Goal: Information Seeking & Learning: Find specific fact

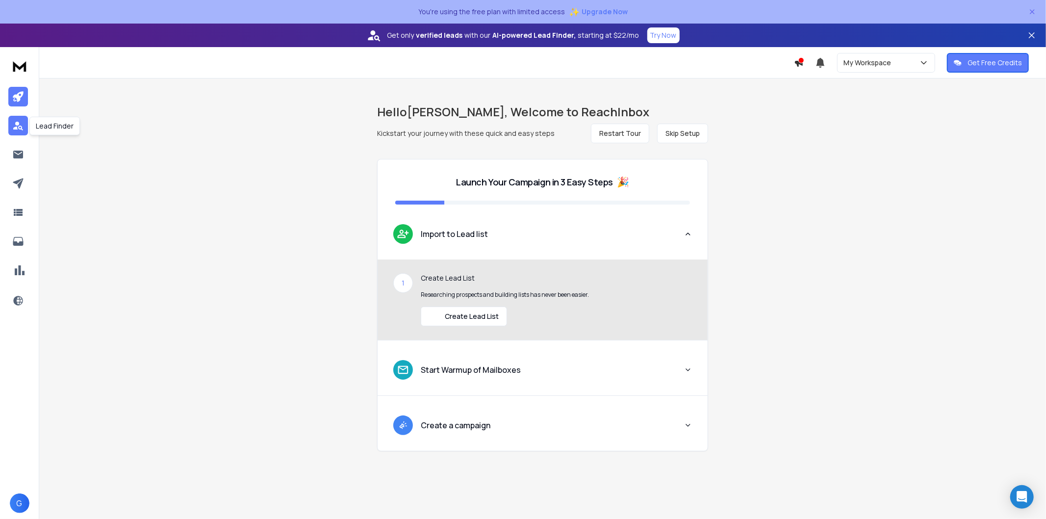
click at [17, 128] on icon at bounding box center [18, 126] width 12 height 12
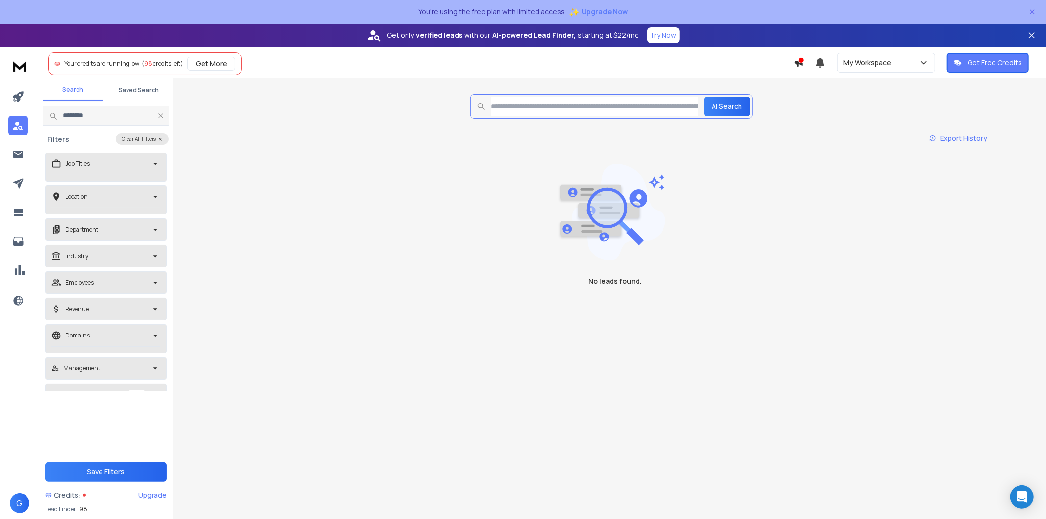
click at [146, 201] on div "Location" at bounding box center [105, 197] width 109 height 10
click at [59, 244] on div "Country" at bounding box center [76, 247] width 51 height 8
click at [57, 246] on button "Country" at bounding box center [55, 247] width 8 height 8
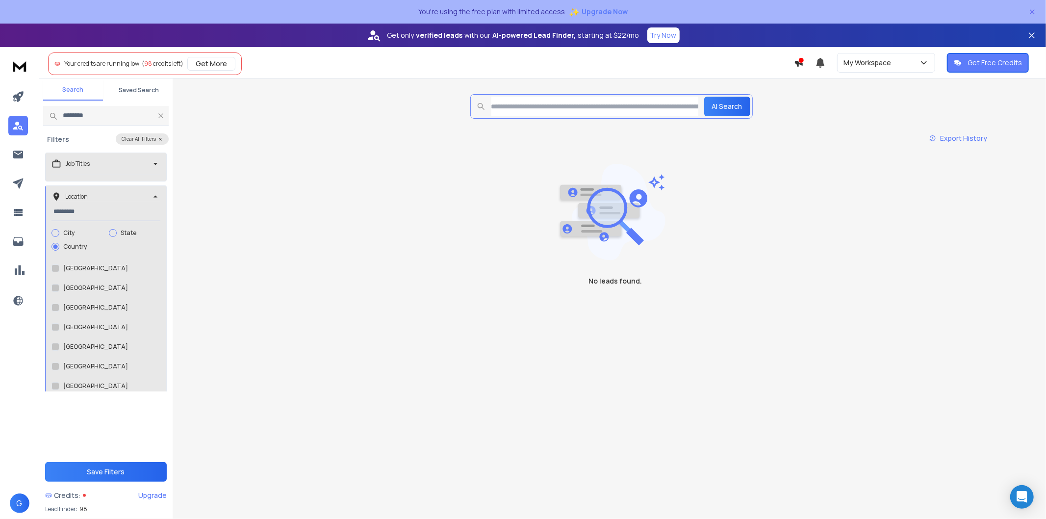
click at [84, 213] on input at bounding box center [105, 211] width 109 height 20
type input "**"
click at [57, 271] on button "[GEOGRAPHIC_DATA]" at bounding box center [55, 268] width 8 height 8
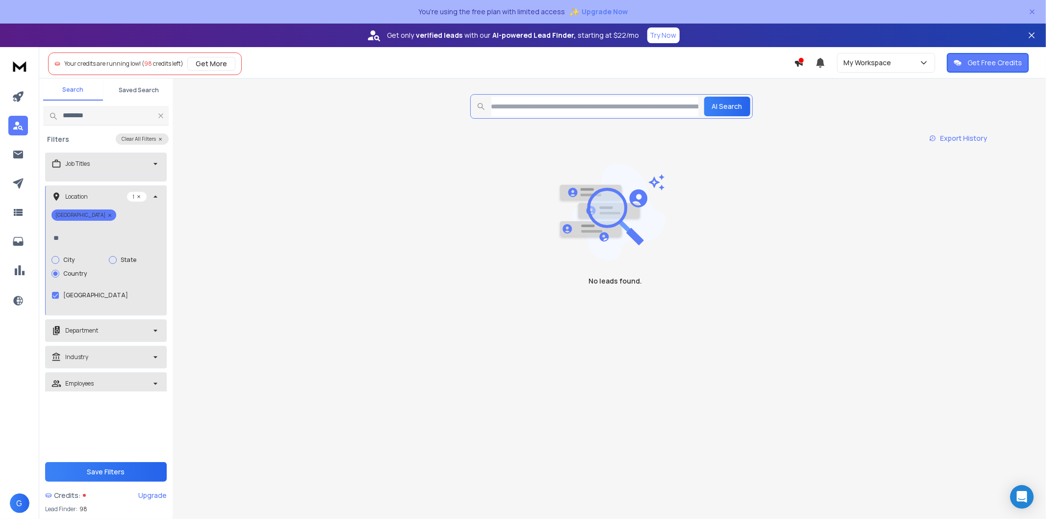
click at [136, 361] on div "Industry" at bounding box center [105, 357] width 109 height 10
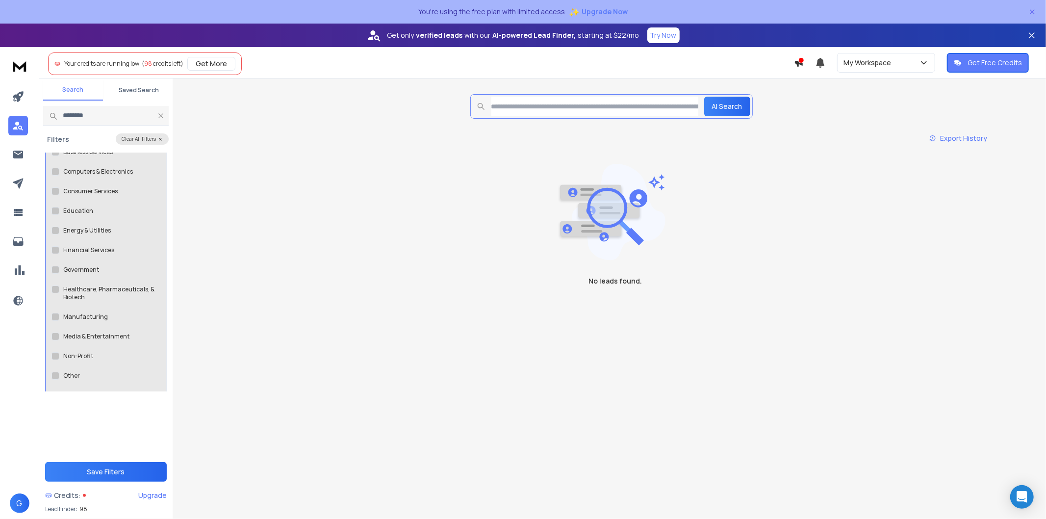
scroll to position [272, 0]
click at [55, 290] on button "Manufacturing" at bounding box center [55, 292] width 8 height 8
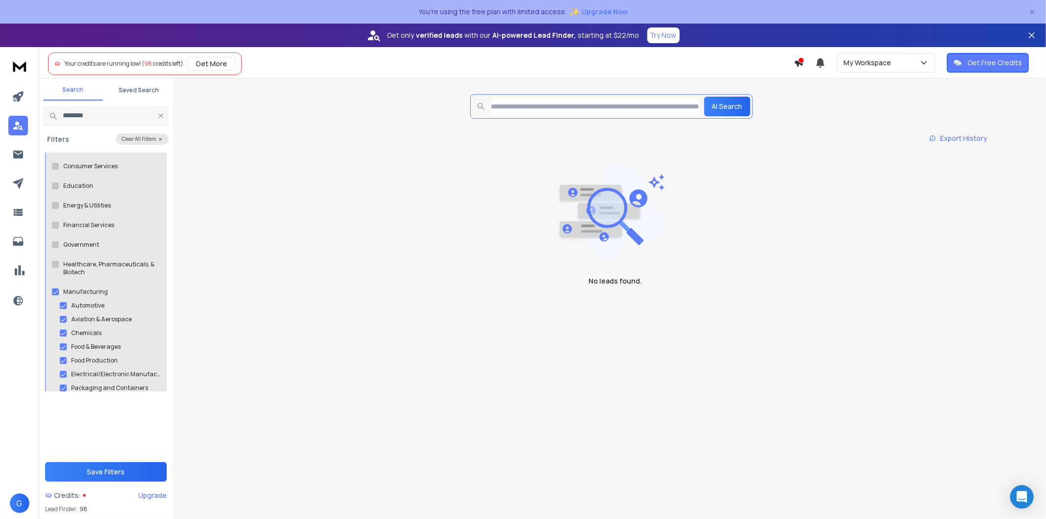
click at [55, 266] on Biotech "Healthcare, Pharmaceuticals, & Biotech" at bounding box center [55, 264] width 8 height 8
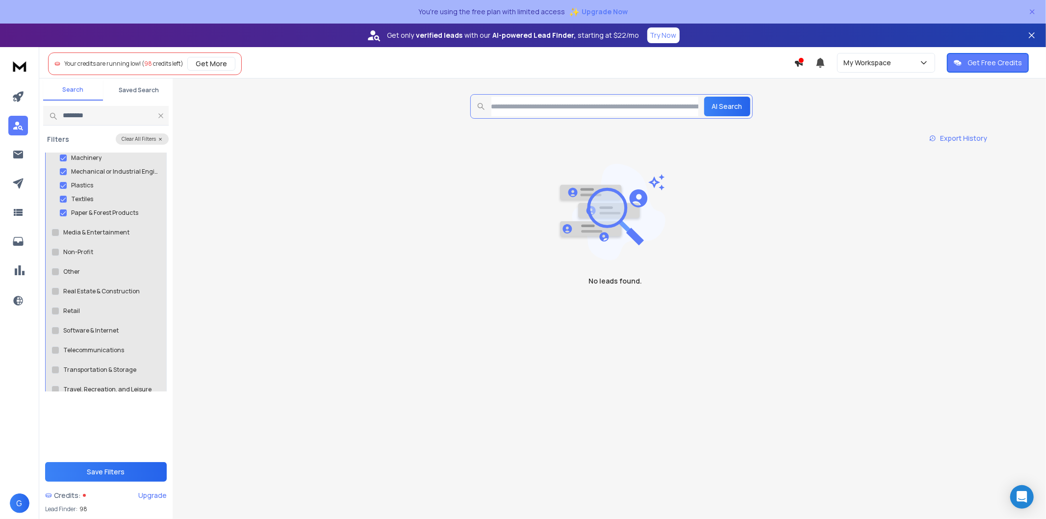
scroll to position [762, 0]
click at [57, 297] on button "Telecommunications" at bounding box center [55, 296] width 8 height 8
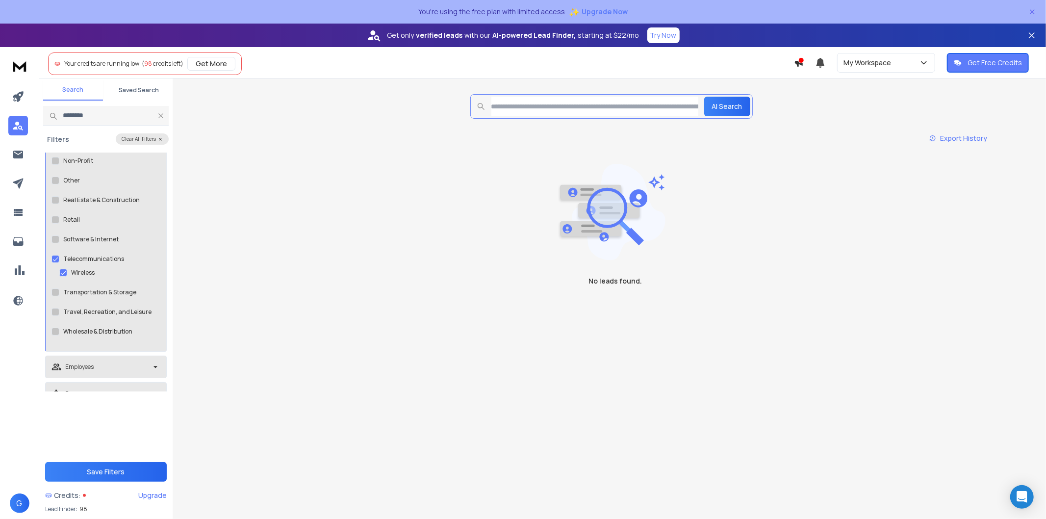
scroll to position [817, 0]
click at [54, 239] on button "Telecommunications" at bounding box center [55, 241] width 8 height 8
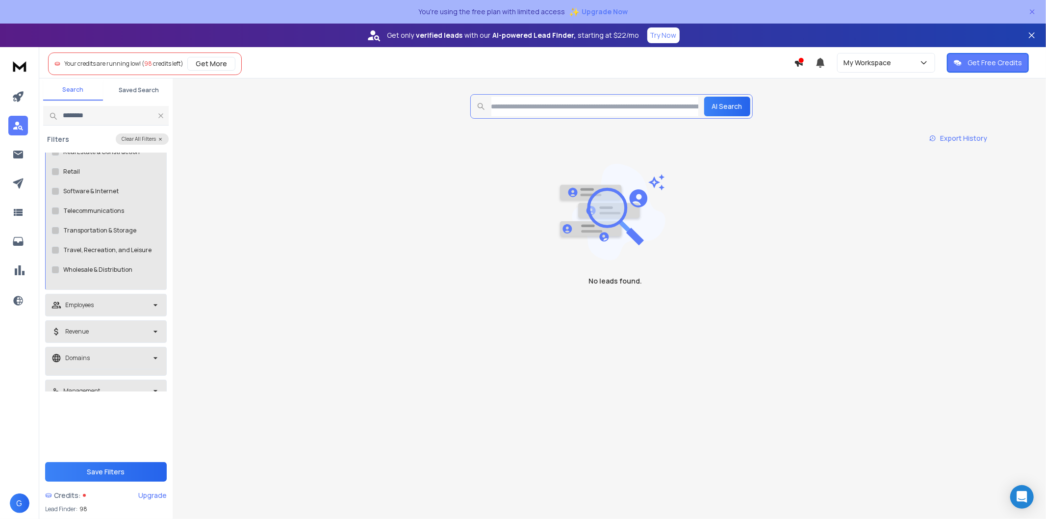
scroll to position [871, 0]
click at [135, 277] on div "Employees" at bounding box center [105, 281] width 109 height 10
click at [55, 332] on 100K "> 100K" at bounding box center [55, 331] width 8 height 8
click at [55, 311] on 100K "50K - 100K" at bounding box center [55, 312] width 8 height 8
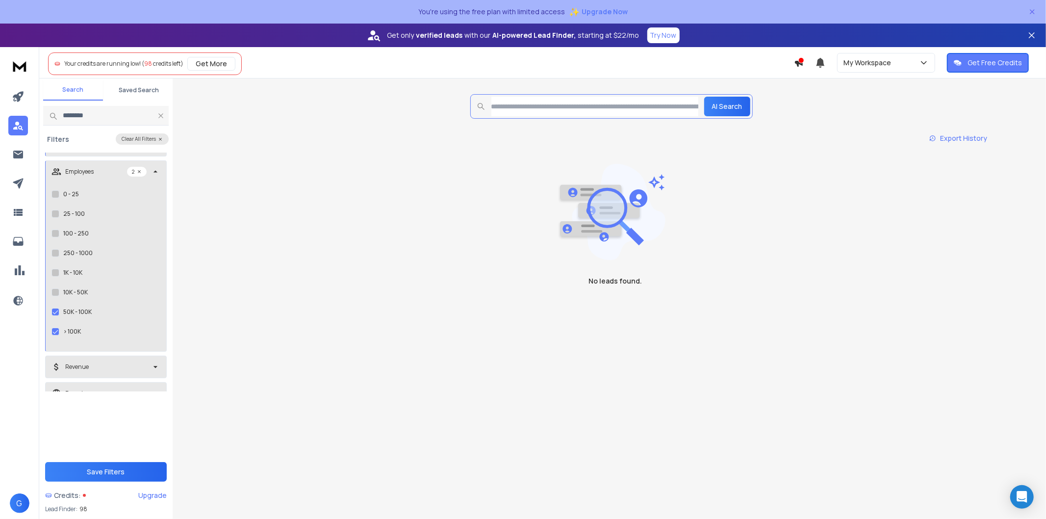
click at [57, 293] on 50K "10K - 50K" at bounding box center [55, 292] width 8 height 8
click at [56, 274] on 10K "1K - 10K" at bounding box center [55, 273] width 8 height 8
click at [54, 253] on 1000 "250 - 1000" at bounding box center [55, 253] width 8 height 8
click at [56, 233] on 250 "100 - 250" at bounding box center [55, 233] width 8 height 8
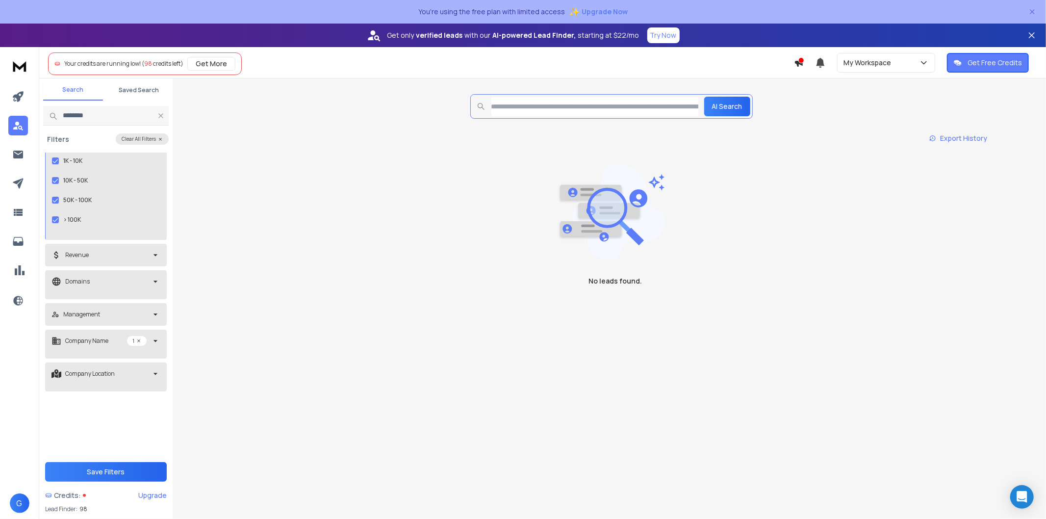
click at [153, 338] on icon at bounding box center [155, 341] width 10 height 10
click at [124, 356] on icon at bounding box center [126, 357] width 5 height 5
click at [106, 471] on button "Save Filters" at bounding box center [106, 472] width 122 height 20
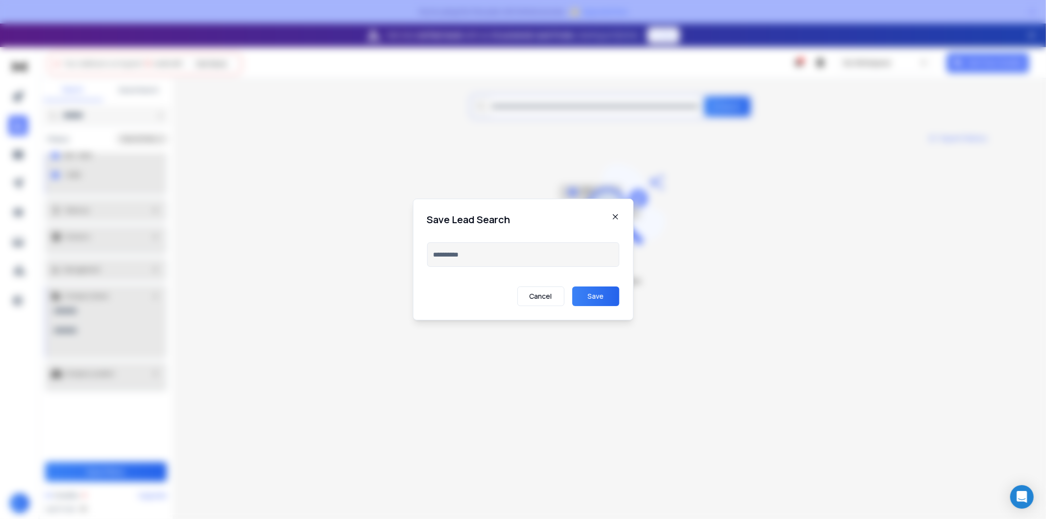
click at [456, 260] on input at bounding box center [523, 254] width 192 height 25
type input "**********"
click at [582, 294] on button "Save" at bounding box center [595, 296] width 47 height 20
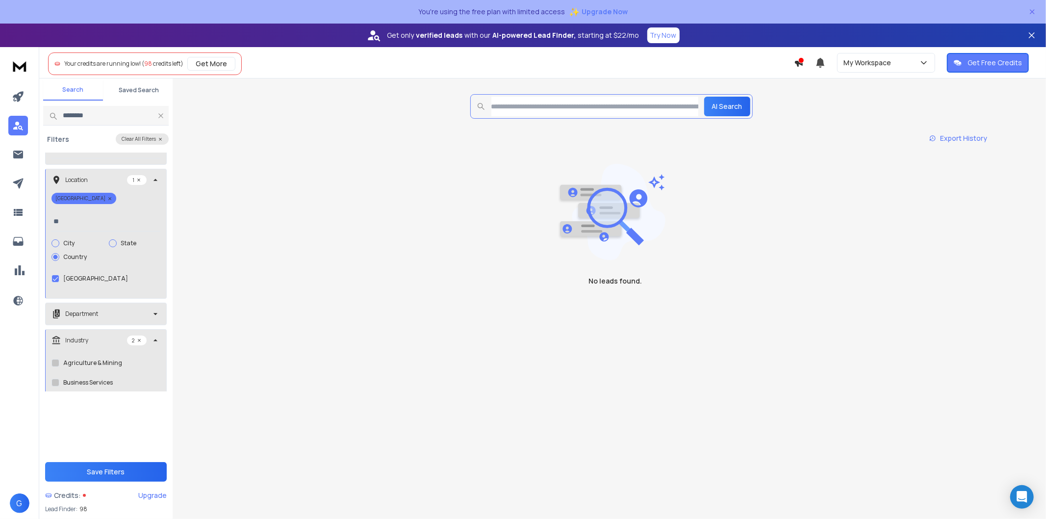
scroll to position [0, 0]
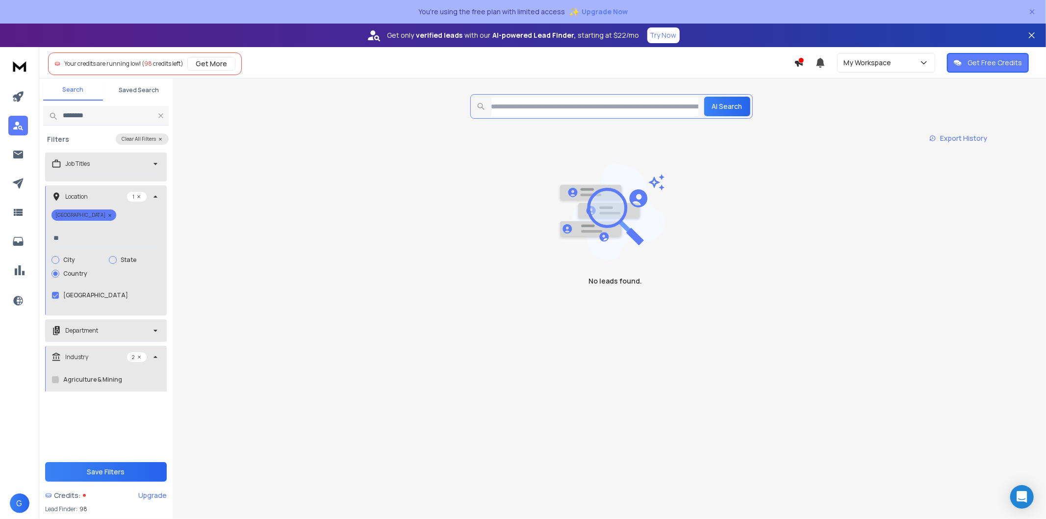
click at [159, 116] on icon at bounding box center [161, 116] width 8 height 8
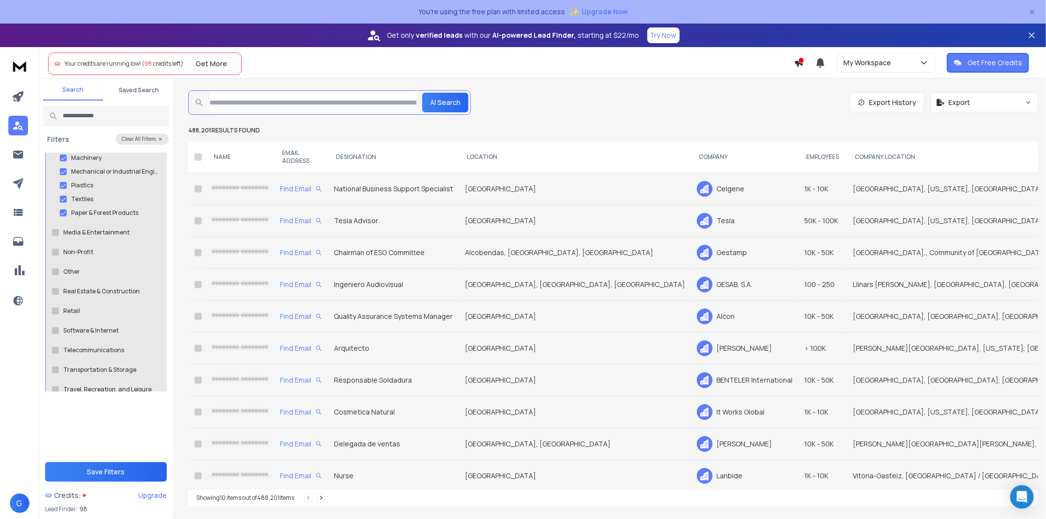
scroll to position [980, 0]
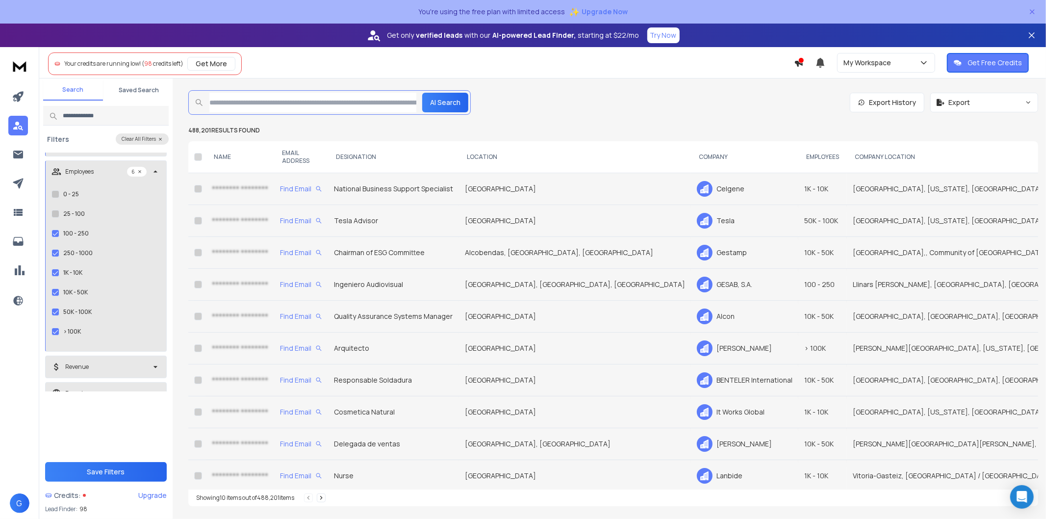
click at [53, 334] on 100K "> 100K" at bounding box center [55, 331] width 8 height 8
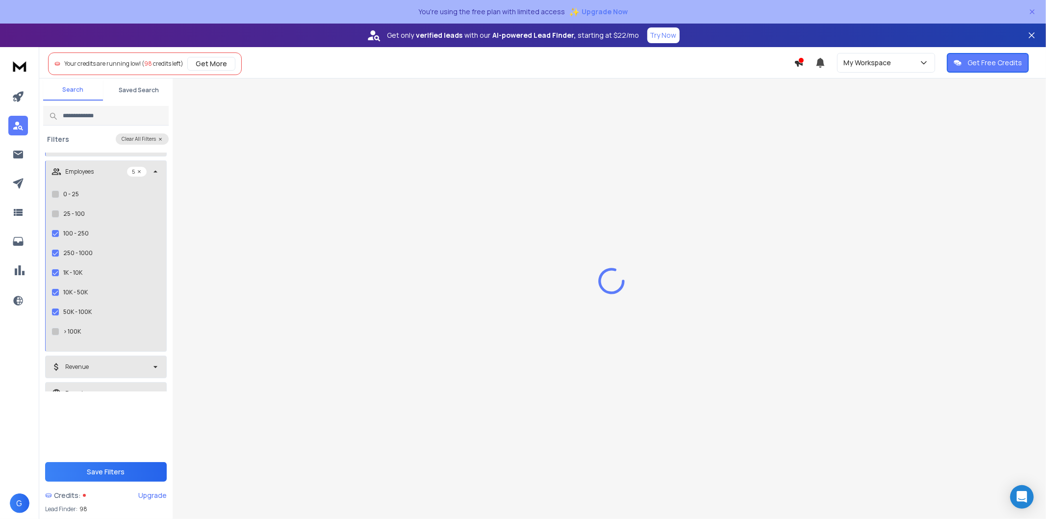
drag, startPoint x: 53, startPoint y: 314, endPoint x: 57, endPoint y: 303, distance: 11.5
click at [53, 313] on 100K "50K - 100K" at bounding box center [55, 312] width 8 height 8
click at [56, 292] on 50K "10K - 50K" at bounding box center [55, 292] width 8 height 8
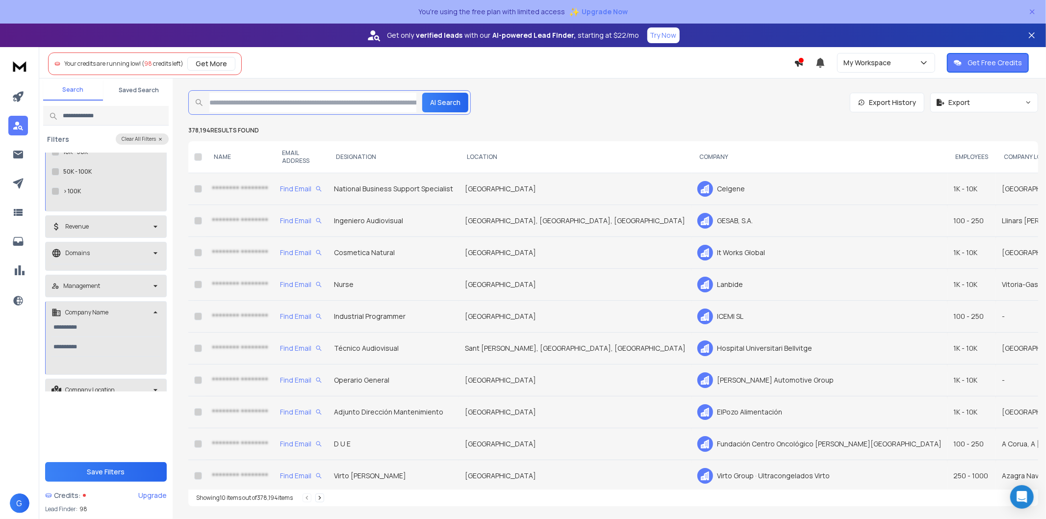
scroll to position [1138, 0]
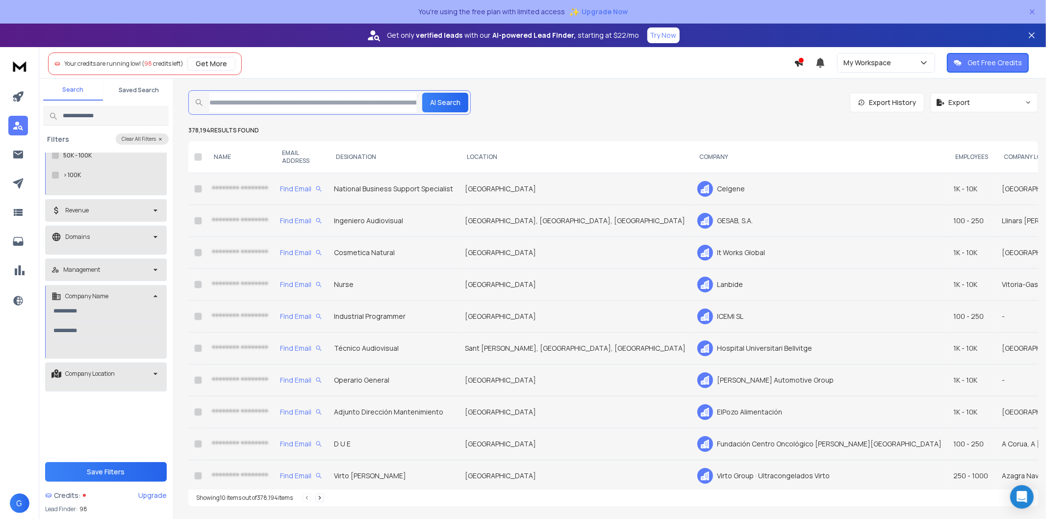
click at [126, 271] on div "Management" at bounding box center [105, 270] width 109 height 10
click at [57, 275] on button "Manager-Level" at bounding box center [55, 275] width 8 height 8
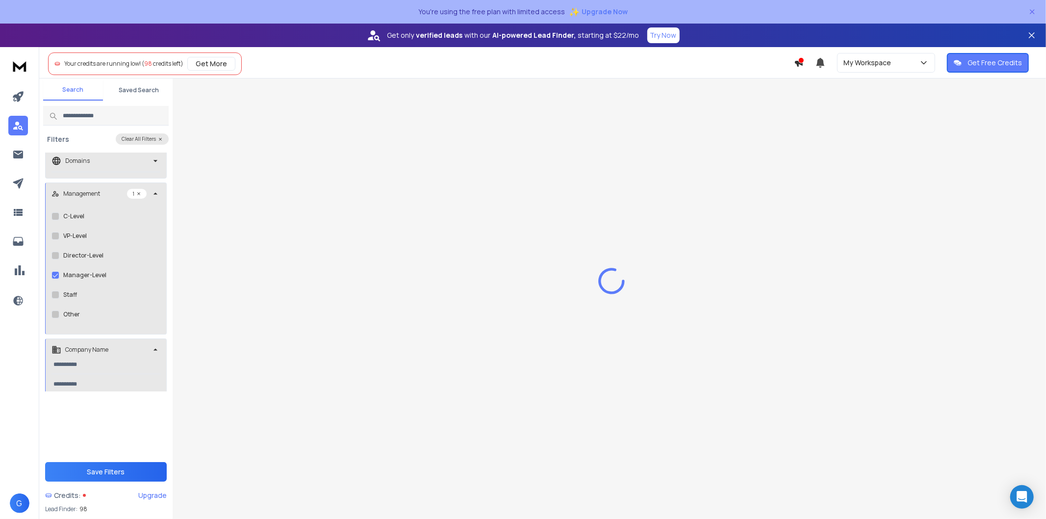
click at [54, 256] on button "Director-Level" at bounding box center [55, 255] width 8 height 8
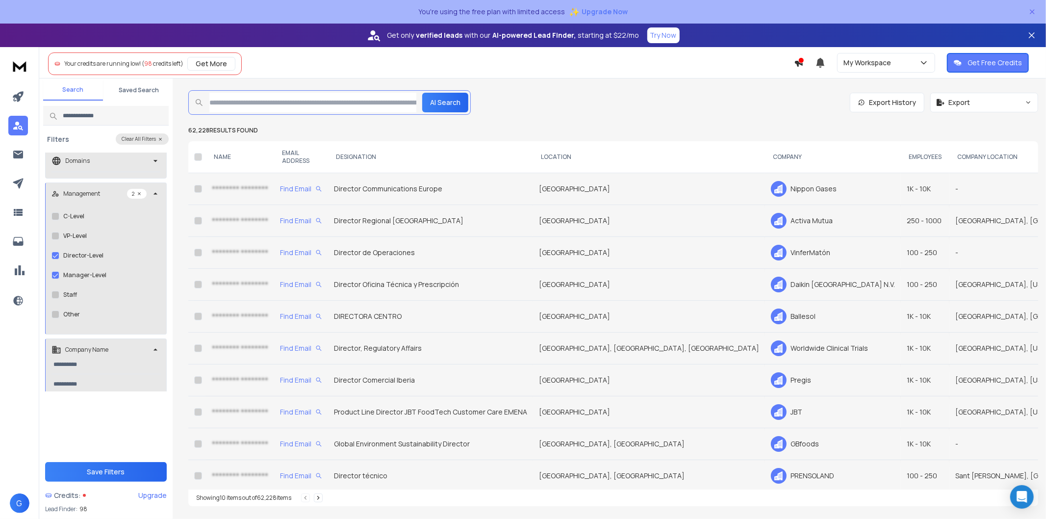
click at [57, 216] on button "C-Level" at bounding box center [55, 216] width 8 height 8
click at [303, 477] on div "Find Email" at bounding box center [301, 476] width 42 height 10
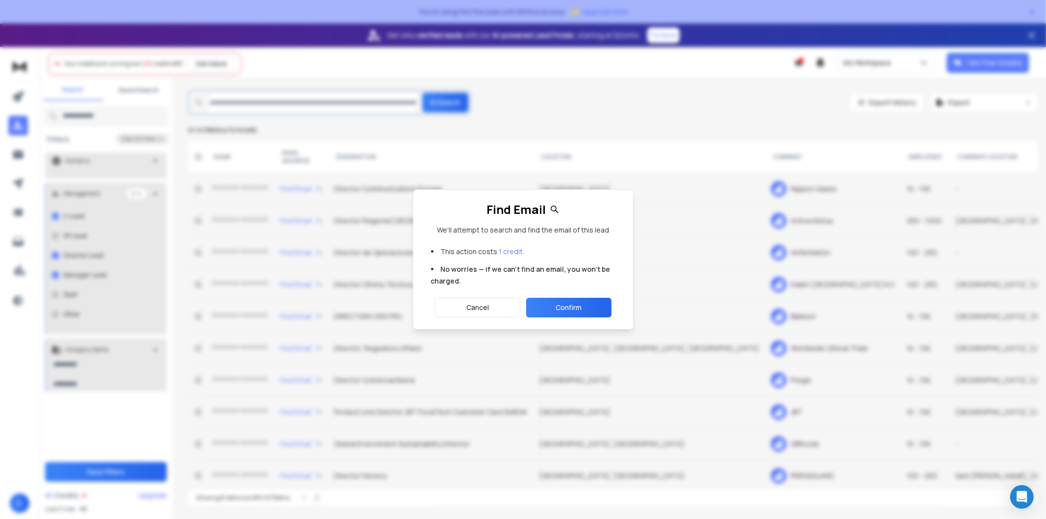
click at [552, 307] on button "Confirm" at bounding box center [568, 308] width 85 height 20
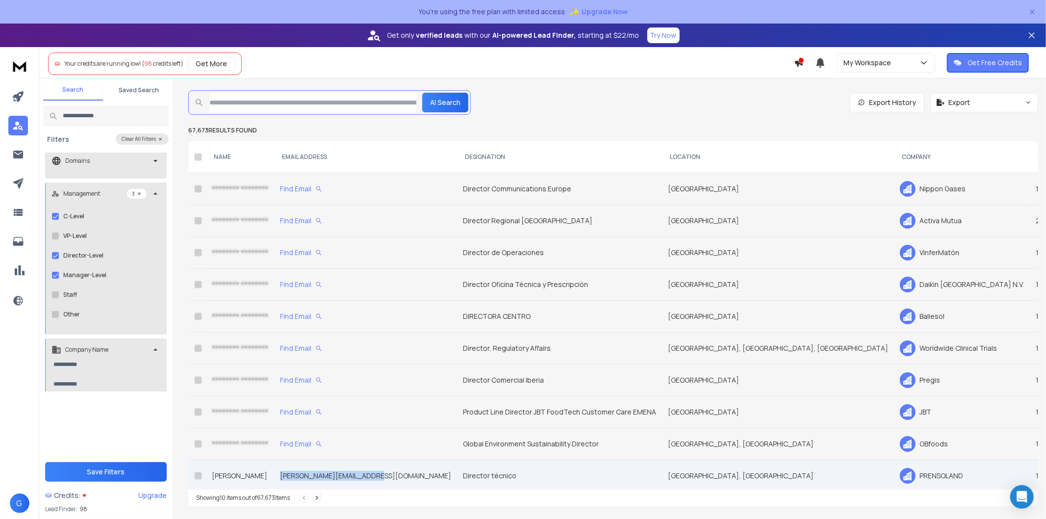
drag, startPoint x: 358, startPoint y: 476, endPoint x: 275, endPoint y: 479, distance: 83.9
click at [280, 479] on div "[PERSON_NAME][EMAIL_ADDRESS][DOMAIN_NAME]" at bounding box center [365, 476] width 171 height 10
copy div "[PERSON_NAME][EMAIL_ADDRESS][DOMAIN_NAME]"
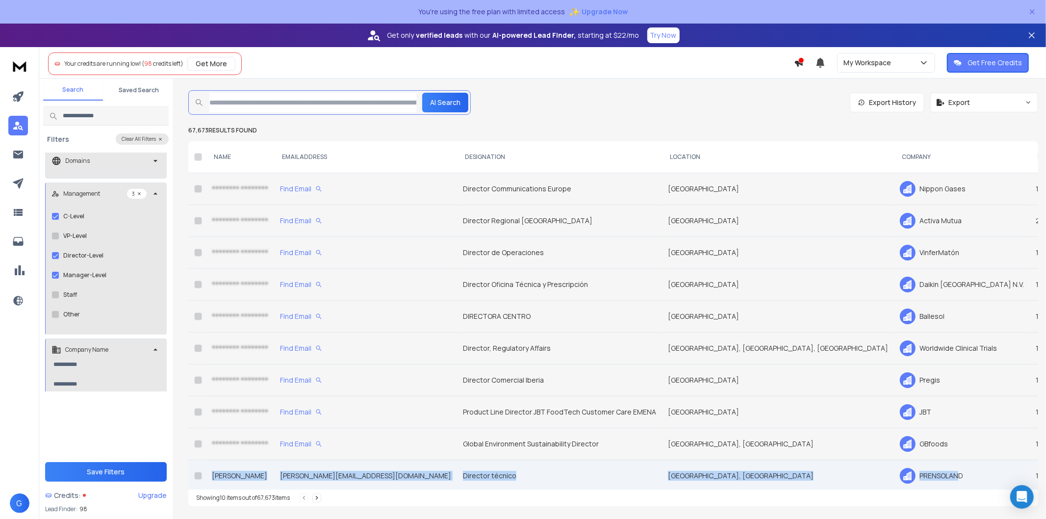
drag, startPoint x: 271, startPoint y: 469, endPoint x: 714, endPoint y: 473, distance: 443.7
click at [714, 473] on tr "[PERSON_NAME] [PERSON_NAME][EMAIL_ADDRESS][DOMAIN_NAME] Director técnico [GEOGR…" at bounding box center [895, 476] width 1414 height 32
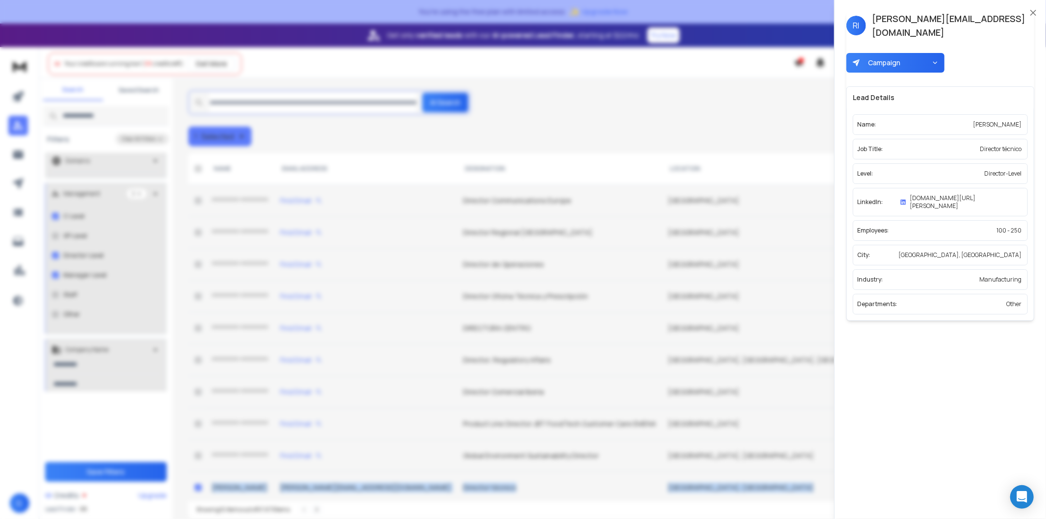
copy tr "[PERSON_NAME] [PERSON_NAME][EMAIL_ADDRESS][DOMAIN_NAME] Director técnico [GEOGR…"
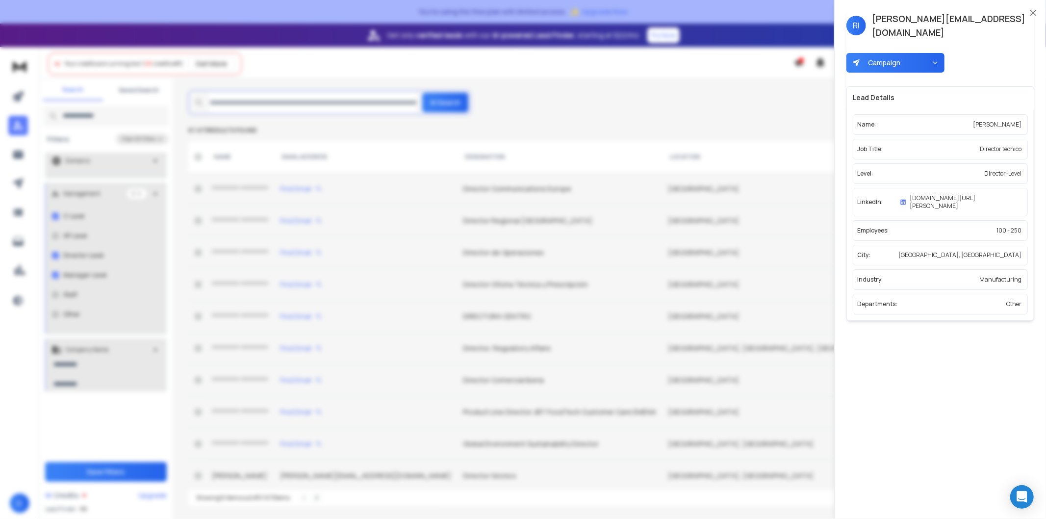
click at [512, 84] on div at bounding box center [523, 259] width 1046 height 519
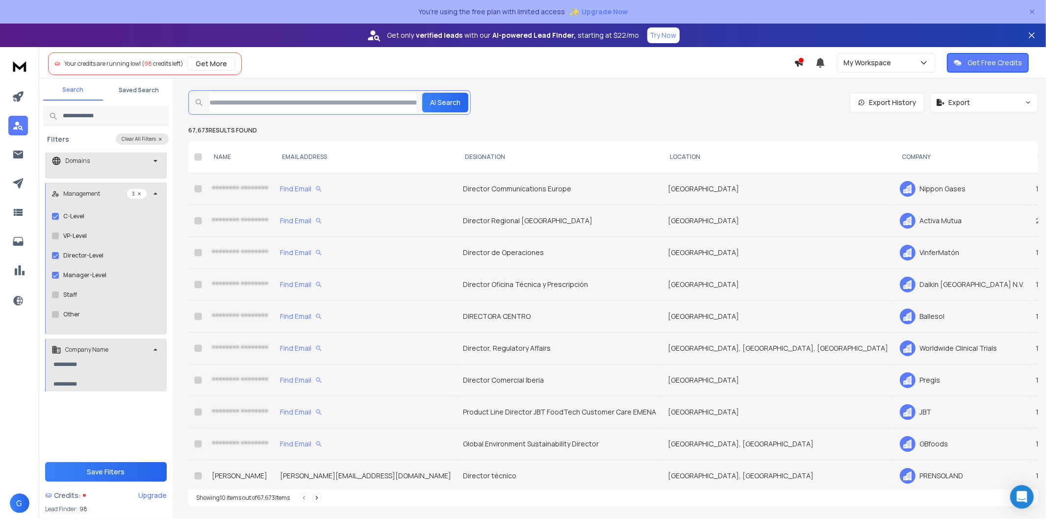
click at [321, 501] on icon at bounding box center [317, 498] width 8 height 8
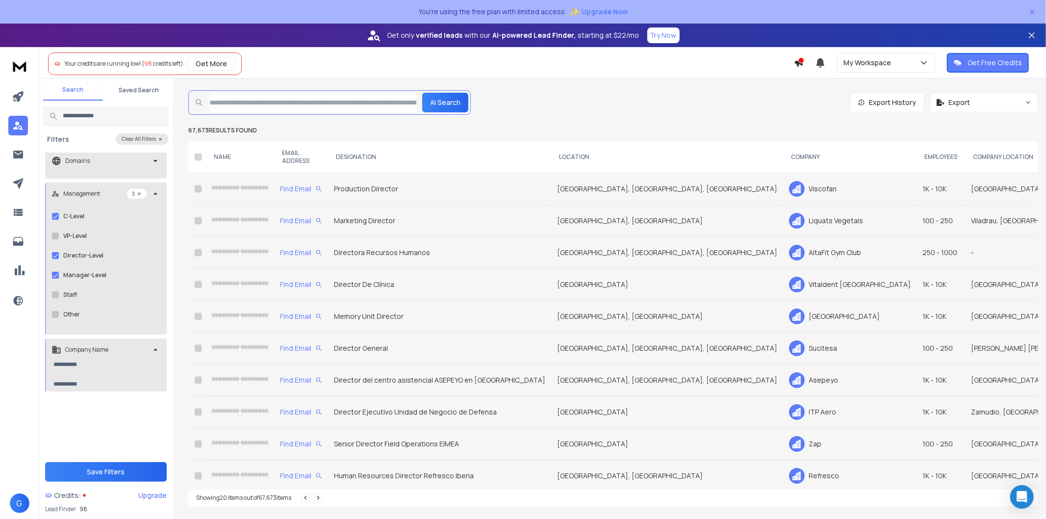
click at [322, 501] on icon at bounding box center [318, 498] width 8 height 8
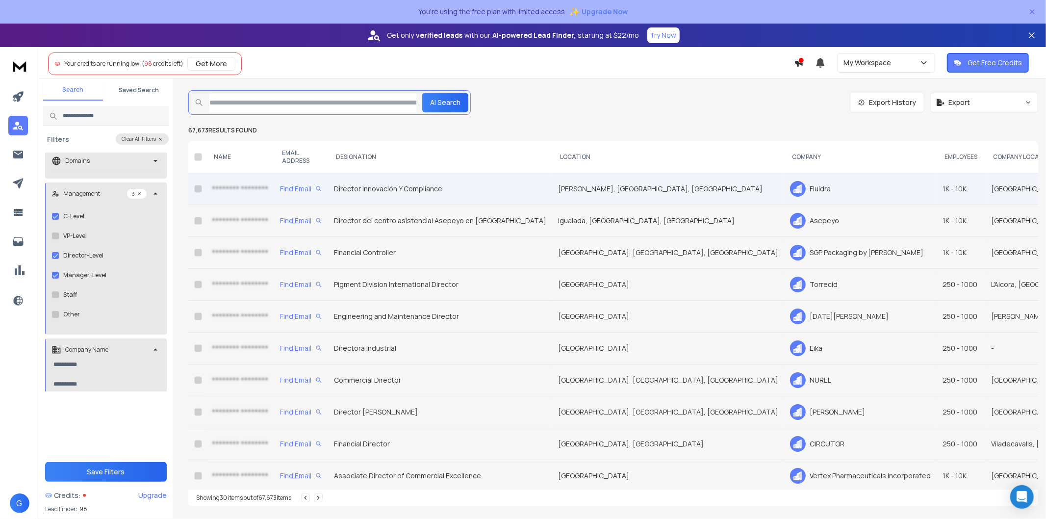
drag, startPoint x: 645, startPoint y: 187, endPoint x: 642, endPoint y: 192, distance: 5.0
click at [790, 192] on div "Fluidra" at bounding box center [860, 189] width 141 height 16
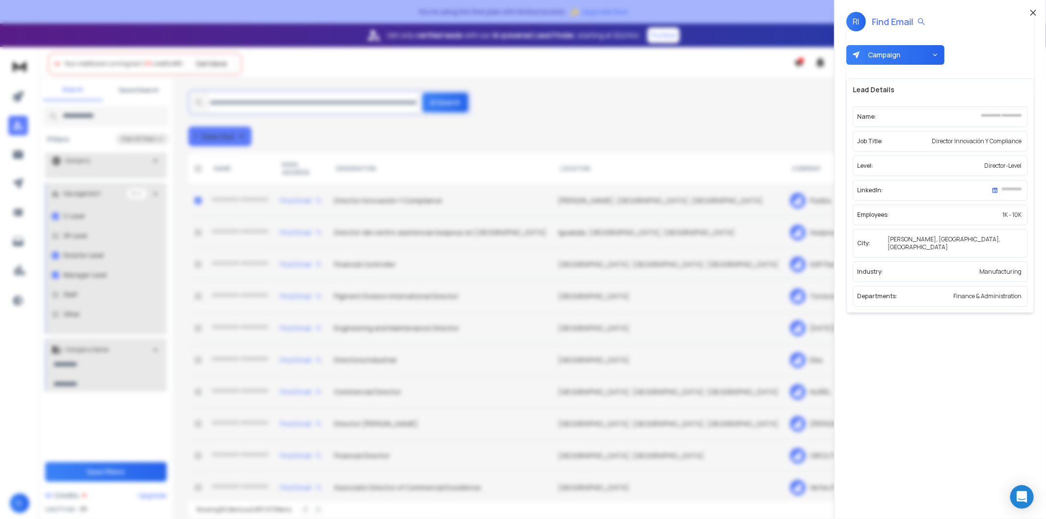
click at [1031, 12] on icon "button" at bounding box center [1033, 13] width 10 height 10
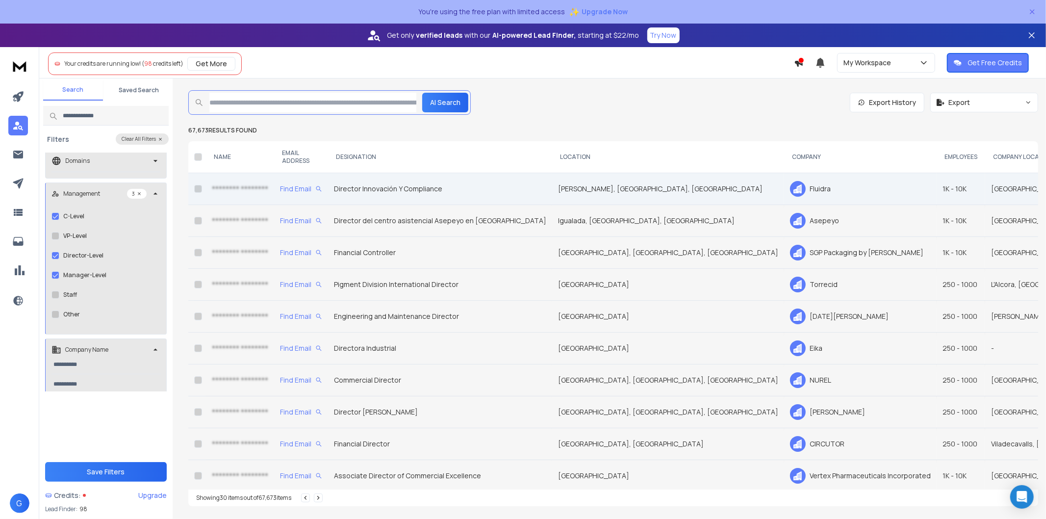
click at [305, 189] on div "Find Email" at bounding box center [301, 189] width 42 height 10
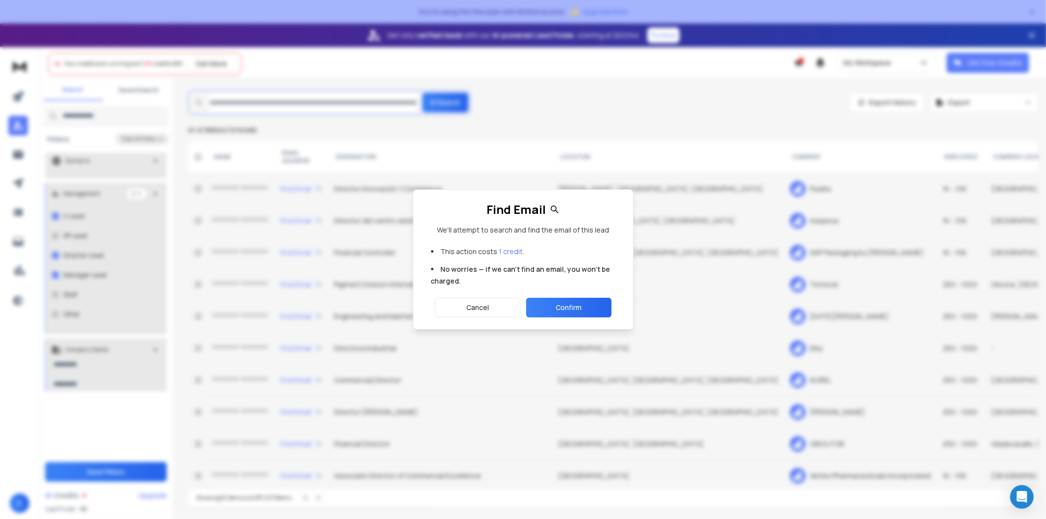
click at [581, 312] on button "Confirm" at bounding box center [568, 308] width 85 height 20
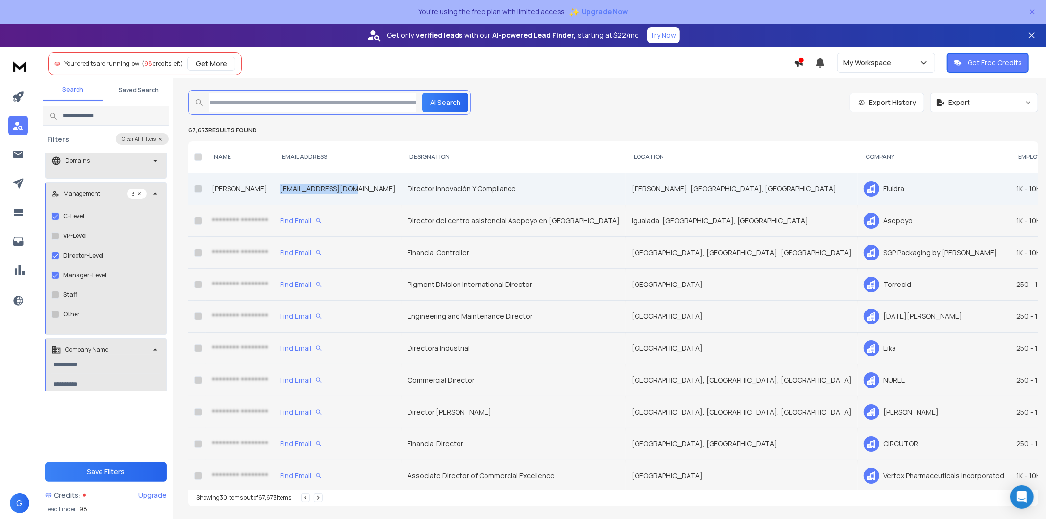
drag, startPoint x: 276, startPoint y: 187, endPoint x: 337, endPoint y: 188, distance: 60.8
click at [337, 188] on td "[EMAIL_ADDRESS][DOMAIN_NAME]" at bounding box center [337, 189] width 127 height 32
copy div "[EMAIL_ADDRESS][DOMAIN_NAME]"
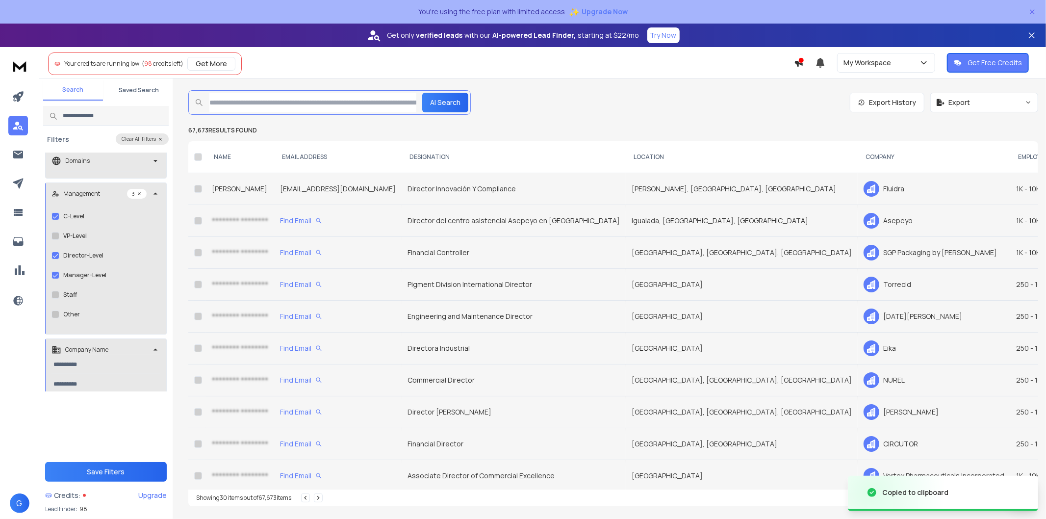
click at [645, 138] on div "AI Search Export History Export 67,673 results found NAME EMAIL ADDRESS DESIGNA…" at bounding box center [613, 318] width 850 height 457
click at [321, 501] on icon at bounding box center [318, 498] width 8 height 8
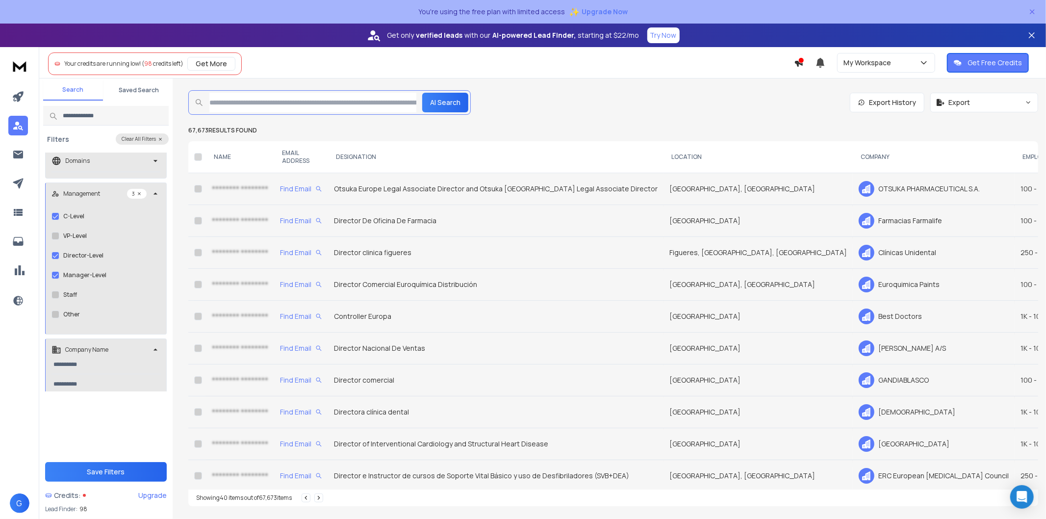
click at [320, 500] on icon at bounding box center [319, 498] width 2 height 4
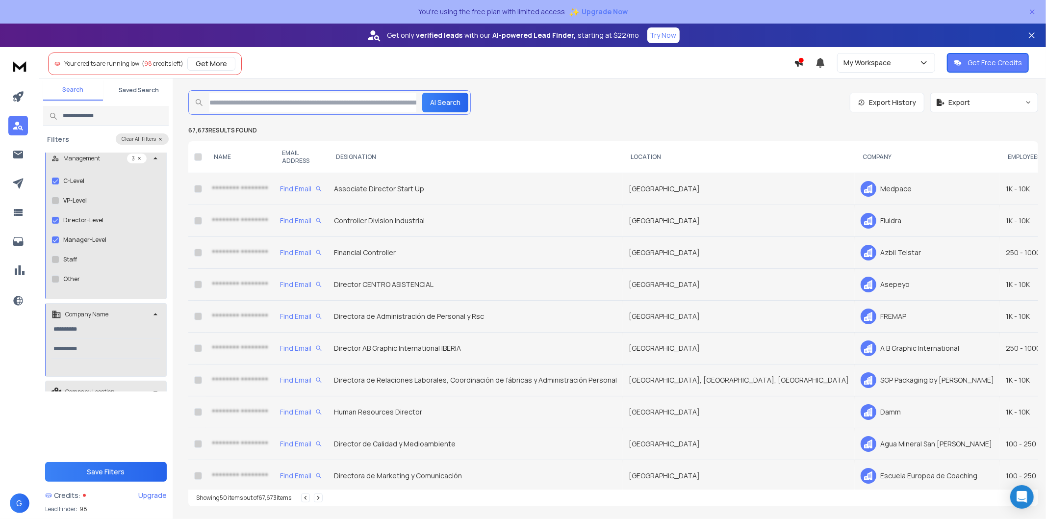
scroll to position [1267, 0]
click at [132, 371] on div "Company Location" at bounding box center [105, 374] width 109 height 10
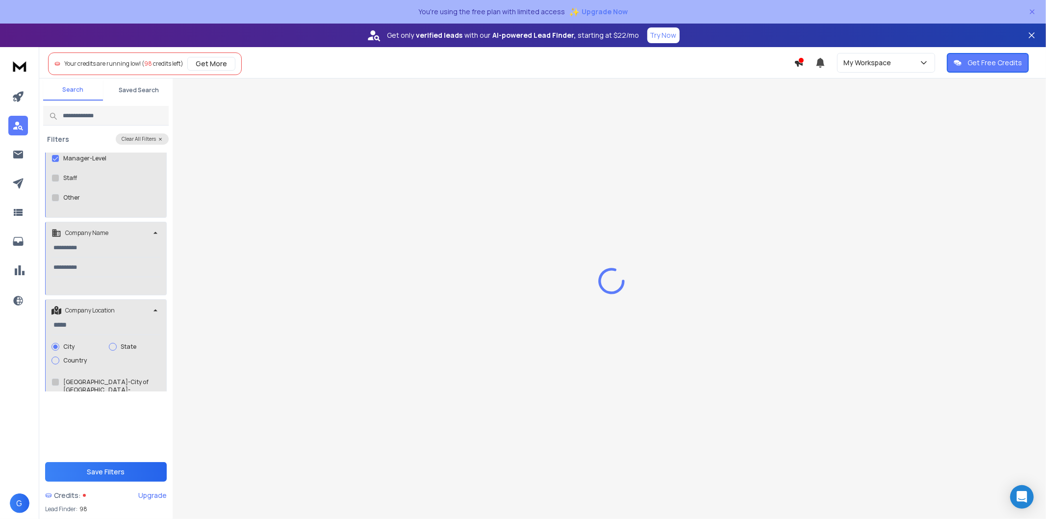
scroll to position [1349, 0]
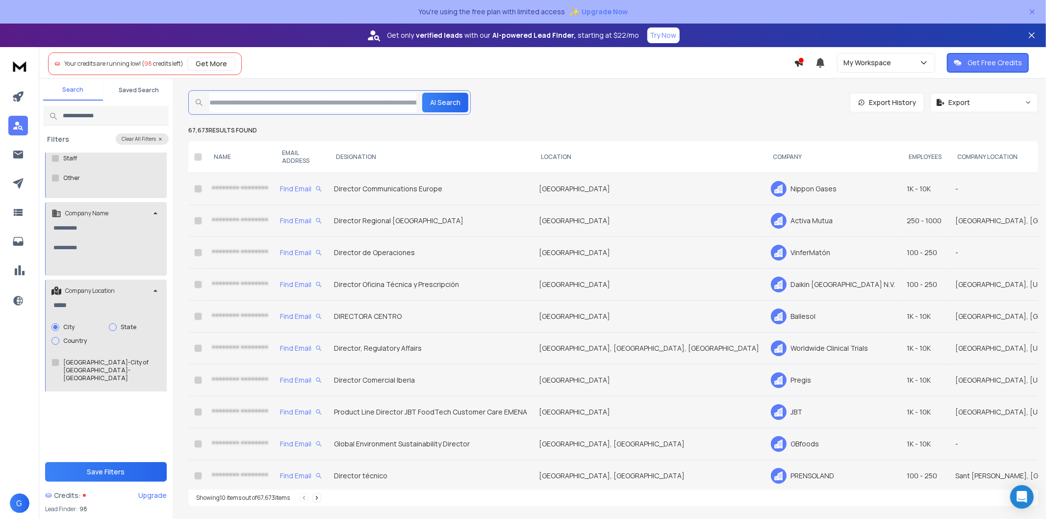
type input "*****"
click at [56, 342] on button "Country" at bounding box center [55, 341] width 8 height 8
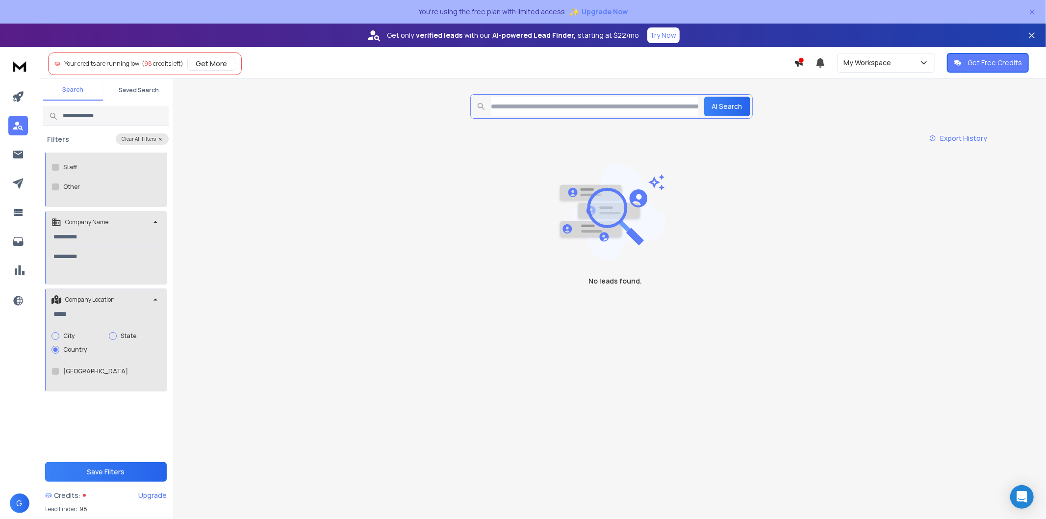
scroll to position [1341, 0]
click at [55, 371] on button "[GEOGRAPHIC_DATA]" at bounding box center [55, 371] width 8 height 8
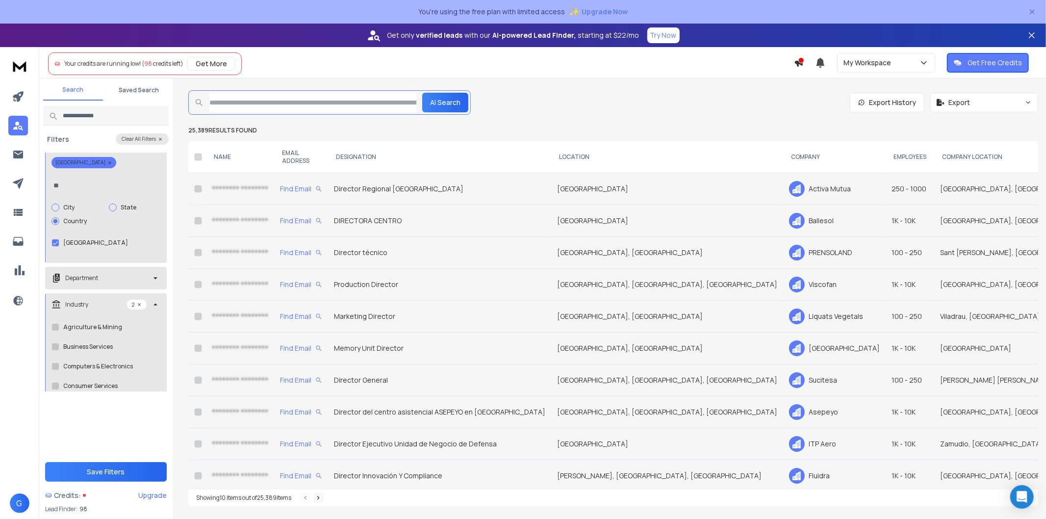
scroll to position [0, 0]
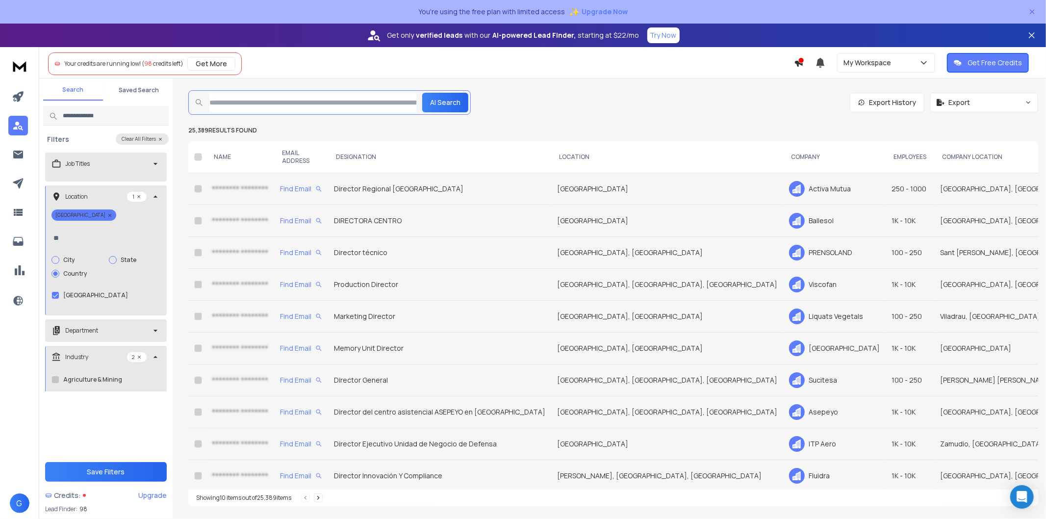
click at [136, 198] on icon at bounding box center [138, 196] width 5 height 5
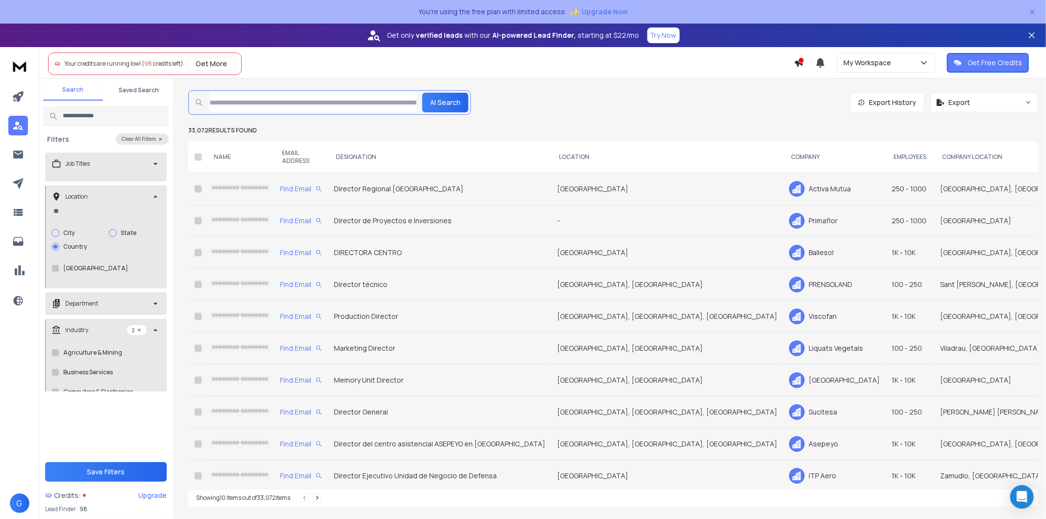
click at [272, 101] on textarea at bounding box center [312, 103] width 207 height 20
click at [149, 475] on button "Save Filters" at bounding box center [106, 472] width 122 height 20
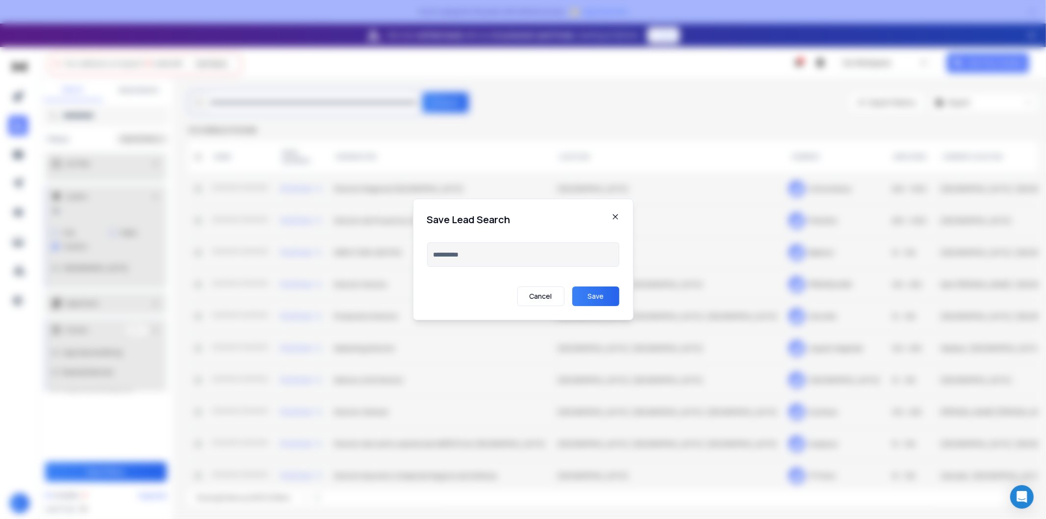
click at [506, 253] on input at bounding box center [523, 254] width 192 height 25
type input "**********"
click at [600, 291] on button "Save" at bounding box center [595, 296] width 47 height 20
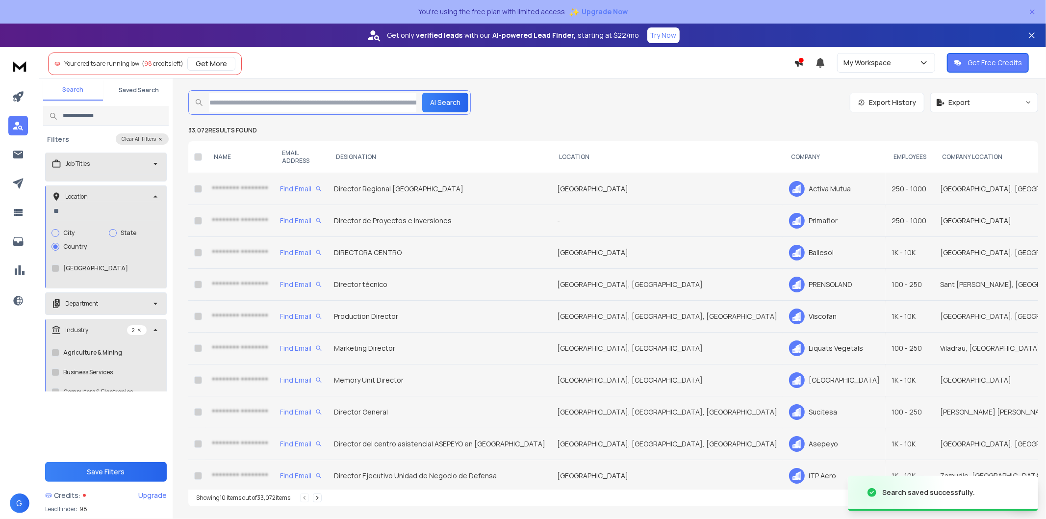
click at [342, 106] on textarea at bounding box center [312, 103] width 207 height 20
type textarea "***"
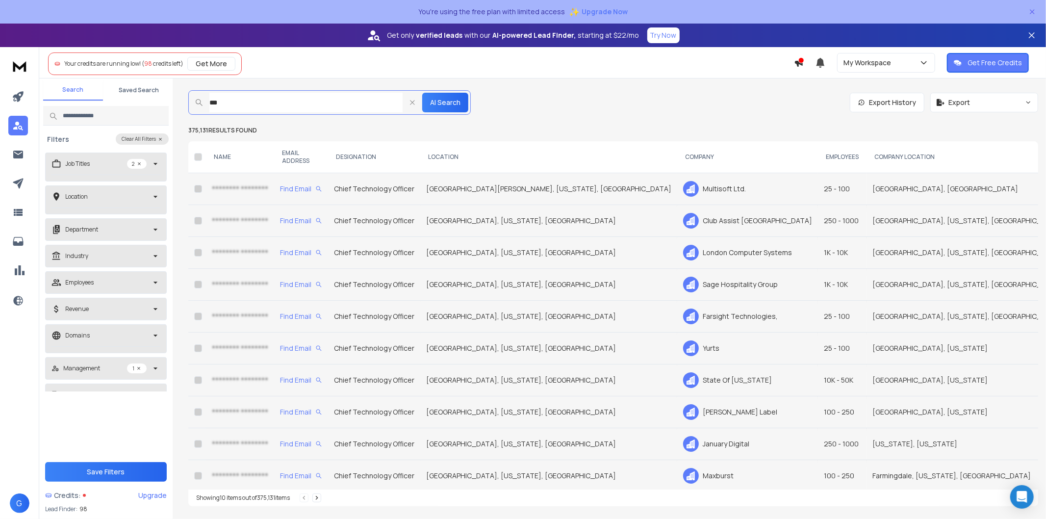
click at [330, 99] on textarea "***" at bounding box center [305, 103] width 193 height 20
type textarea "**********"
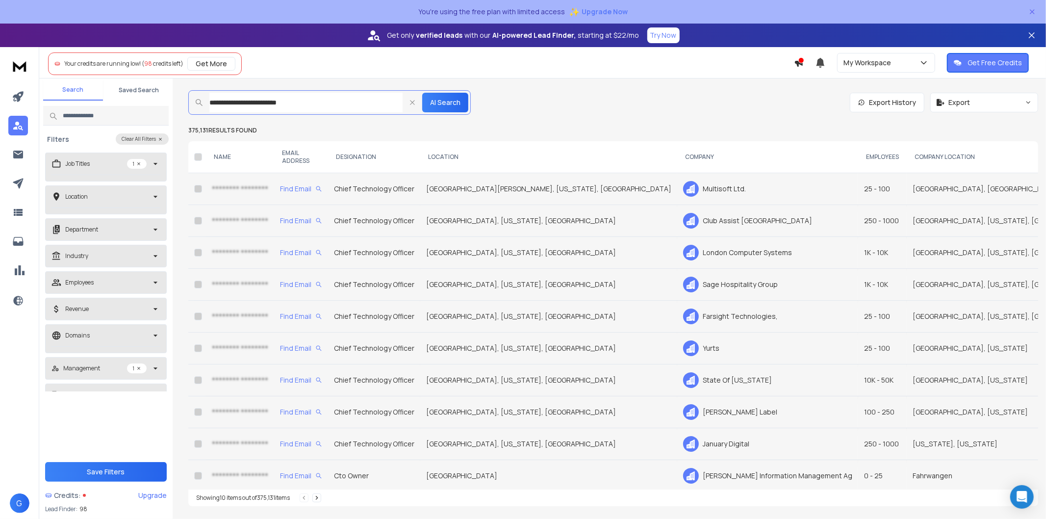
click at [148, 90] on button "Saved Search" at bounding box center [139, 90] width 60 height 20
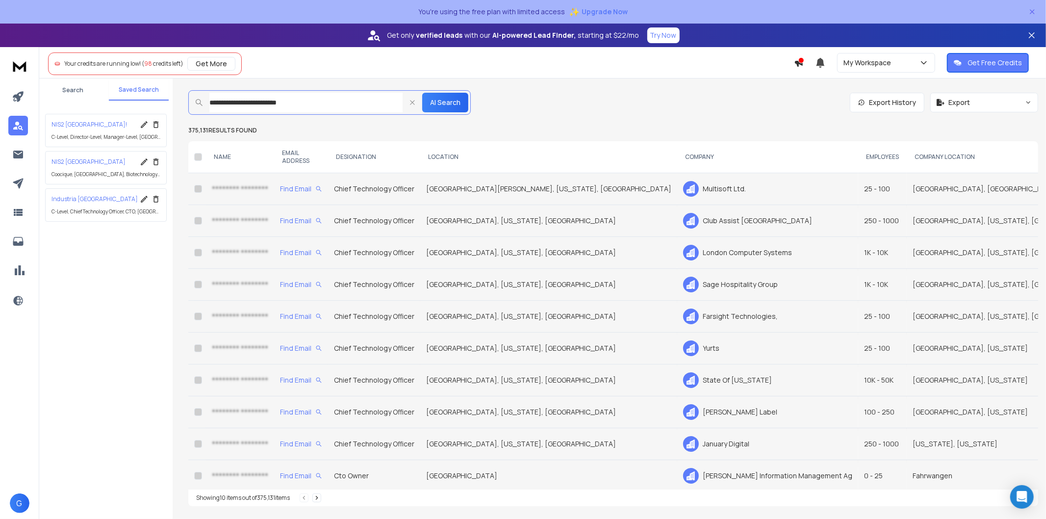
click at [69, 124] on p "NIS2 [GEOGRAPHIC_DATA]!" at bounding box center [88, 125] width 75 height 8
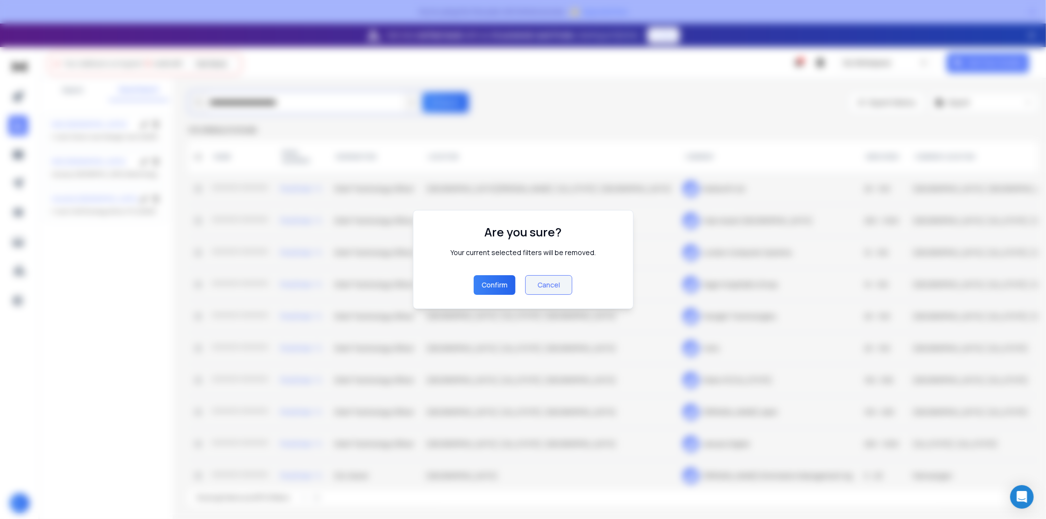
click at [494, 285] on button "Confirm" at bounding box center [495, 285] width 42 height 20
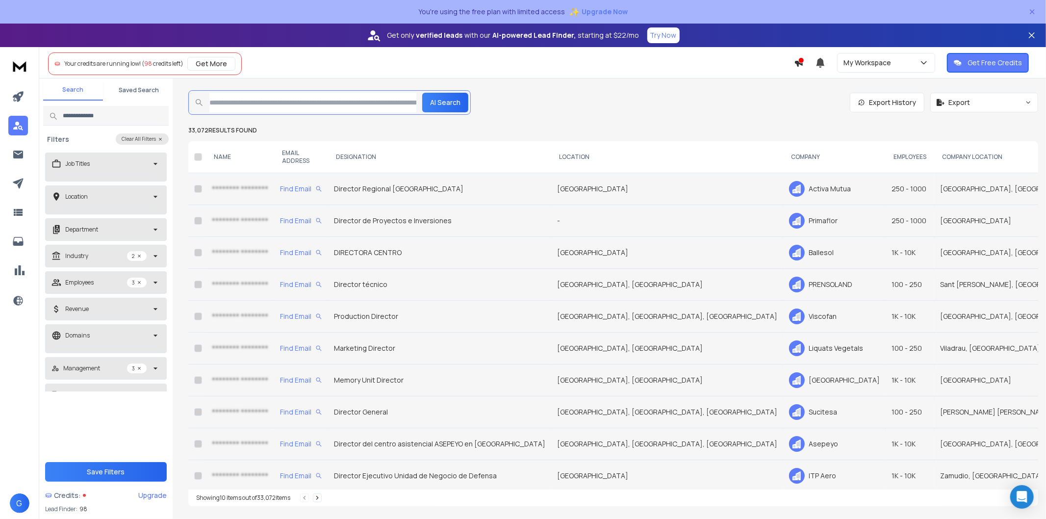
click at [137, 232] on div "Department" at bounding box center [105, 230] width 109 height 10
click at [54, 311] on IS "IT & IS" at bounding box center [55, 311] width 8 height 8
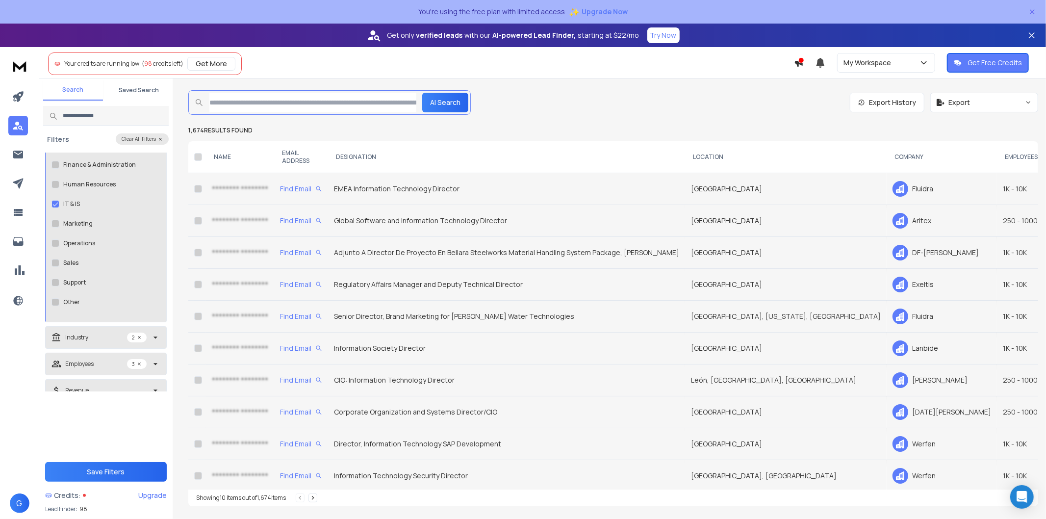
scroll to position [109, 0]
click at [99, 471] on button "Save Filters" at bounding box center [106, 472] width 122 height 20
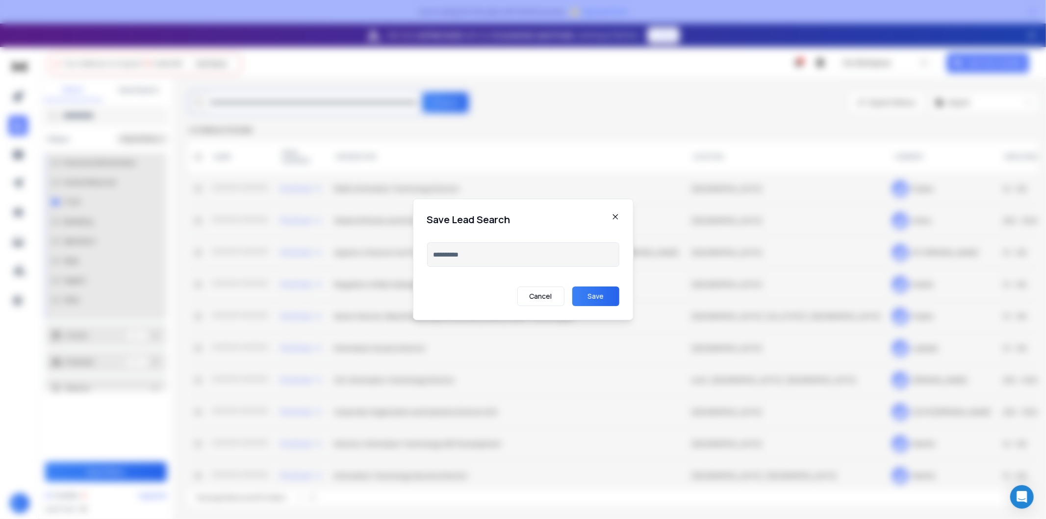
click at [466, 255] on input at bounding box center [523, 254] width 192 height 25
click at [616, 214] on icon at bounding box center [615, 217] width 8 height 8
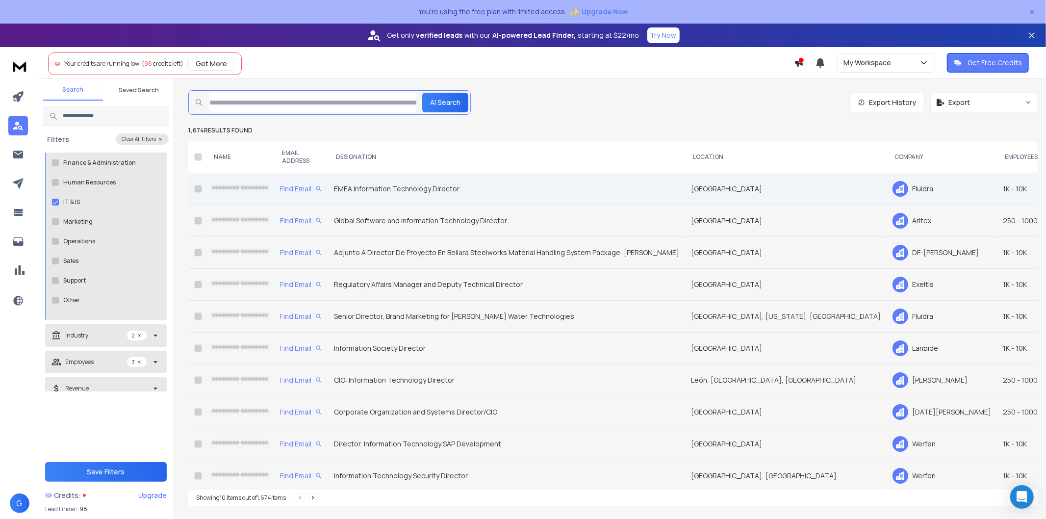
click at [300, 188] on div "Find Email" at bounding box center [301, 189] width 42 height 10
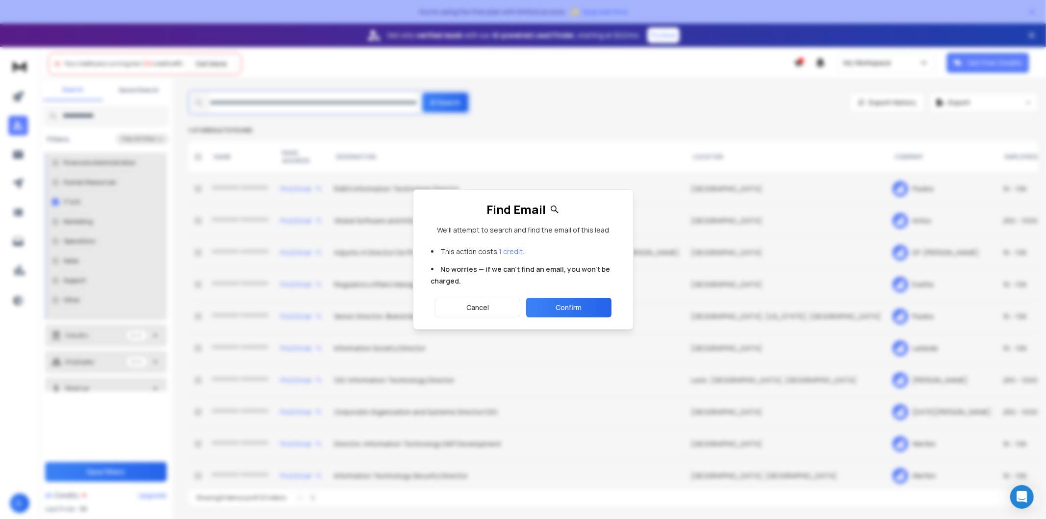
click at [575, 307] on button "Confirm" at bounding box center [568, 308] width 85 height 20
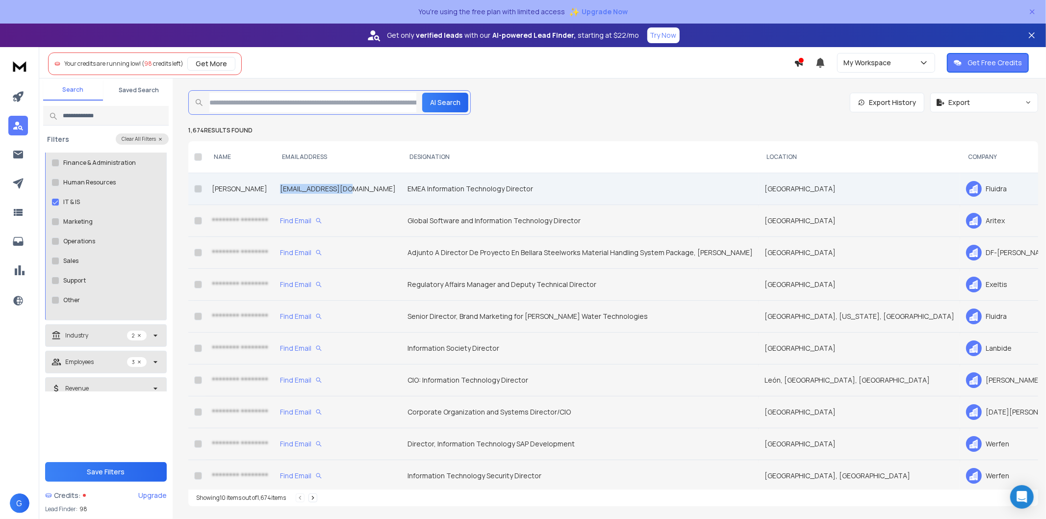
drag, startPoint x: 327, startPoint y: 189, endPoint x: 272, endPoint y: 193, distance: 56.0
click at [274, 193] on td "[EMAIL_ADDRESS][DOMAIN_NAME]" at bounding box center [337, 189] width 127 height 32
copy div "[EMAIL_ADDRESS][DOMAIN_NAME]"
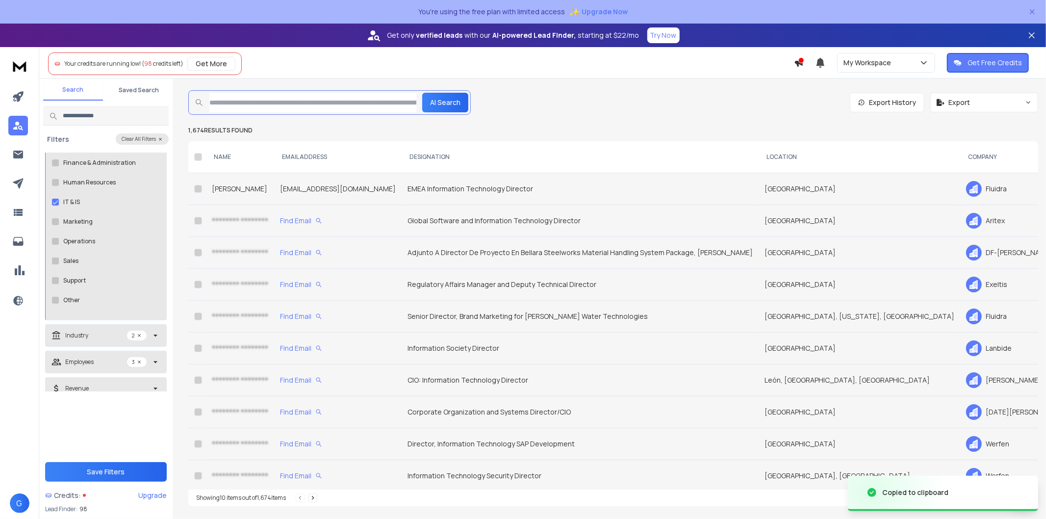
click at [562, 129] on p "1,674 results found" at bounding box center [613, 130] width 850 height 8
click at [316, 222] on icon at bounding box center [318, 220] width 5 height 5
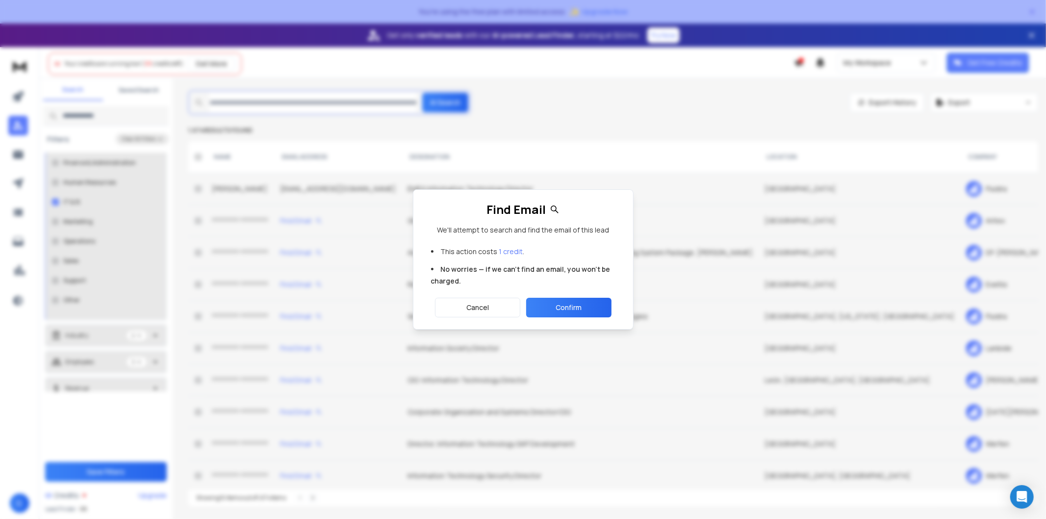
click at [560, 307] on button "Confirm" at bounding box center [568, 308] width 85 height 20
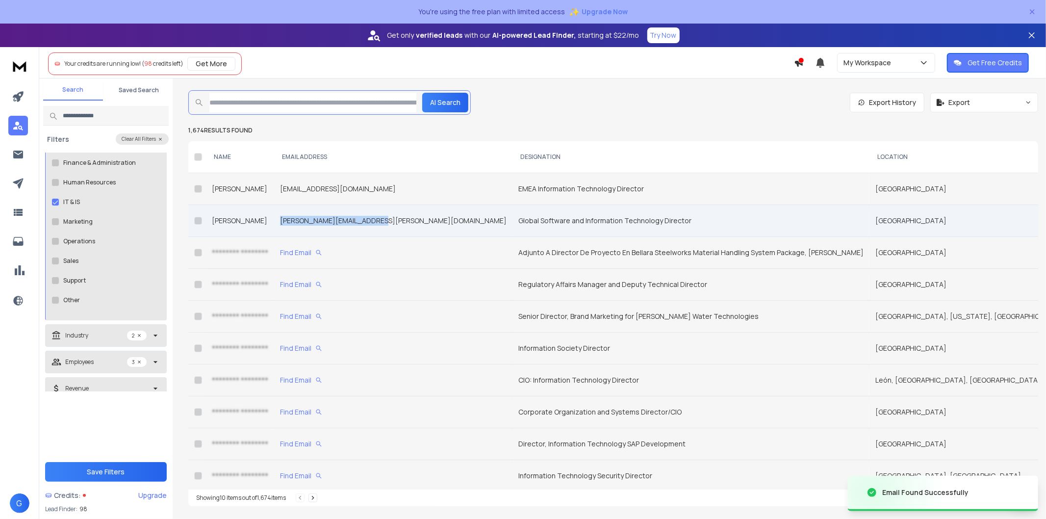
drag, startPoint x: 363, startPoint y: 219, endPoint x: 272, endPoint y: 224, distance: 91.3
click at [274, 224] on td "[PERSON_NAME][EMAIL_ADDRESS][PERSON_NAME][DOMAIN_NAME]" at bounding box center [393, 221] width 238 height 32
copy div "[PERSON_NAME][EMAIL_ADDRESS][PERSON_NAME][DOMAIN_NAME]"
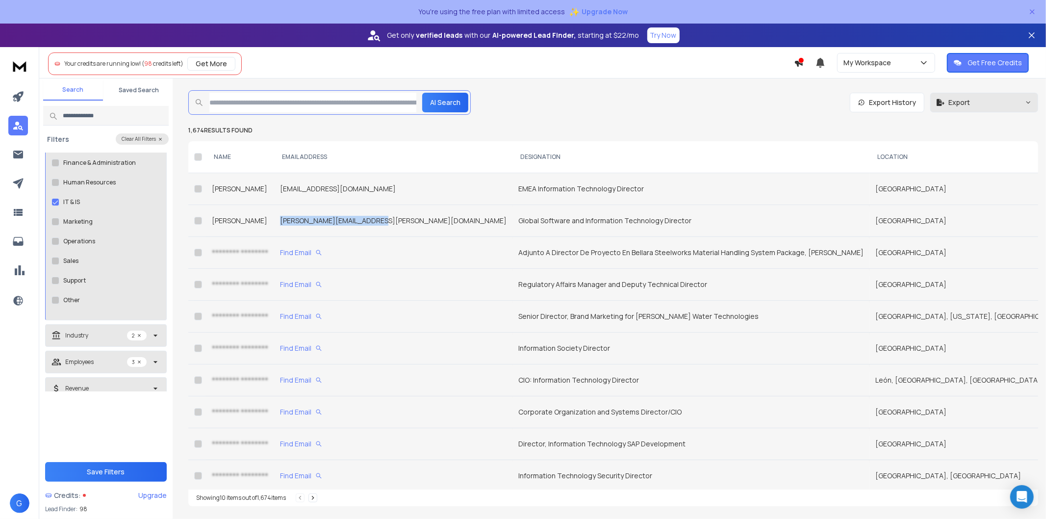
click at [949, 99] on span "Export" at bounding box center [959, 103] width 22 height 10
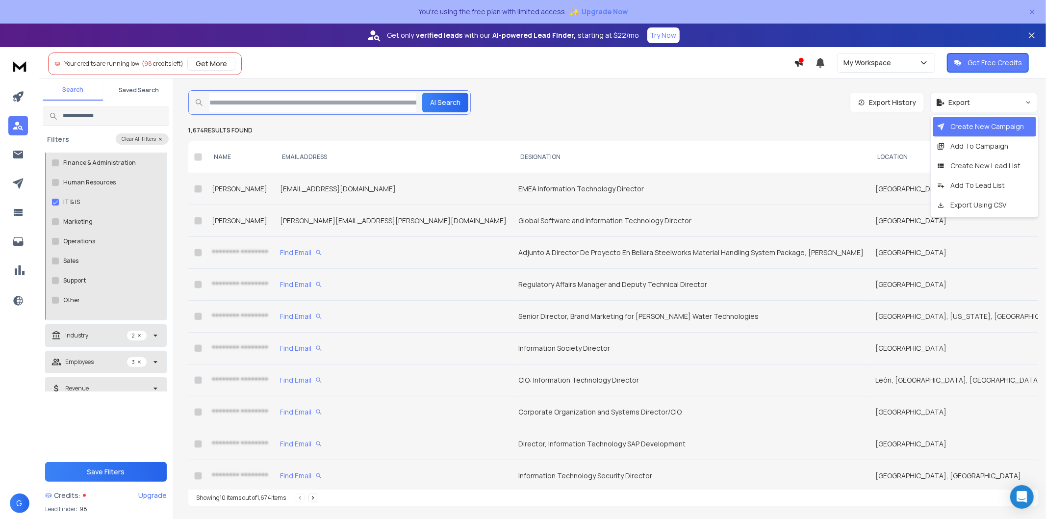
click at [724, 105] on div "AI Search Export History Export" at bounding box center [613, 102] width 850 height 25
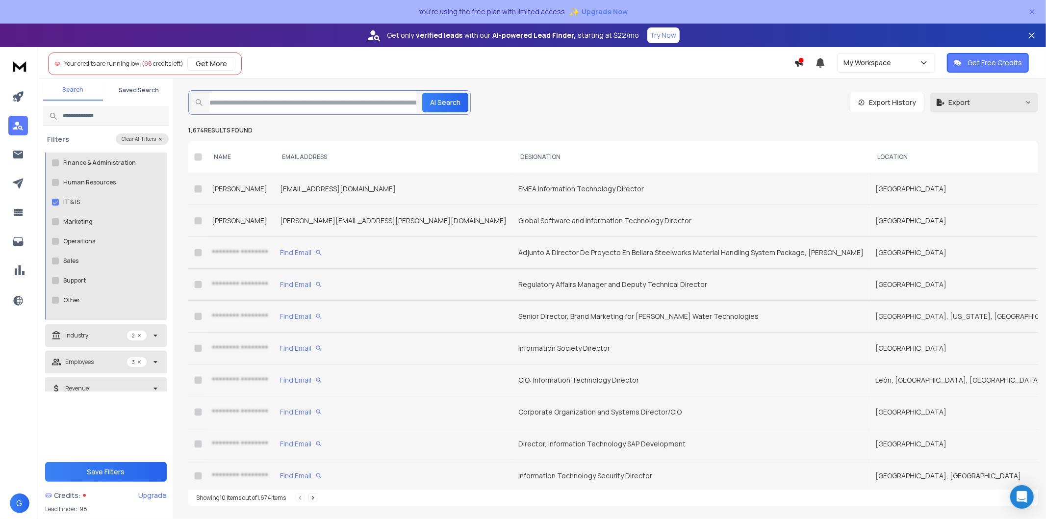
click at [1003, 109] on button "Export" at bounding box center [984, 103] width 108 height 20
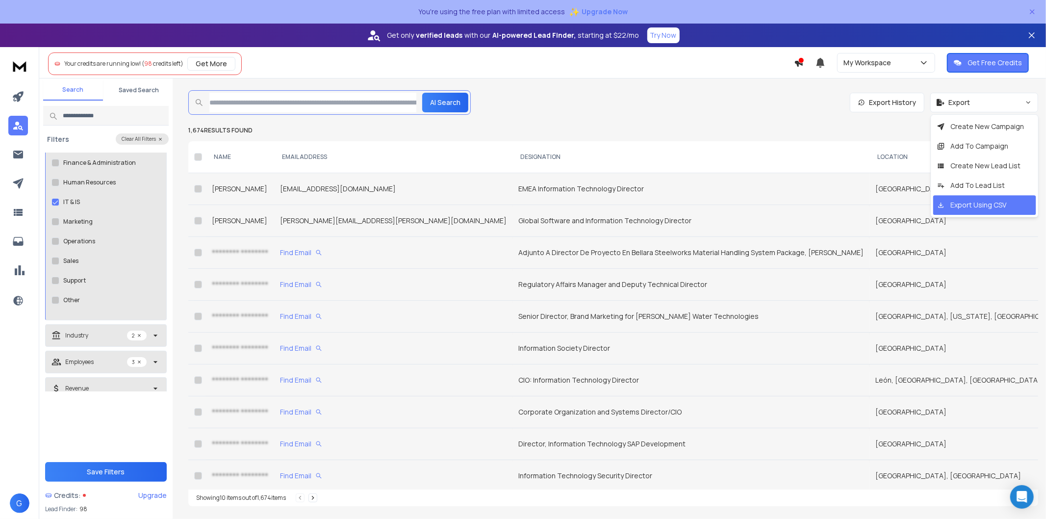
click at [967, 201] on p "Export Using CSV" at bounding box center [979, 205] width 60 height 14
drag, startPoint x: 866, startPoint y: 379, endPoint x: 871, endPoint y: 381, distance: 5.3
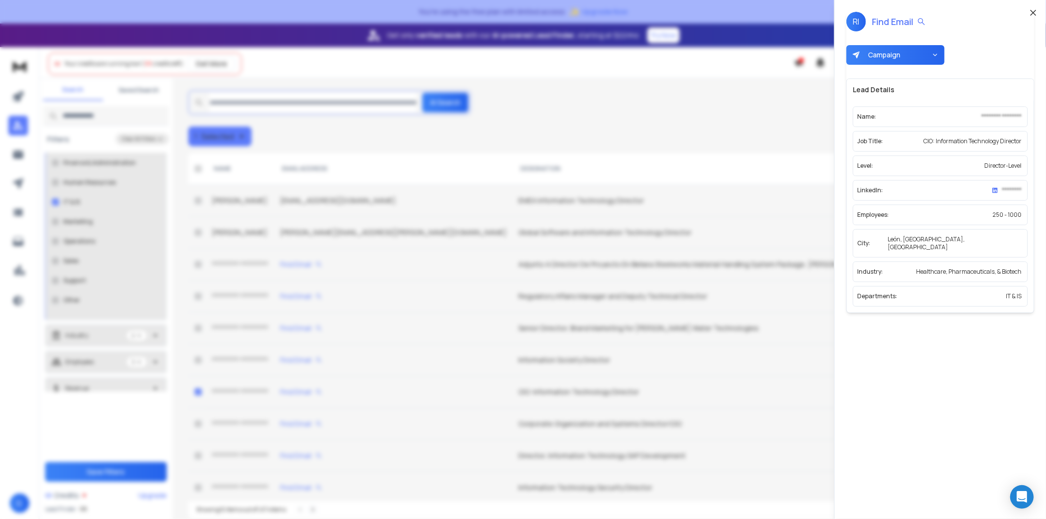
click at [1030, 15] on icon "button" at bounding box center [1033, 13] width 10 height 10
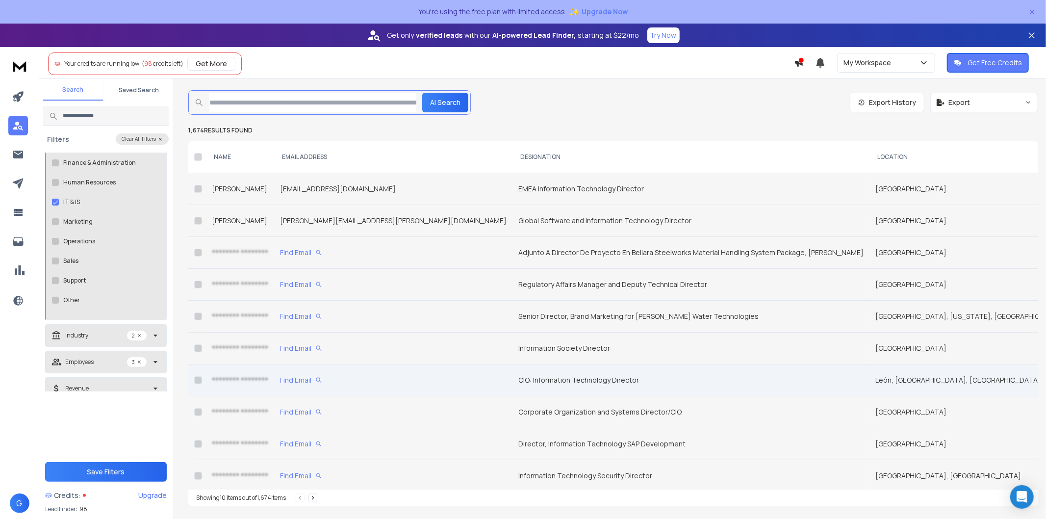
click at [296, 379] on div "Find Email" at bounding box center [393, 380] width 226 height 10
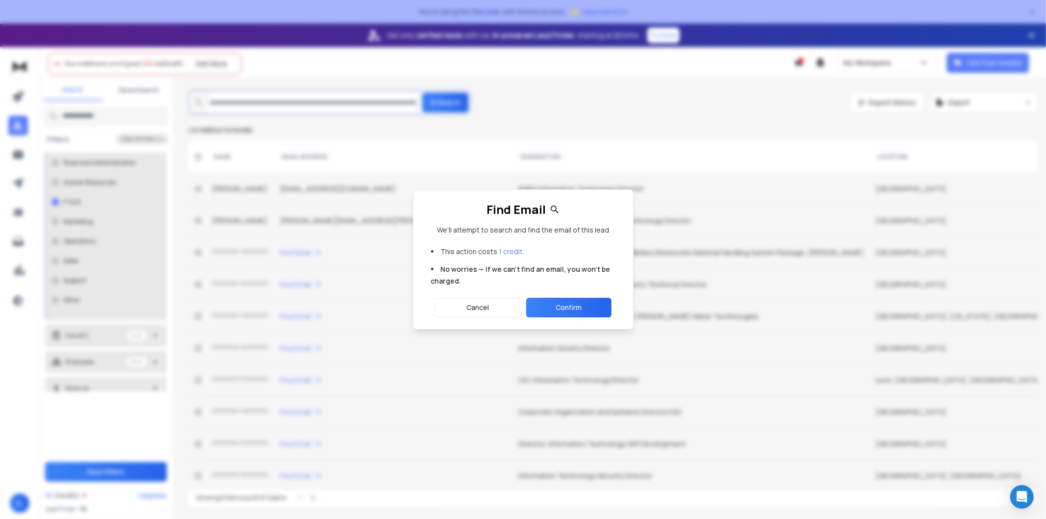
click at [564, 303] on button "Confirm" at bounding box center [568, 308] width 85 height 20
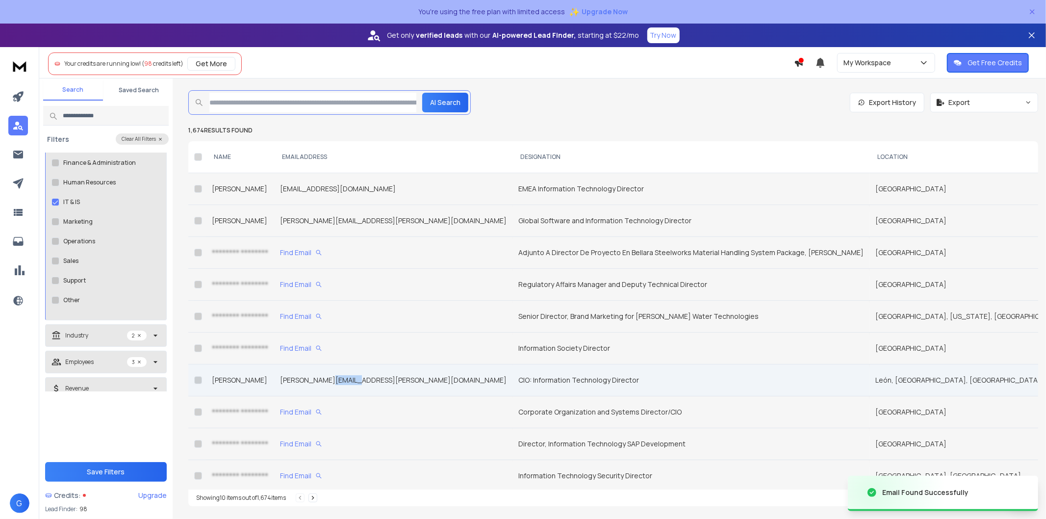
drag, startPoint x: 341, startPoint y: 381, endPoint x: 324, endPoint y: 386, distance: 17.8
click at [324, 386] on td "[PERSON_NAME][EMAIL_ADDRESS][PERSON_NAME][DOMAIN_NAME]" at bounding box center [393, 380] width 238 height 32
copy div "[DOMAIN_NAME]"
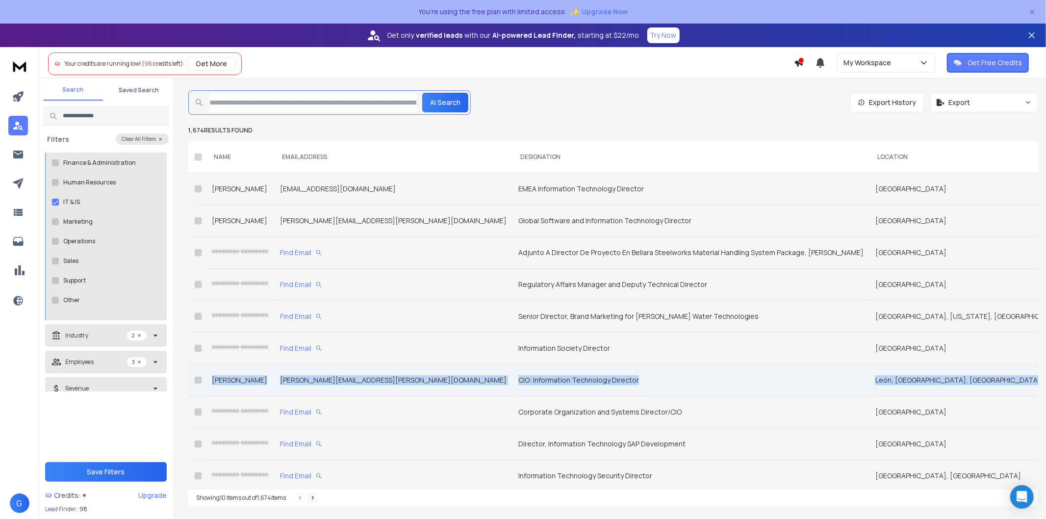
drag, startPoint x: 210, startPoint y: 378, endPoint x: 886, endPoint y: 376, distance: 676.5
click at [886, 376] on tr "[PERSON_NAME] [PERSON_NAME][EMAIL_ADDRESS][PERSON_NAME][DOMAIN_NAME] CIO: Infor…" at bounding box center [970, 380] width 1564 height 32
copy tr "[PERSON_NAME] [PERSON_NAME][EMAIL_ADDRESS][PERSON_NAME][DOMAIN_NAME] CIO: Infor…"
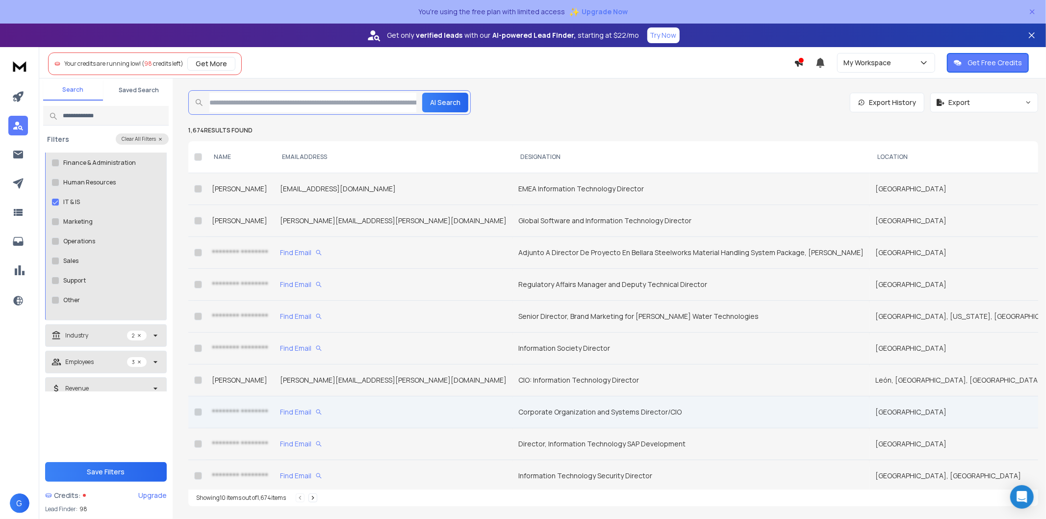
click at [295, 407] on div "Find Email" at bounding box center [393, 412] width 226 height 10
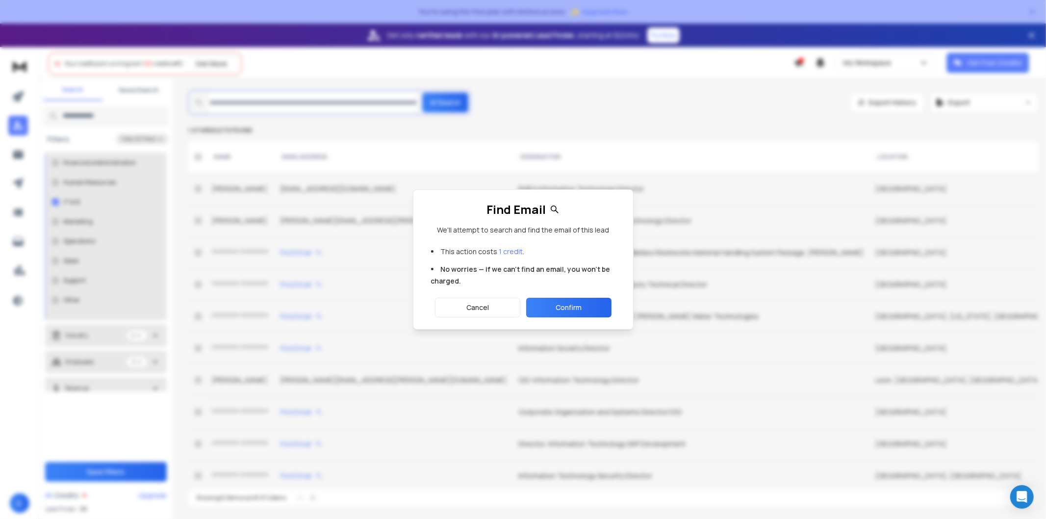
click at [578, 305] on button "Confirm" at bounding box center [568, 308] width 85 height 20
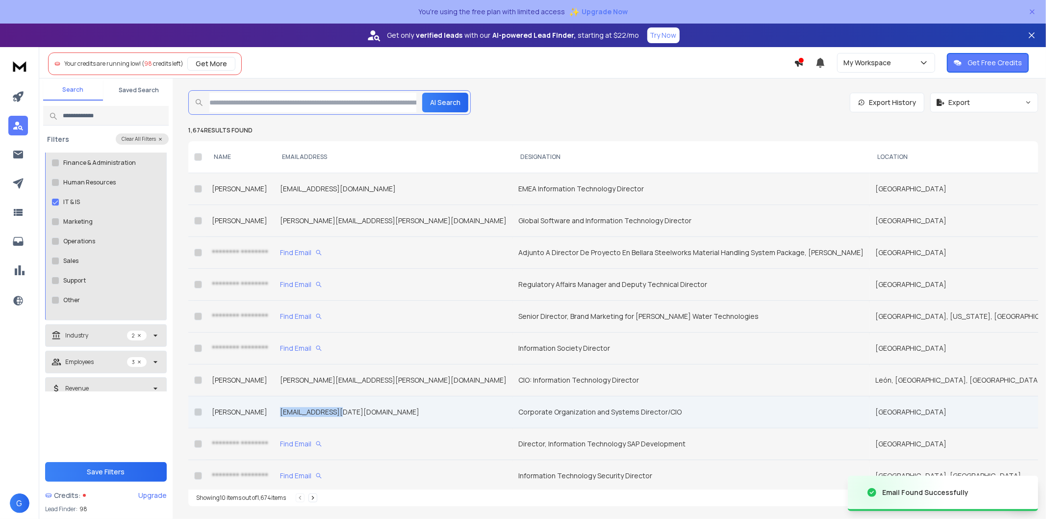
drag, startPoint x: 344, startPoint y: 413, endPoint x: 293, endPoint y: 413, distance: 51.5
click at [278, 412] on td "[EMAIL_ADDRESS][DATE][DOMAIN_NAME]" at bounding box center [393, 412] width 238 height 32
copy div "[EMAIL_ADDRESS][DATE][DOMAIN_NAME]"
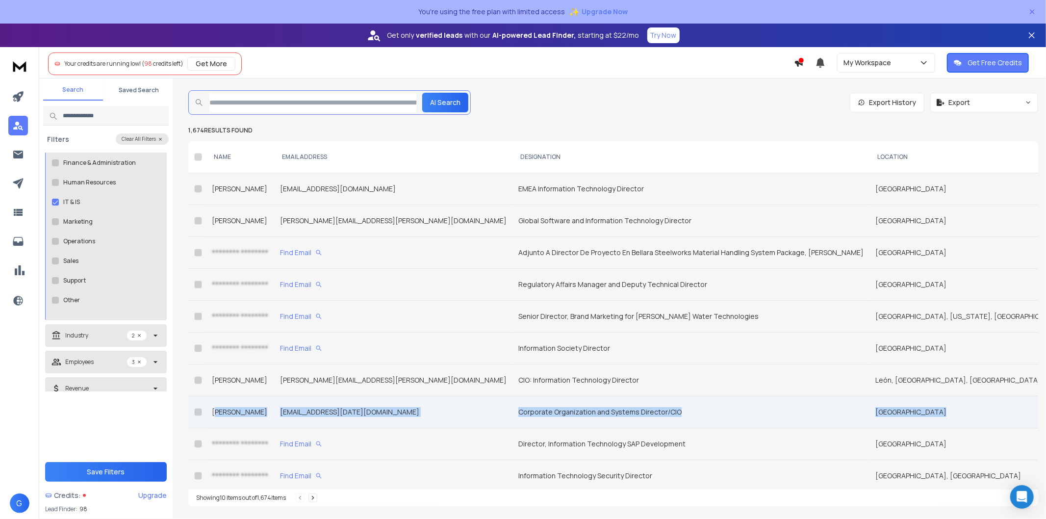
drag, startPoint x: 892, startPoint y: 412, endPoint x: 209, endPoint y: 420, distance: 683.4
click at [209, 420] on tr "[PERSON_NAME] [PERSON_NAME][EMAIL_ADDRESS][PERSON_NAME][DOMAIN_NAME] Corporate …" at bounding box center [970, 412] width 1564 height 32
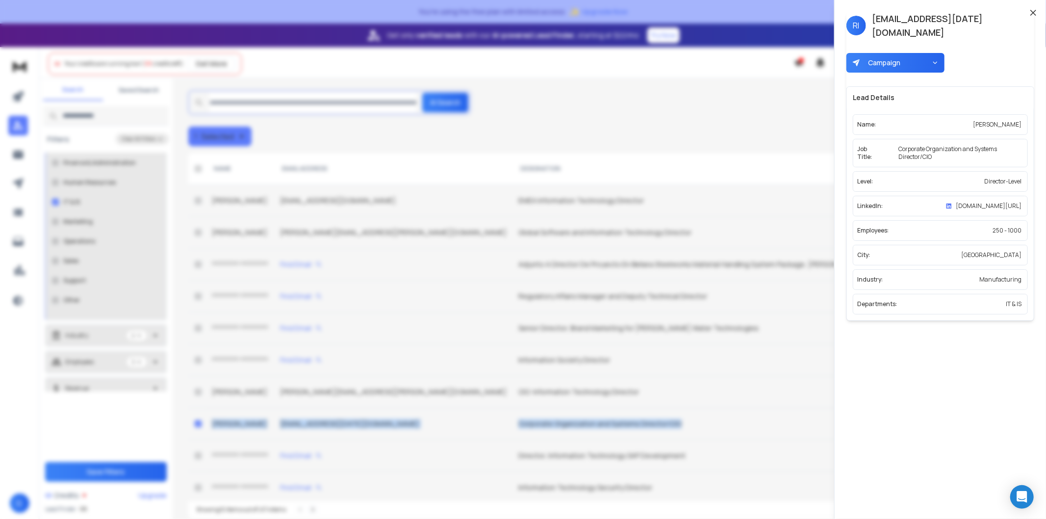
click at [1037, 12] on icon "button" at bounding box center [1033, 13] width 10 height 10
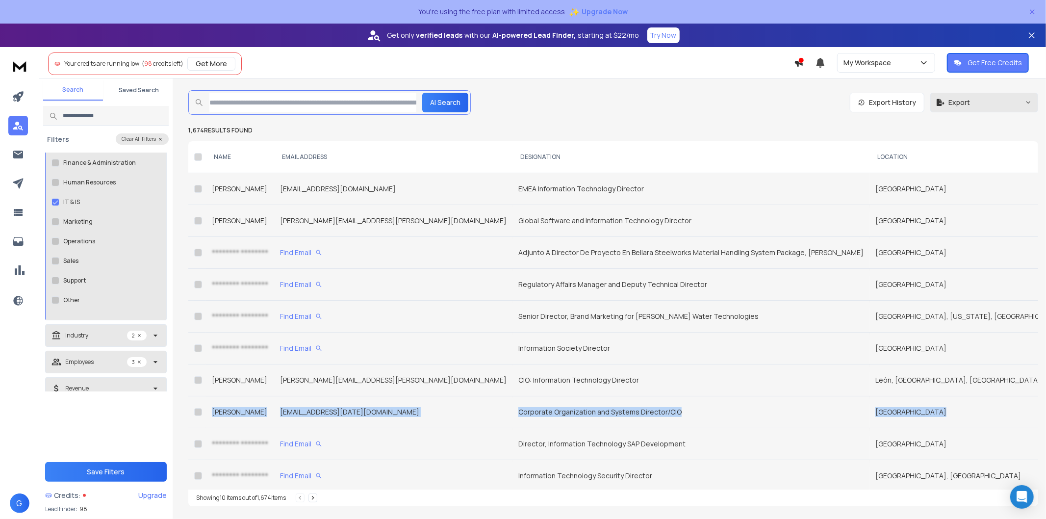
click at [991, 100] on div "Export" at bounding box center [978, 103] width 84 height 10
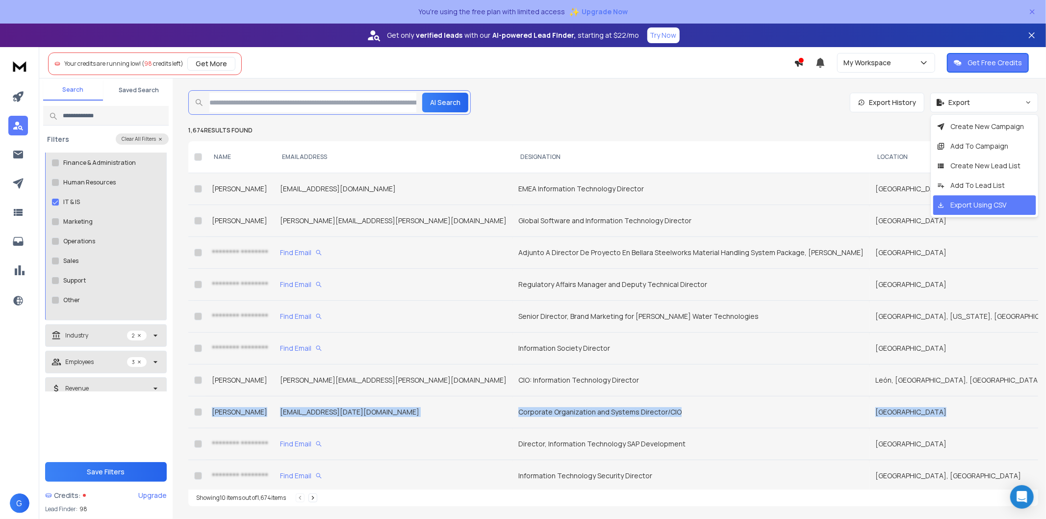
click at [954, 206] on p "Export Using CSV" at bounding box center [979, 205] width 60 height 14
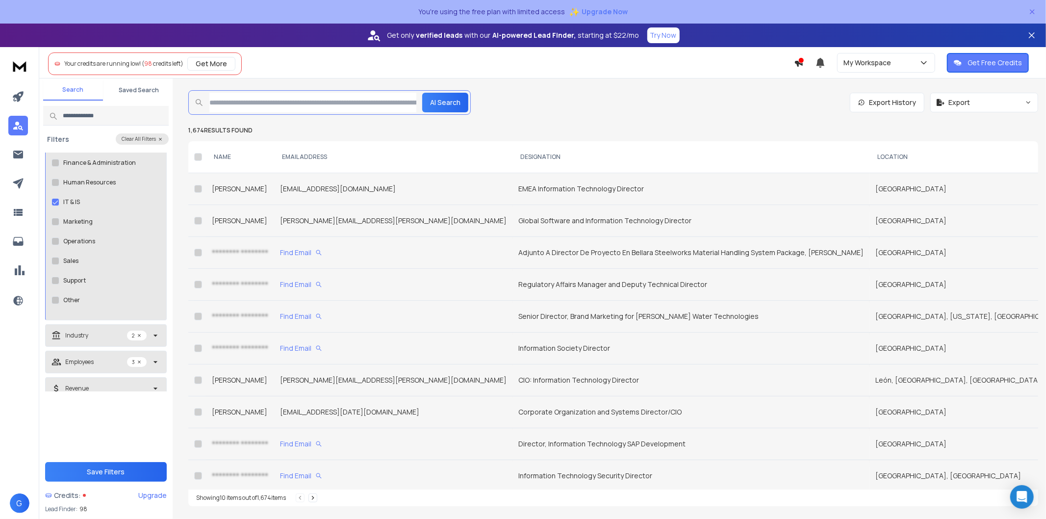
click at [614, 116] on div "AI Search Export History Export 1,674 results found NAME EMAIL ADDRESS DESIGNAT…" at bounding box center [613, 318] width 850 height 457
click at [197, 189] on button "button" at bounding box center [198, 189] width 8 height 8
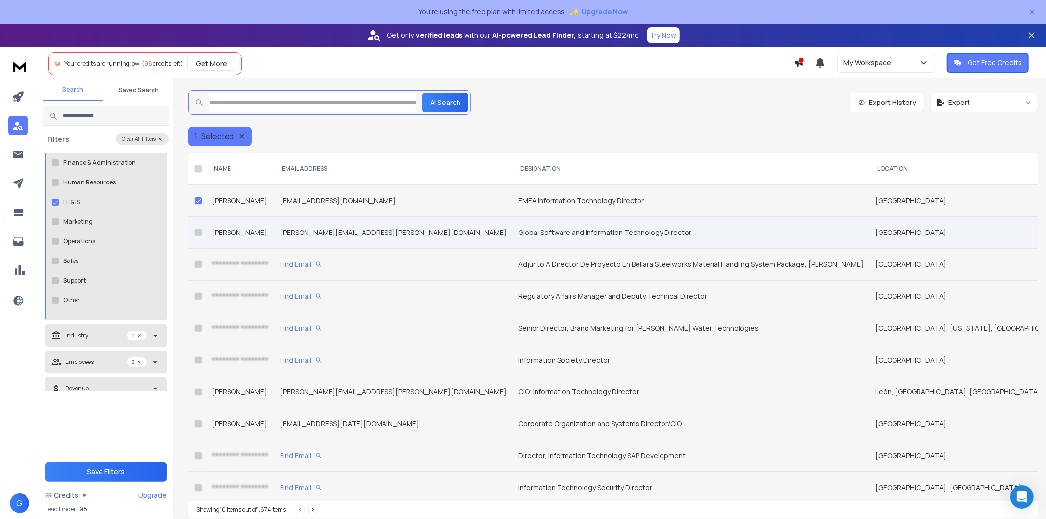
click at [197, 231] on button "button" at bounding box center [198, 232] width 8 height 8
click at [199, 390] on button "button" at bounding box center [198, 392] width 8 height 8
click at [198, 425] on button "button" at bounding box center [198, 424] width 8 height 8
click at [971, 103] on div "Export" at bounding box center [978, 103] width 84 height 10
click at [957, 201] on p "Export Using CSV" at bounding box center [979, 205] width 60 height 14
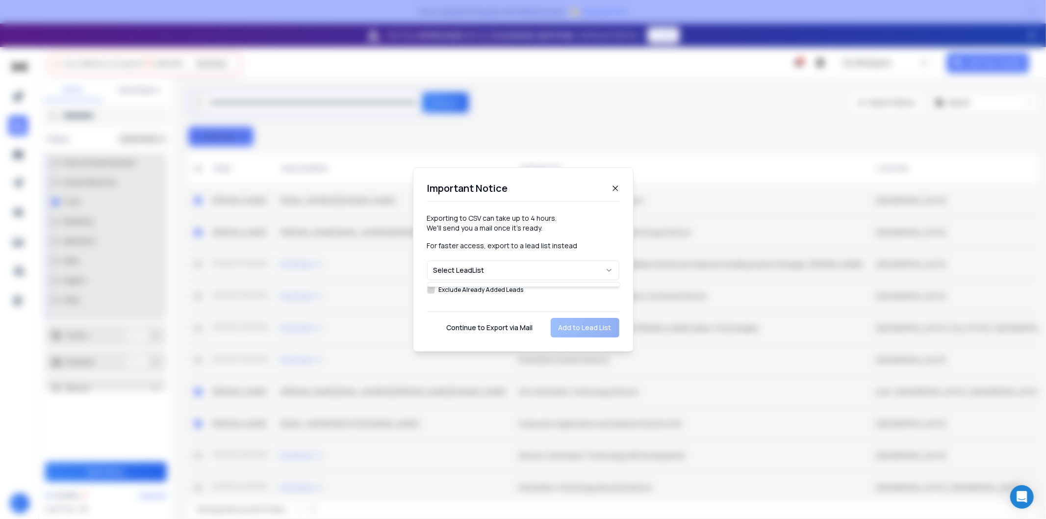
click at [499, 269] on button "Select LeadList" at bounding box center [523, 270] width 192 height 20
click at [550, 215] on div "Exporting to CSV can take up to 4 hours. We'll send you a mail once it's ready." at bounding box center [523, 223] width 192 height 20
click at [618, 189] on icon at bounding box center [615, 188] width 8 height 8
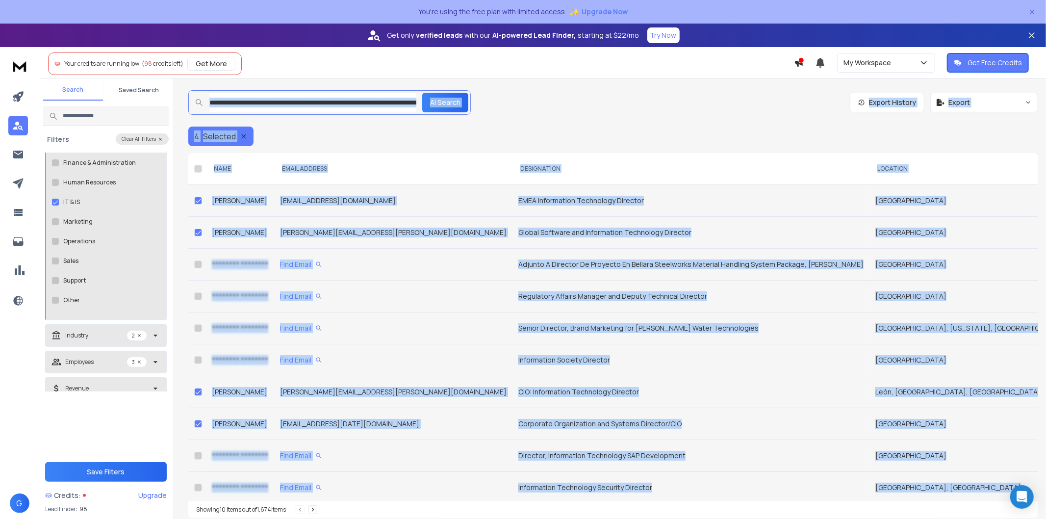
drag, startPoint x: 933, startPoint y: 486, endPoint x: 186, endPoint y: 169, distance: 811.6
click at [186, 169] on div "You're using the free plan with limited access ✨ Upgrade Now Get only verified …" at bounding box center [523, 259] width 1046 height 519
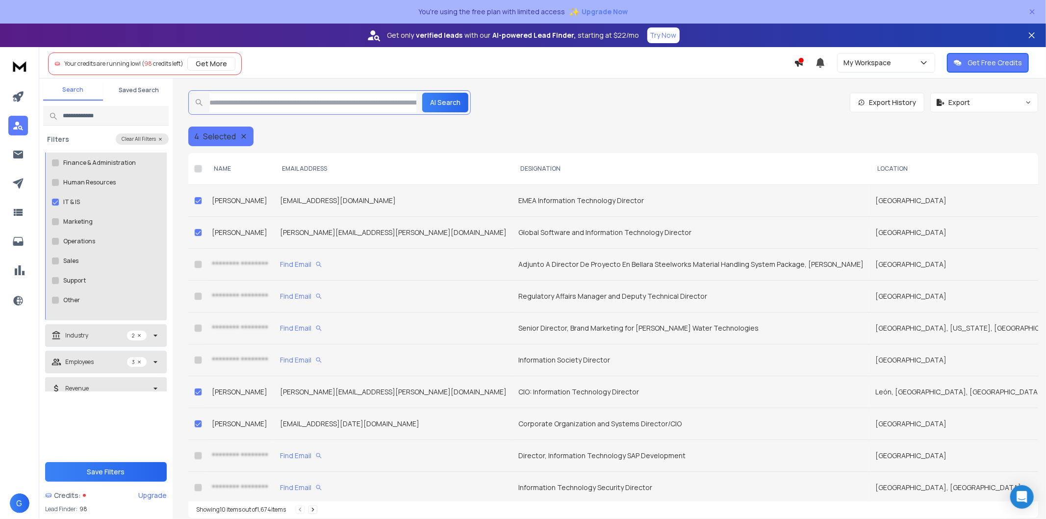
click at [186, 169] on div "You're using the free plan with limited access ✨ Upgrade Now Get only verified …" at bounding box center [523, 259] width 1046 height 519
click at [242, 135] on icon at bounding box center [243, 136] width 4 height 4
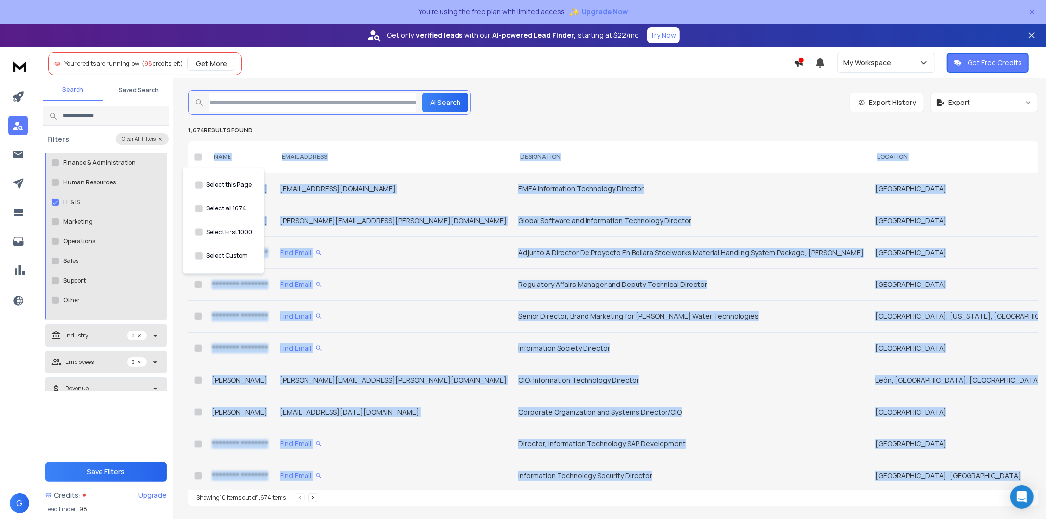
drag, startPoint x: 843, startPoint y: 475, endPoint x: 199, endPoint y: 160, distance: 717.3
click at [199, 160] on table "NAME EMAIL ADDRESS DESIGNATION LOCATION COMPANY EMPLOYEES COMPANY LOCATION INDU…" at bounding box center [970, 316] width 1564 height 350
copy table "NAME EMAIL ADDRESS DESIGNATION LOCATION COMPANY EMPLOYEES COMPANY LOCATION INDU…"
click at [317, 501] on icon at bounding box center [313, 498] width 8 height 8
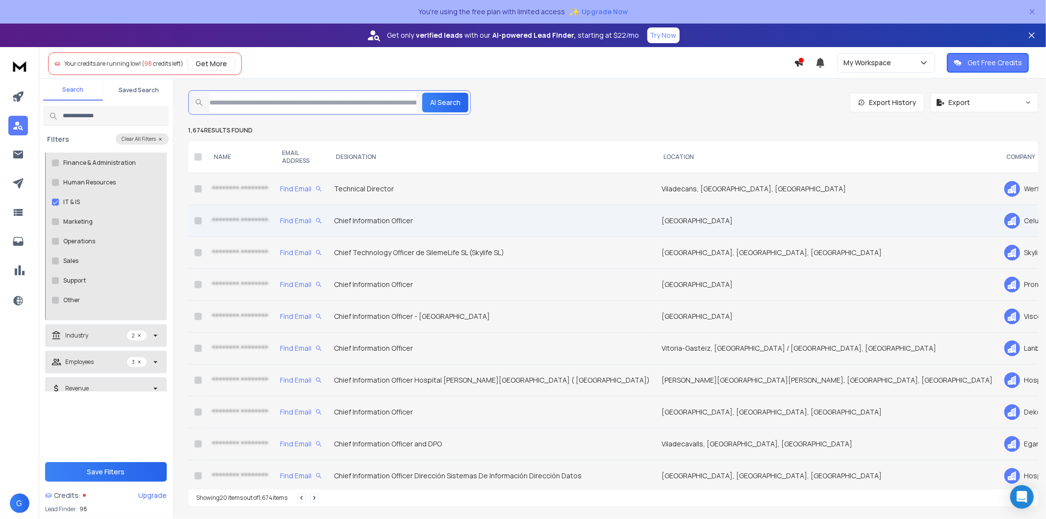
click at [305, 221] on div "Find Email" at bounding box center [301, 221] width 42 height 10
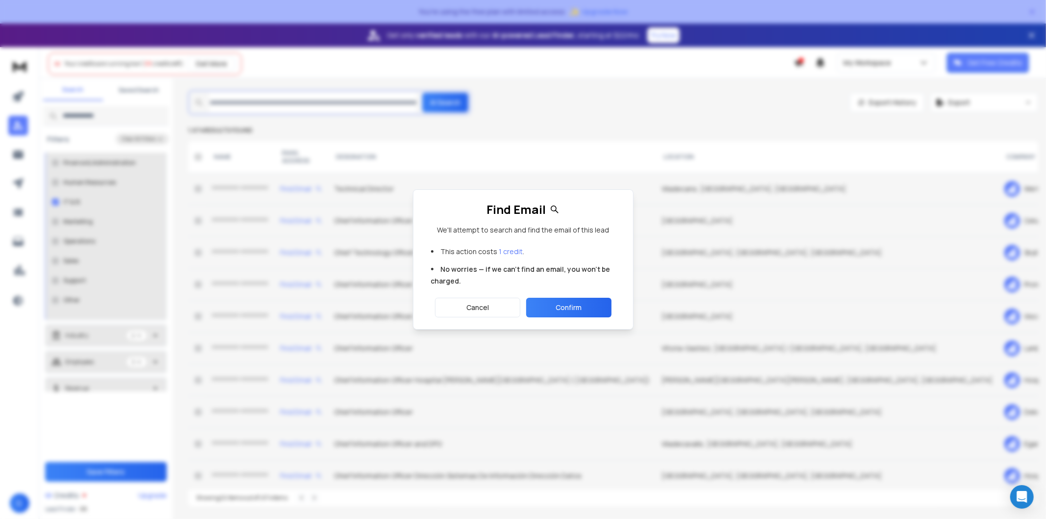
click at [567, 314] on button "Confirm" at bounding box center [568, 308] width 85 height 20
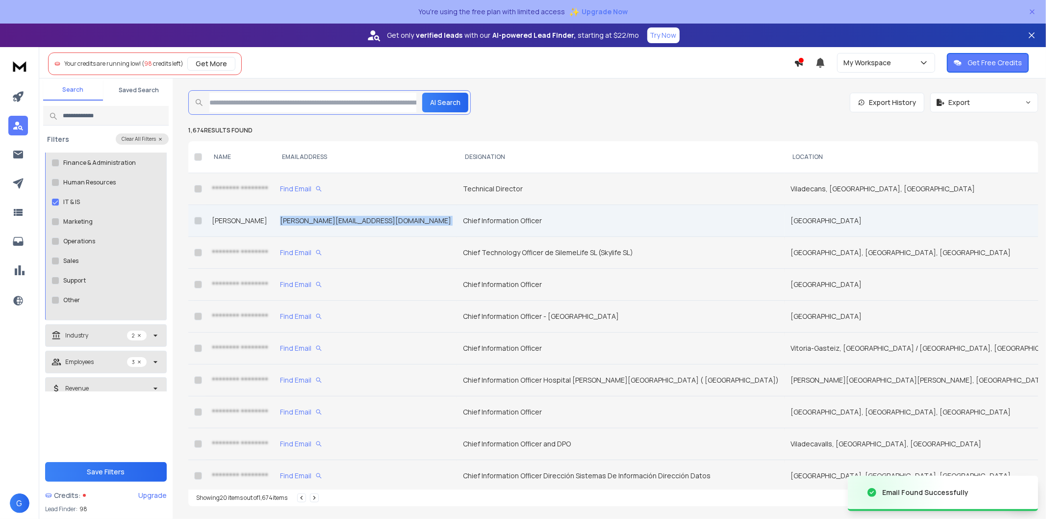
drag, startPoint x: 334, startPoint y: 222, endPoint x: 268, endPoint y: 223, distance: 66.7
click at [268, 223] on tr "[PERSON_NAME] [PERSON_NAME][EMAIL_ADDRESS][DOMAIN_NAME] Chief Information Offic…" at bounding box center [1036, 221] width 1697 height 32
copy div "[PERSON_NAME][EMAIL_ADDRESS][DOMAIN_NAME]"
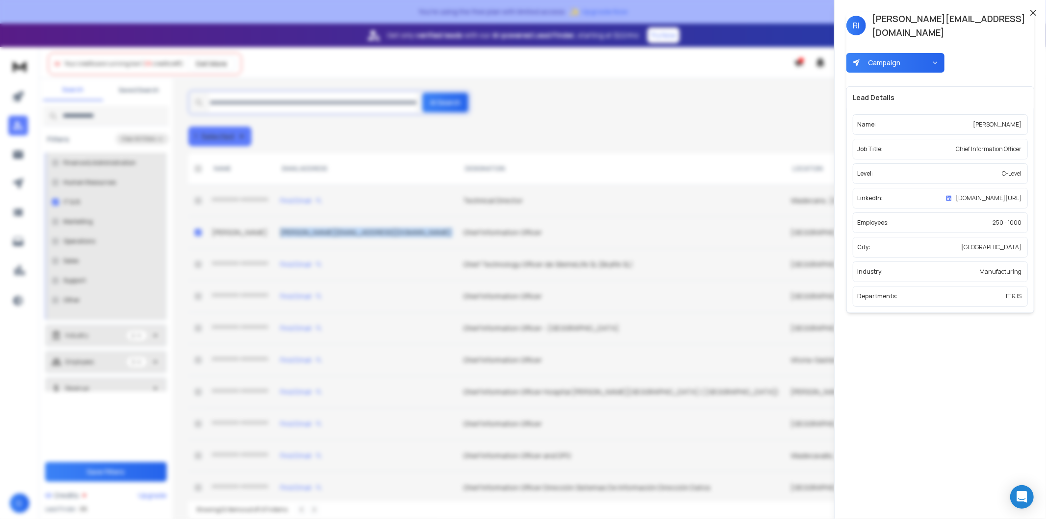
click at [1037, 15] on icon "button" at bounding box center [1033, 13] width 10 height 10
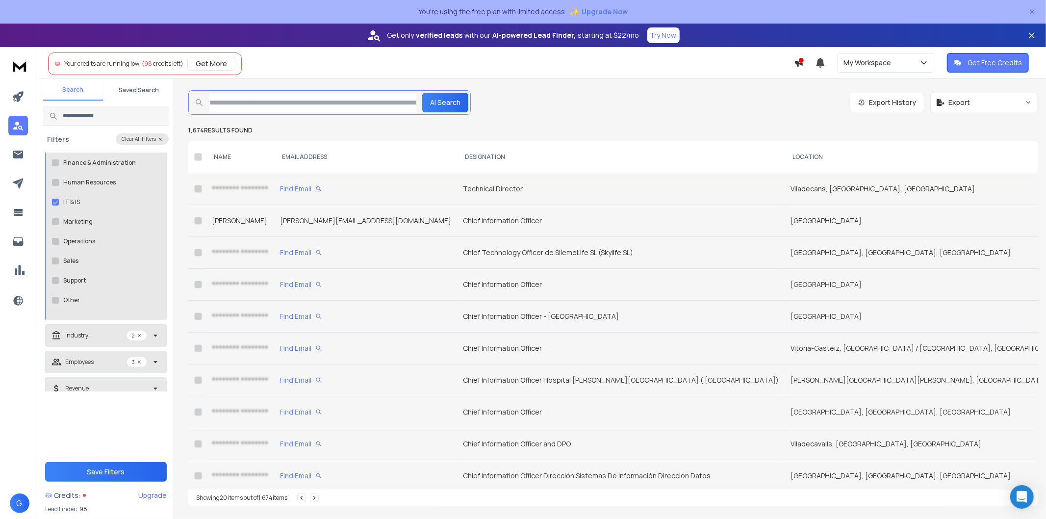
click at [590, 100] on div "AI Search Export History Export" at bounding box center [613, 102] width 850 height 25
click at [300, 251] on div "Find Email" at bounding box center [365, 253] width 171 height 10
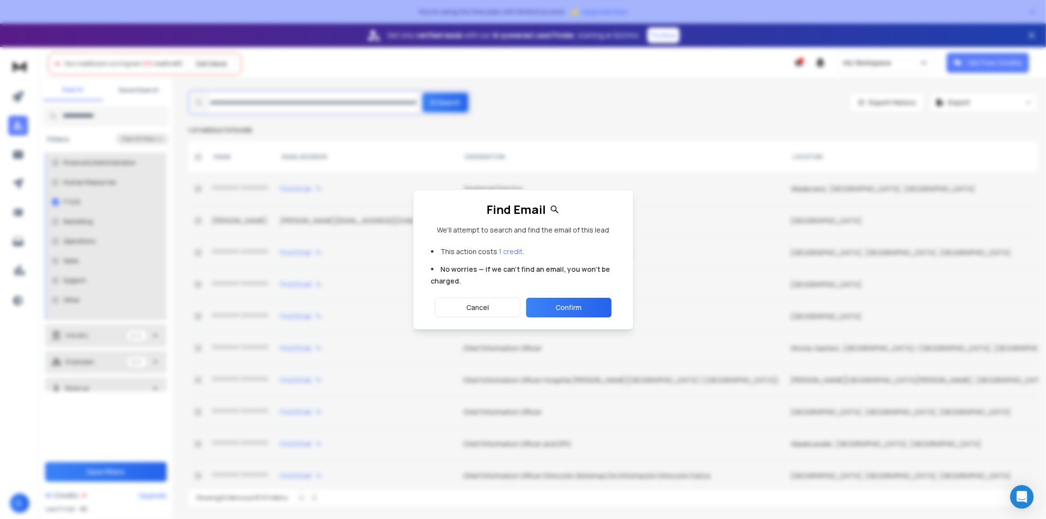
click at [585, 302] on button "Confirm" at bounding box center [568, 308] width 85 height 20
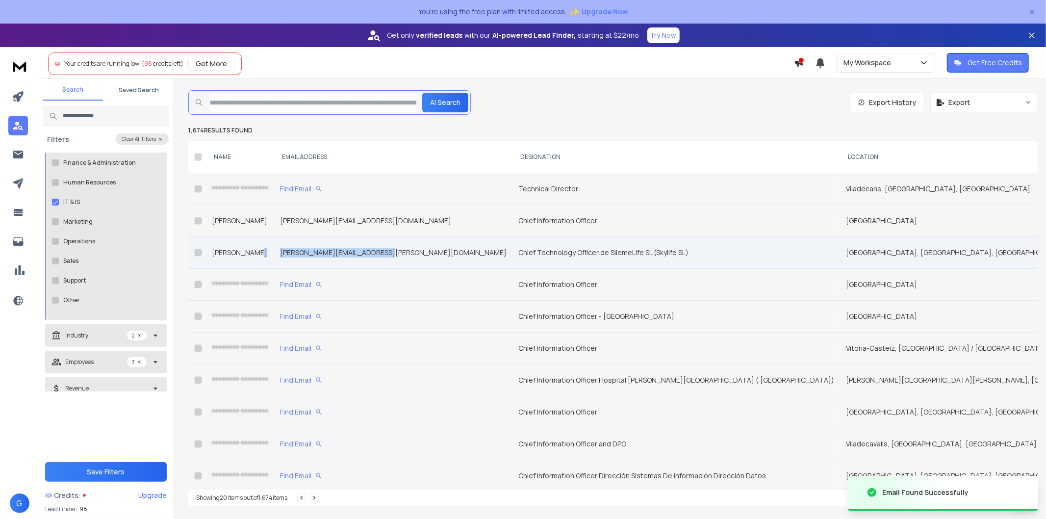
drag, startPoint x: 364, startPoint y: 252, endPoint x: 264, endPoint y: 253, distance: 100.5
click at [264, 253] on tr "[PERSON_NAME] [PERSON_NAME][EMAIL_ADDRESS][PERSON_NAME][DOMAIN_NAME] Chief Tech…" at bounding box center [1064, 253] width 1752 height 32
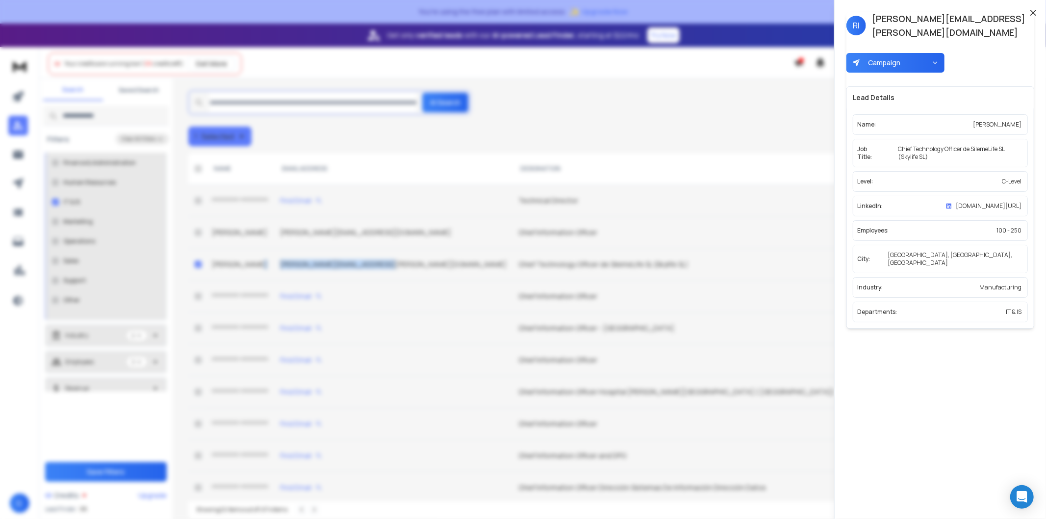
click at [1032, 11] on icon "button" at bounding box center [1033, 13] width 10 height 10
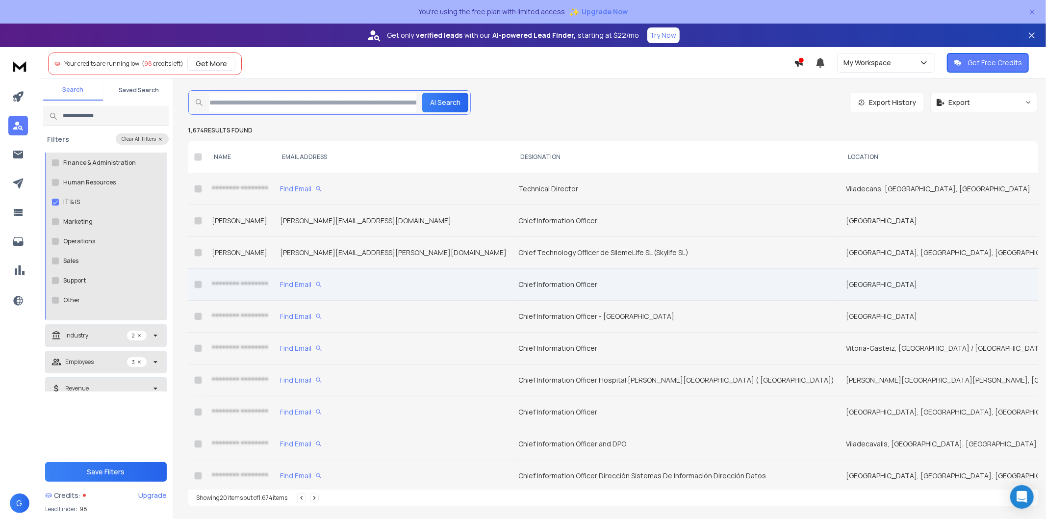
click at [291, 283] on div "Find Email" at bounding box center [393, 284] width 226 height 10
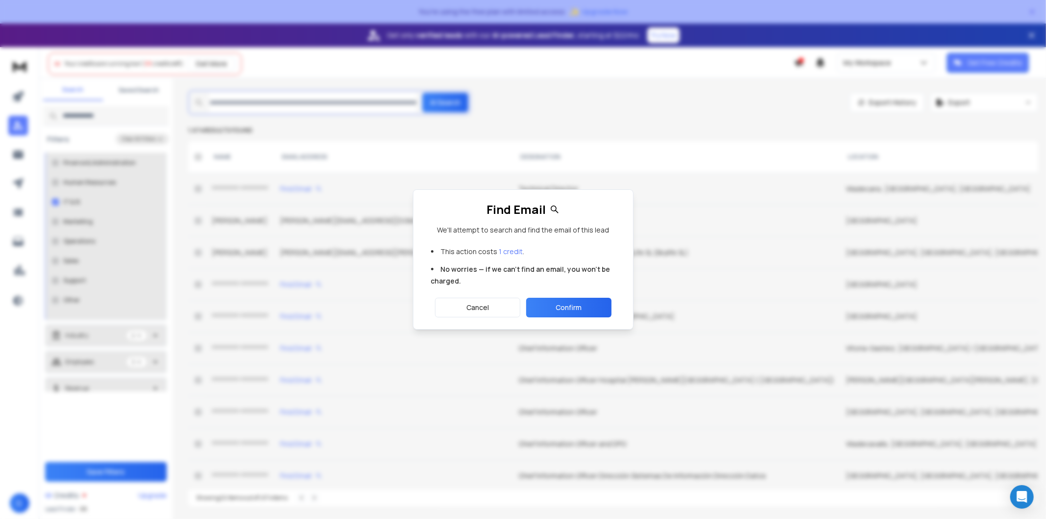
click at [575, 308] on button "Confirm" at bounding box center [568, 308] width 85 height 20
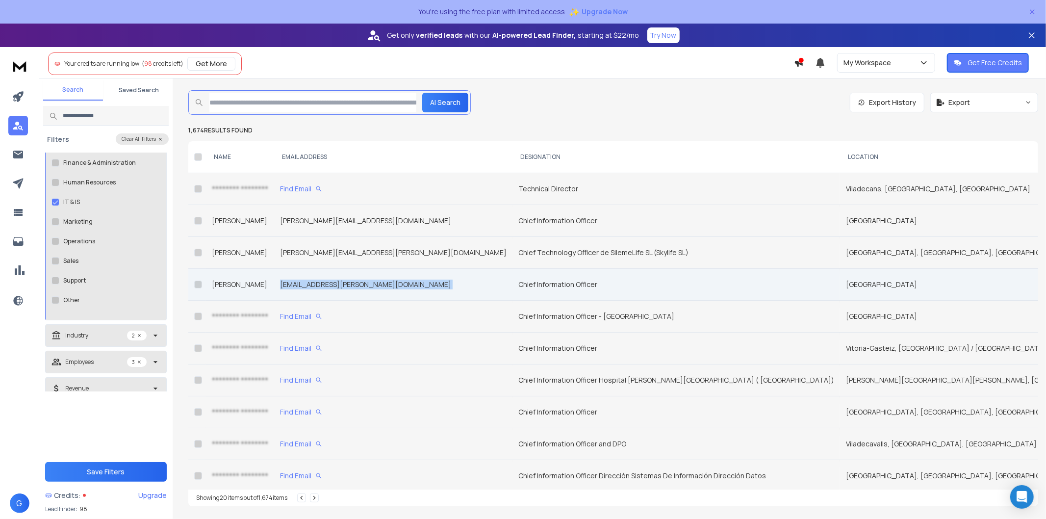
drag, startPoint x: 396, startPoint y: 285, endPoint x: 272, endPoint y: 286, distance: 123.5
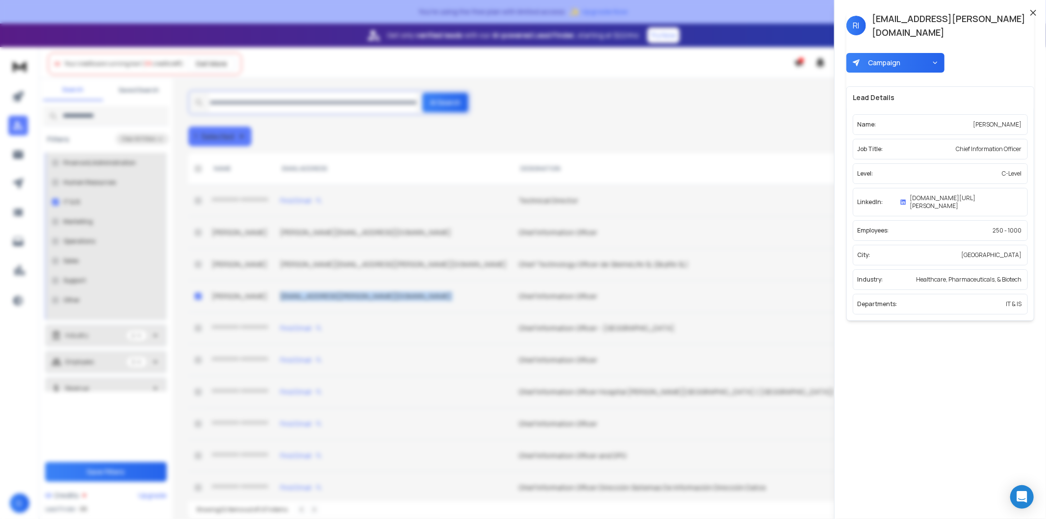
click at [1036, 11] on icon "button" at bounding box center [1033, 13] width 10 height 10
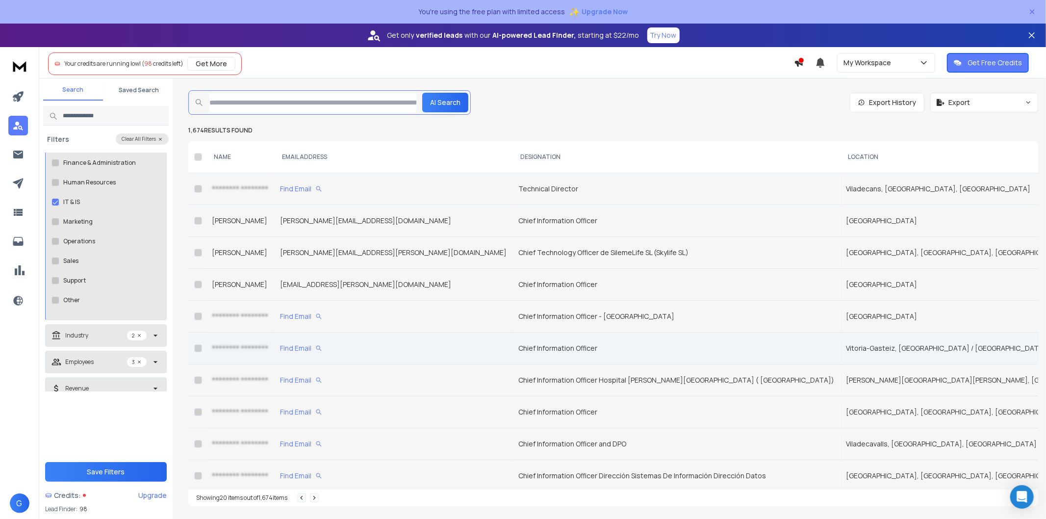
click at [296, 347] on div "Find Email" at bounding box center [393, 348] width 226 height 10
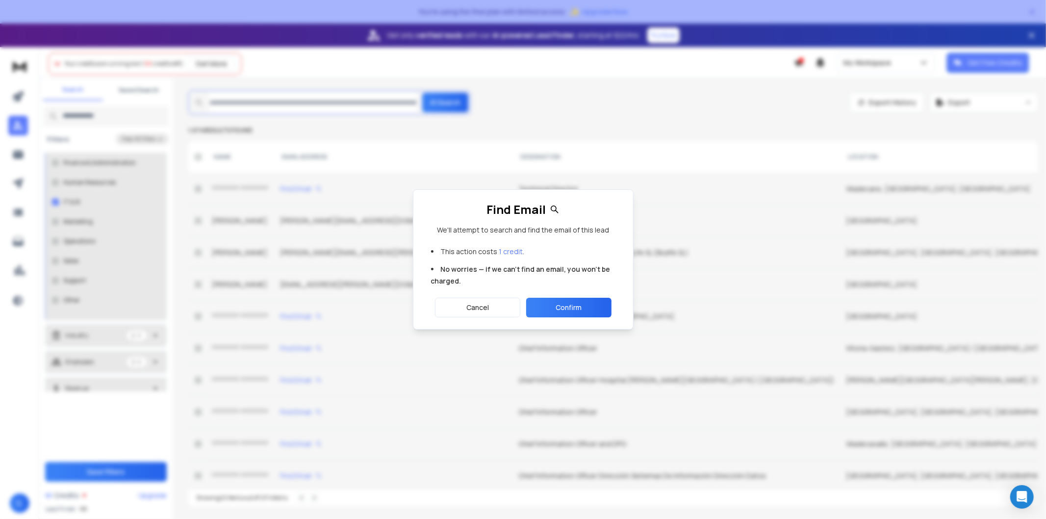
click at [561, 304] on button "Confirm" at bounding box center [568, 308] width 85 height 20
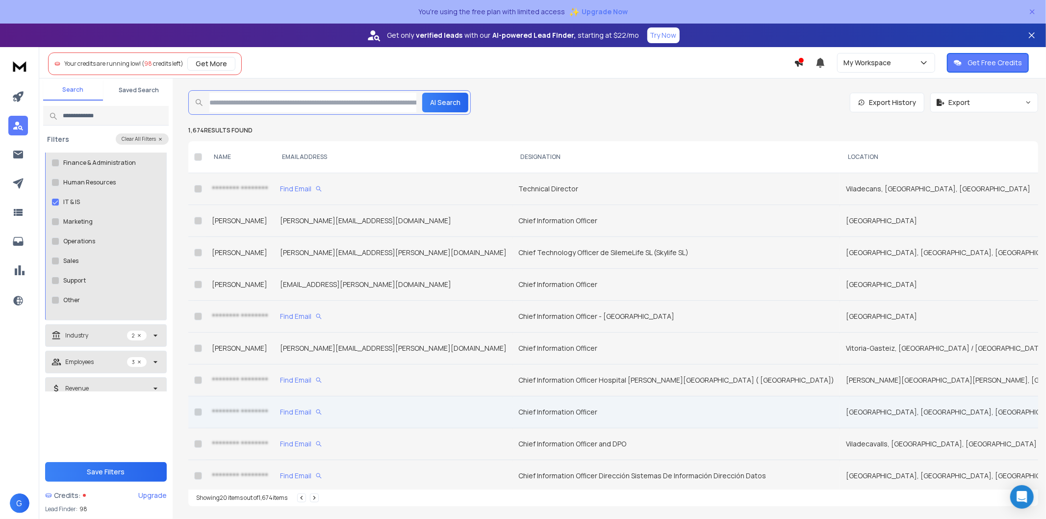
click at [293, 409] on div "Find Email" at bounding box center [393, 412] width 226 height 10
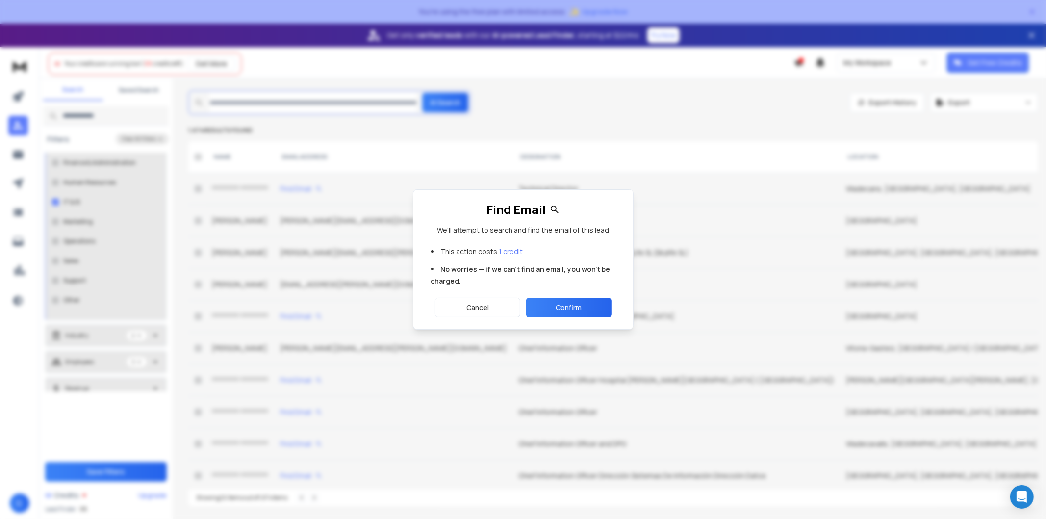
click at [554, 306] on button "Confirm" at bounding box center [568, 308] width 85 height 20
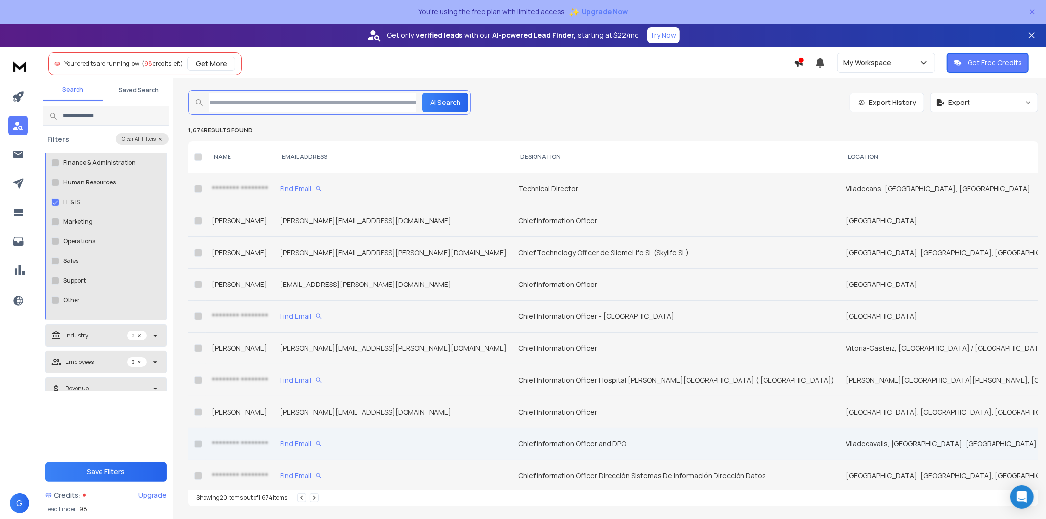
click at [291, 442] on div "Find Email" at bounding box center [393, 444] width 226 height 10
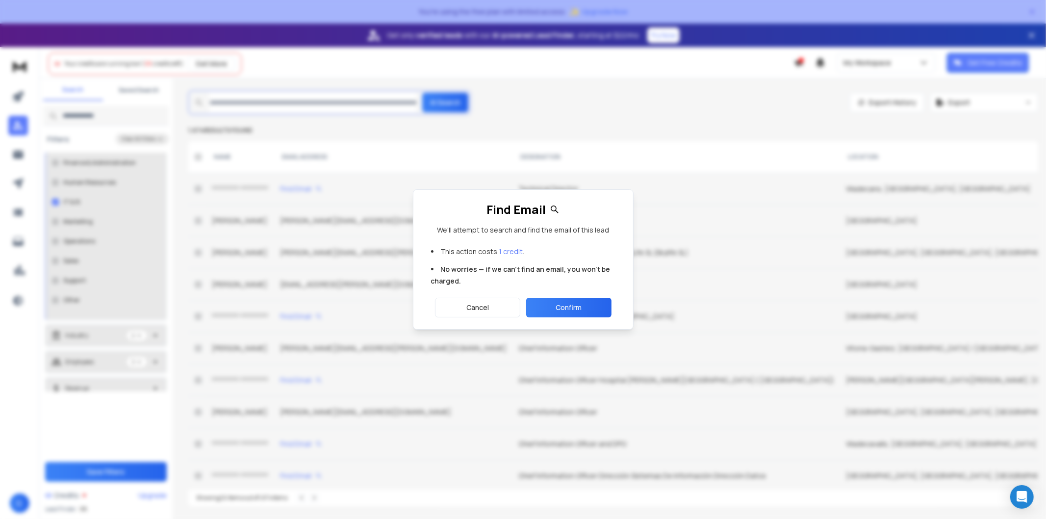
click at [567, 303] on button "Confirm" at bounding box center [568, 308] width 85 height 20
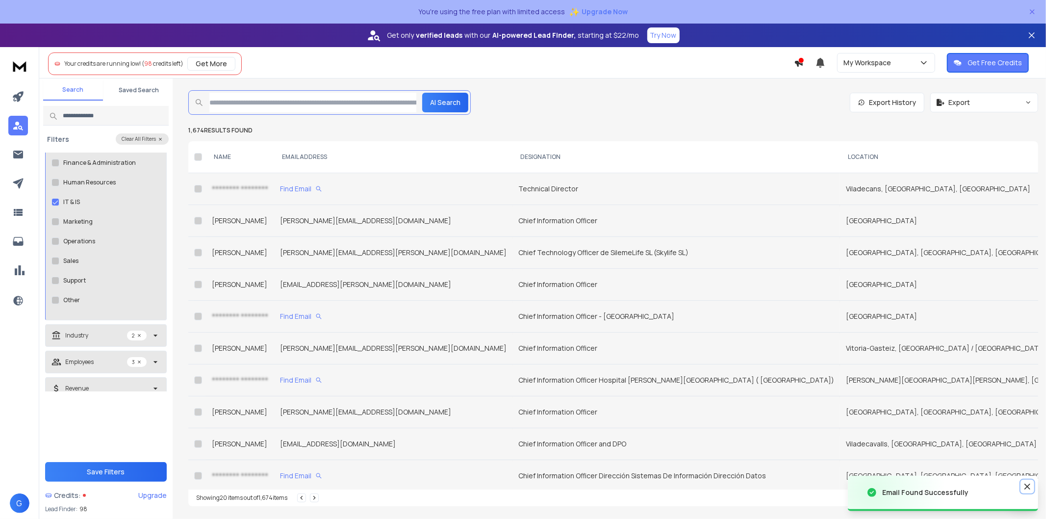
click at [1027, 486] on icon "Notifications (F8)" at bounding box center [1027, 486] width 10 height 10
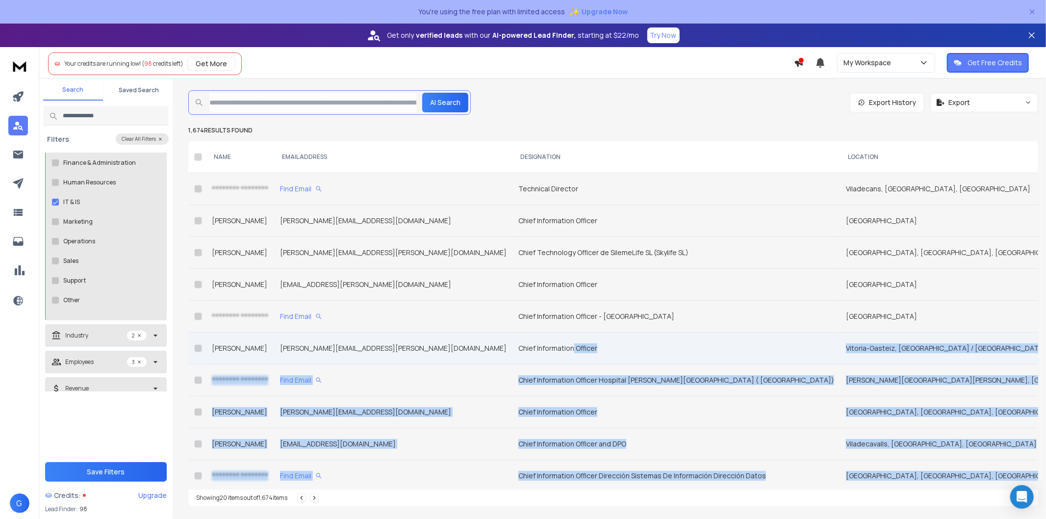
drag, startPoint x: 932, startPoint y: 477, endPoint x: 458, endPoint y: 360, distance: 487.9
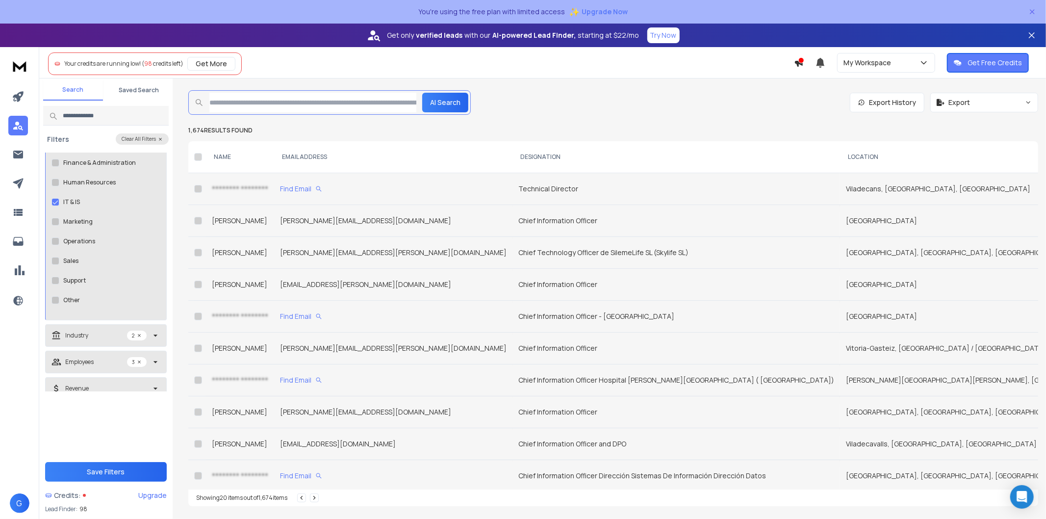
click at [879, 506] on div "Showing 20 items out of 1,674 items" at bounding box center [613, 497] width 850 height 17
drag, startPoint x: 930, startPoint y: 474, endPoint x: 816, endPoint y: 464, distance: 114.6
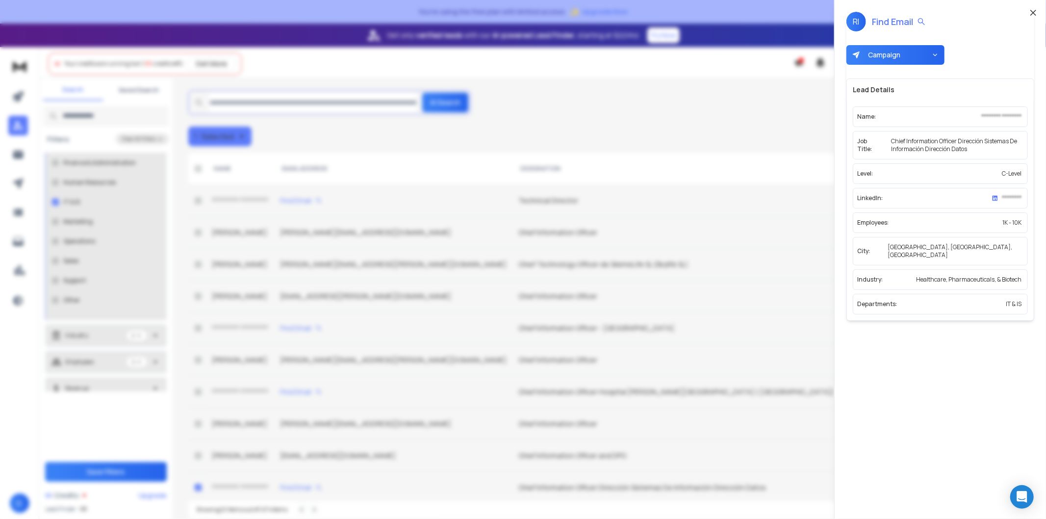
click at [1034, 15] on icon "button" at bounding box center [1033, 13] width 10 height 10
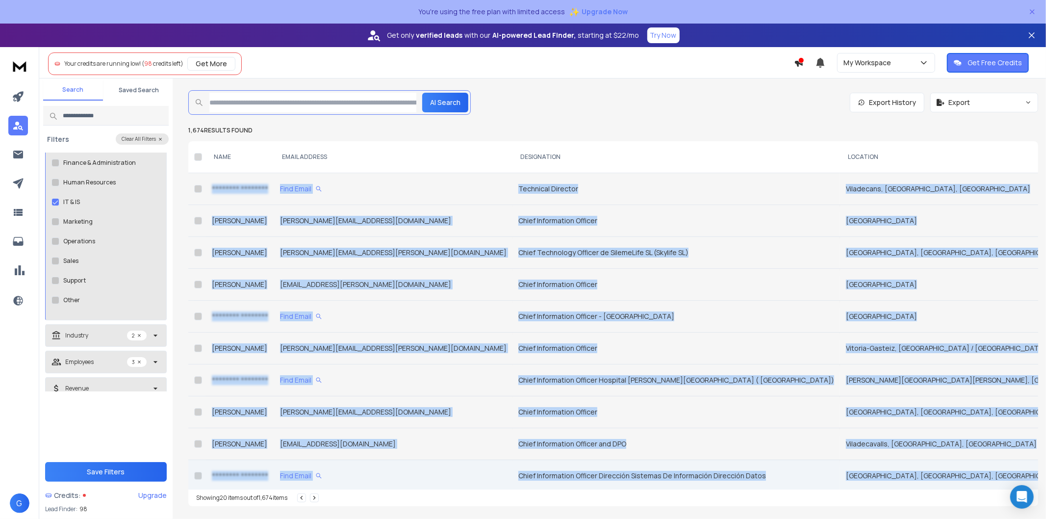
drag, startPoint x: 205, startPoint y: 181, endPoint x: 899, endPoint y: 476, distance: 753.8
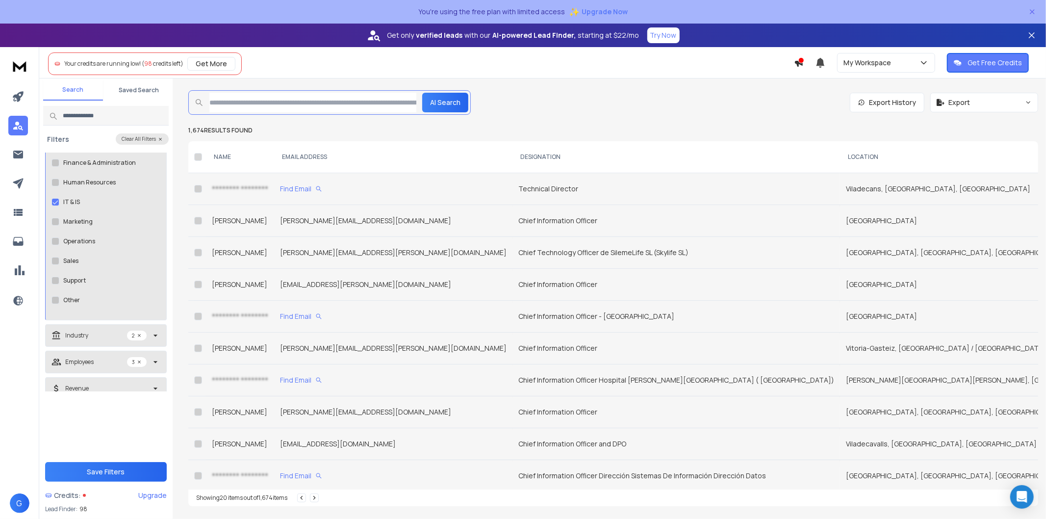
click at [669, 119] on div "AI Search Export History Export 1,674 results found NAME EMAIL ADDRESS DESIGNAT…" at bounding box center [613, 318] width 850 height 457
click at [316, 500] on icon at bounding box center [314, 498] width 2 height 4
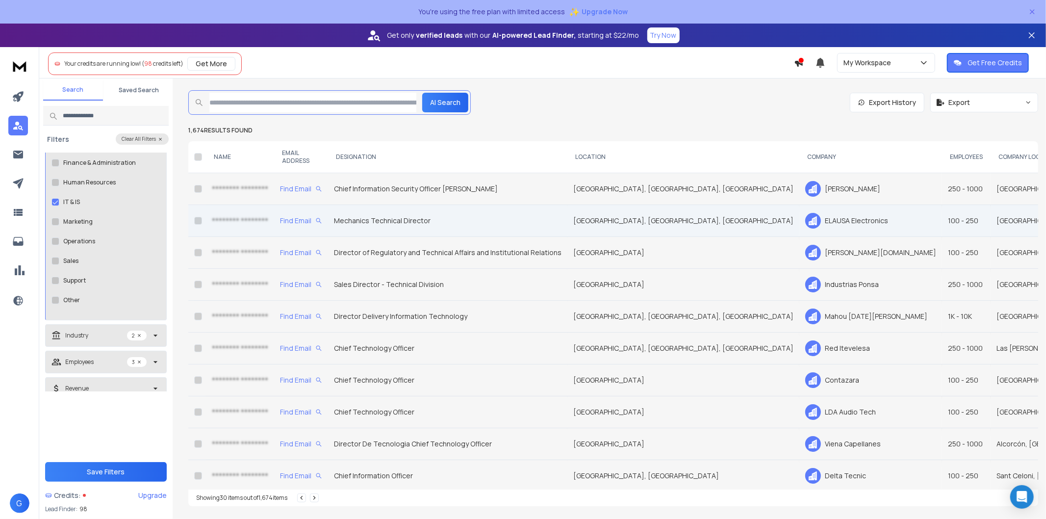
click at [302, 222] on div "Find Email" at bounding box center [301, 221] width 42 height 10
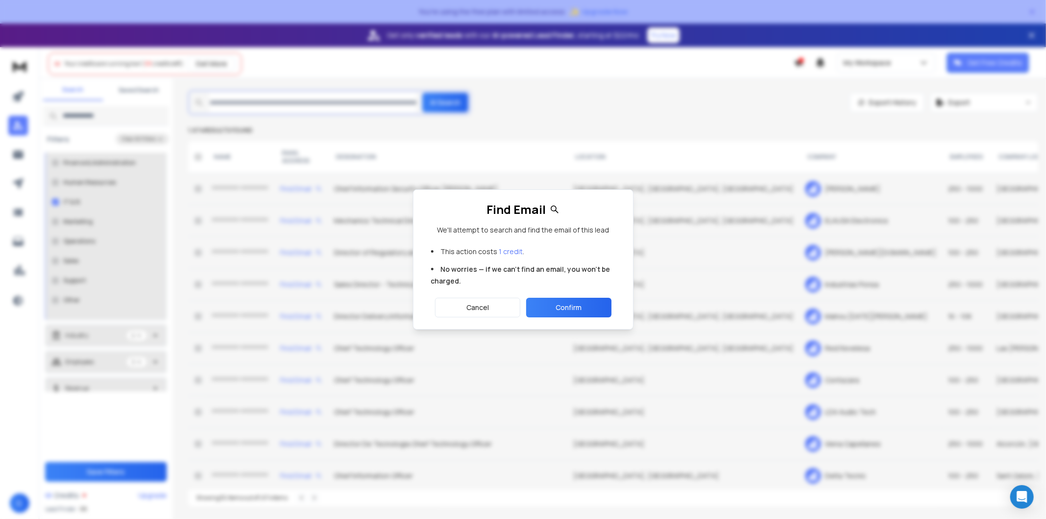
click at [579, 306] on button "Confirm" at bounding box center [568, 308] width 85 height 20
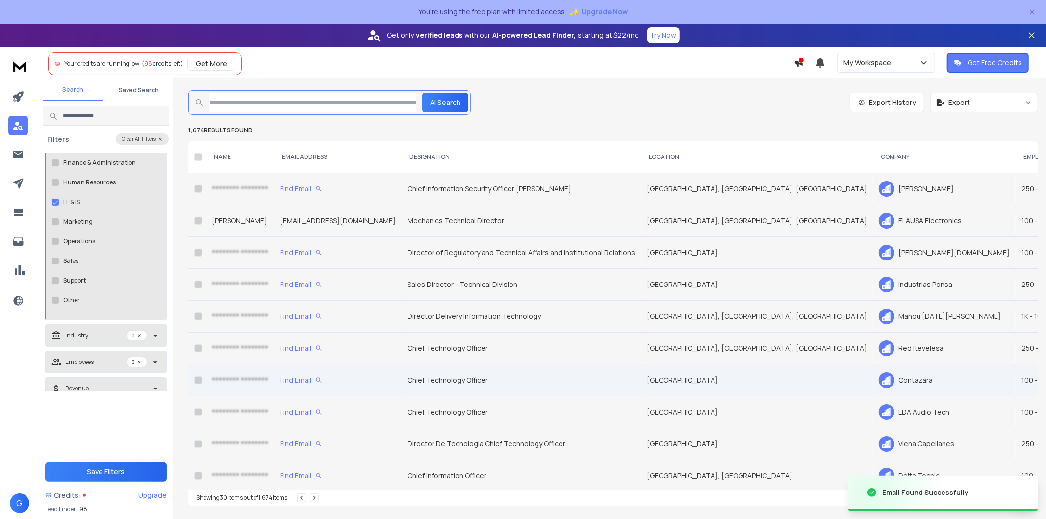
click at [302, 376] on div "Find Email" at bounding box center [338, 380] width 116 height 10
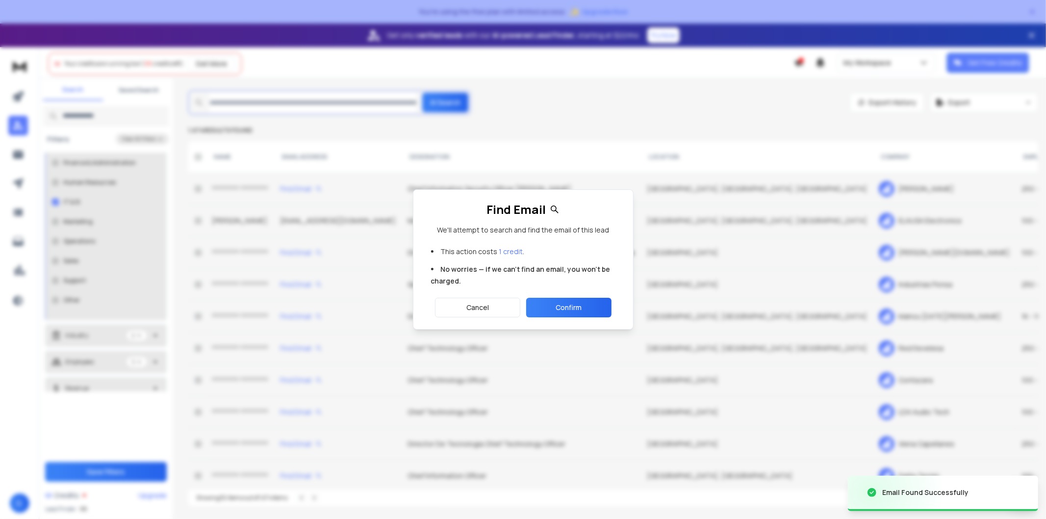
click at [595, 309] on button "Confirm" at bounding box center [568, 308] width 85 height 20
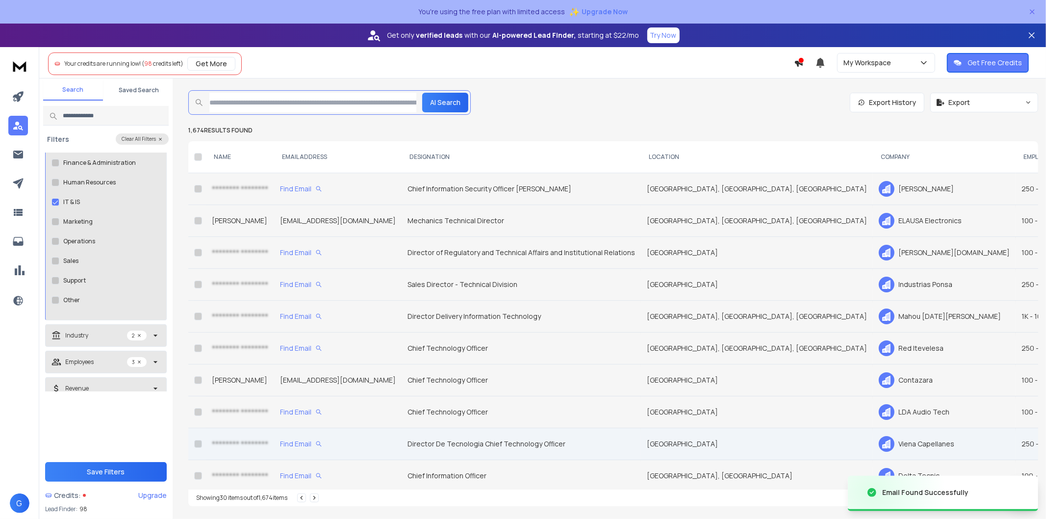
click at [308, 438] on td "Find Email" at bounding box center [337, 444] width 127 height 32
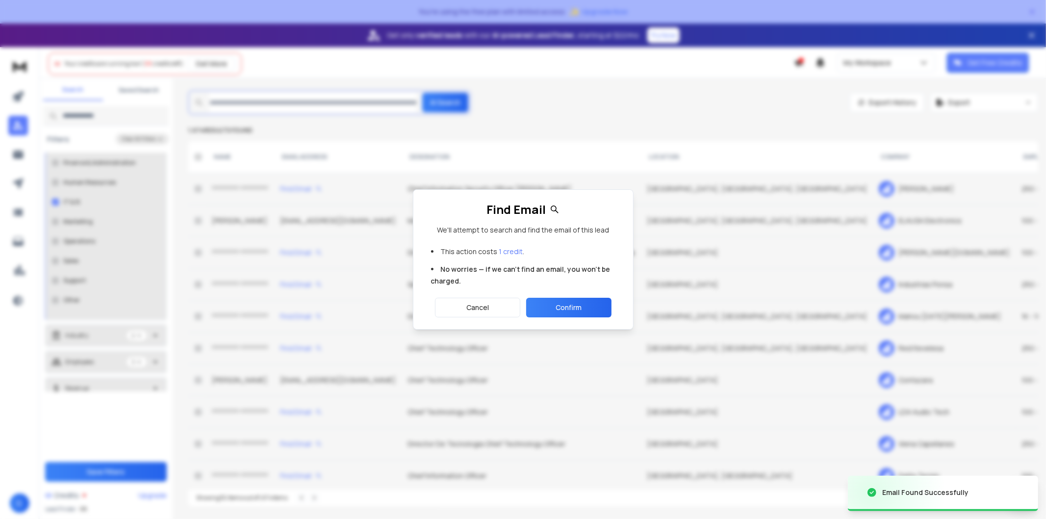
click at [590, 302] on button "Confirm" at bounding box center [568, 308] width 85 height 20
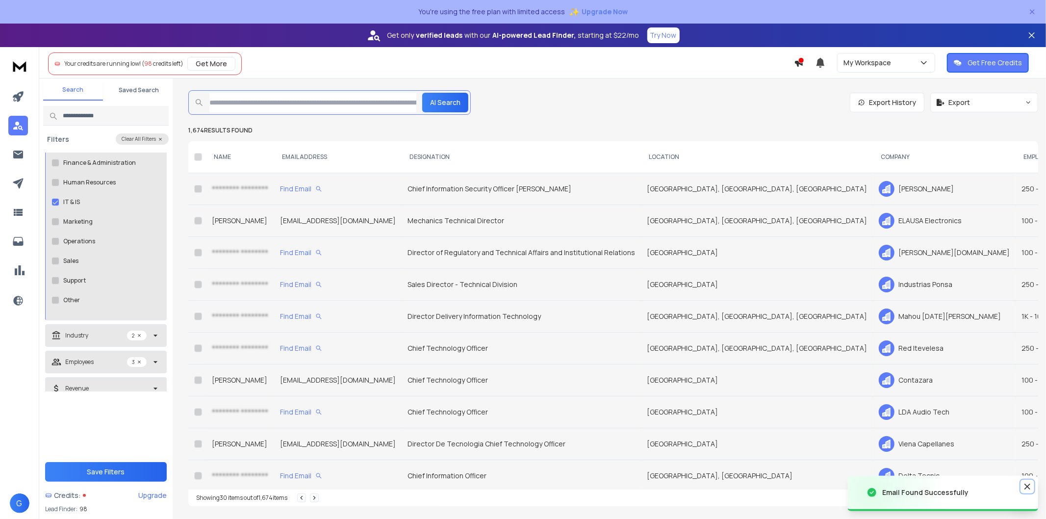
click at [1028, 487] on icon "Notifications (F8)" at bounding box center [1027, 486] width 10 height 10
click at [304, 476] on div "Find Email" at bounding box center [338, 476] width 116 height 10
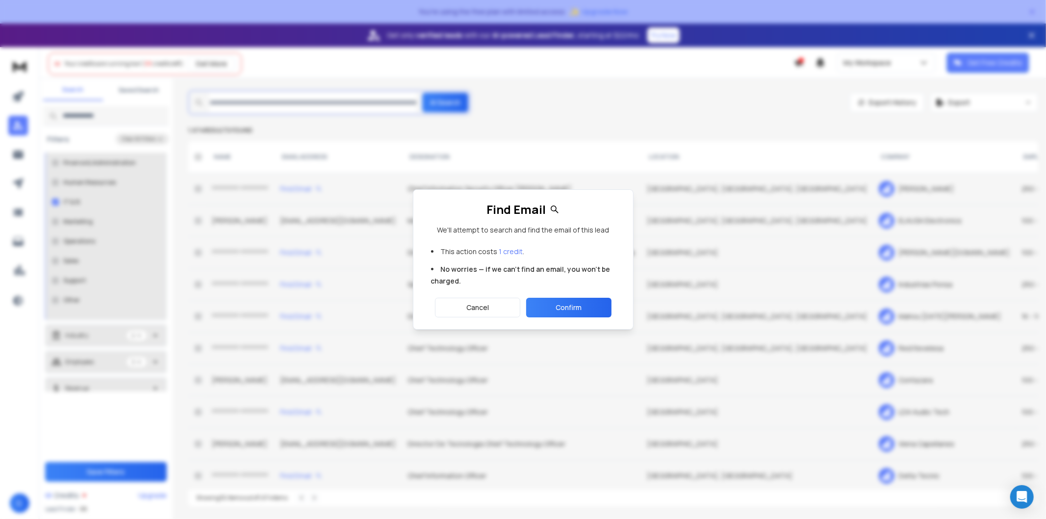
click at [564, 302] on button "Confirm" at bounding box center [568, 308] width 85 height 20
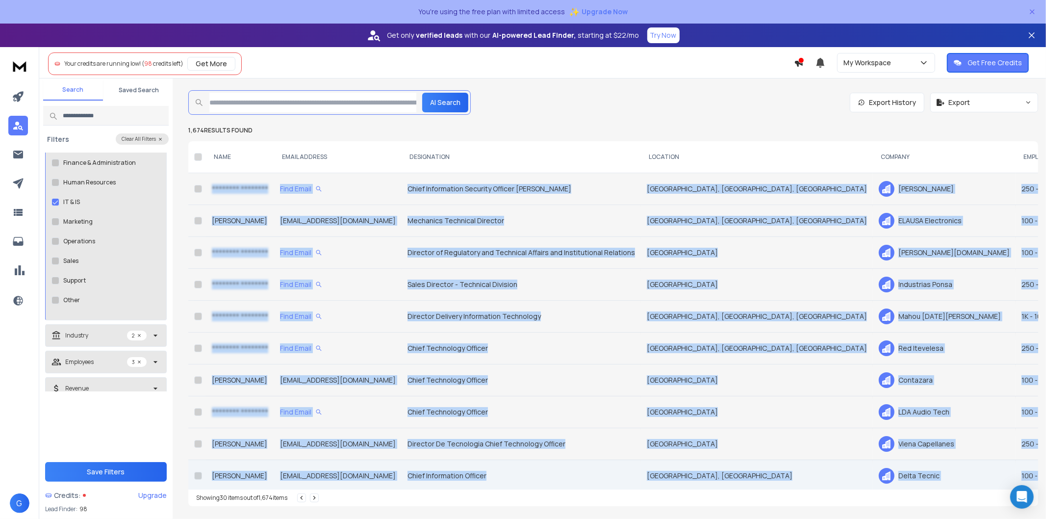
drag, startPoint x: 233, startPoint y: 188, endPoint x: 969, endPoint y: 476, distance: 789.8
click at [967, 476] on tbody "******** ******** Find Email Chief Information Security Officer Hijos [PERSON_N…" at bounding box center [903, 332] width 1431 height 319
click at [316, 501] on icon at bounding box center [314, 498] width 8 height 8
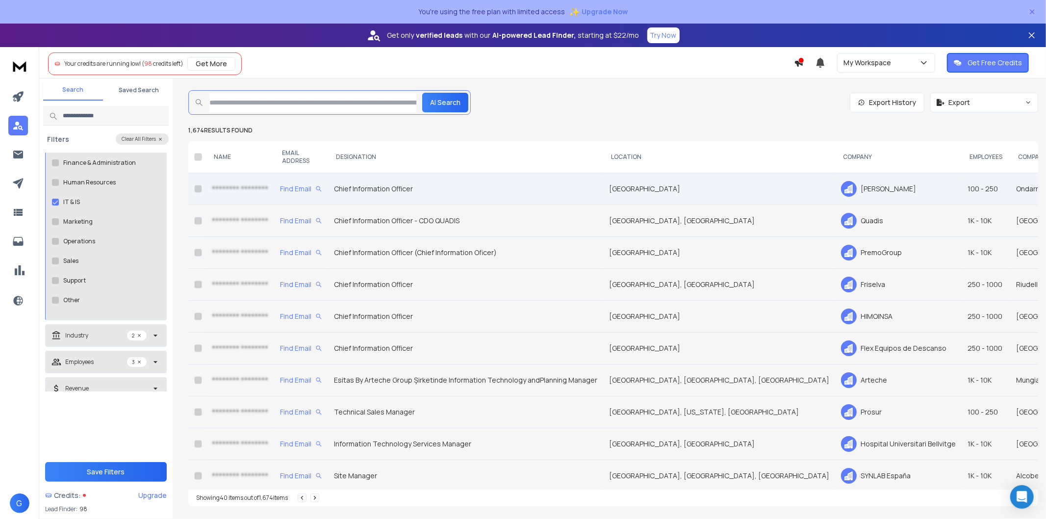
click at [300, 186] on div "Find Email" at bounding box center [301, 189] width 42 height 10
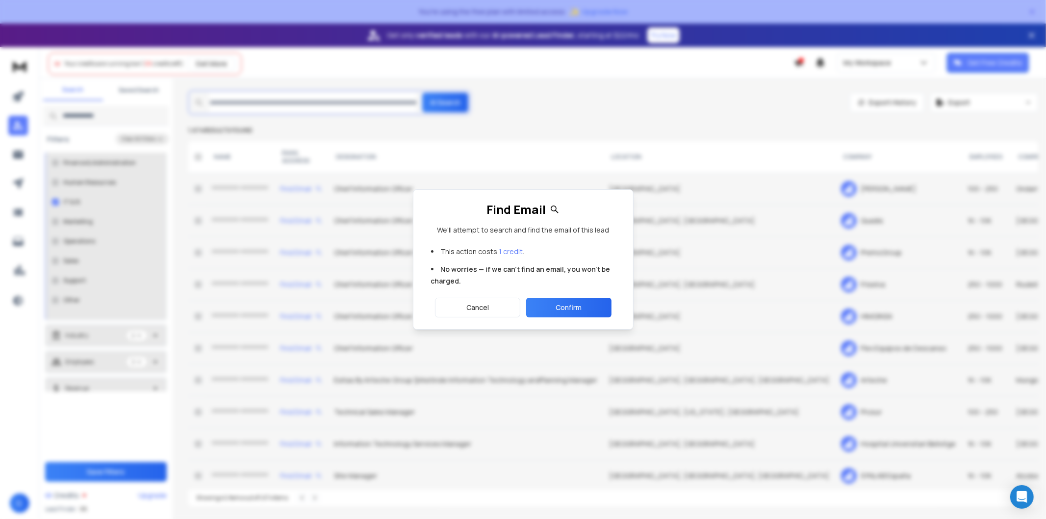
click at [551, 311] on button "Confirm" at bounding box center [568, 308] width 85 height 20
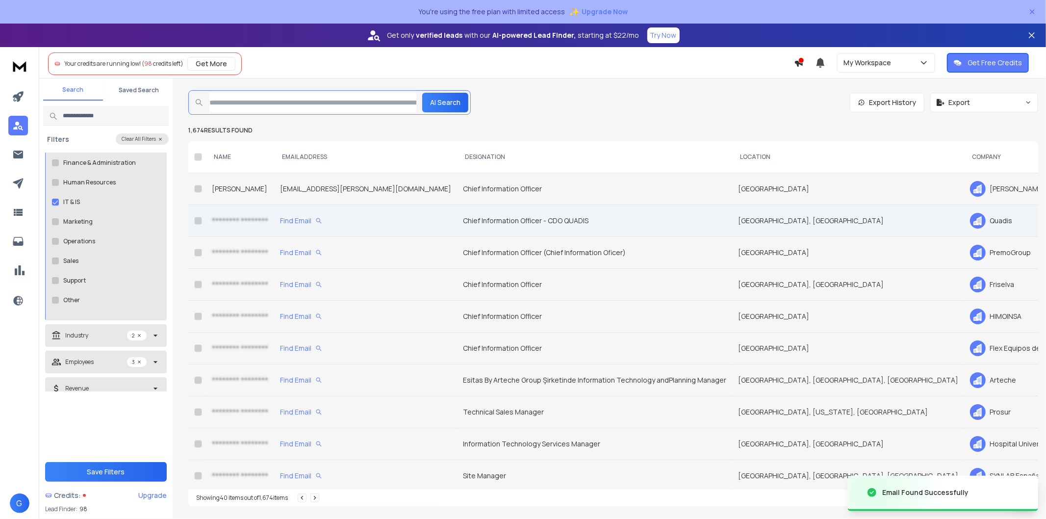
click at [299, 224] on div "Find Email" at bounding box center [365, 221] width 171 height 10
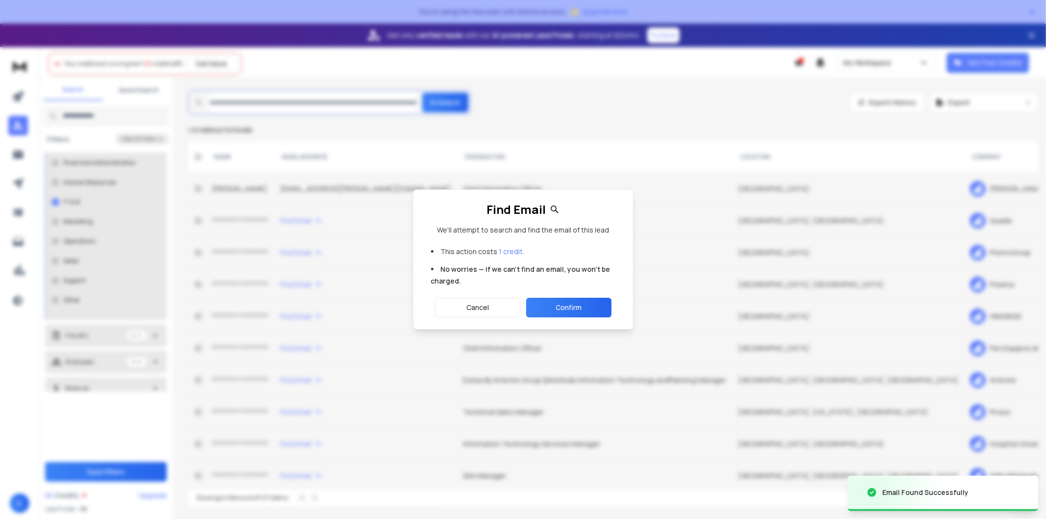
click at [556, 307] on button "Confirm" at bounding box center [568, 308] width 85 height 20
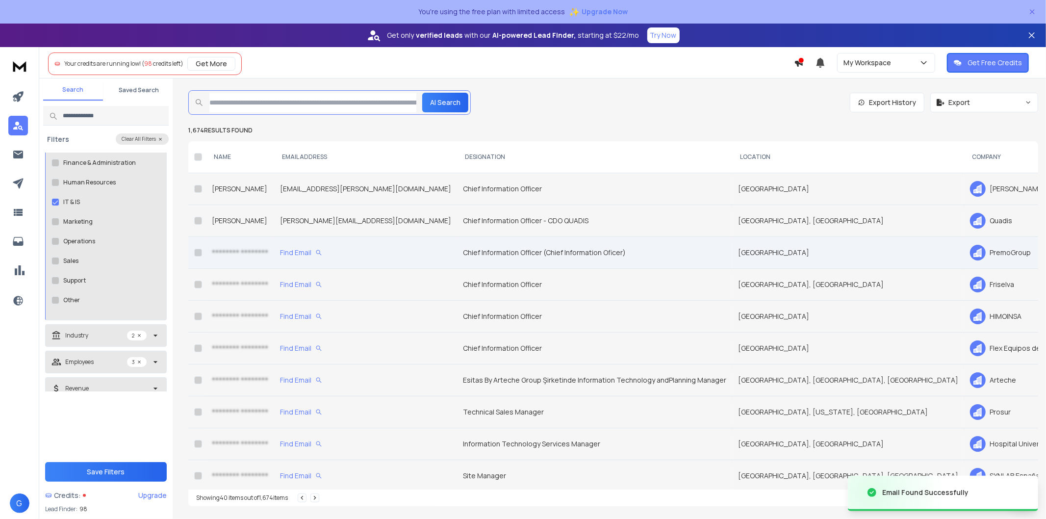
click at [291, 254] on div "Find Email" at bounding box center [365, 253] width 171 height 10
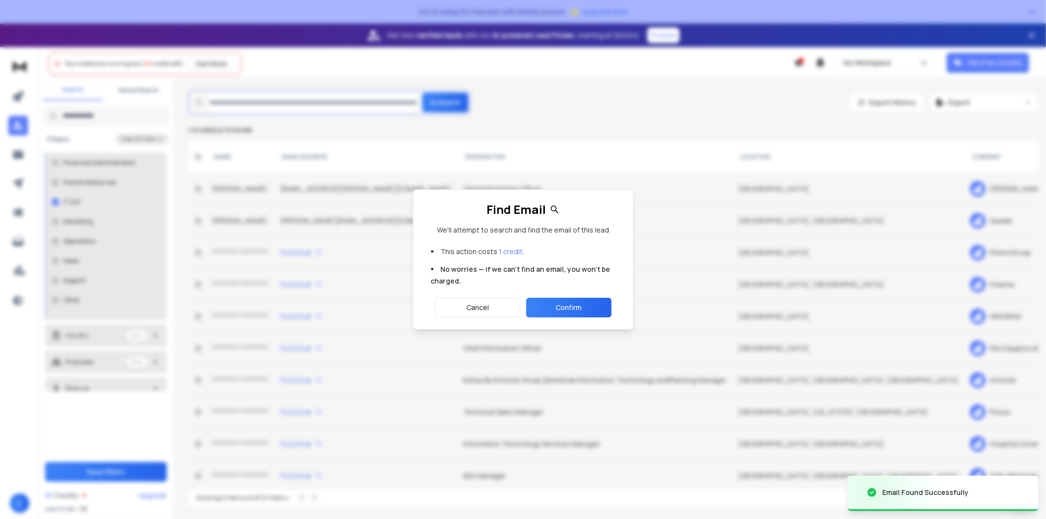
click at [564, 305] on button "Confirm" at bounding box center [568, 308] width 85 height 20
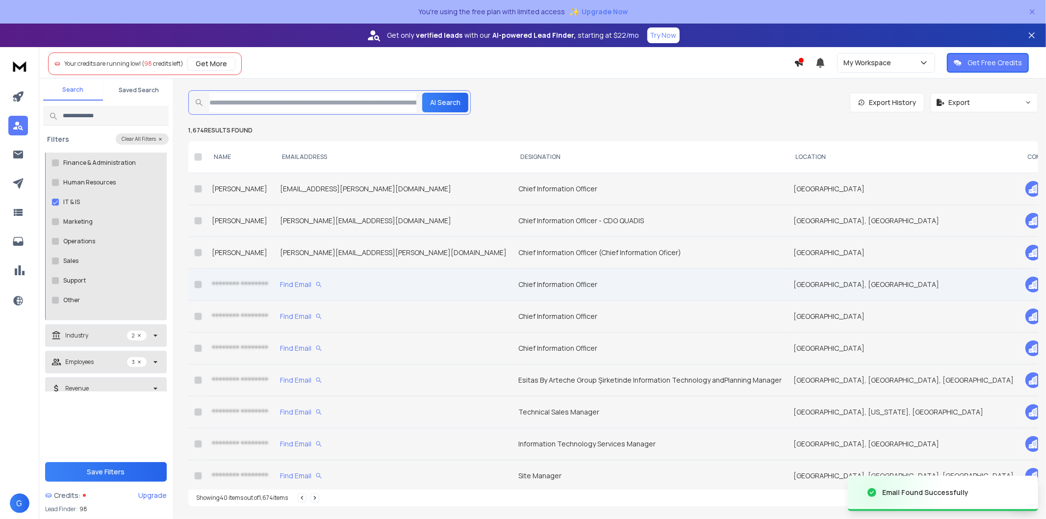
click at [315, 281] on icon at bounding box center [318, 284] width 7 height 7
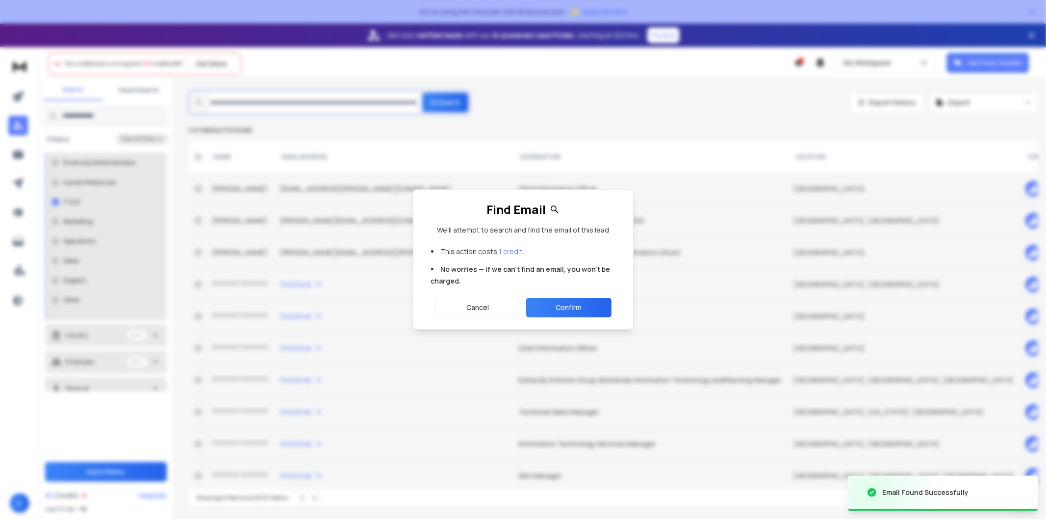
drag, startPoint x: 567, startPoint y: 306, endPoint x: 371, endPoint y: 315, distance: 196.8
click at [567, 306] on button "Confirm" at bounding box center [568, 308] width 85 height 20
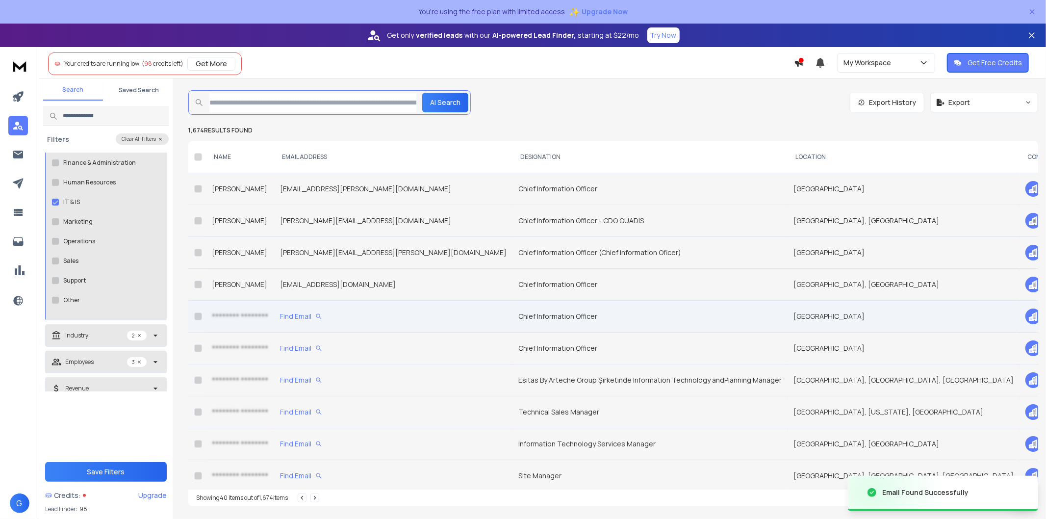
click at [300, 317] on div "Find Email" at bounding box center [393, 316] width 226 height 10
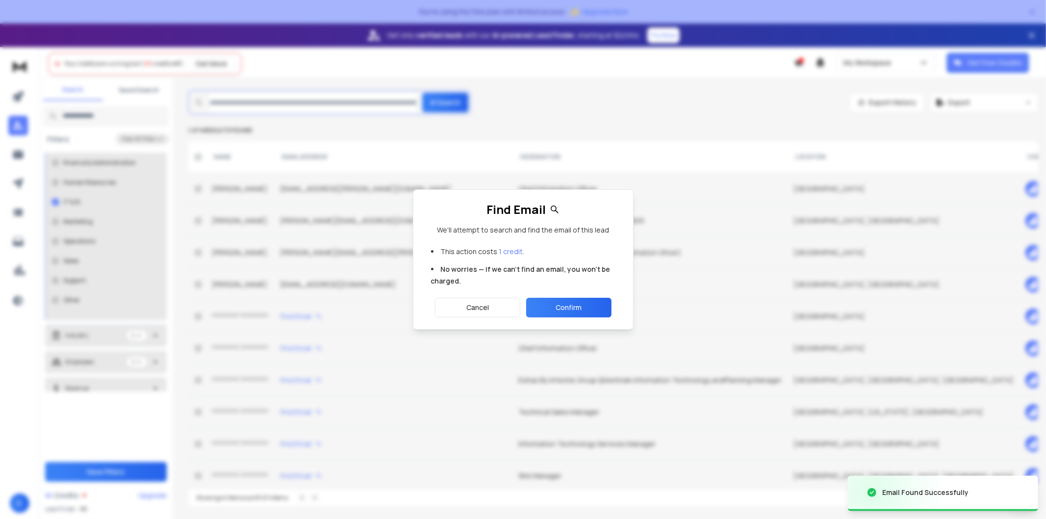
click at [566, 304] on button "Confirm" at bounding box center [568, 308] width 85 height 20
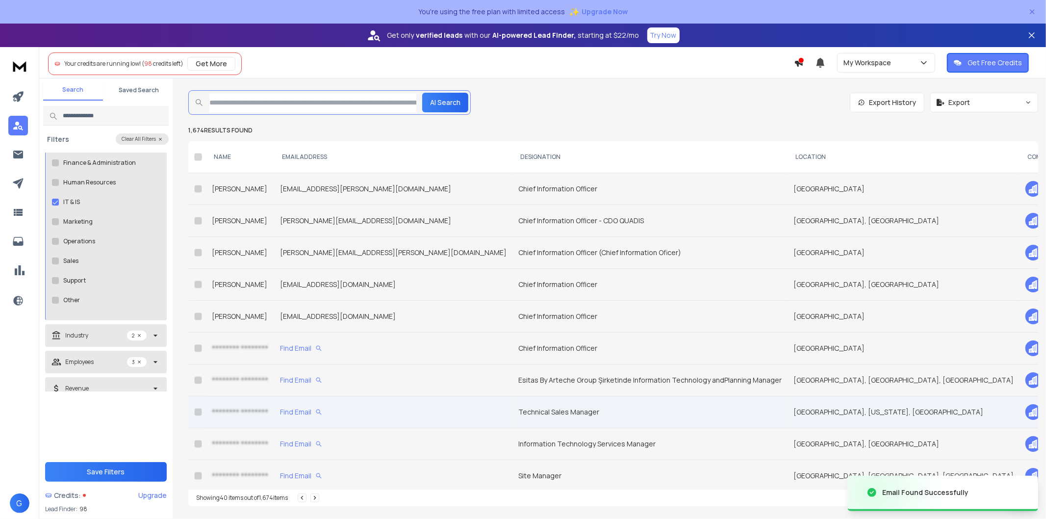
click at [297, 414] on div "Find Email" at bounding box center [393, 412] width 226 height 10
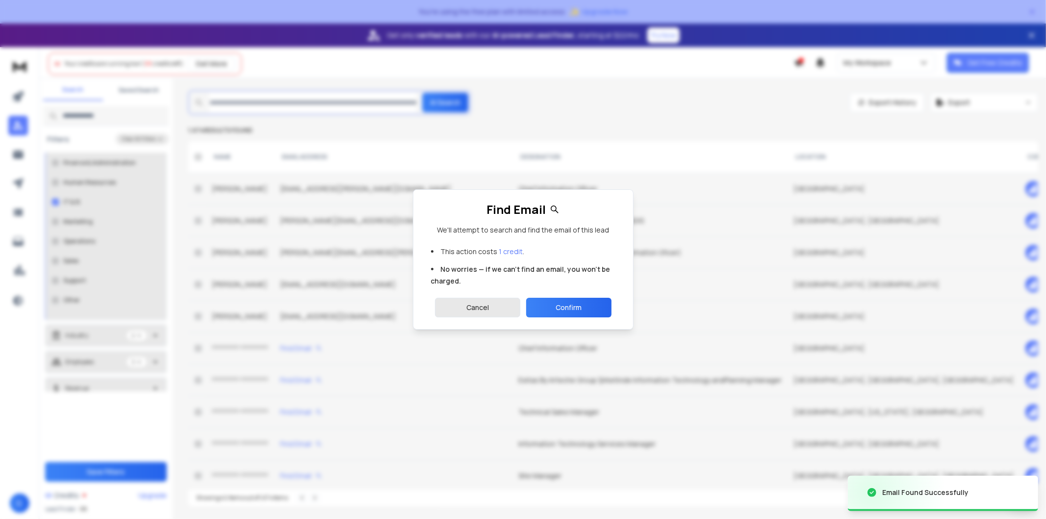
click at [476, 316] on button "Cancel" at bounding box center [478, 308] width 86 height 20
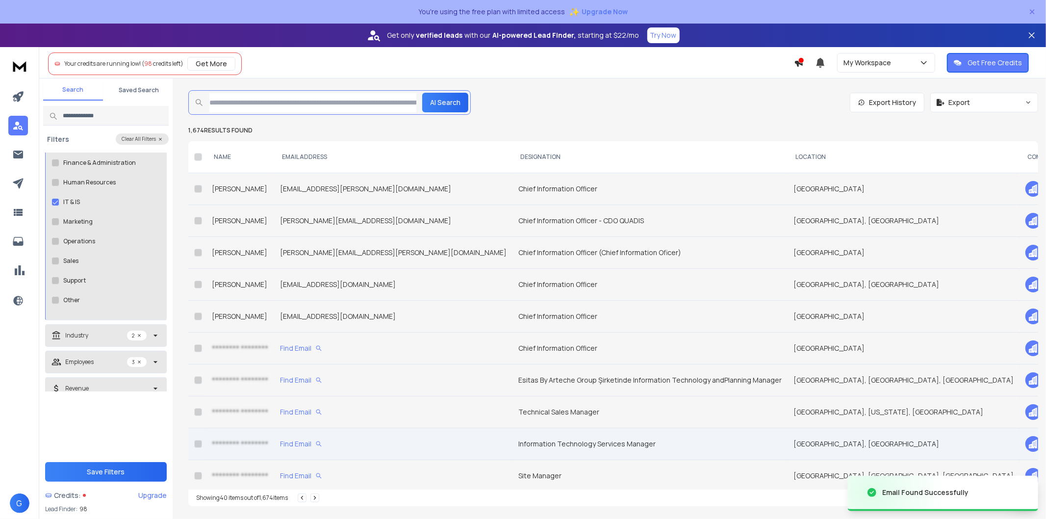
click at [293, 442] on div "Find Email" at bounding box center [393, 444] width 226 height 10
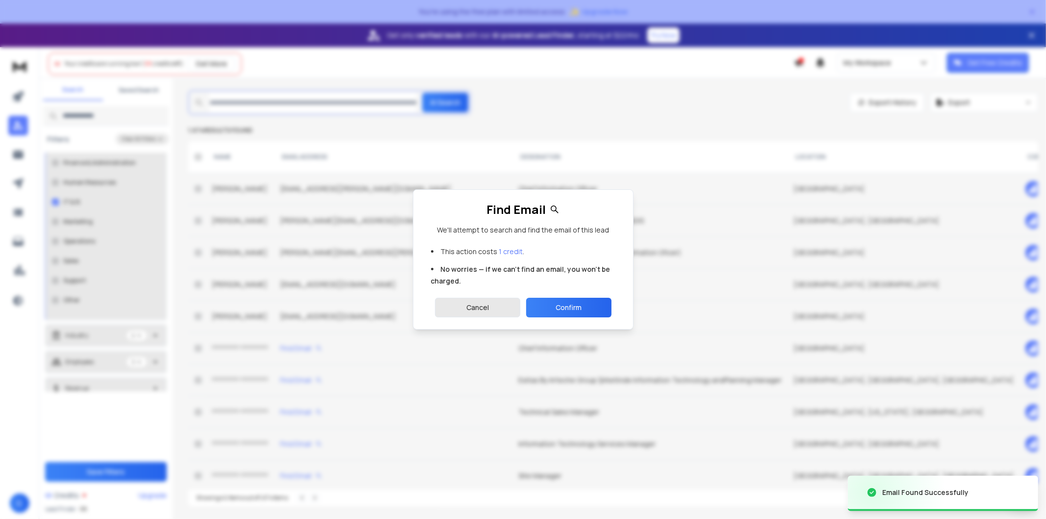
click at [506, 305] on button "Cancel" at bounding box center [478, 308] width 86 height 20
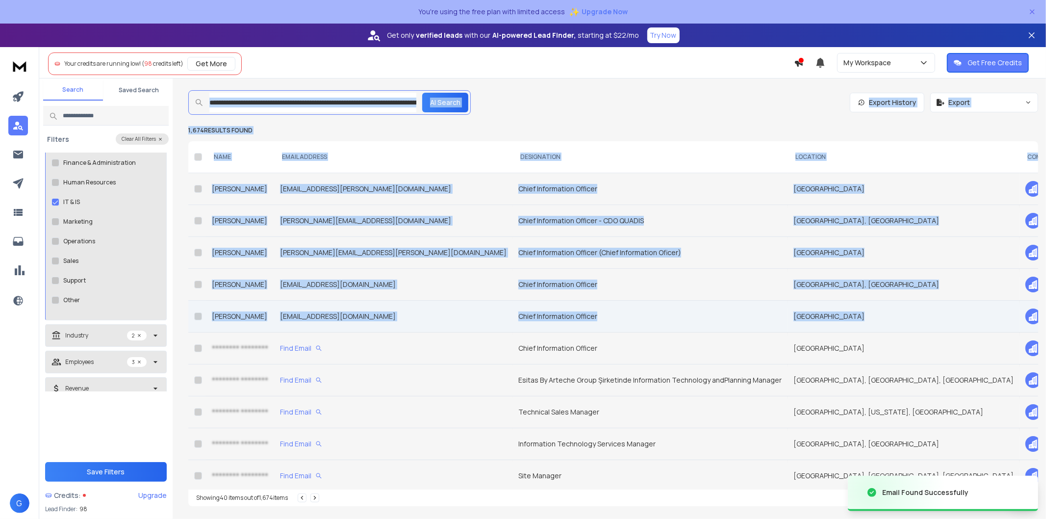
drag, startPoint x: 182, startPoint y: 187, endPoint x: 849, endPoint y: 318, distance: 678.8
click at [849, 318] on div "You're using the free plan with limited access ✨ Upgrade Now Get only verified …" at bounding box center [523, 259] width 1046 height 519
drag, startPoint x: 811, startPoint y: 104, endPoint x: 871, endPoint y: 260, distance: 167.1
click at [810, 104] on div "AI Search Export History Export" at bounding box center [613, 102] width 850 height 25
click at [787, 154] on th "LOCATION" at bounding box center [903, 157] width 232 height 32
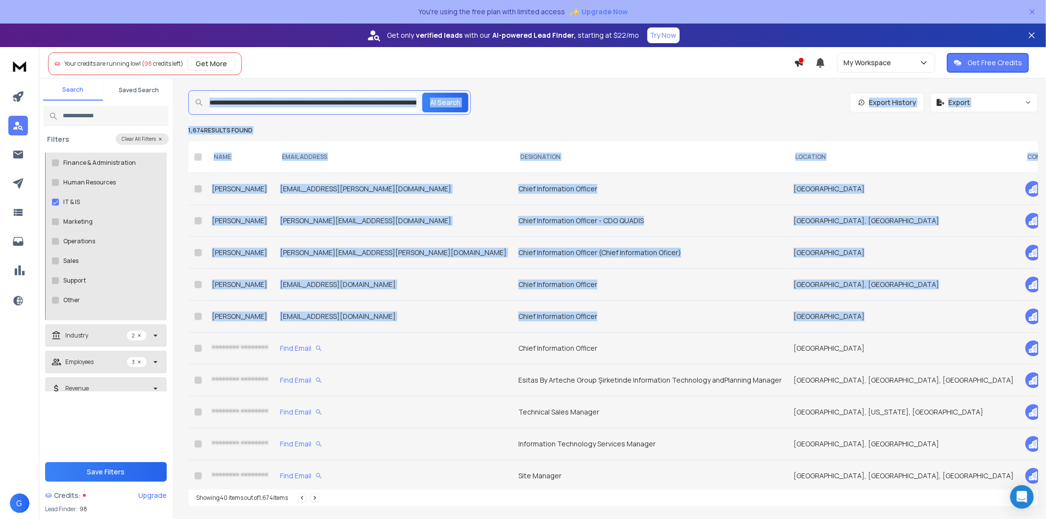
click at [787, 158] on th "LOCATION" at bounding box center [903, 157] width 232 height 32
click at [837, 116] on div "AI Search Export History Export 1,674 results found NAME EMAIL ADDRESS DESIGNAT…" at bounding box center [613, 318] width 850 height 457
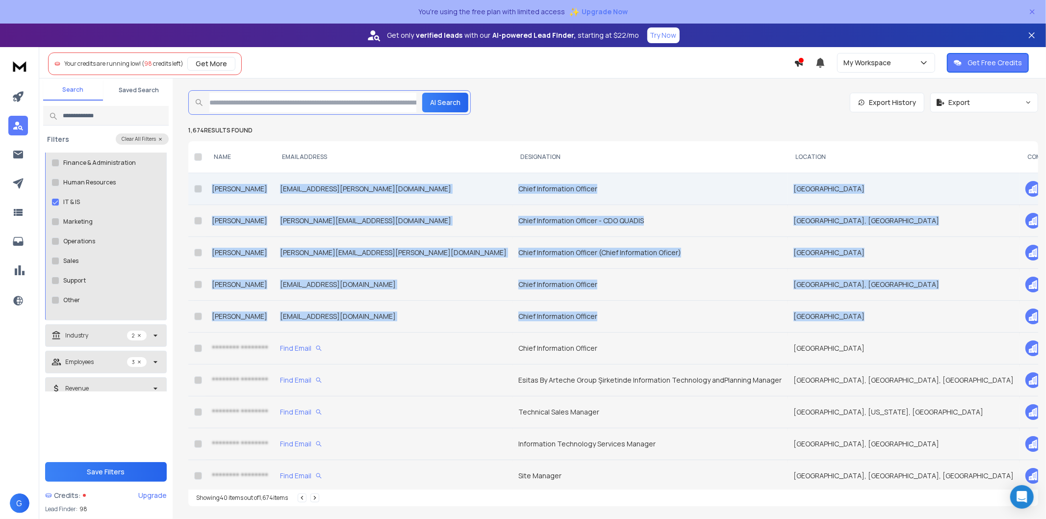
drag, startPoint x: 875, startPoint y: 319, endPoint x: 209, endPoint y: 192, distance: 677.3
click at [209, 192] on tbody "[PERSON_NAME] [PERSON_NAME][EMAIL_ADDRESS][PERSON_NAME][DOMAIN_NAME] Chief Info…" at bounding box center [970, 332] width 1564 height 319
click at [316, 501] on icon at bounding box center [315, 498] width 8 height 8
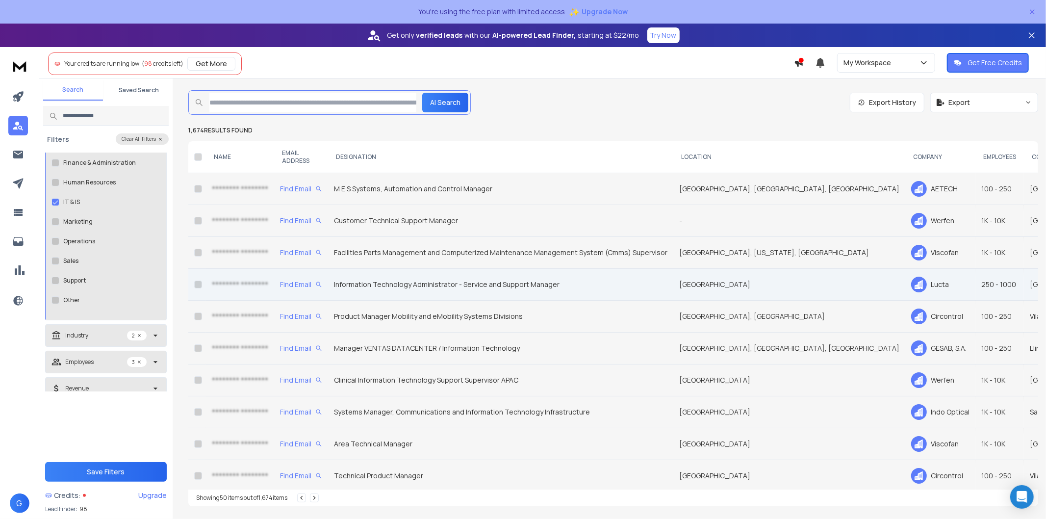
click at [288, 280] on div "Find Email" at bounding box center [301, 284] width 42 height 10
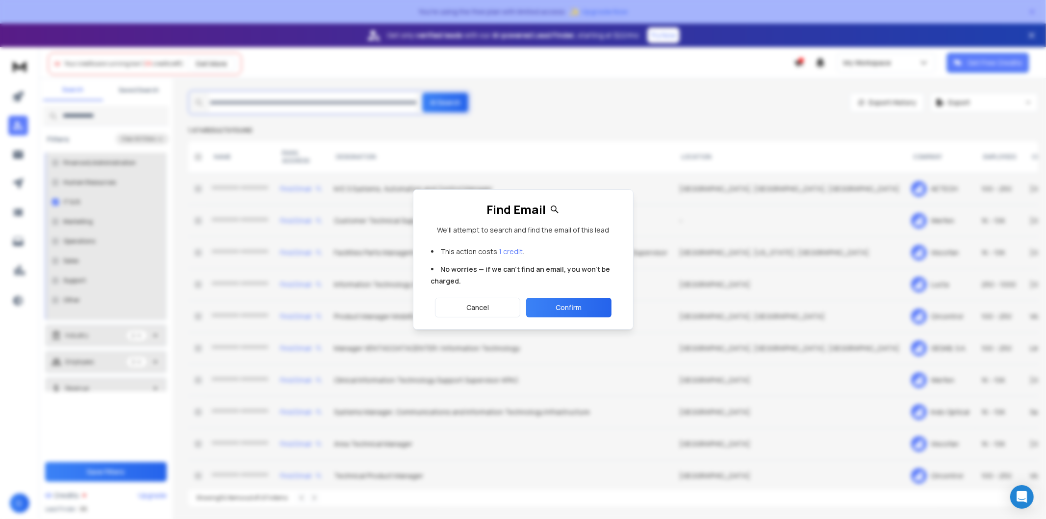
click at [562, 304] on button "Confirm" at bounding box center [568, 308] width 85 height 20
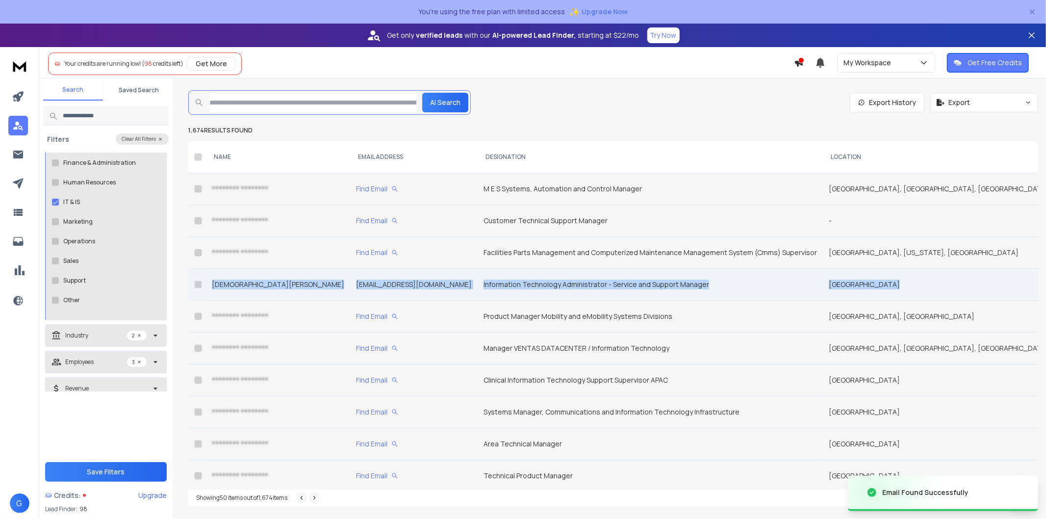
drag, startPoint x: 206, startPoint y: 280, endPoint x: 875, endPoint y: 284, distance: 668.7
click at [875, 284] on tr "[PERSON_NAME] [PERSON_NAME][EMAIL_ADDRESS][DOMAIN_NAME] Information Technology …" at bounding box center [942, 285] width 1509 height 32
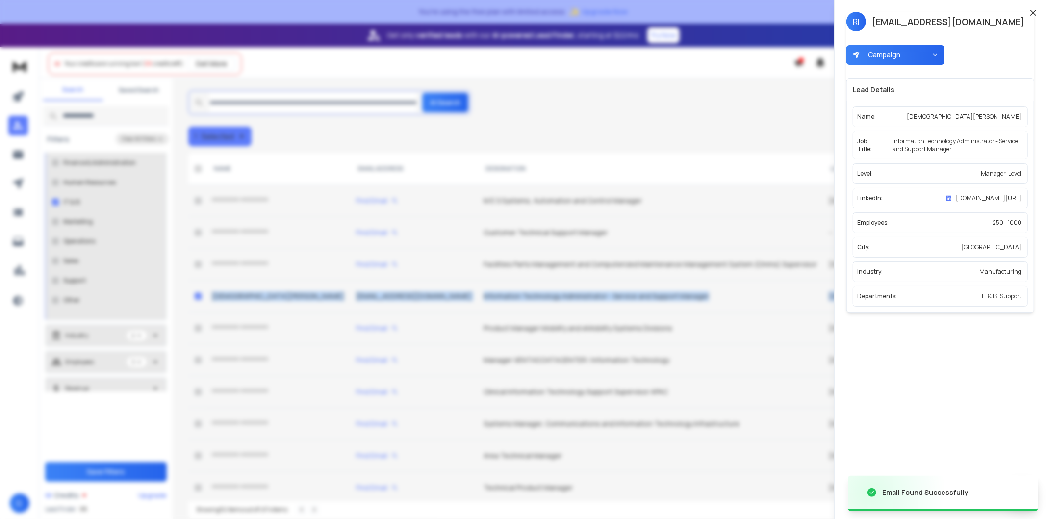
click at [1034, 11] on icon "button" at bounding box center [1032, 12] width 5 height 5
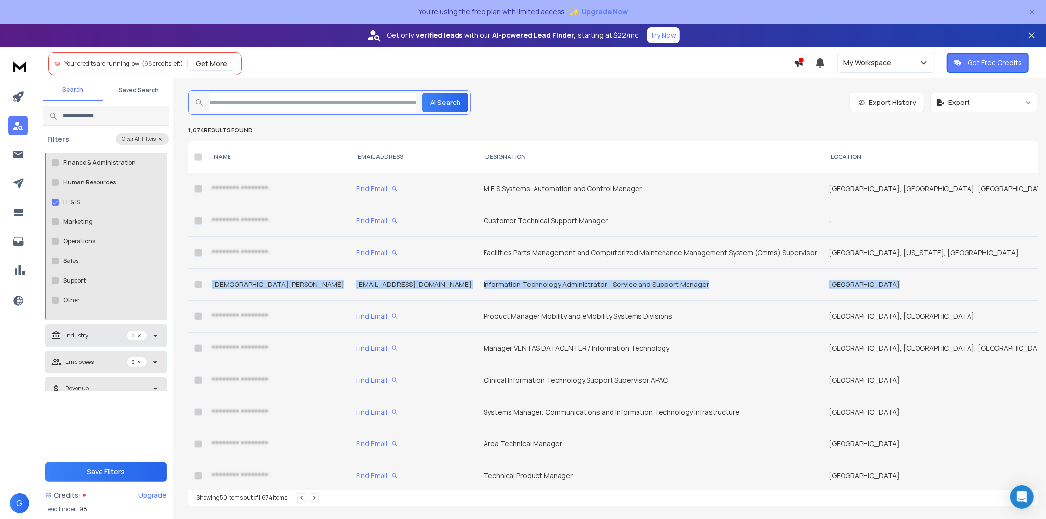
click at [318, 501] on icon at bounding box center [314, 498] width 8 height 8
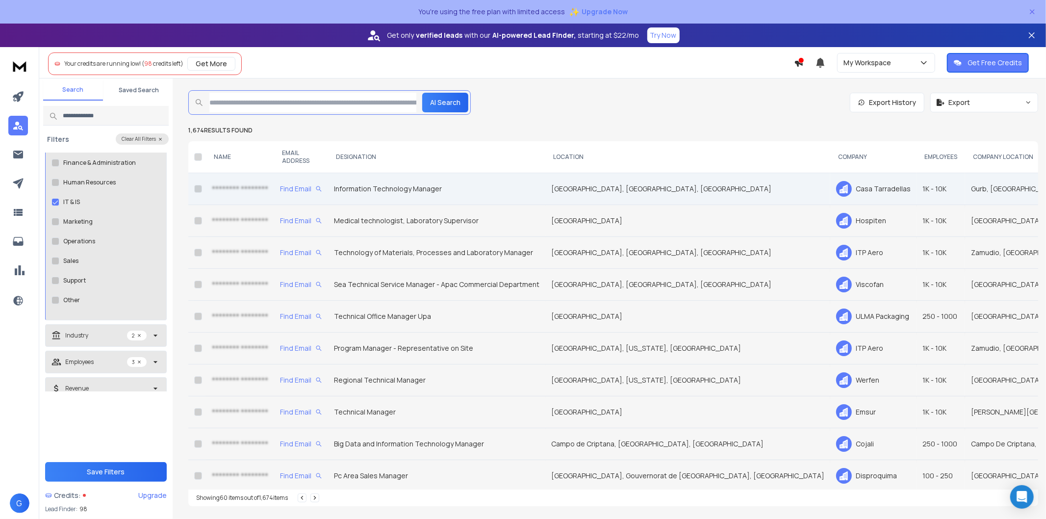
click at [295, 186] on div "Find Email" at bounding box center [301, 189] width 42 height 10
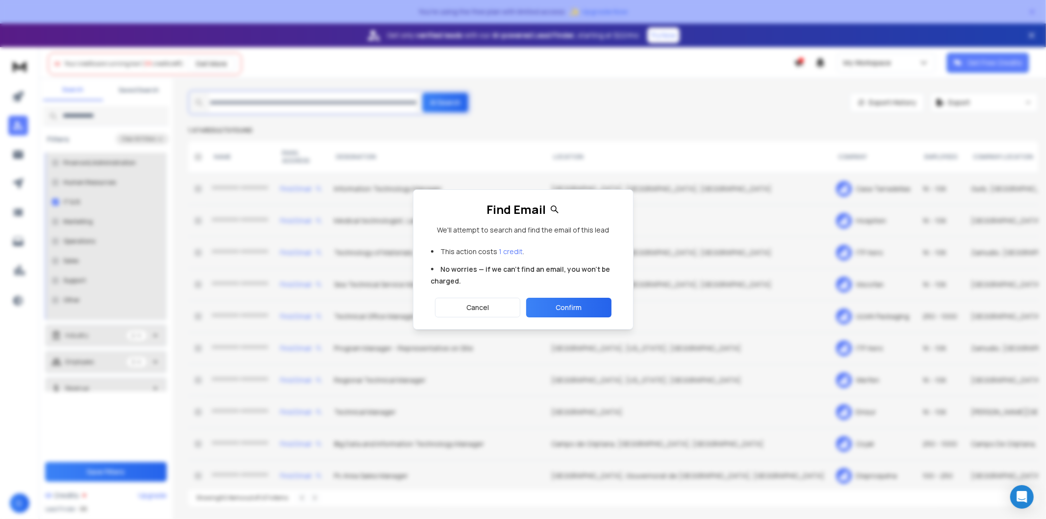
click at [552, 302] on button "Confirm" at bounding box center [568, 308] width 85 height 20
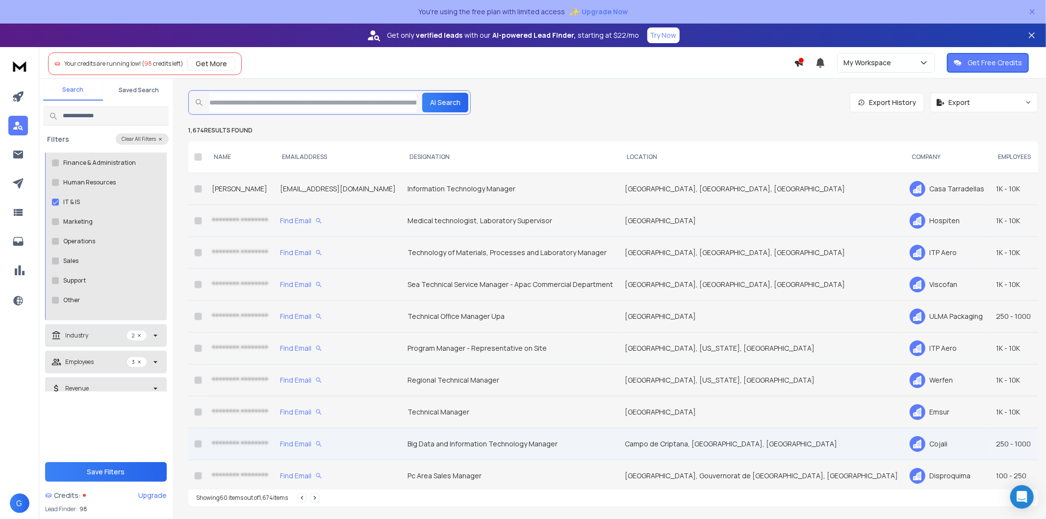
click at [289, 444] on div "Find Email" at bounding box center [338, 444] width 116 height 10
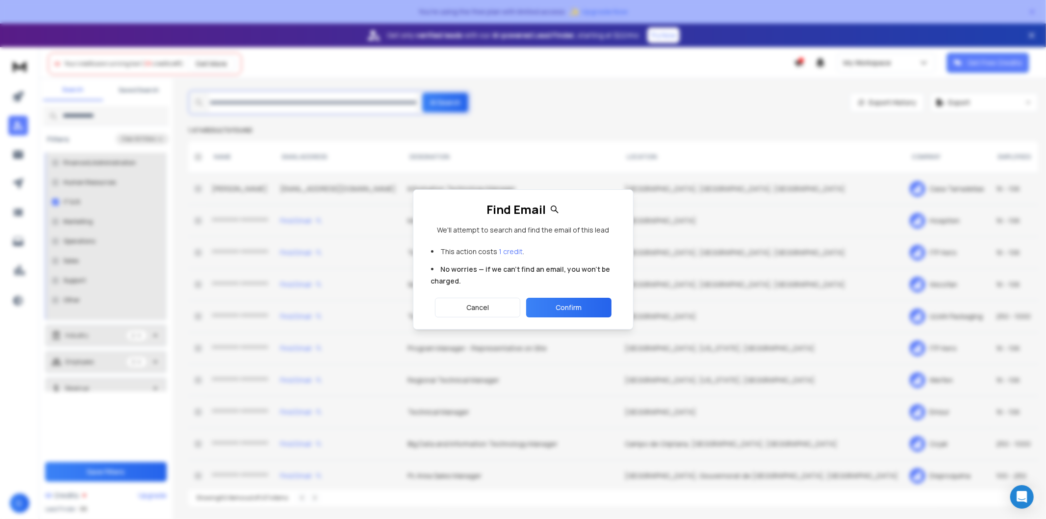
click at [550, 308] on button "Confirm" at bounding box center [568, 308] width 85 height 20
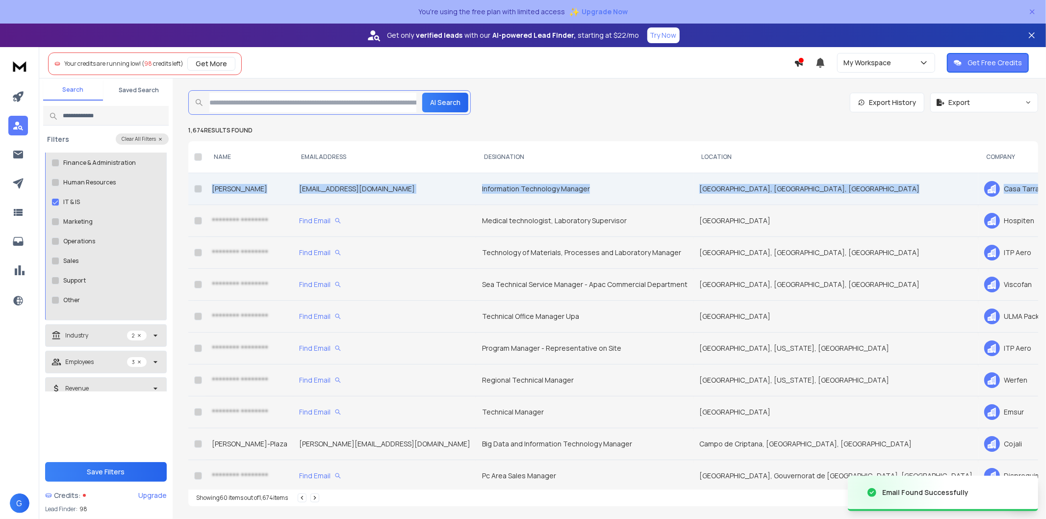
drag, startPoint x: 209, startPoint y: 188, endPoint x: 809, endPoint y: 188, distance: 600.0
click at [809, 188] on tr "[PERSON_NAME] [EMAIL_ADDRESS][DOMAIN_NAME] Information Technology Manager [GEOG…" at bounding box center [940, 189] width 1504 height 32
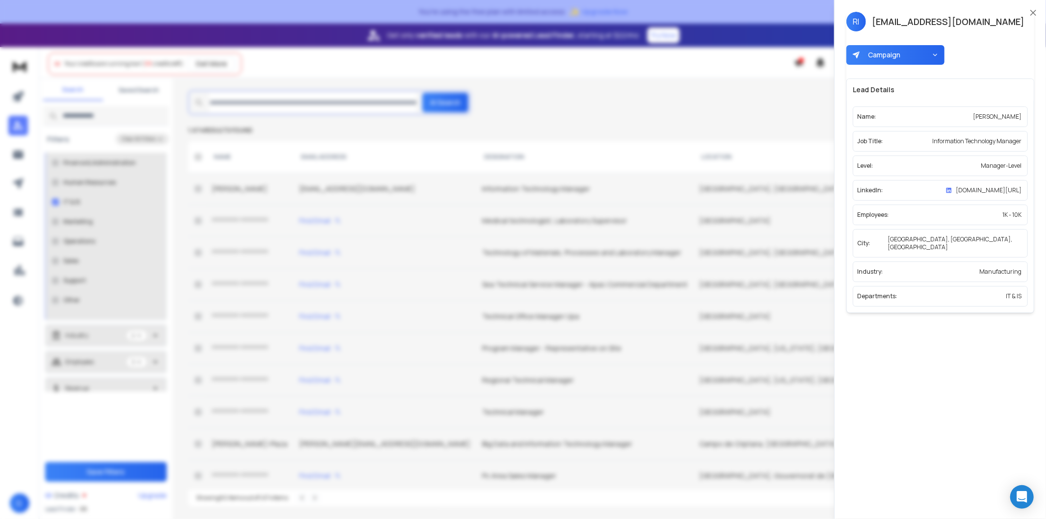
click at [669, 61] on div at bounding box center [523, 259] width 1046 height 519
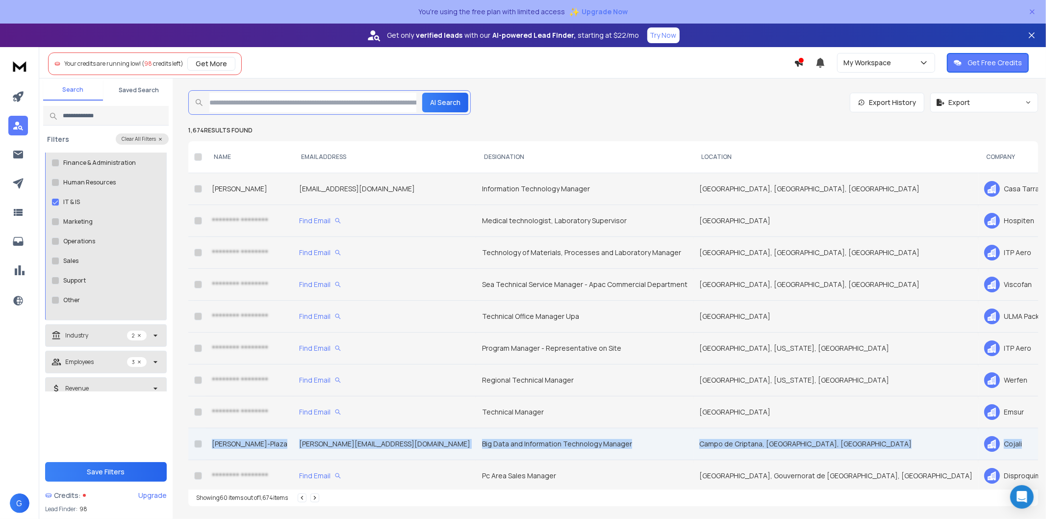
drag, startPoint x: 223, startPoint y: 442, endPoint x: 757, endPoint y: 445, distance: 533.8
click at [757, 445] on tr "[PERSON_NAME]-Plaza [PERSON_NAME][EMAIL_ADDRESS][DOMAIN_NAME] Big Data and Info…" at bounding box center [940, 444] width 1504 height 32
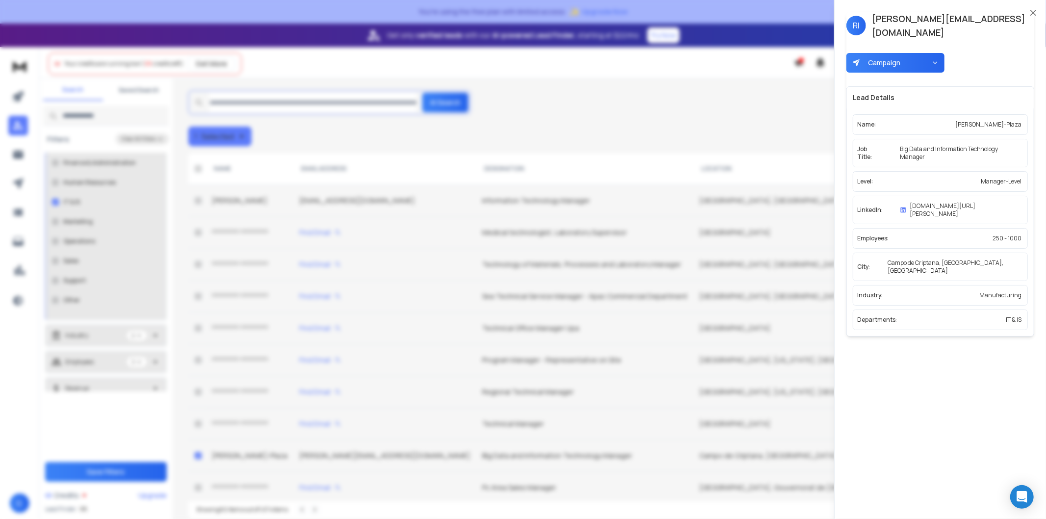
click at [716, 104] on div at bounding box center [523, 259] width 1046 height 519
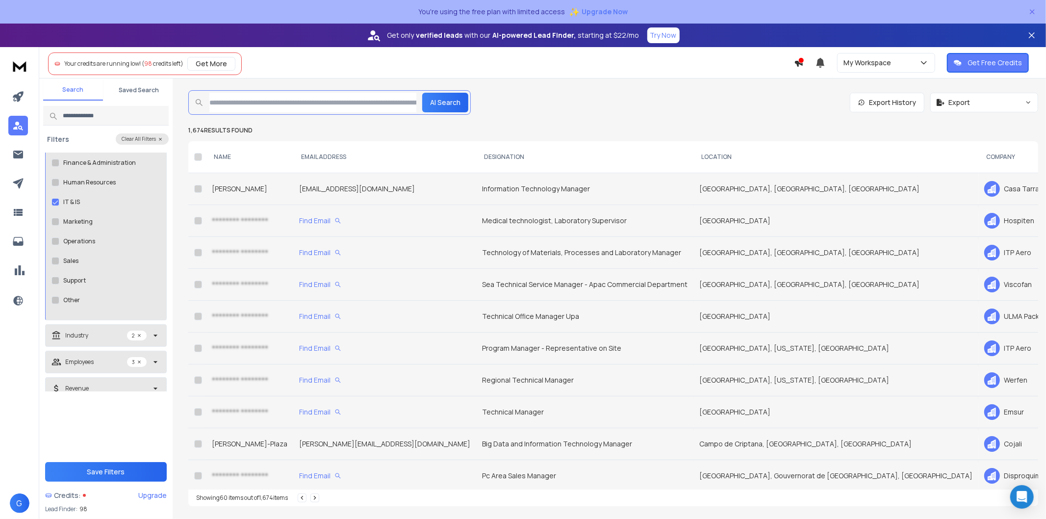
click at [317, 501] on icon at bounding box center [315, 498] width 8 height 8
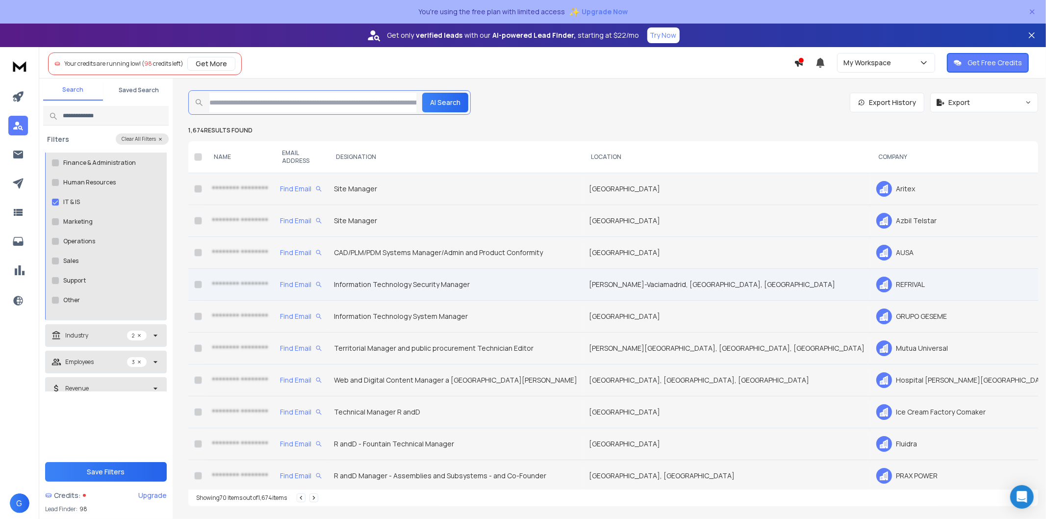
click at [283, 286] on div "Find Email" at bounding box center [301, 284] width 42 height 10
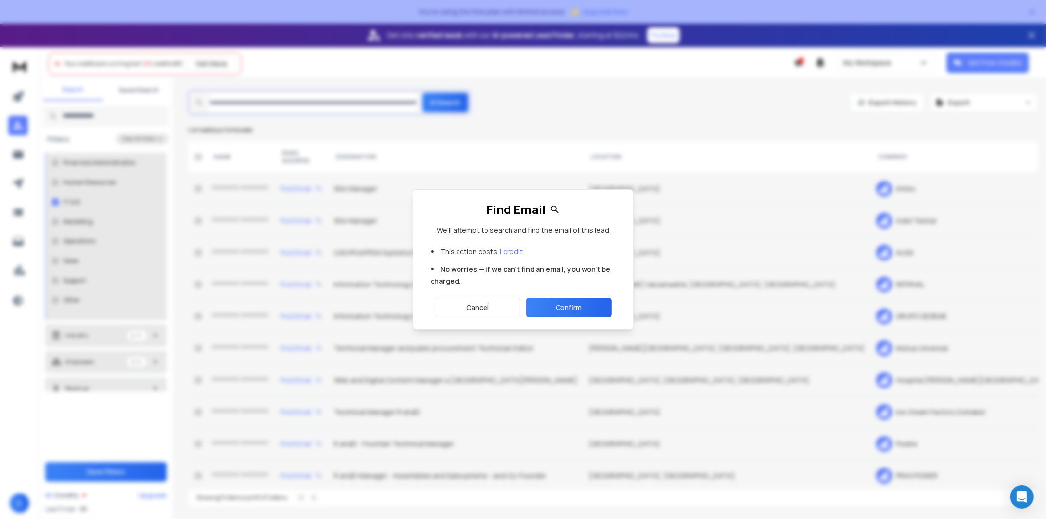
click at [564, 304] on button "Confirm" at bounding box center [568, 308] width 85 height 20
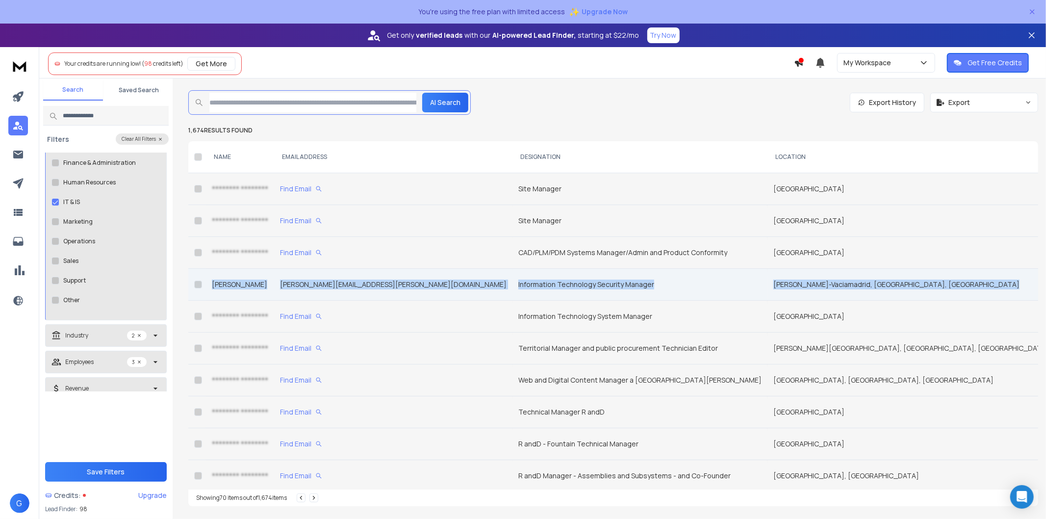
drag, startPoint x: 221, startPoint y: 283, endPoint x: 795, endPoint y: 285, distance: 574.0
click at [795, 285] on tr "[PERSON_NAME] [PERSON_NAME][EMAIL_ADDRESS][PERSON_NAME][DOMAIN_NAME] Informatio…" at bounding box center [1005, 285] width 1635 height 32
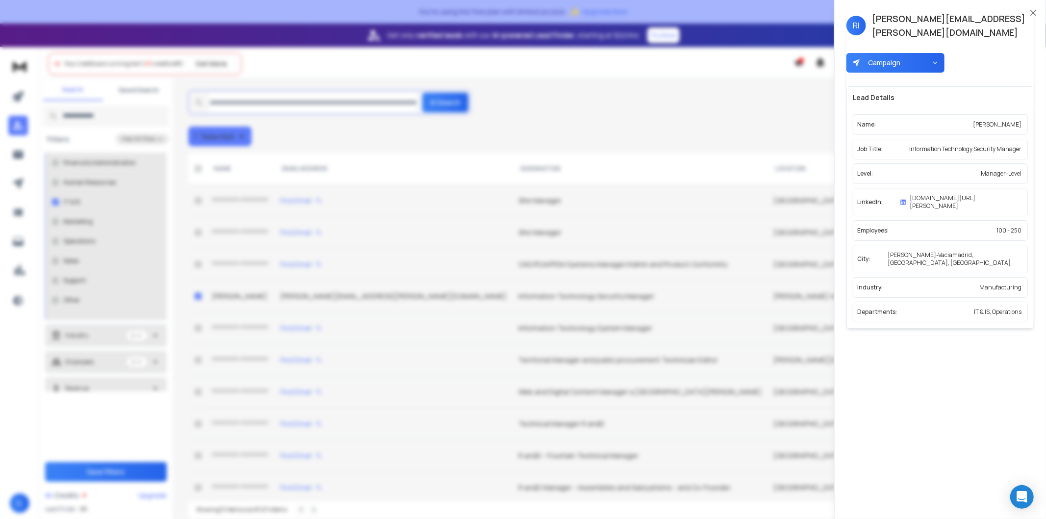
click at [480, 148] on div at bounding box center [523, 259] width 1046 height 519
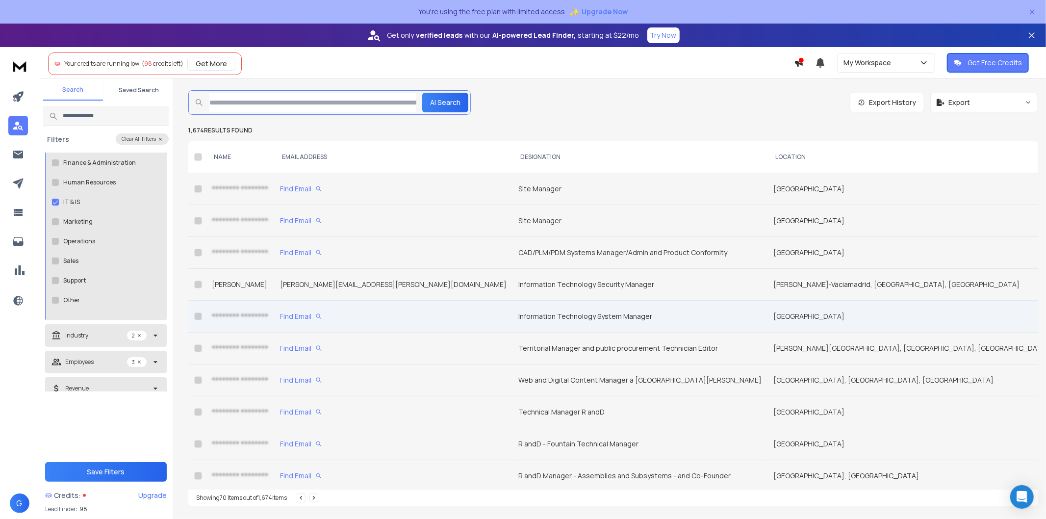
click at [285, 312] on div "Find Email" at bounding box center [393, 316] width 226 height 10
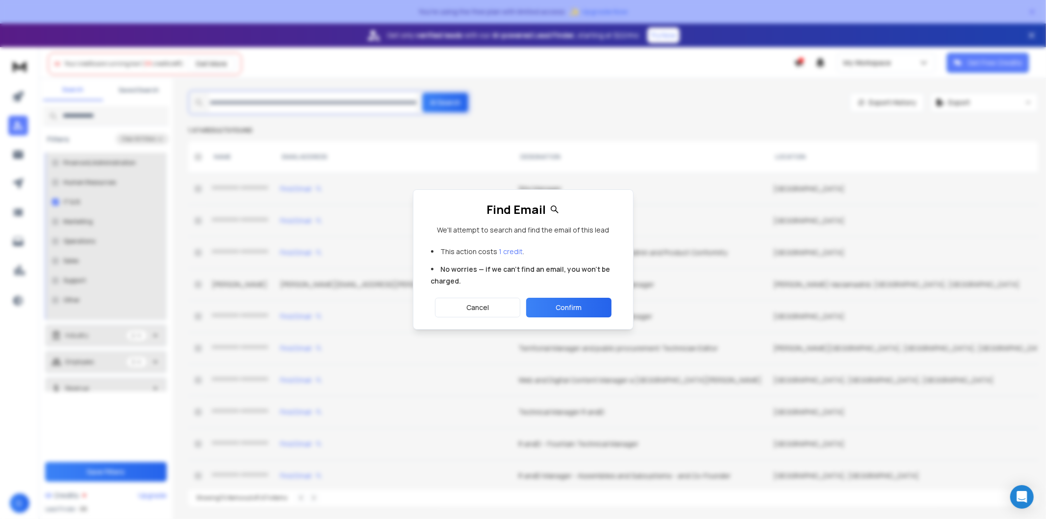
click at [574, 307] on button "Confirm" at bounding box center [568, 308] width 85 height 20
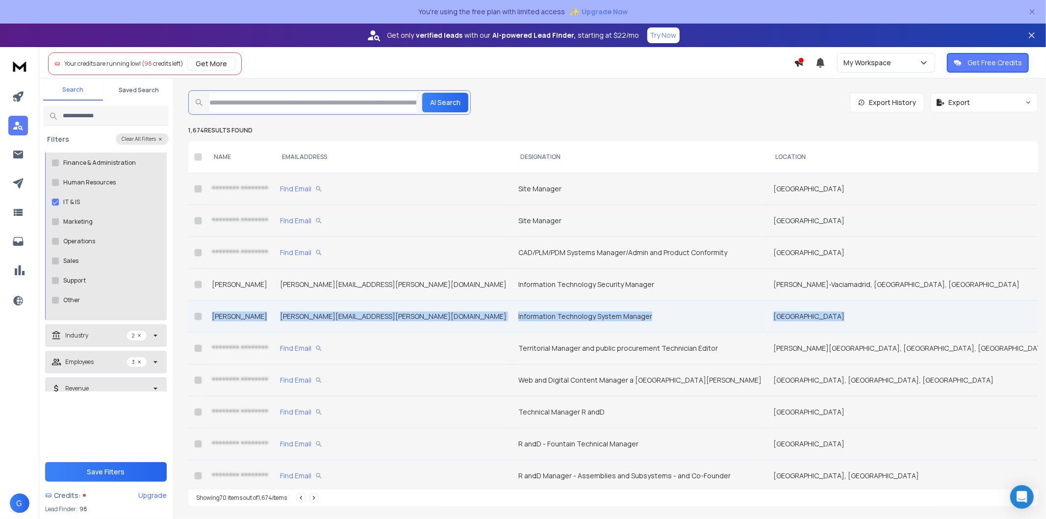
drag, startPoint x: 255, startPoint y: 314, endPoint x: 827, endPoint y: 317, distance: 572.1
click at [827, 317] on tr "[PERSON_NAME] [PERSON_NAME][EMAIL_ADDRESS][PERSON_NAME][DOMAIN_NAME] Informatio…" at bounding box center [1005, 316] width 1635 height 32
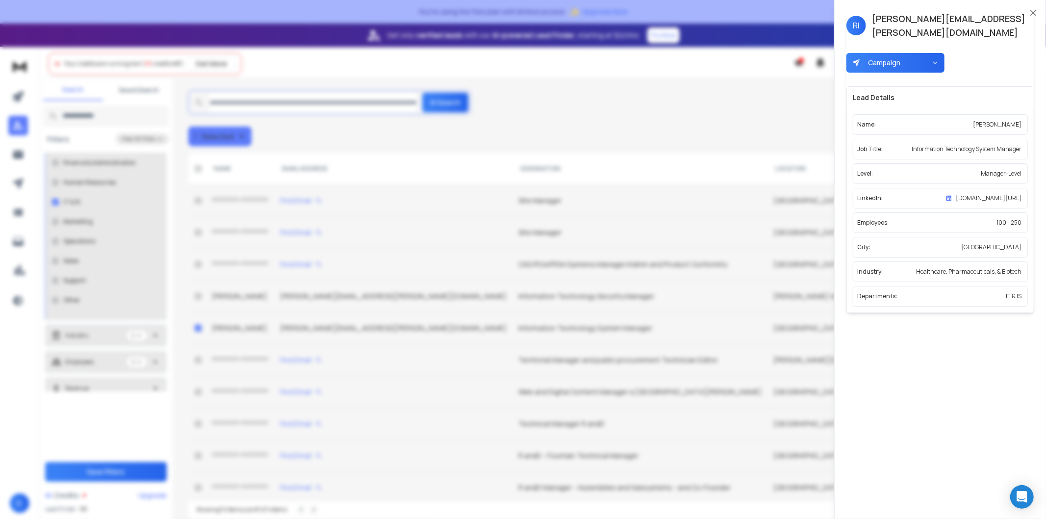
click at [600, 126] on div at bounding box center [523, 259] width 1046 height 519
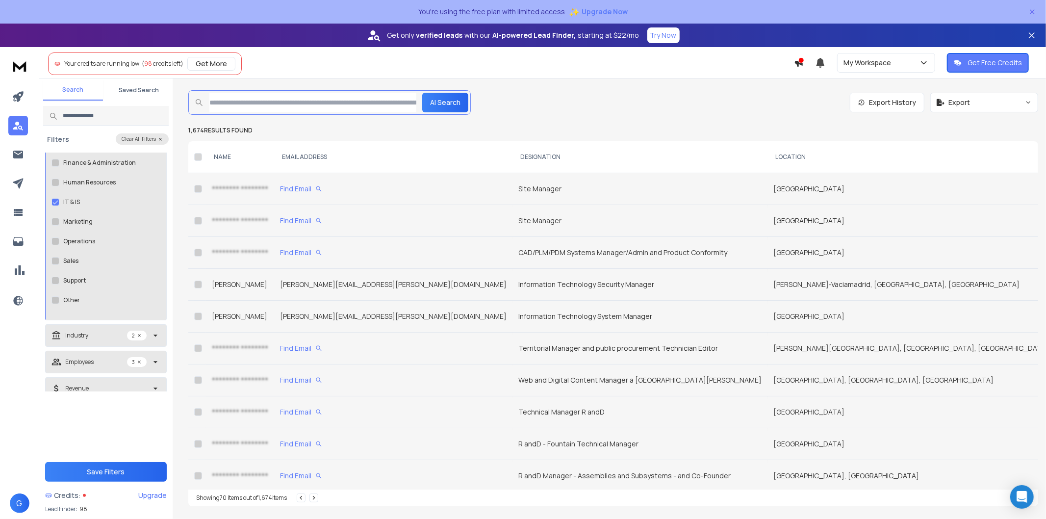
click at [318, 501] on icon at bounding box center [314, 498] width 8 height 8
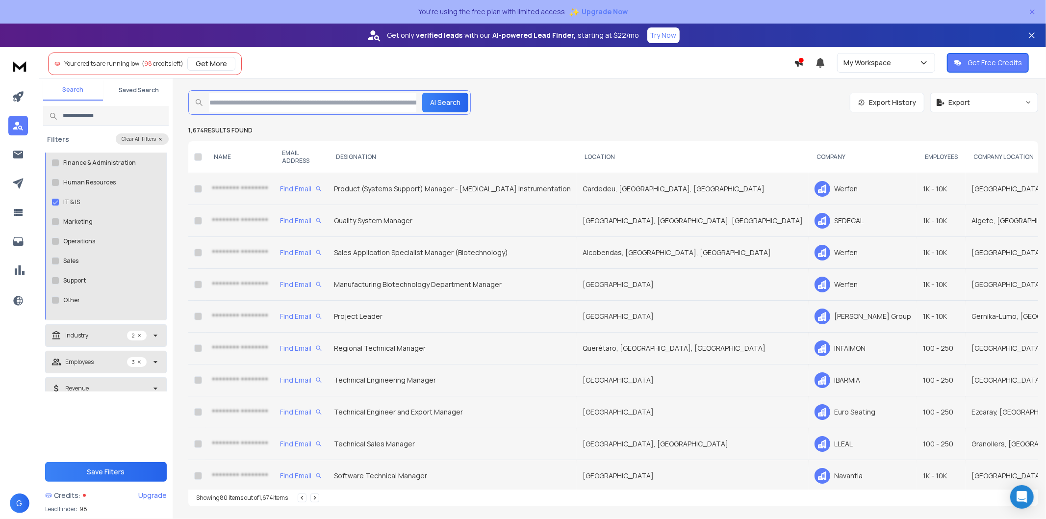
click at [319, 501] on icon at bounding box center [315, 498] width 8 height 8
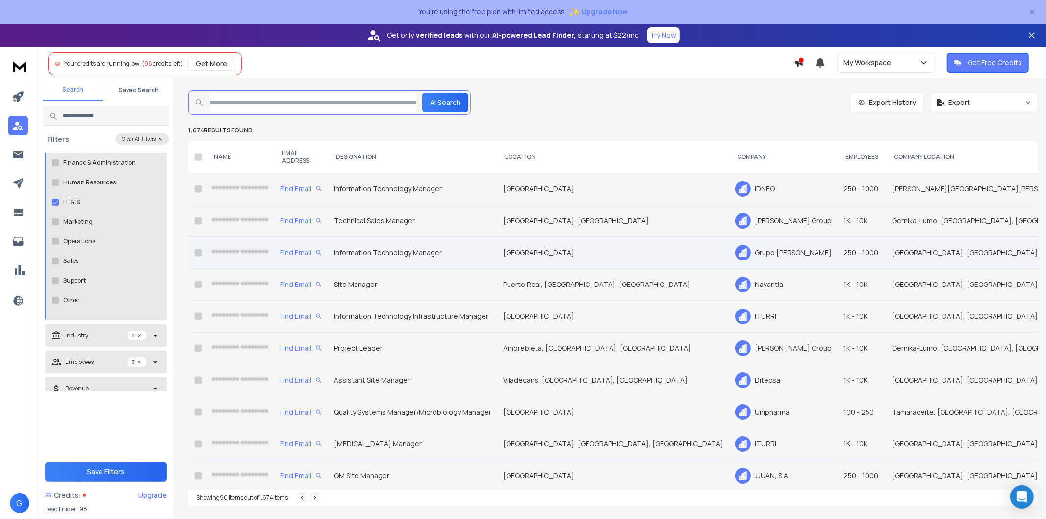
click at [315, 252] on div "Find Email" at bounding box center [301, 253] width 42 height 10
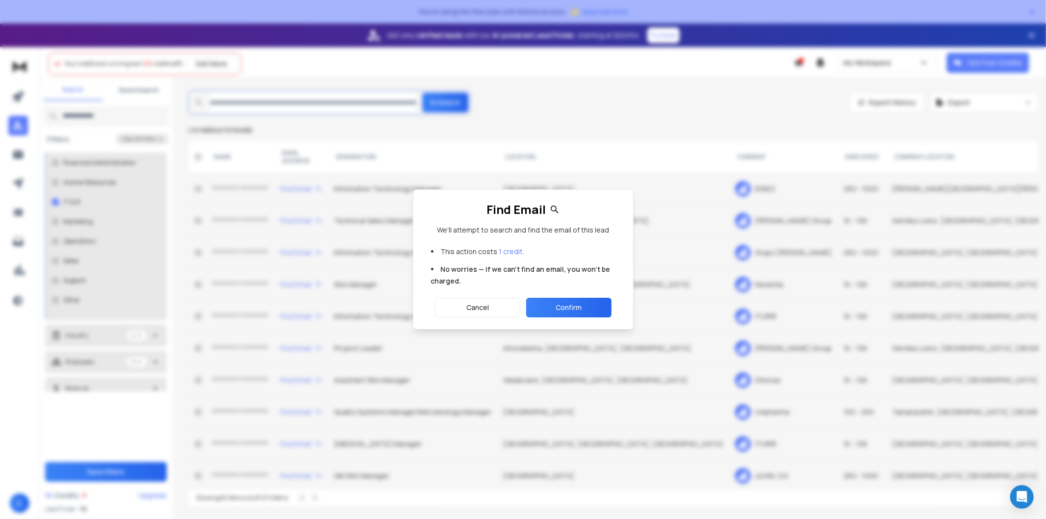
click at [545, 307] on button "Confirm" at bounding box center [568, 308] width 85 height 20
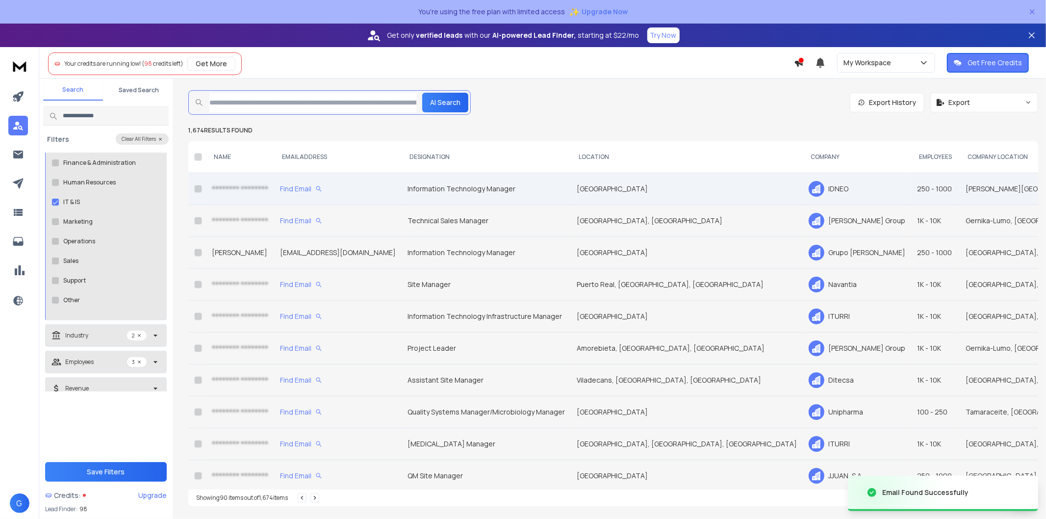
click at [317, 190] on div "Find Email" at bounding box center [338, 189] width 116 height 10
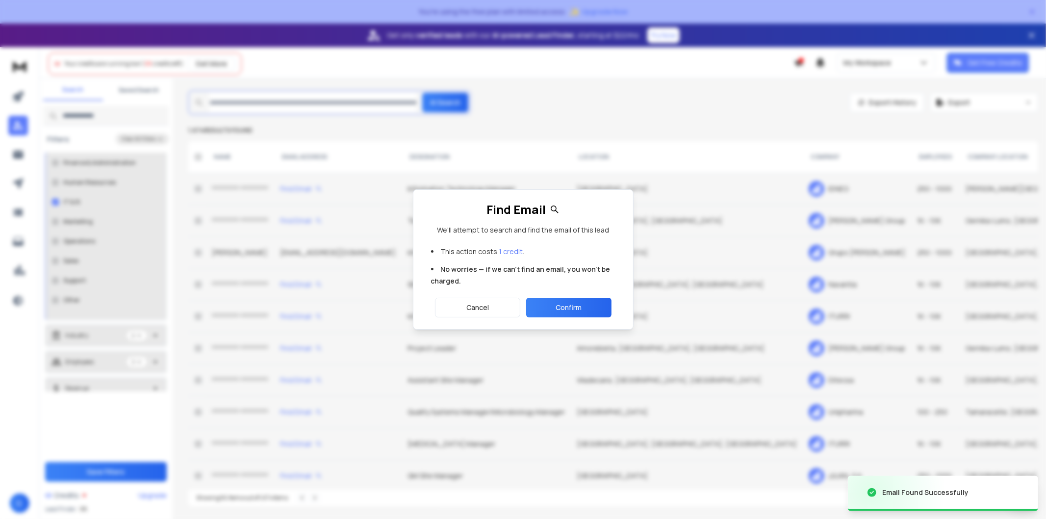
drag, startPoint x: 571, startPoint y: 314, endPoint x: 541, endPoint y: 316, distance: 30.0
click at [570, 314] on button "Confirm" at bounding box center [568, 308] width 85 height 20
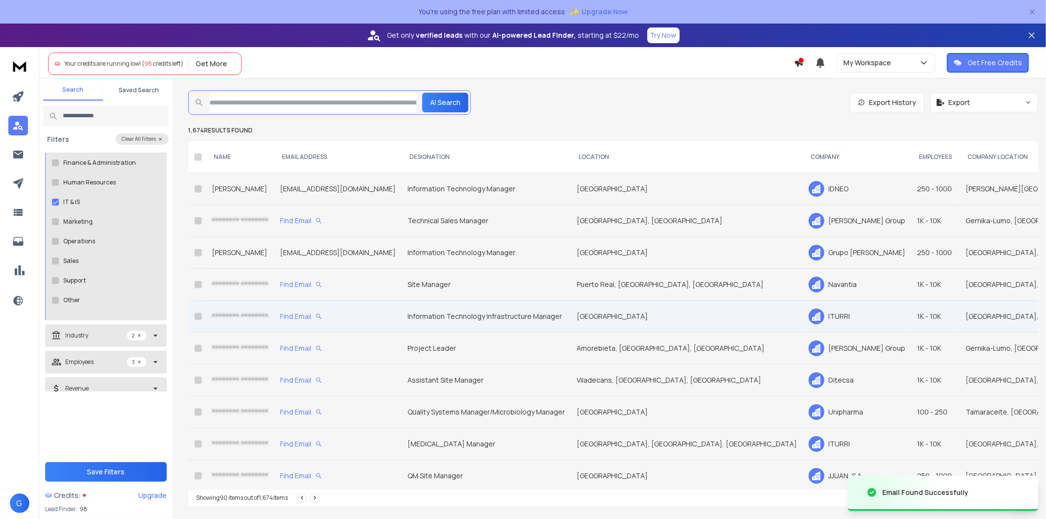
click at [290, 319] on div "Find Email" at bounding box center [338, 316] width 116 height 10
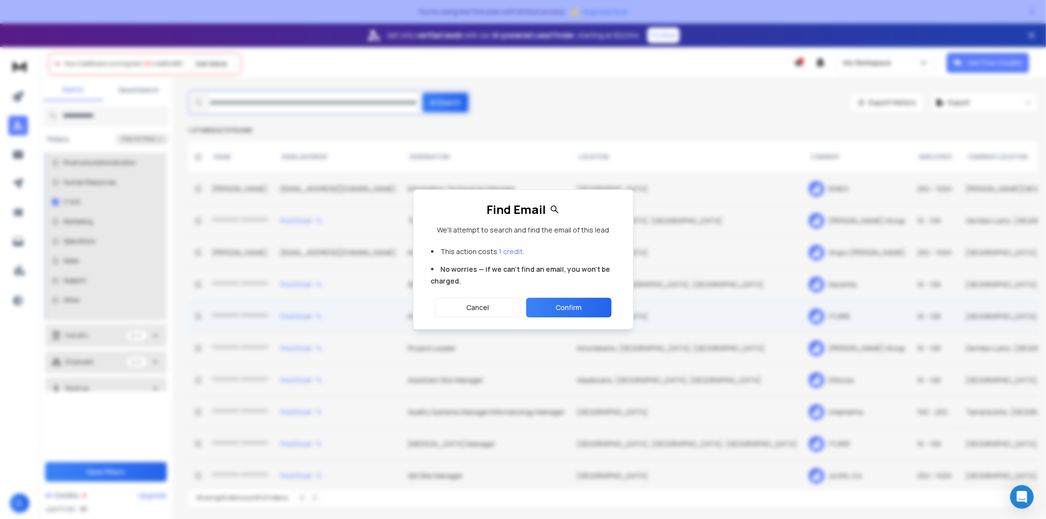
click at [478, 308] on button "Cancel" at bounding box center [478, 308] width 86 height 20
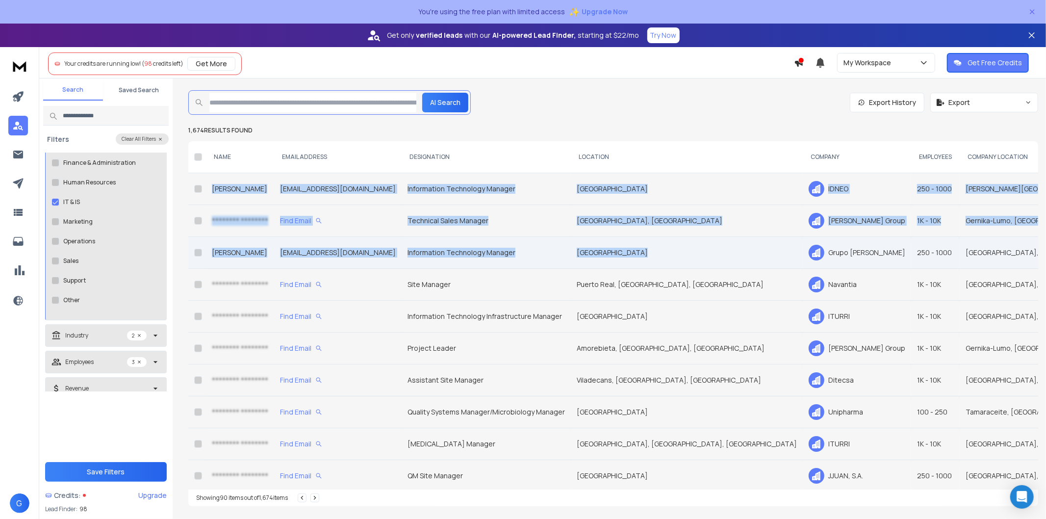
drag, startPoint x: 207, startPoint y: 185, endPoint x: 700, endPoint y: 255, distance: 497.6
click at [700, 255] on tbody "[PERSON_NAME] [EMAIL_ADDRESS][DOMAIN_NAME] Information Technology Manager [GEOG…" at bounding box center [891, 332] width 1406 height 319
click at [319, 501] on icon at bounding box center [315, 498] width 8 height 8
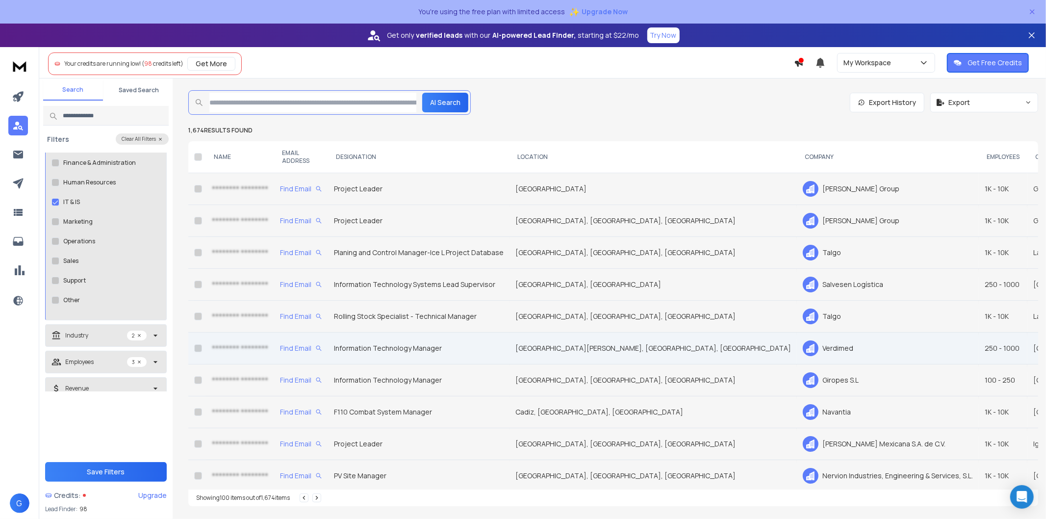
click at [289, 350] on div "Find Email" at bounding box center [301, 348] width 42 height 10
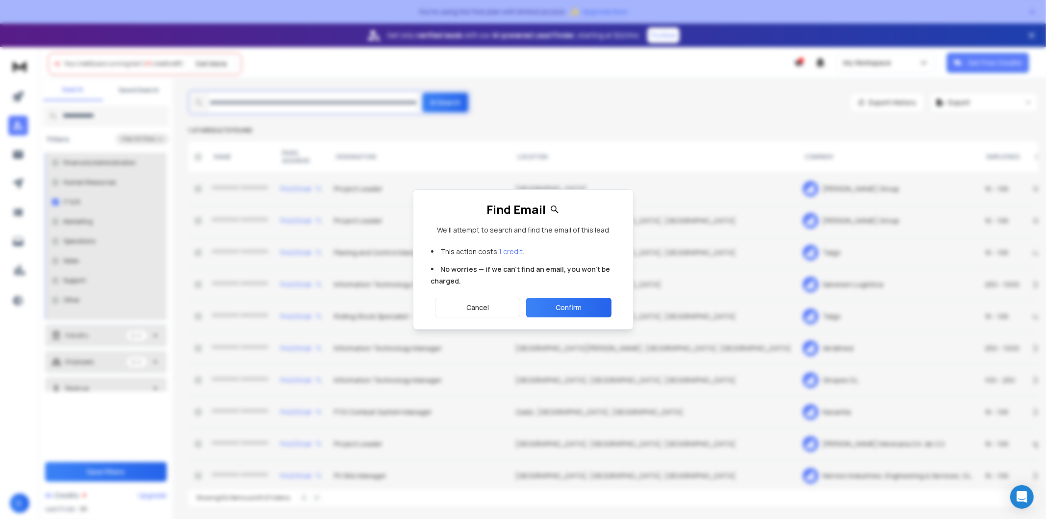
click at [574, 307] on button "Confirm" at bounding box center [568, 308] width 85 height 20
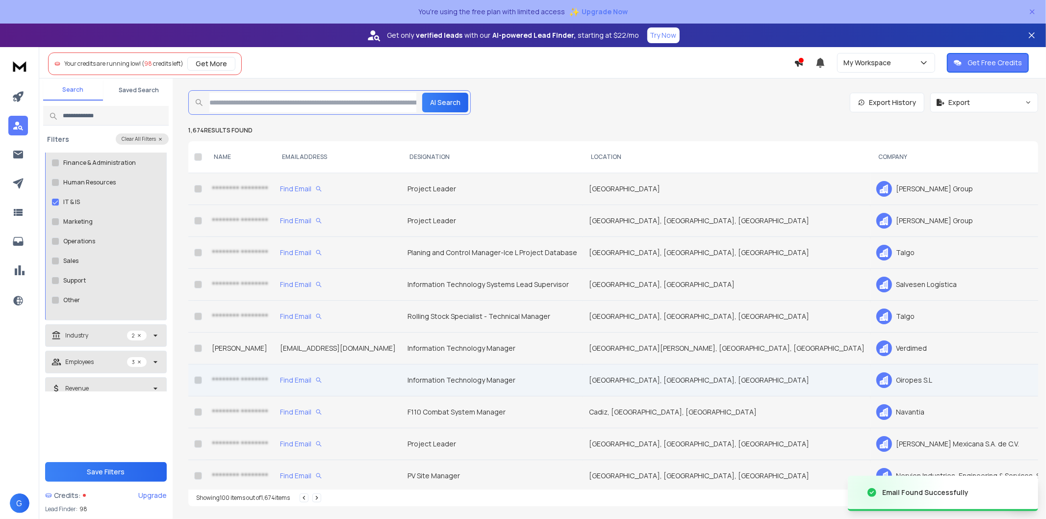
click at [303, 379] on div "Find Email" at bounding box center [338, 380] width 116 height 10
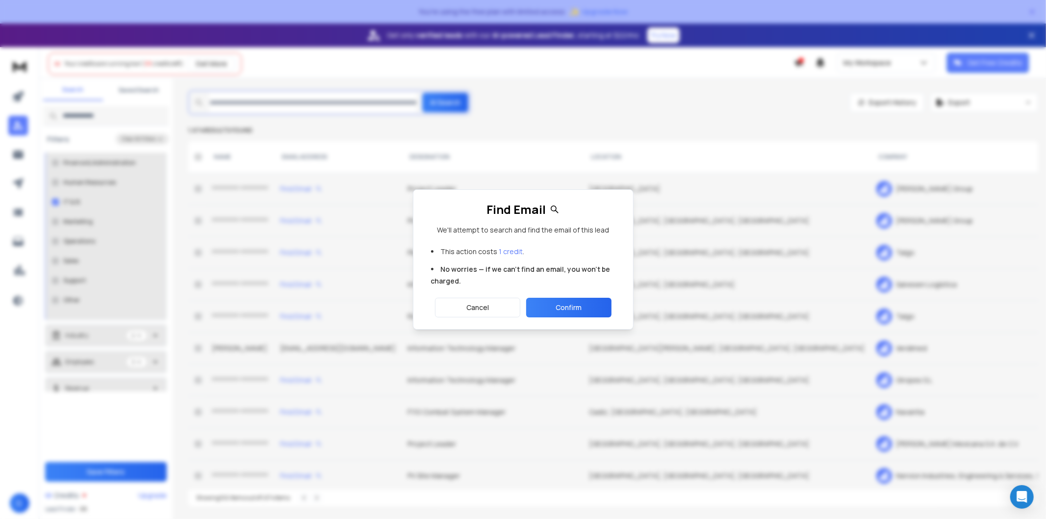
click at [571, 314] on button "Confirm" at bounding box center [568, 308] width 85 height 20
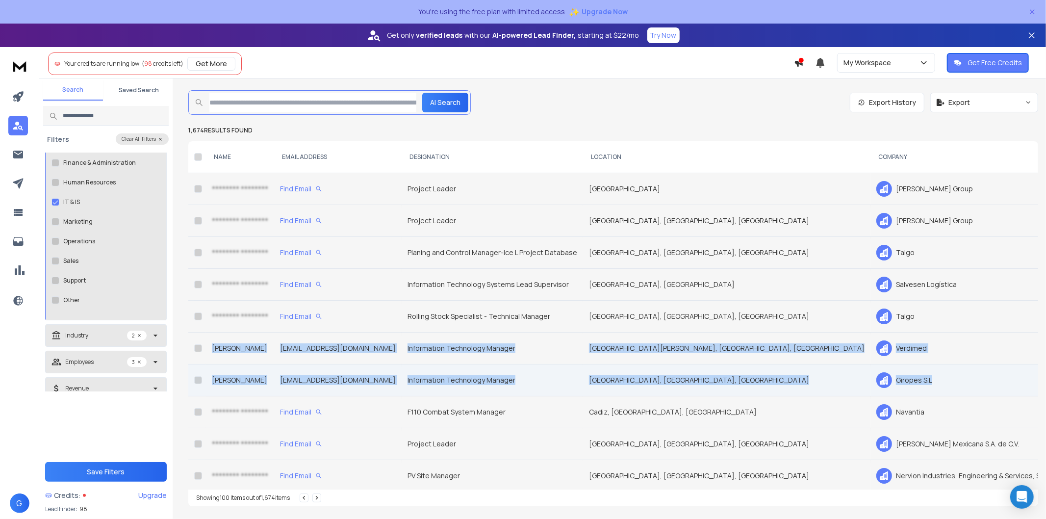
drag, startPoint x: 206, startPoint y: 346, endPoint x: 734, endPoint y: 381, distance: 529.1
click at [734, 381] on tbody "******** ******** Find Email Project Leader [GEOGRAPHIC_DATA] [PERSON_NAME] Gro…" at bounding box center [881, 332] width 1387 height 319
click at [320, 501] on icon at bounding box center [317, 498] width 8 height 8
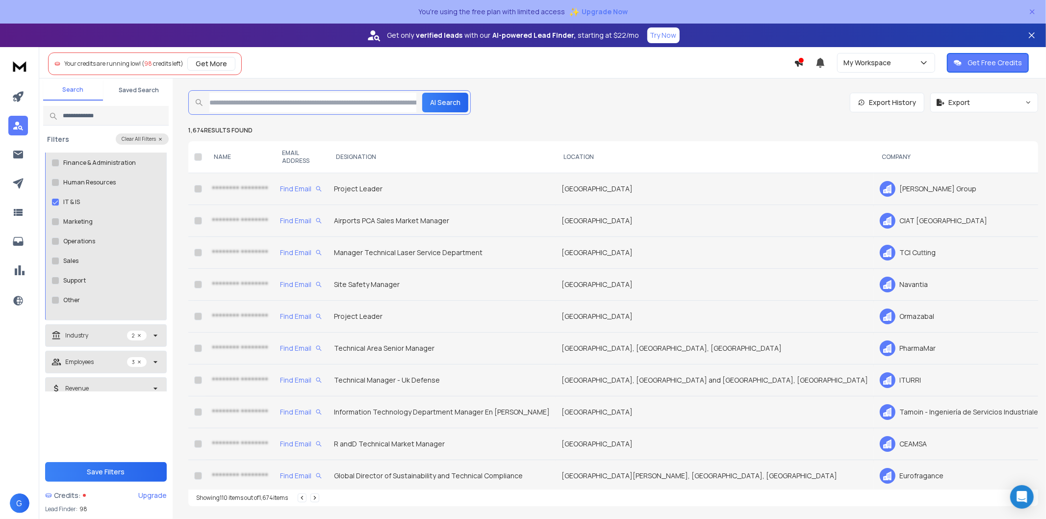
click at [316, 500] on icon at bounding box center [315, 498] width 2 height 4
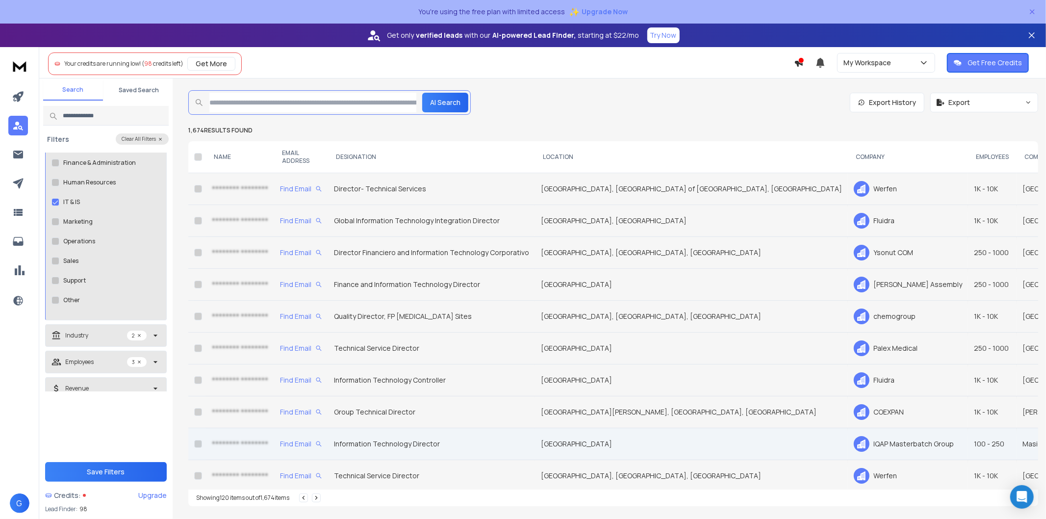
click at [296, 444] on div "Find Email" at bounding box center [301, 444] width 42 height 10
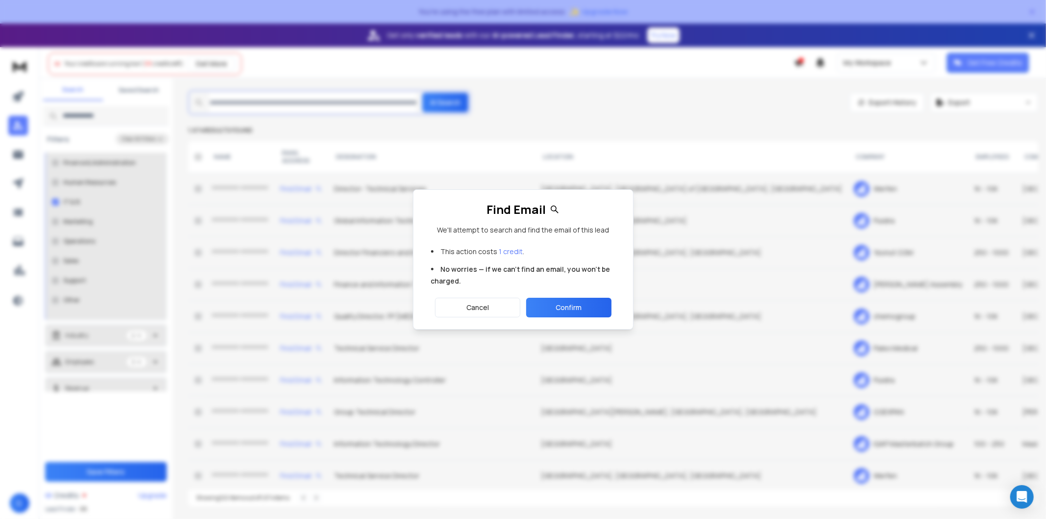
click at [560, 303] on button "Confirm" at bounding box center [568, 308] width 85 height 20
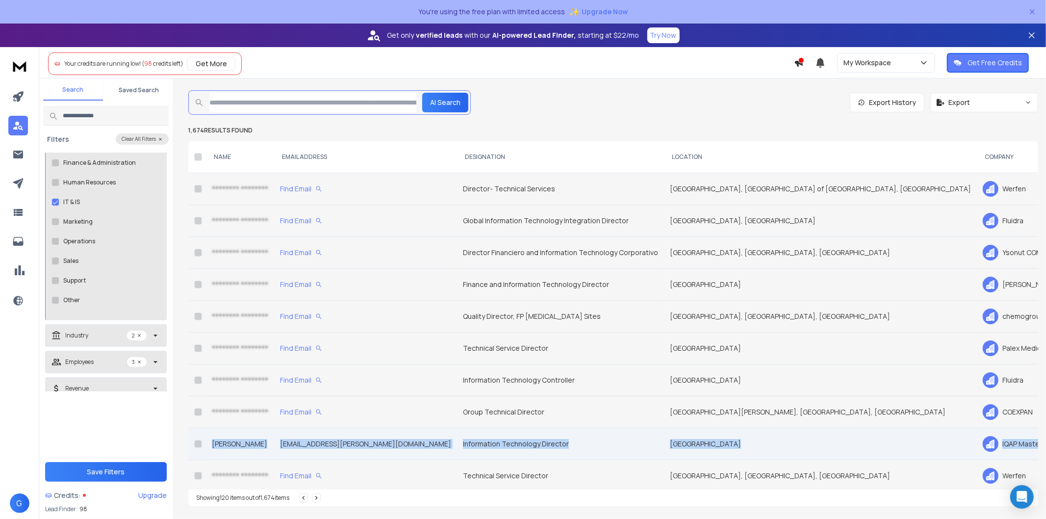
drag, startPoint x: 212, startPoint y: 442, endPoint x: 832, endPoint y: 445, distance: 620.1
click at [832, 445] on tr "[PERSON_NAME] [EMAIL_ADDRESS][PERSON_NAME][DOMAIN_NAME] Information Technology …" at bounding box center [928, 444] width 1481 height 32
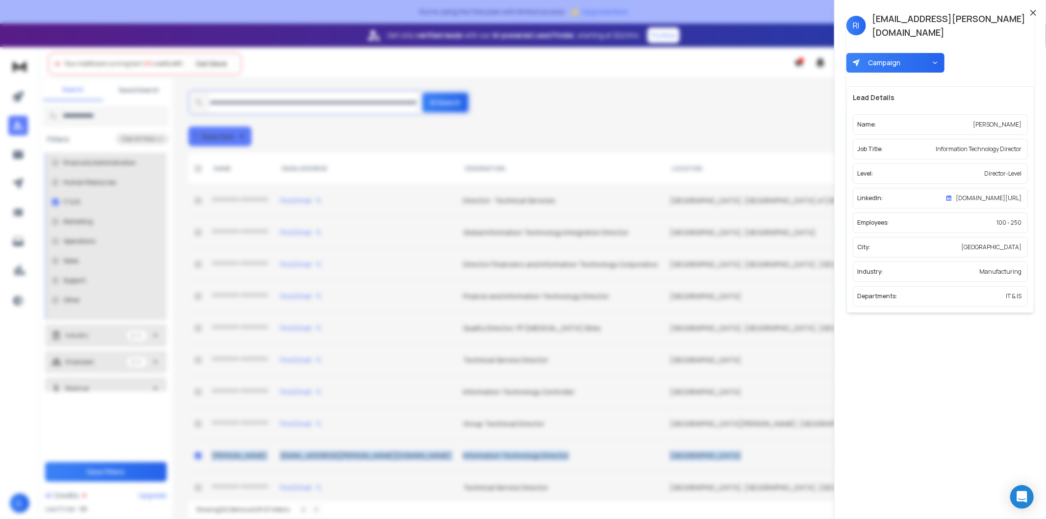
click at [1032, 12] on icon "button" at bounding box center [1032, 12] width 5 height 5
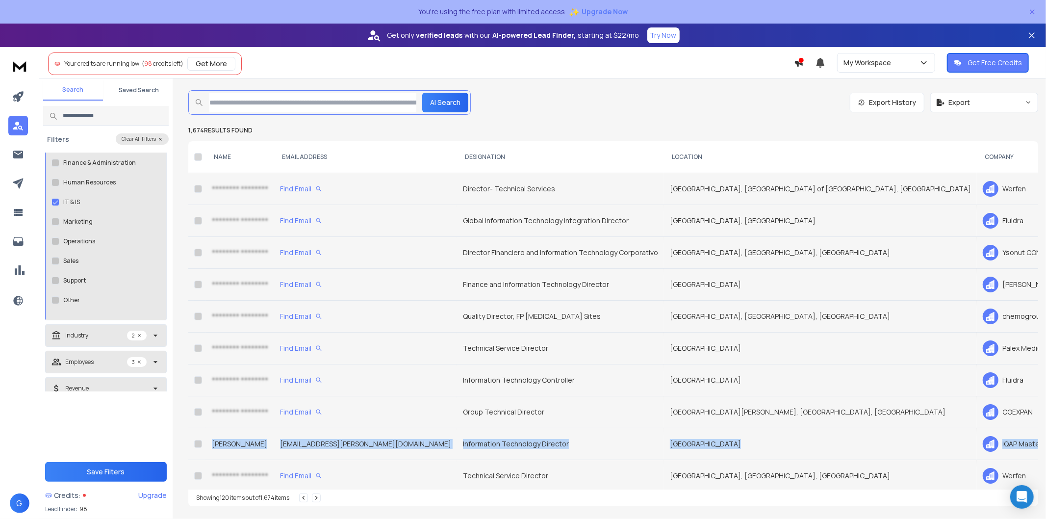
click at [320, 501] on icon at bounding box center [316, 498] width 8 height 8
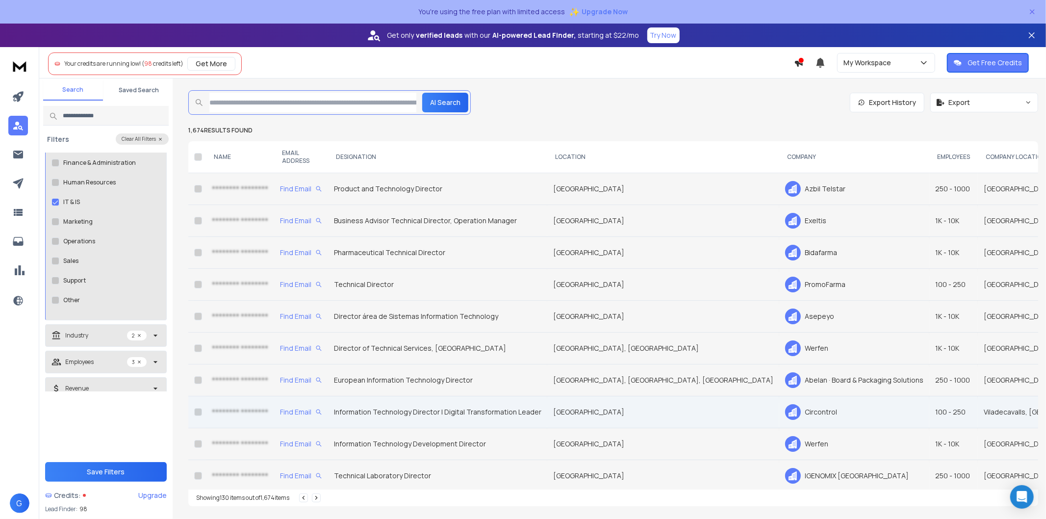
click at [286, 412] on div "Find Email" at bounding box center [301, 412] width 42 height 10
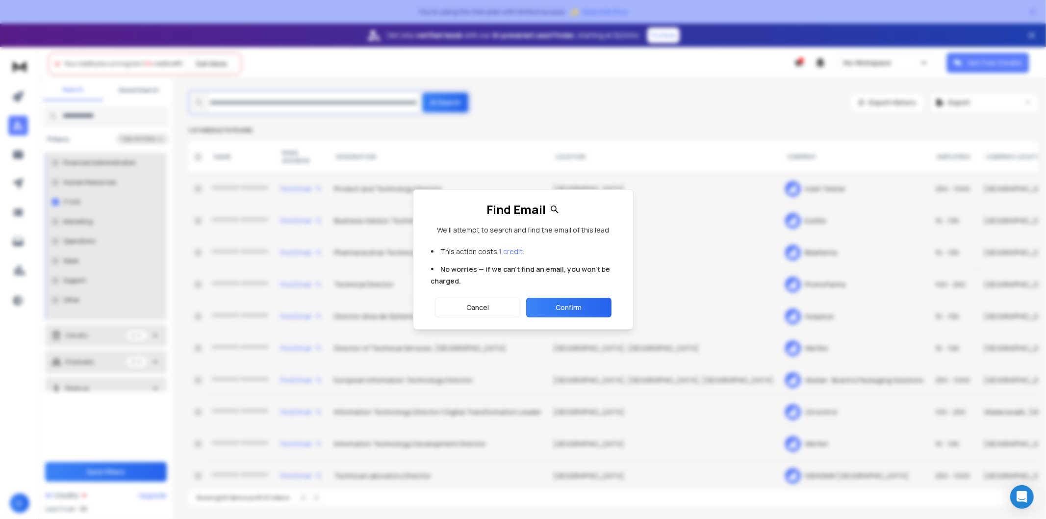
click at [555, 306] on button "Confirm" at bounding box center [568, 308] width 85 height 20
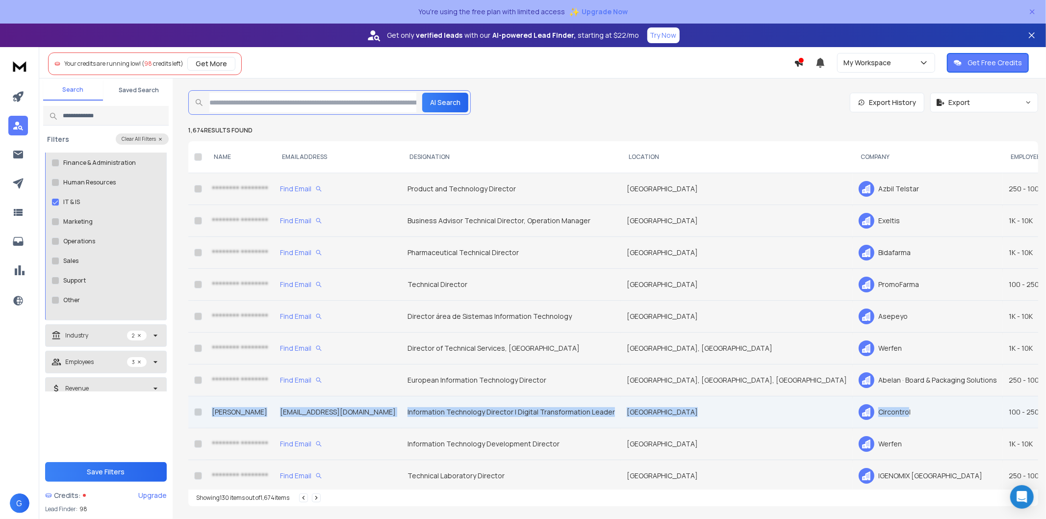
drag, startPoint x: 212, startPoint y: 409, endPoint x: 721, endPoint y: 413, distance: 508.8
click at [721, 413] on tr "[PERSON_NAME] [PERSON_NAME][EMAIL_ADDRESS][DOMAIN_NAME] Information Technology …" at bounding box center [853, 412] width 1331 height 32
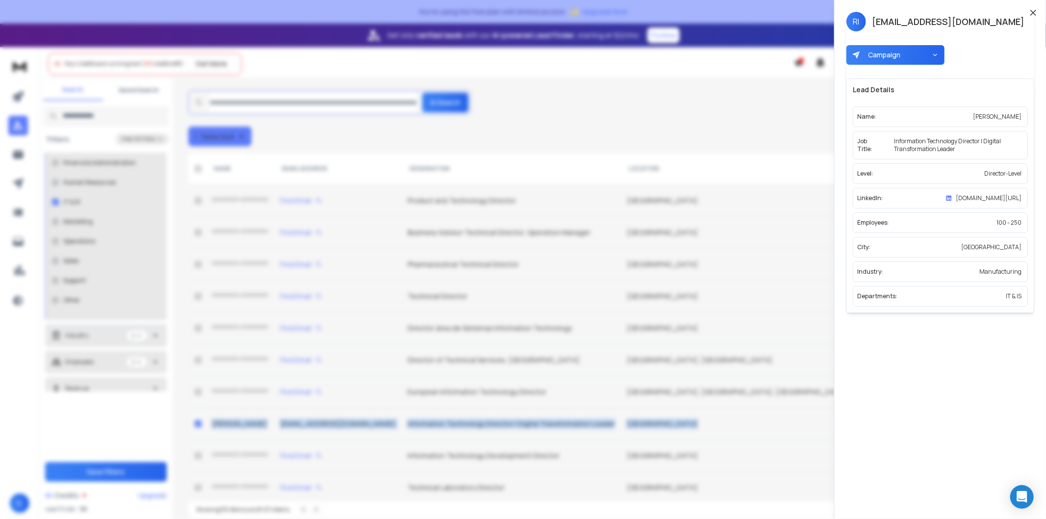
click at [1036, 9] on icon "button" at bounding box center [1033, 13] width 10 height 10
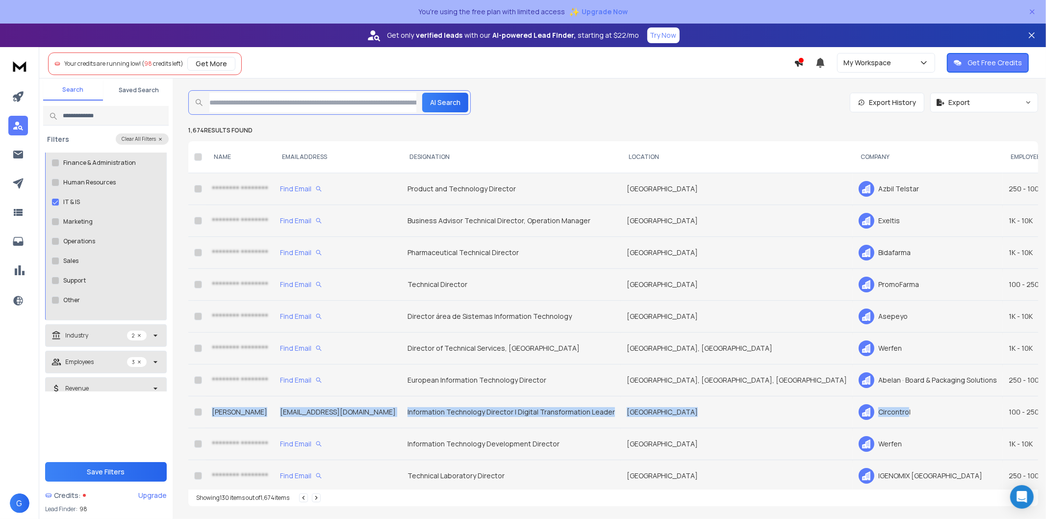
click at [320, 501] on icon at bounding box center [316, 498] width 8 height 8
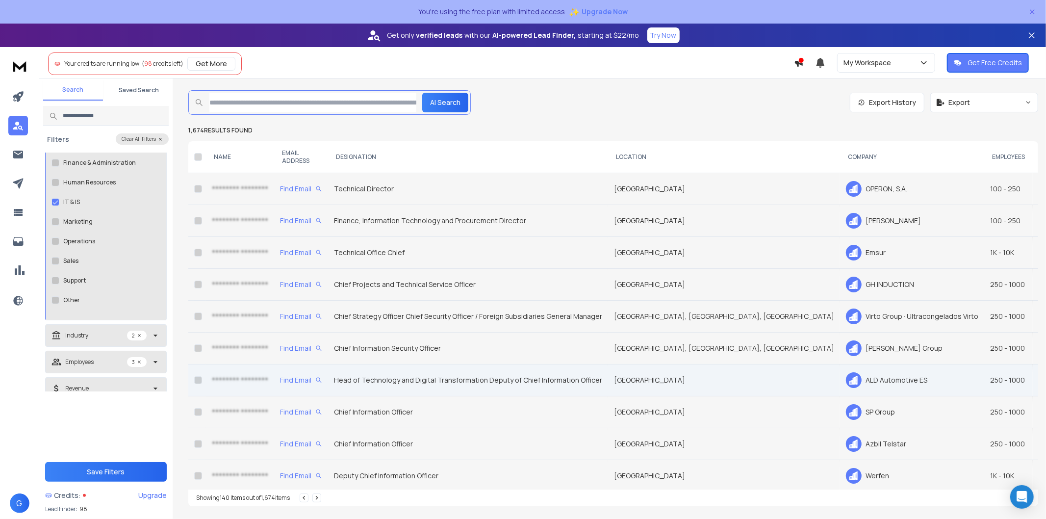
click at [300, 376] on div "Find Email" at bounding box center [301, 380] width 42 height 10
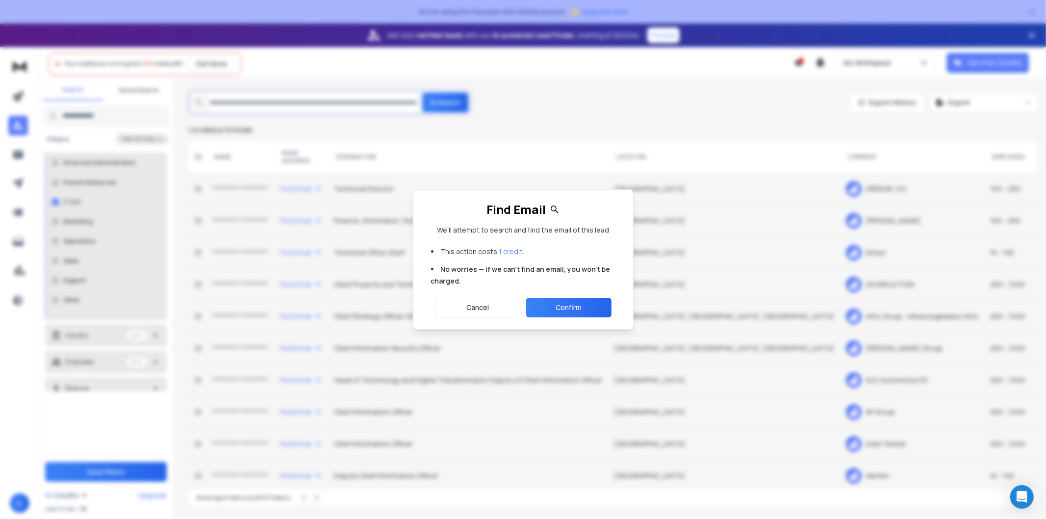
click at [565, 305] on button "Confirm" at bounding box center [568, 308] width 85 height 20
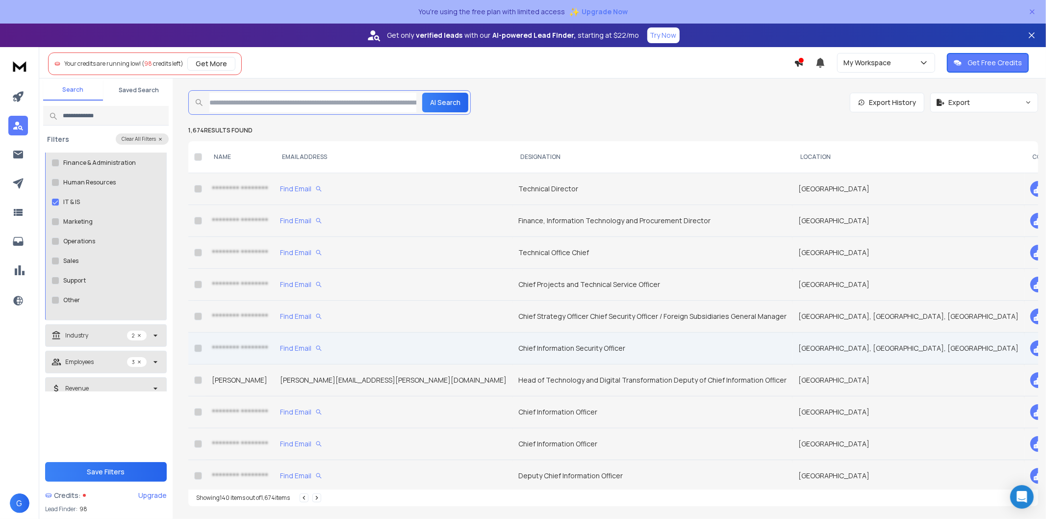
click at [310, 350] on div "Find Email" at bounding box center [393, 348] width 226 height 10
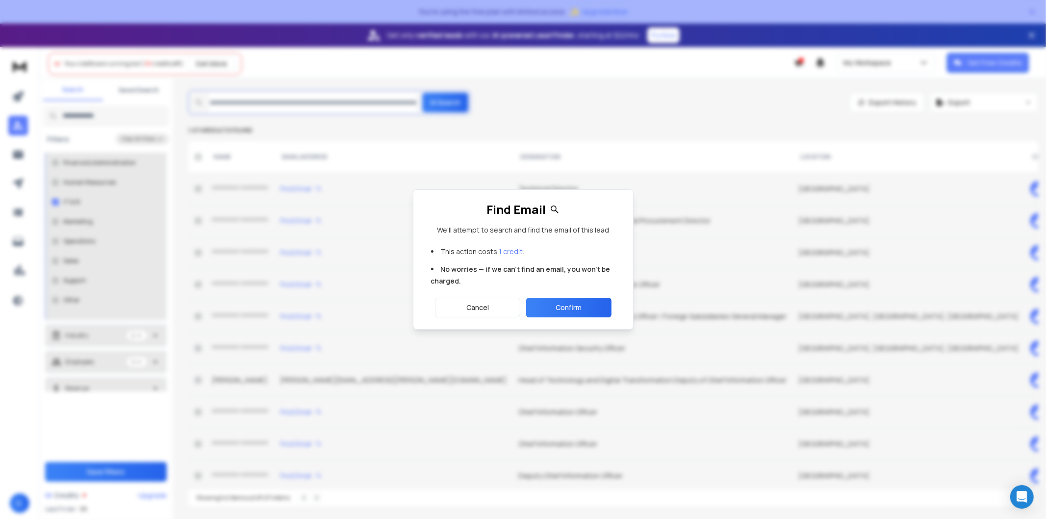
click at [572, 304] on button "Confirm" at bounding box center [568, 308] width 85 height 20
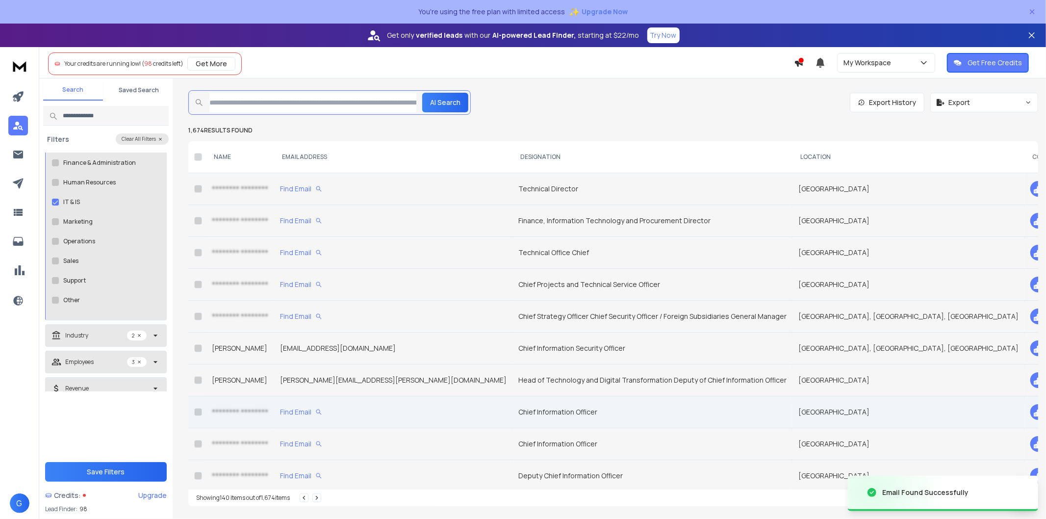
click at [302, 410] on div "Find Email" at bounding box center [393, 412] width 226 height 10
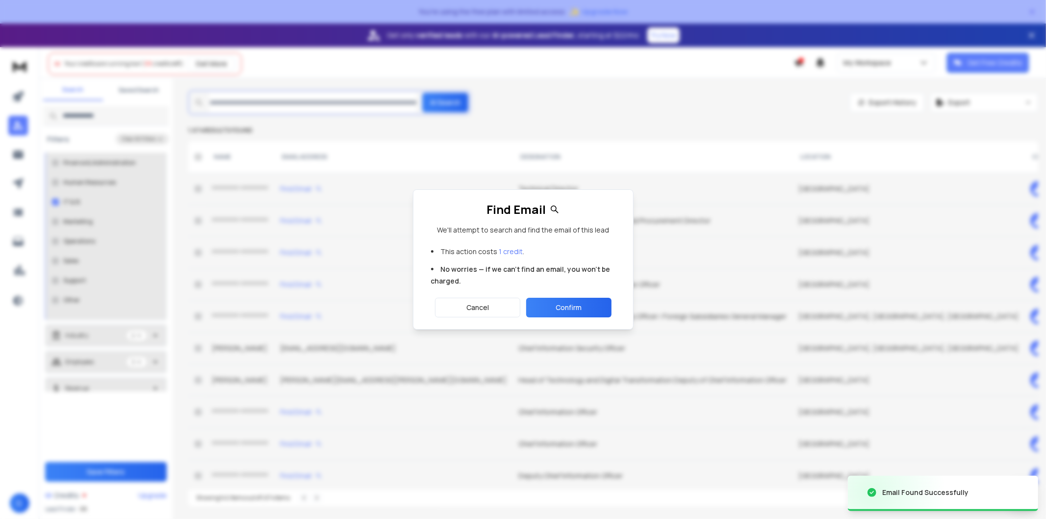
click at [572, 312] on button "Confirm" at bounding box center [568, 308] width 85 height 20
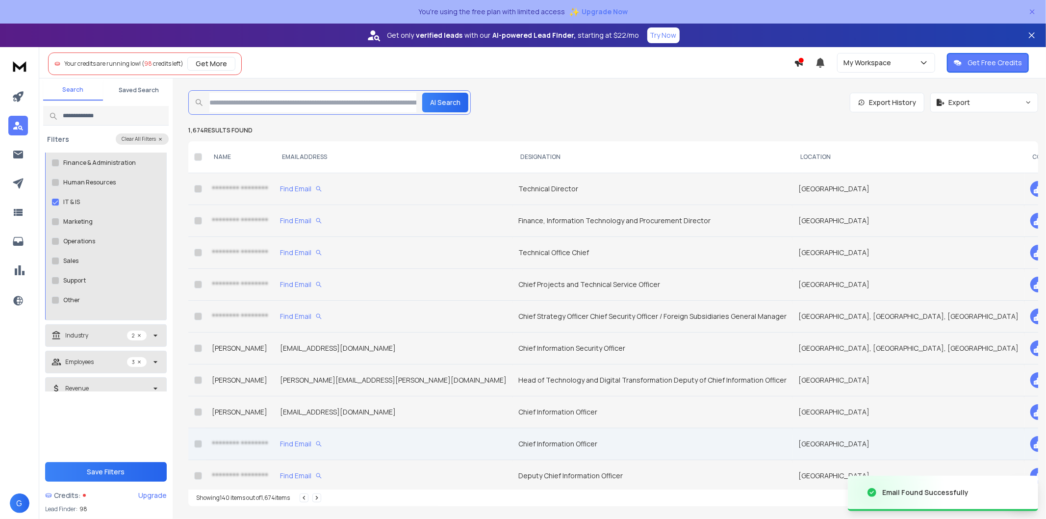
click at [314, 443] on div "Find Email" at bounding box center [393, 444] width 226 height 10
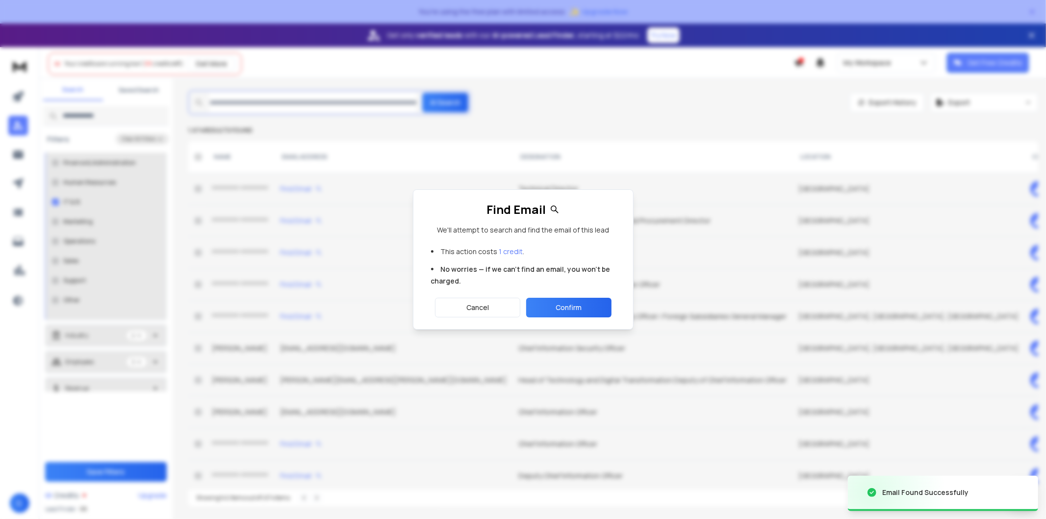
click at [559, 307] on button "Confirm" at bounding box center [568, 308] width 85 height 20
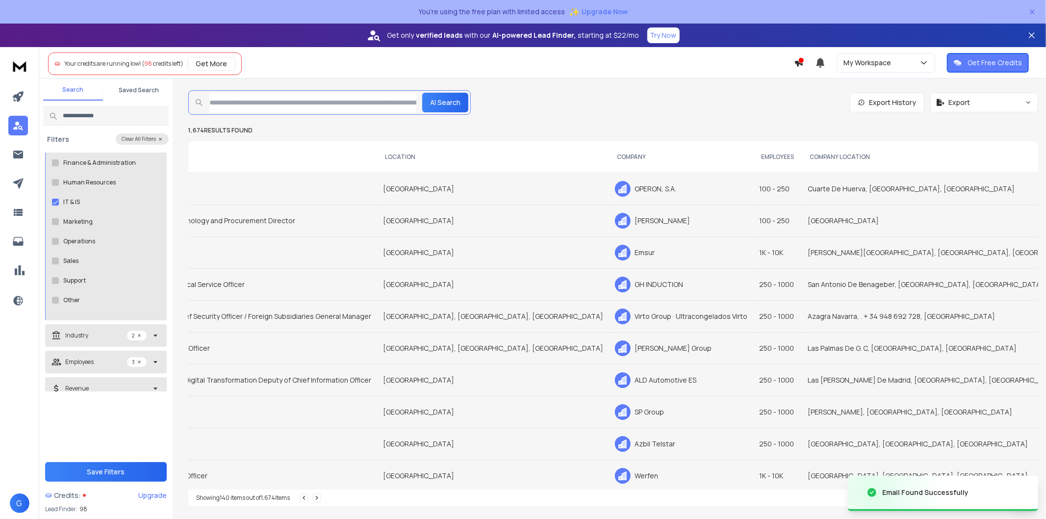
scroll to position [0, 422]
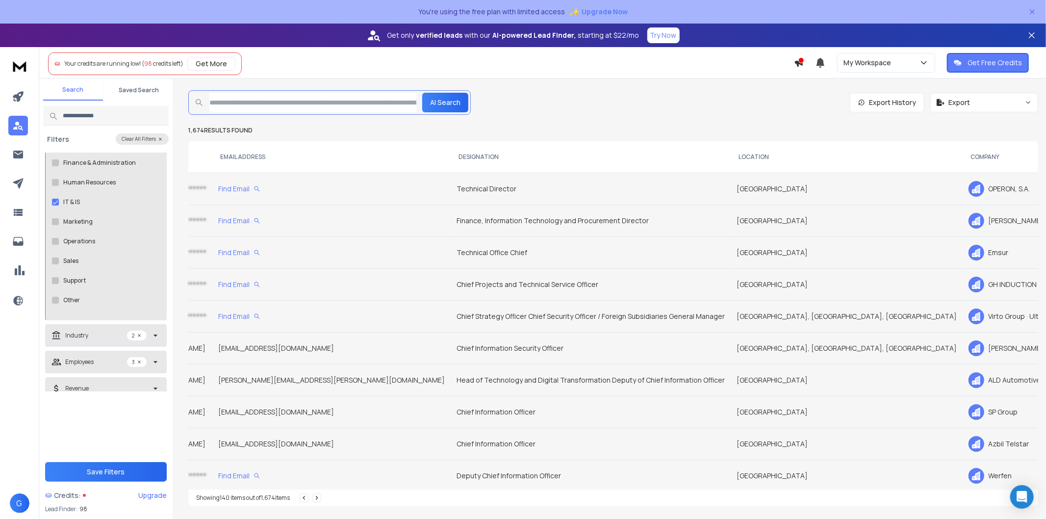
scroll to position [0, 0]
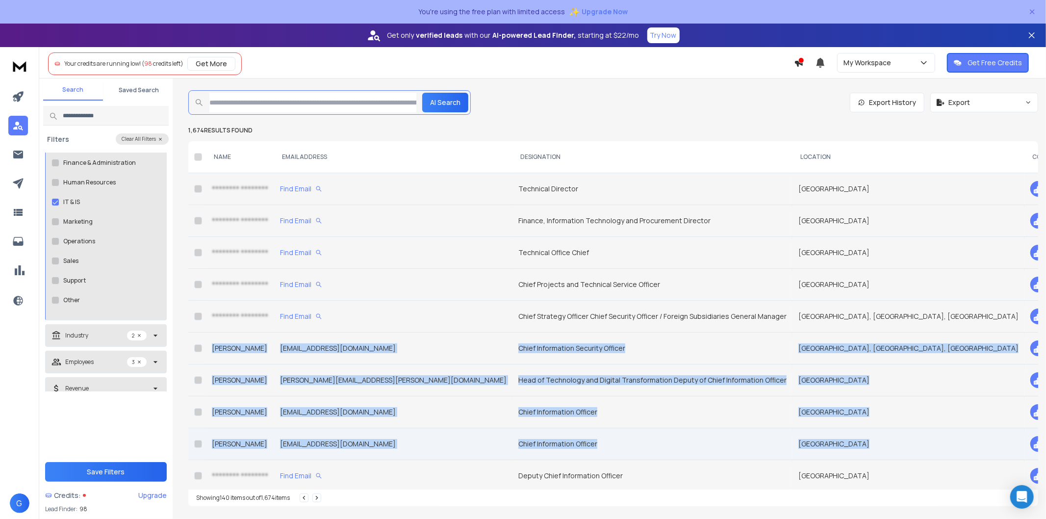
drag, startPoint x: 205, startPoint y: 344, endPoint x: 987, endPoint y: 453, distance: 789.4
click at [987, 453] on tbody "******** ******** Find Email Technical Director Spain OPERON, S.A. 100 - 250 Cu…" at bounding box center [992, 332] width 1608 height 319
click at [321, 501] on icon at bounding box center [317, 498] width 8 height 8
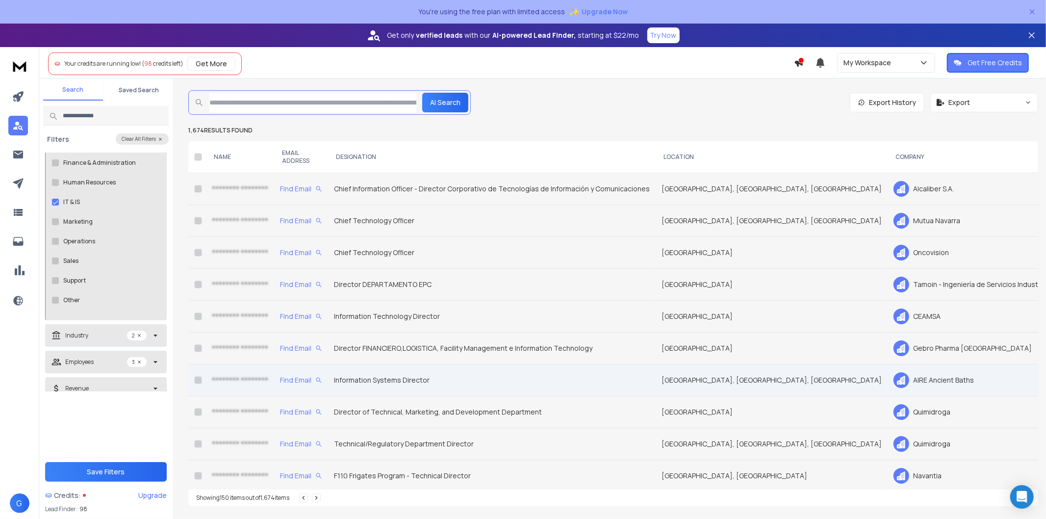
click at [298, 381] on div "Find Email" at bounding box center [301, 380] width 42 height 10
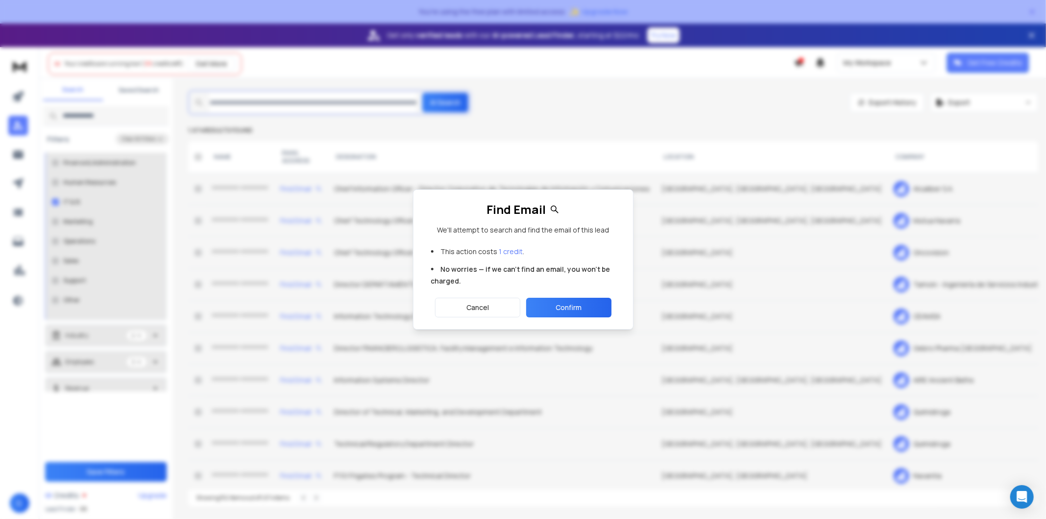
click at [543, 312] on button "Confirm" at bounding box center [568, 308] width 85 height 20
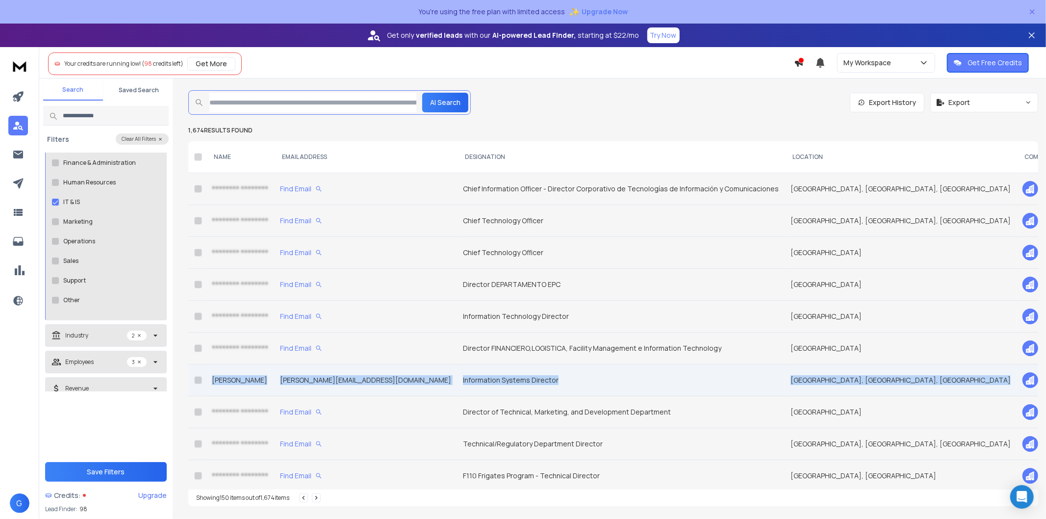
drag, startPoint x: 212, startPoint y: 381, endPoint x: 848, endPoint y: 379, distance: 636.3
click at [848, 379] on tr "[PERSON_NAME] [PERSON_NAME][EMAIL_ADDRESS][DOMAIN_NAME] Information Systems Dir…" at bounding box center [1003, 380] width 1630 height 32
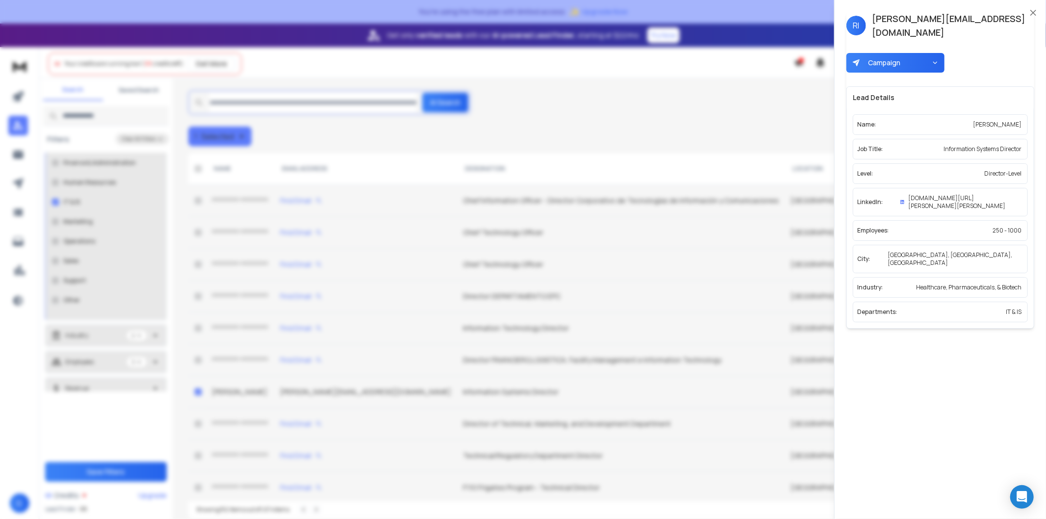
click at [352, 468] on div at bounding box center [523, 259] width 1046 height 519
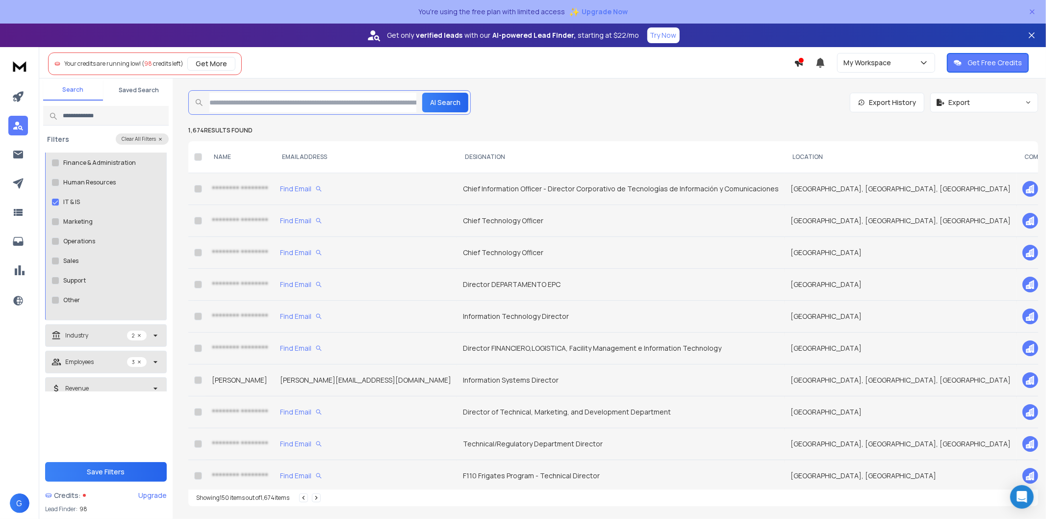
click at [318, 500] on icon at bounding box center [316, 498] width 2 height 4
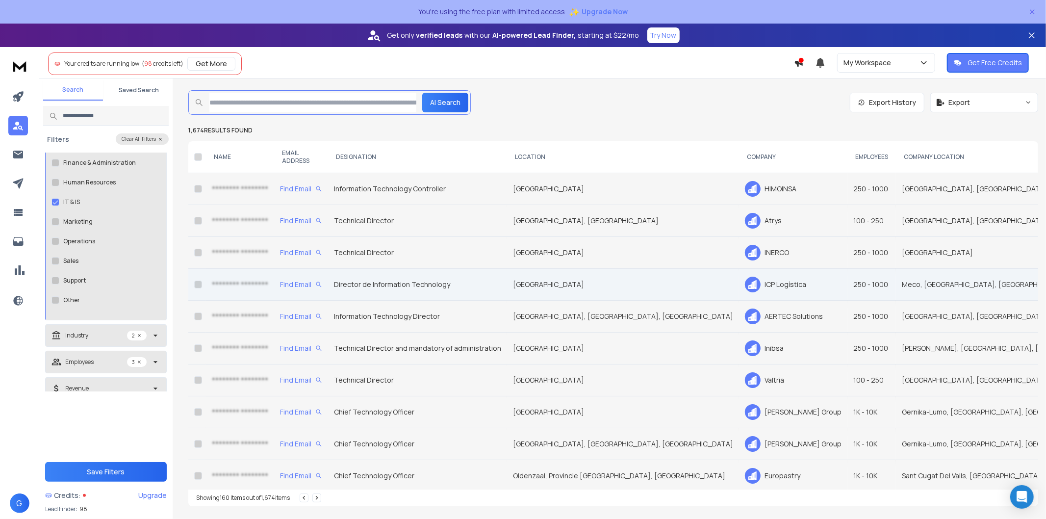
click at [286, 287] on div "Find Email" at bounding box center [301, 284] width 42 height 10
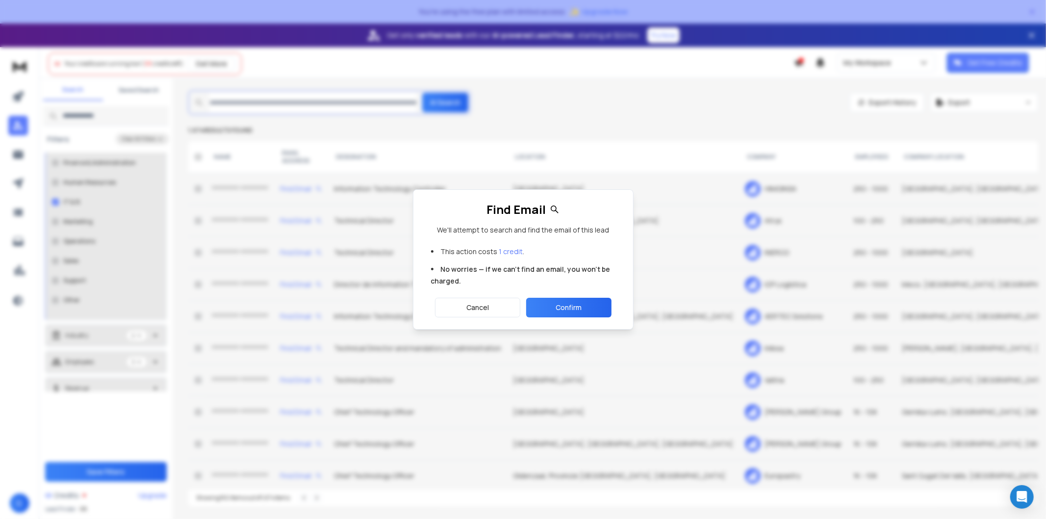
click at [564, 305] on button "Confirm" at bounding box center [568, 308] width 85 height 20
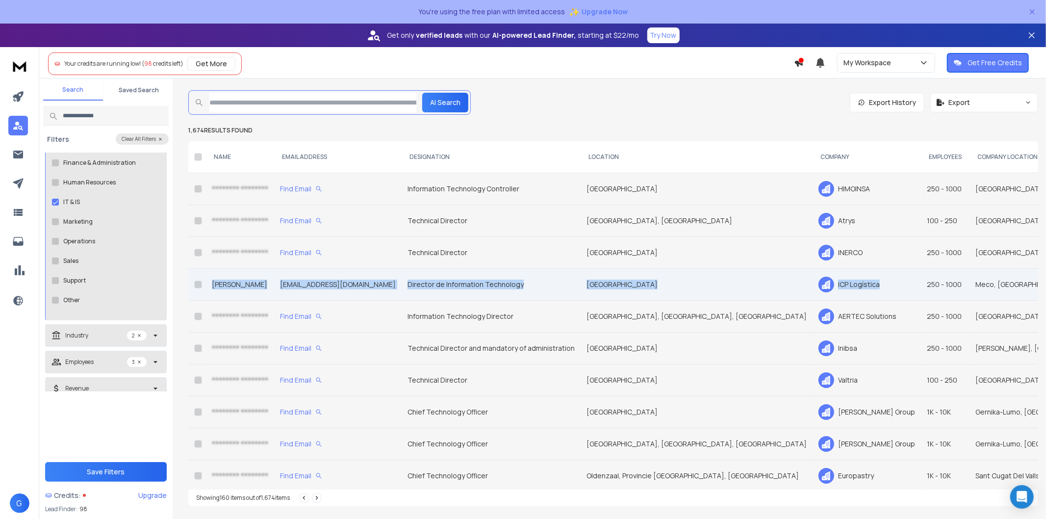
drag, startPoint x: 208, startPoint y: 284, endPoint x: 719, endPoint y: 293, distance: 511.4
click at [719, 293] on tr "[PERSON_NAME] [PERSON_NAME][EMAIL_ADDRESS][DOMAIN_NAME] Director de Information…" at bounding box center [840, 285] width 1305 height 32
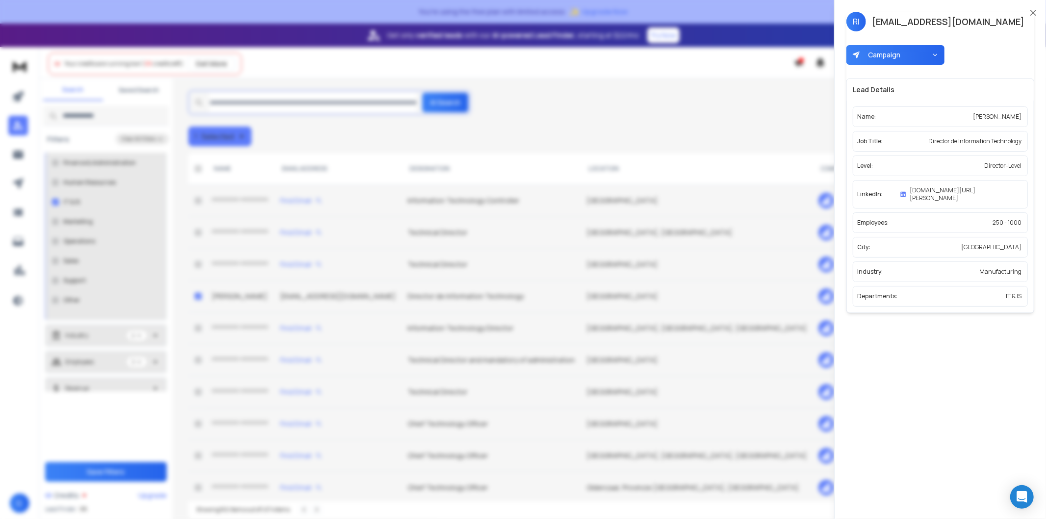
click at [331, 454] on div at bounding box center [523, 259] width 1046 height 519
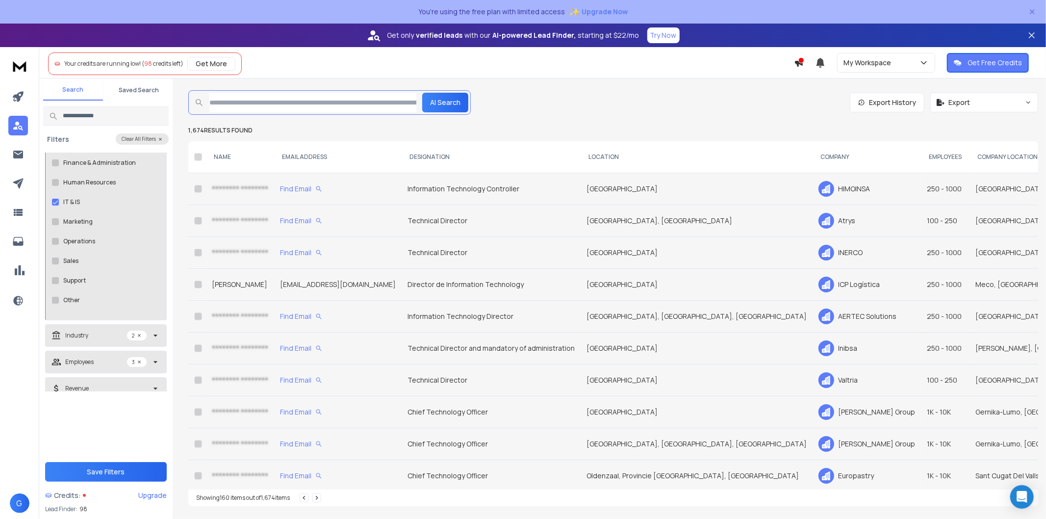
click at [319, 501] on icon at bounding box center [317, 498] width 8 height 8
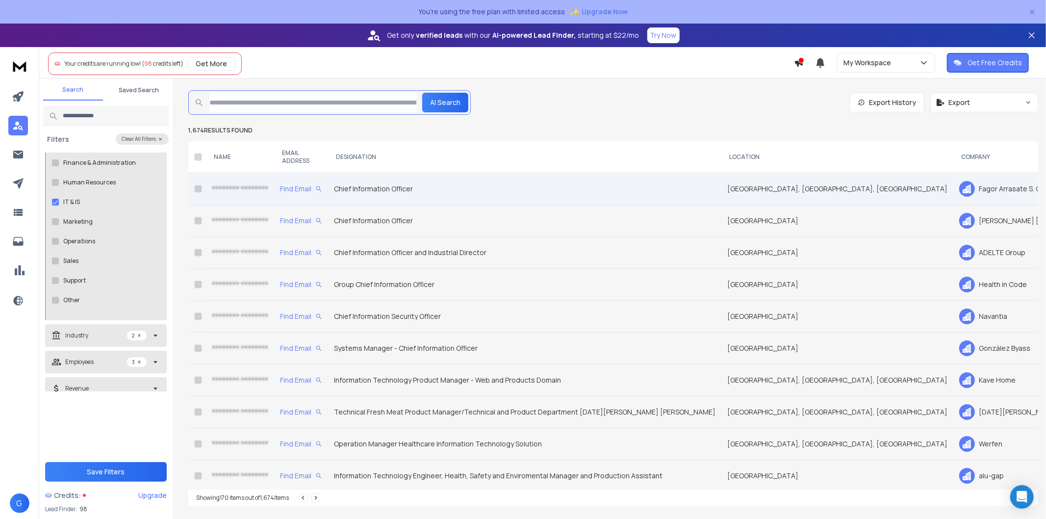
click at [296, 187] on div "Find Email" at bounding box center [301, 189] width 42 height 10
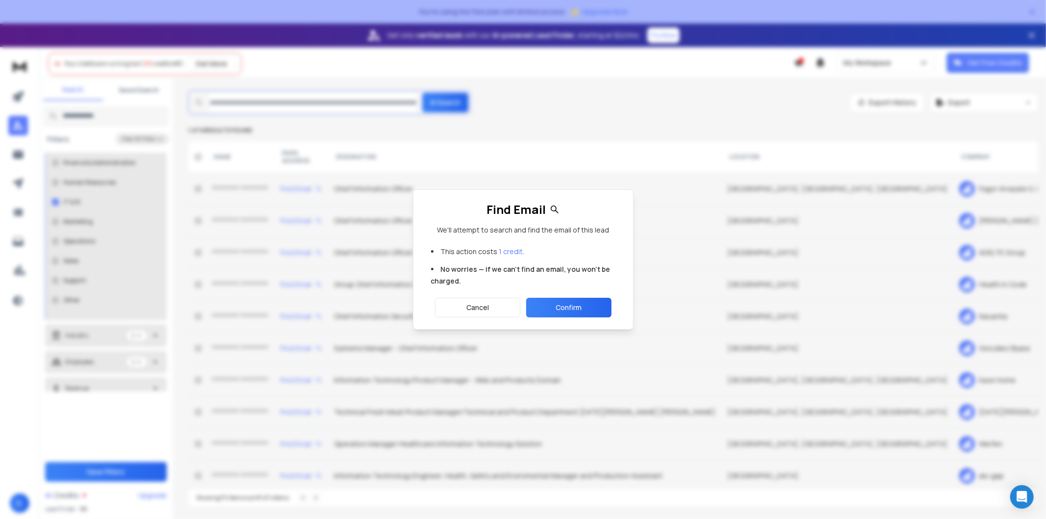
click at [570, 304] on button "Confirm" at bounding box center [568, 308] width 85 height 20
click at [570, 306] on div "Cancel Confirm" at bounding box center [523, 308] width 176 height 20
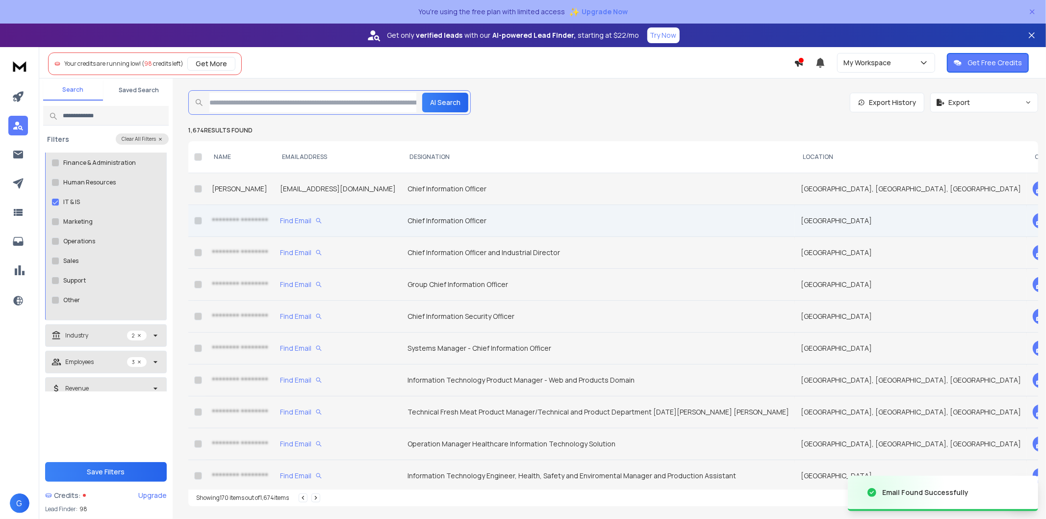
click at [298, 218] on div "Find Email" at bounding box center [338, 221] width 116 height 10
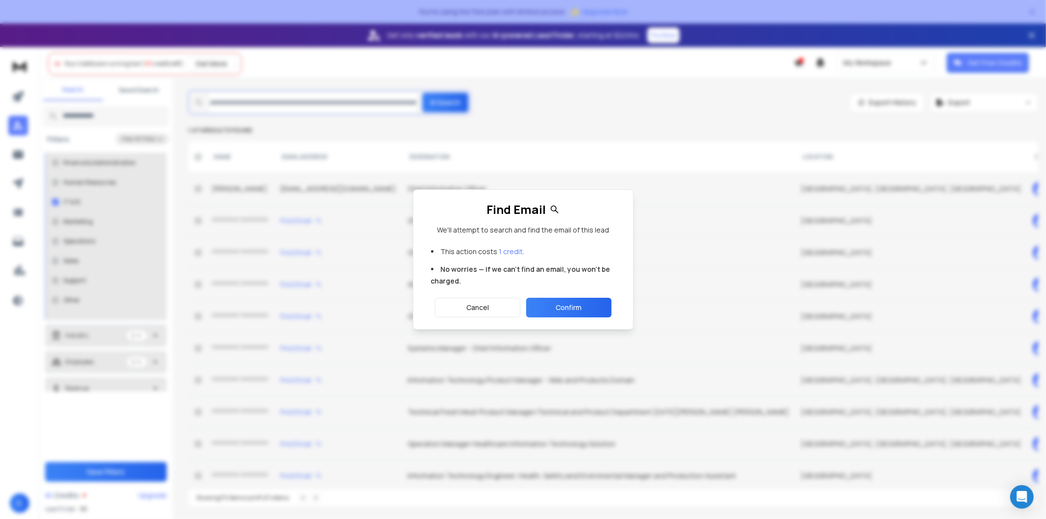
click at [553, 305] on button "Confirm" at bounding box center [568, 308] width 85 height 20
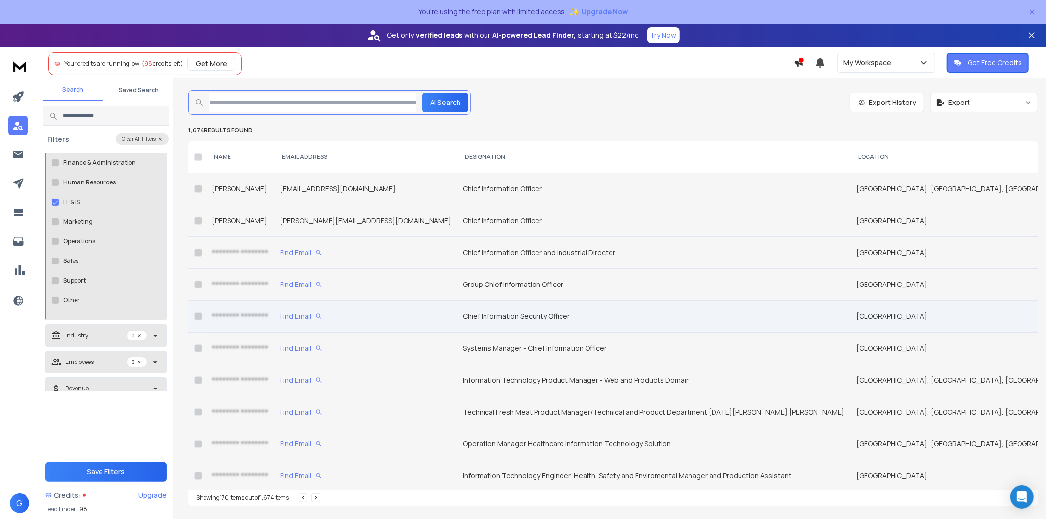
click at [286, 317] on div "Find Email" at bounding box center [365, 316] width 171 height 10
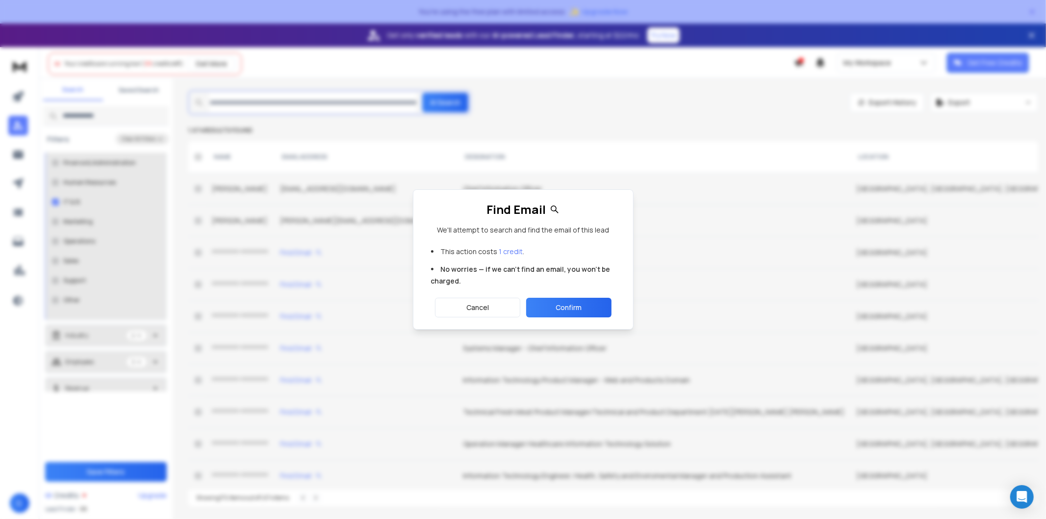
click at [579, 311] on button "Confirm" at bounding box center [568, 308] width 85 height 20
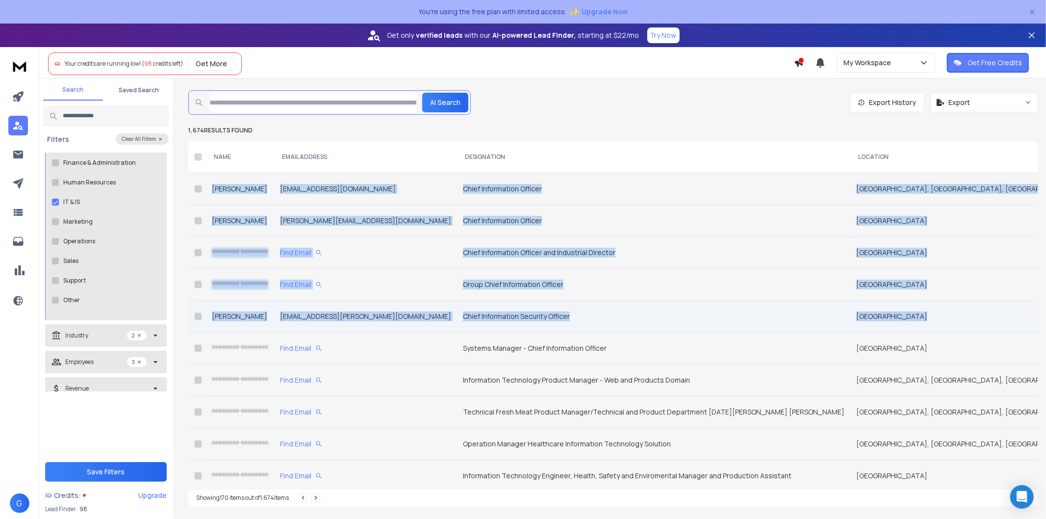
drag, startPoint x: 206, startPoint y: 184, endPoint x: 1007, endPoint y: 320, distance: 812.5
click at [1007, 320] on tbody "[PERSON_NAME] [PERSON_NAME][EMAIL_ADDRESS][DOMAIN_NAME] Chief Information Offic…" at bounding box center [1020, 332] width 1665 height 319
click at [320, 501] on icon at bounding box center [316, 498] width 8 height 8
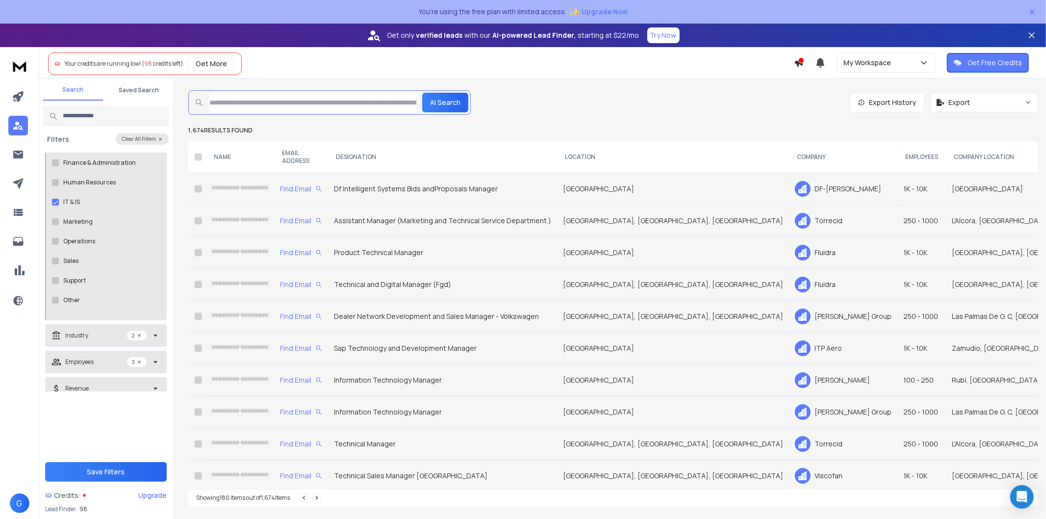
click at [318, 500] on icon at bounding box center [317, 498] width 2 height 4
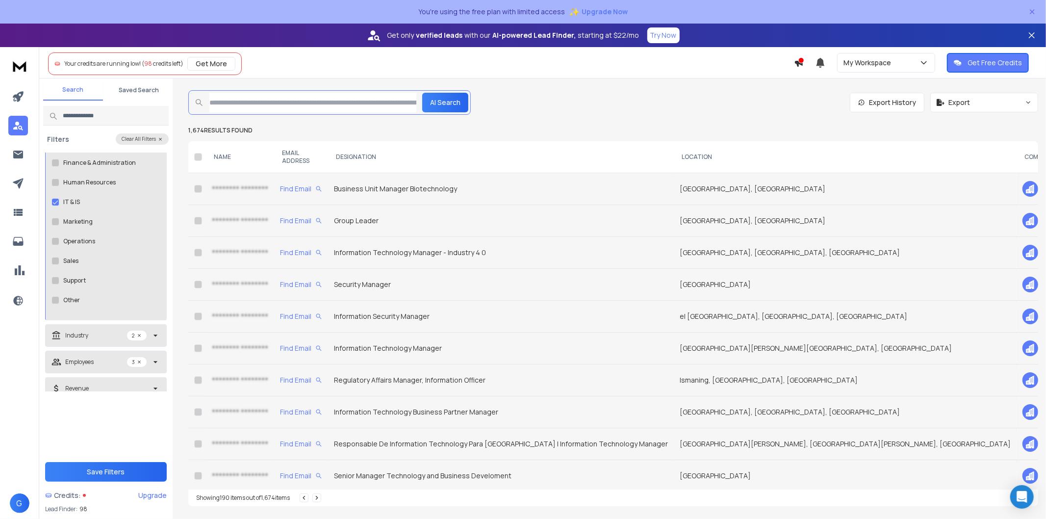
click at [318, 500] on icon at bounding box center [317, 498] width 2 height 4
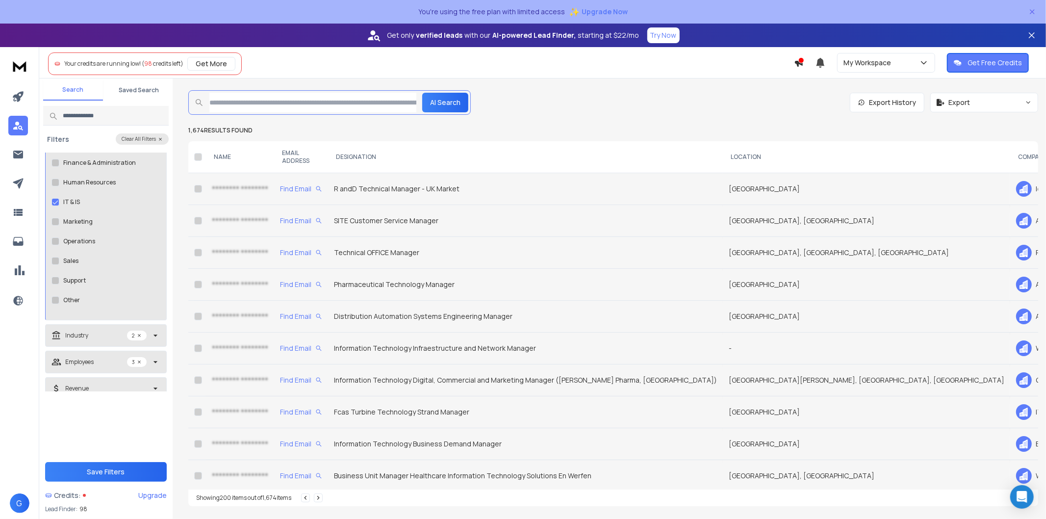
click at [322, 501] on icon at bounding box center [318, 498] width 8 height 8
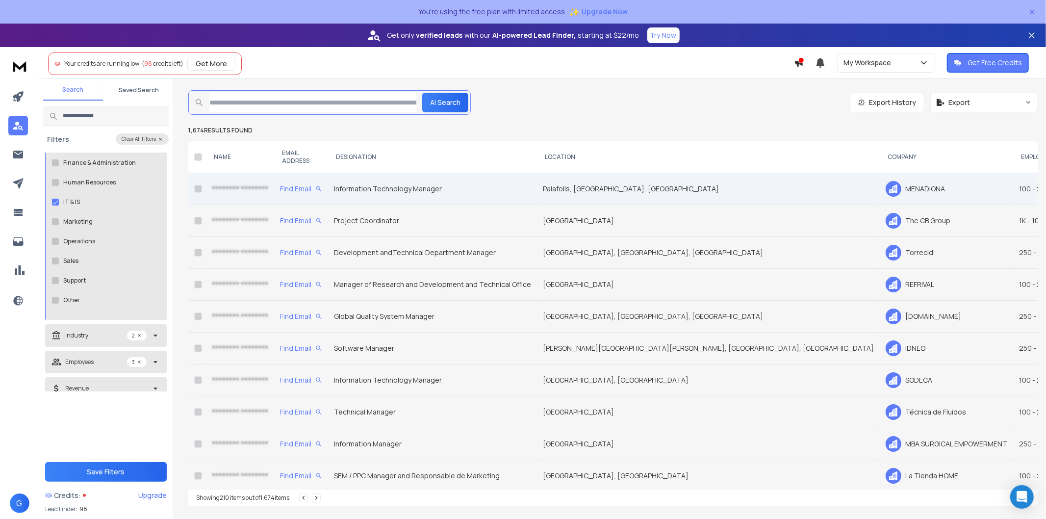
click at [285, 187] on div "Find Email" at bounding box center [301, 189] width 42 height 10
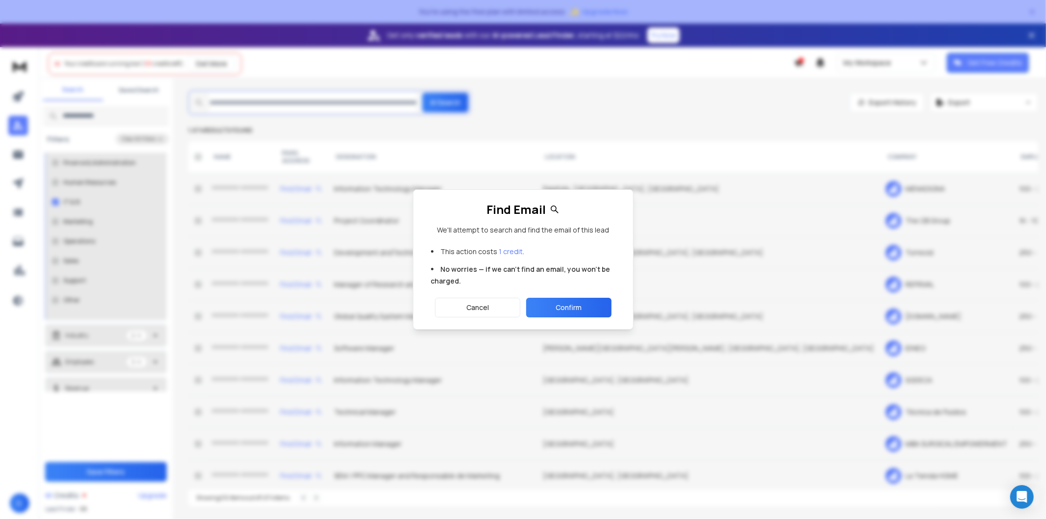
click at [569, 308] on button "Confirm" at bounding box center [568, 308] width 85 height 20
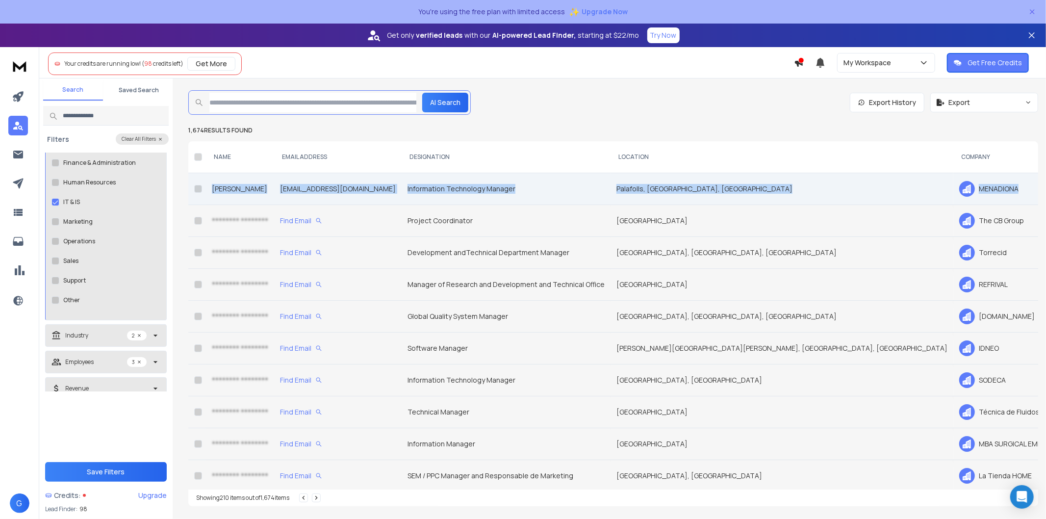
drag, startPoint x: 209, startPoint y: 187, endPoint x: 776, endPoint y: 189, distance: 567.7
click at [776, 189] on tr "[PERSON_NAME] [EMAIL_ADDRESS][DOMAIN_NAME] Information Technology Manager [GEOG…" at bounding box center [951, 189] width 1526 height 32
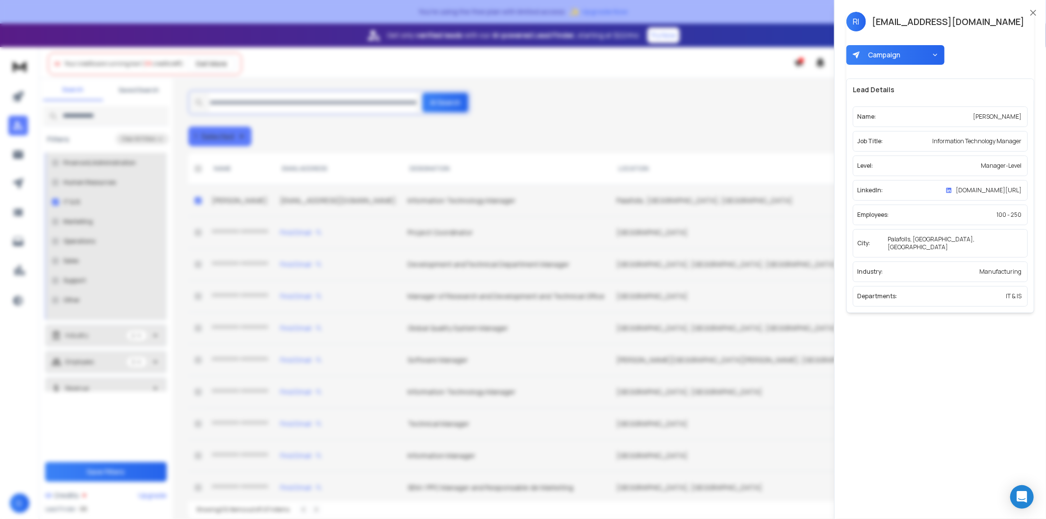
click at [355, 440] on div at bounding box center [523, 259] width 1046 height 519
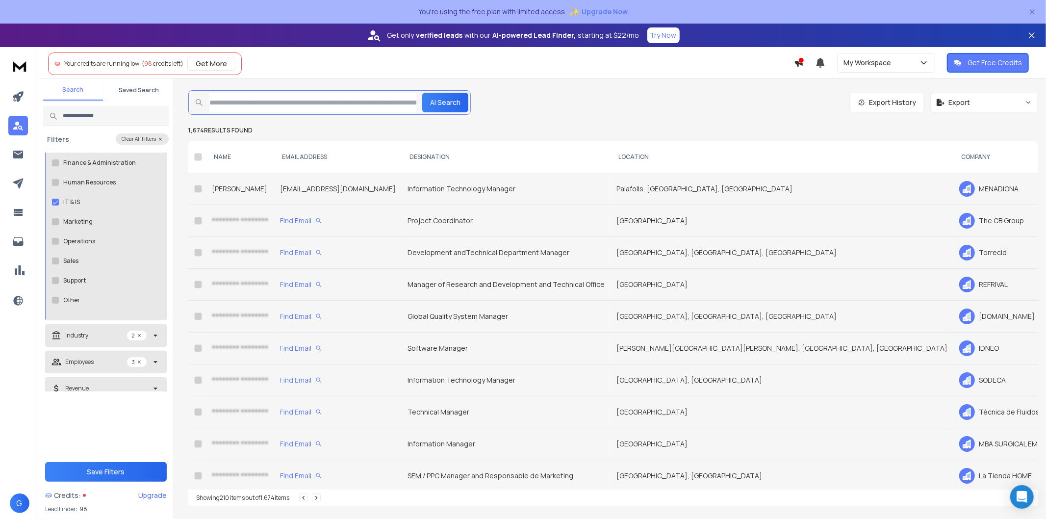
click at [320, 501] on icon at bounding box center [316, 498] width 8 height 8
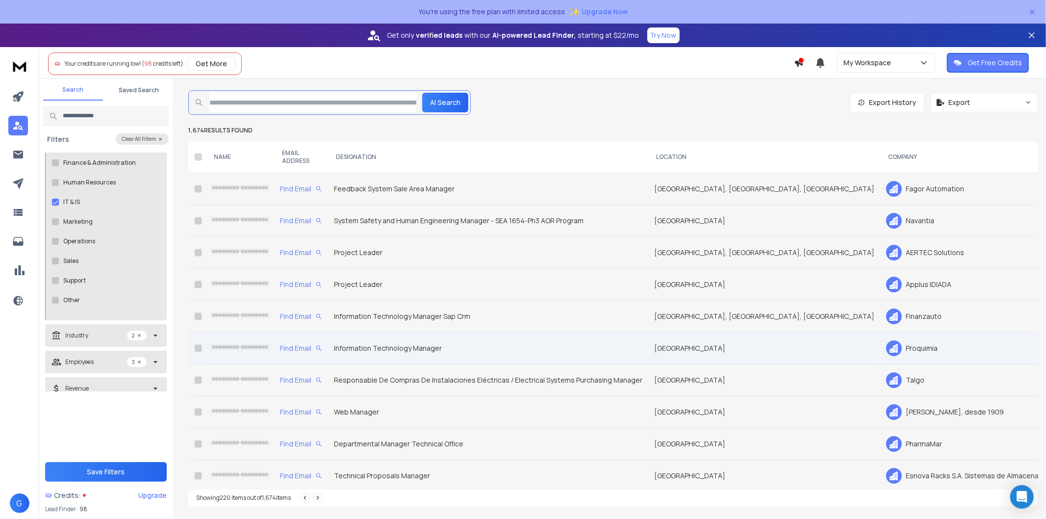
click at [283, 350] on div "Find Email" at bounding box center [301, 348] width 42 height 10
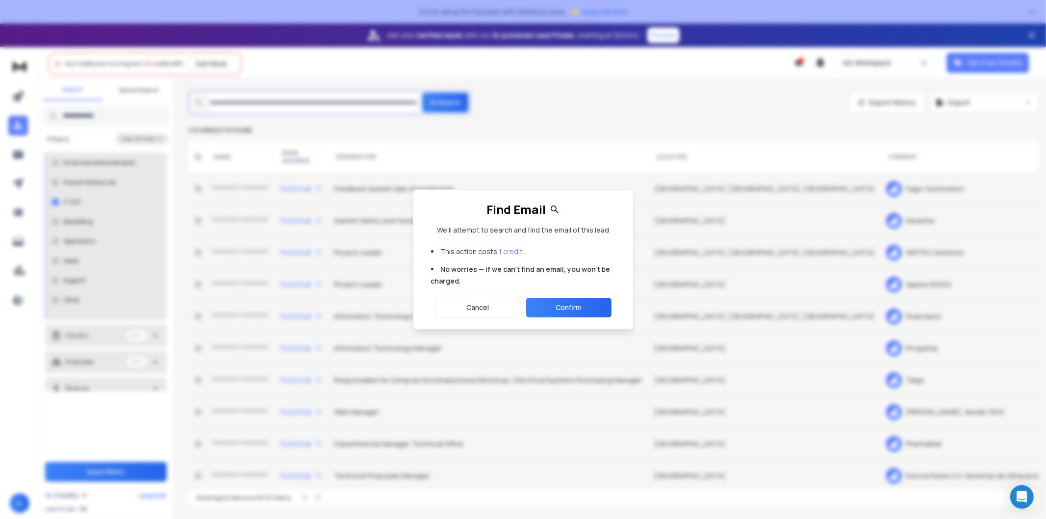
click at [546, 315] on button "Confirm" at bounding box center [568, 308] width 85 height 20
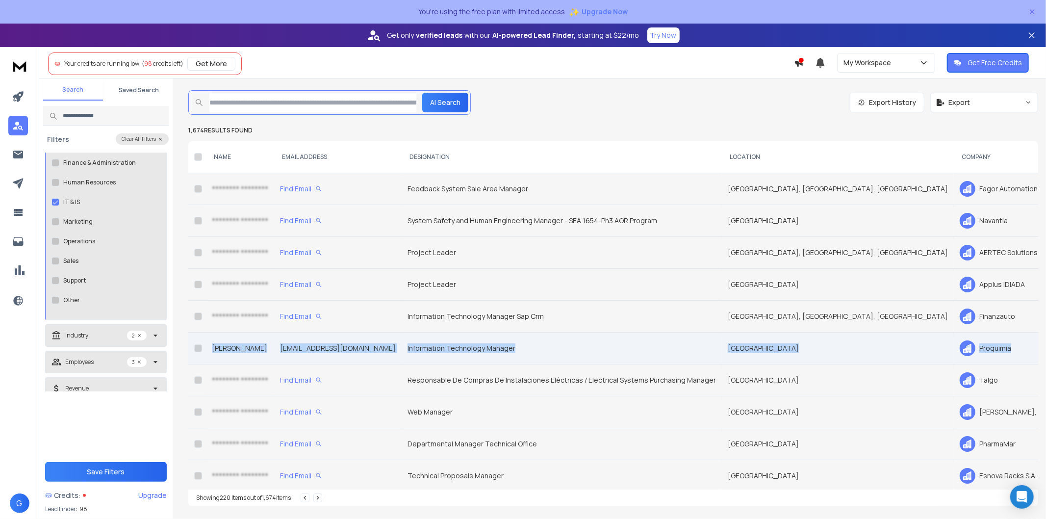
drag, startPoint x: 255, startPoint y: 346, endPoint x: 835, endPoint y: 349, distance: 579.9
click at [835, 349] on tr "[PERSON_NAME] [EMAIL_ADDRESS][DOMAIN_NAME] Information Technology Manager [GEOG…" at bounding box center [1000, 348] width 1624 height 32
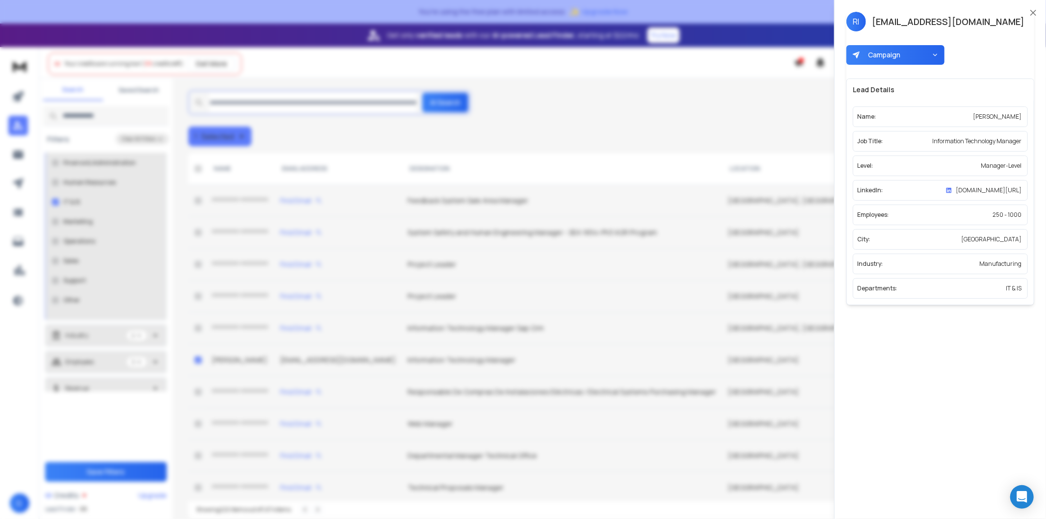
click at [277, 471] on div at bounding box center [523, 259] width 1046 height 519
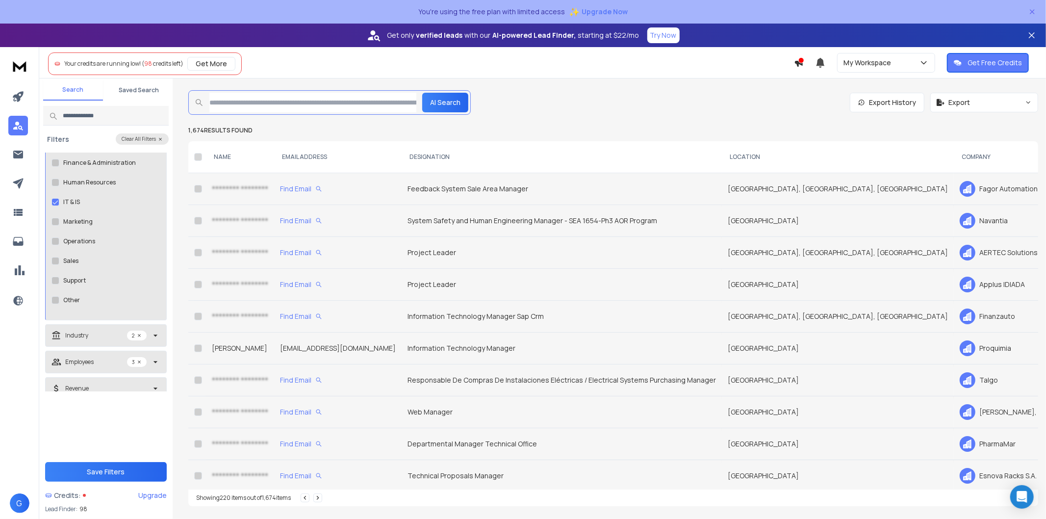
click at [321, 501] on icon at bounding box center [318, 498] width 8 height 8
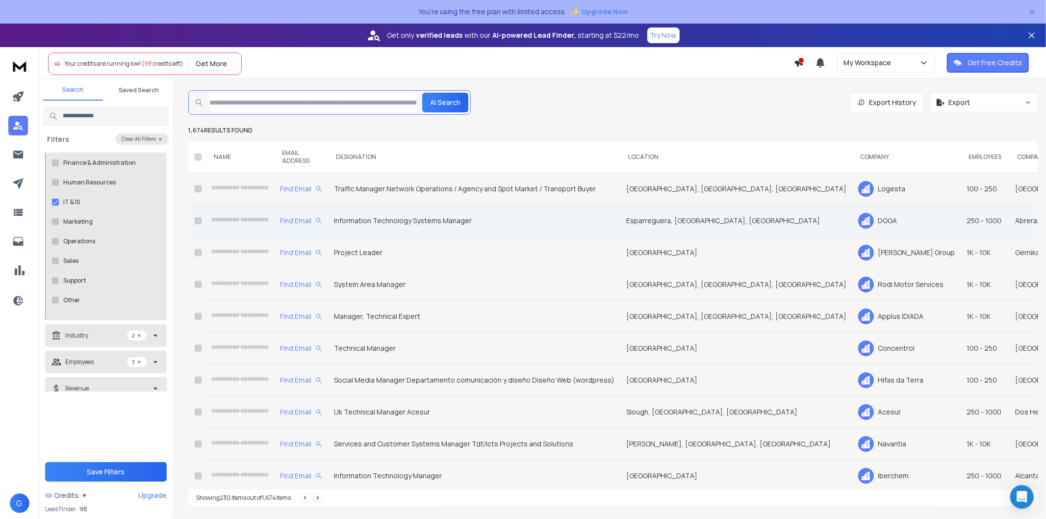
click at [301, 222] on div "Find Email" at bounding box center [301, 221] width 42 height 10
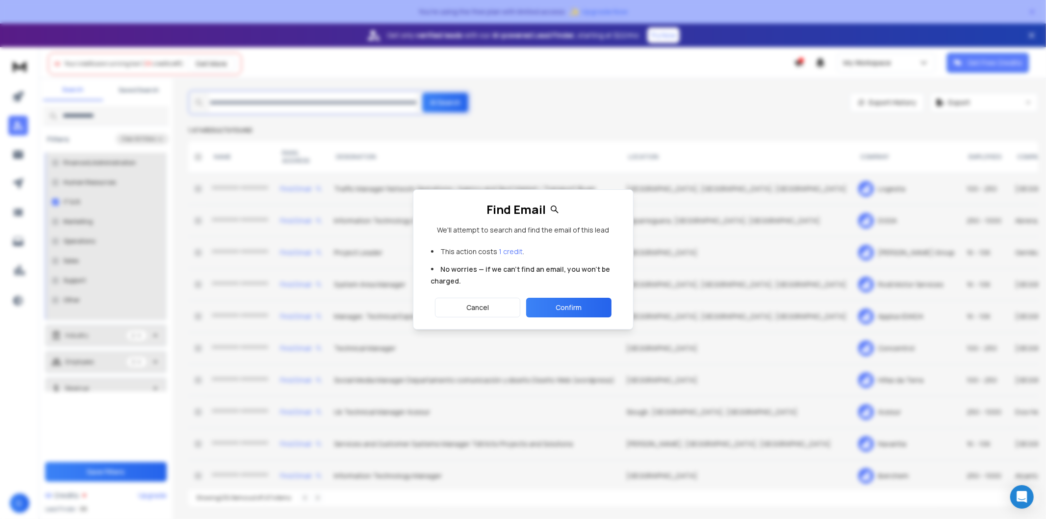
click at [575, 308] on button "Confirm" at bounding box center [568, 308] width 85 height 20
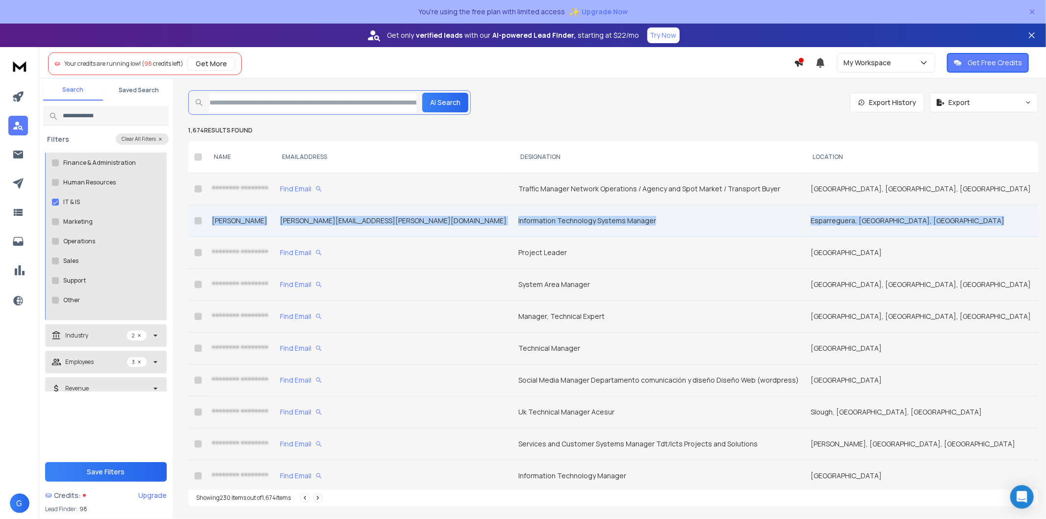
drag, startPoint x: 211, startPoint y: 220, endPoint x: 798, endPoint y: 221, distance: 587.3
click at [798, 221] on tr "[PERSON_NAME] [PERSON_NAME][EMAIL_ADDRESS][PERSON_NAME][DOMAIN_NAME] Informatio…" at bounding box center [980, 221] width 1584 height 32
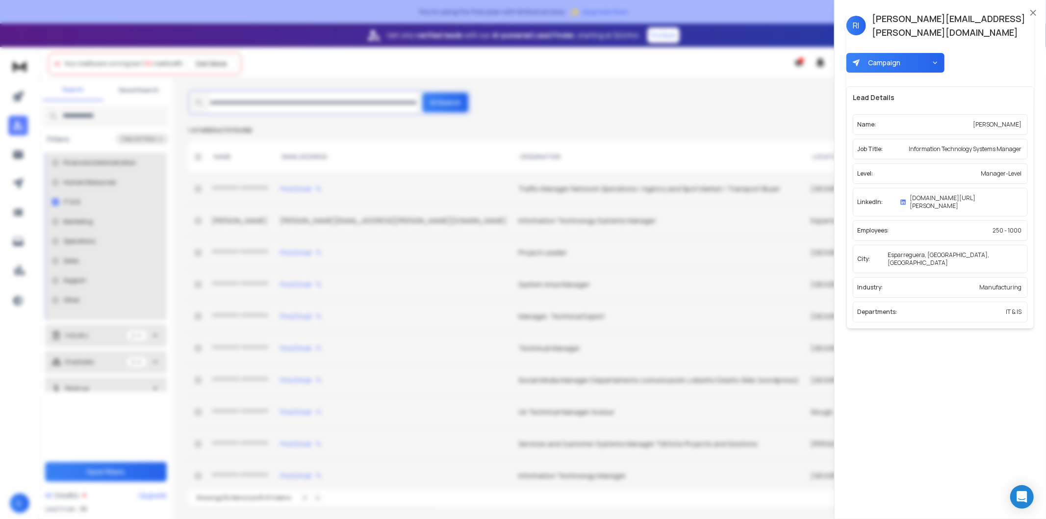
click at [360, 407] on div at bounding box center [523, 259] width 1046 height 519
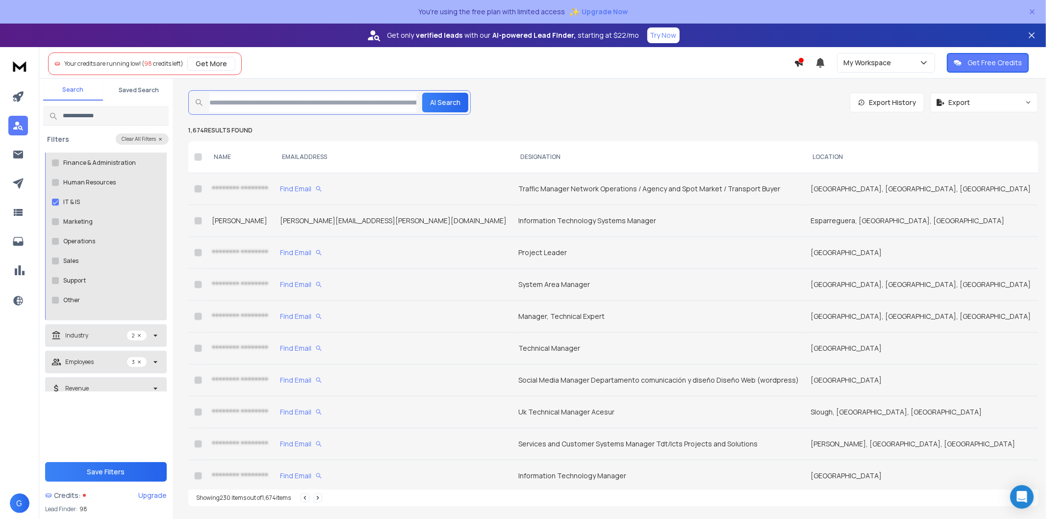
click at [321, 501] on icon at bounding box center [318, 498] width 8 height 8
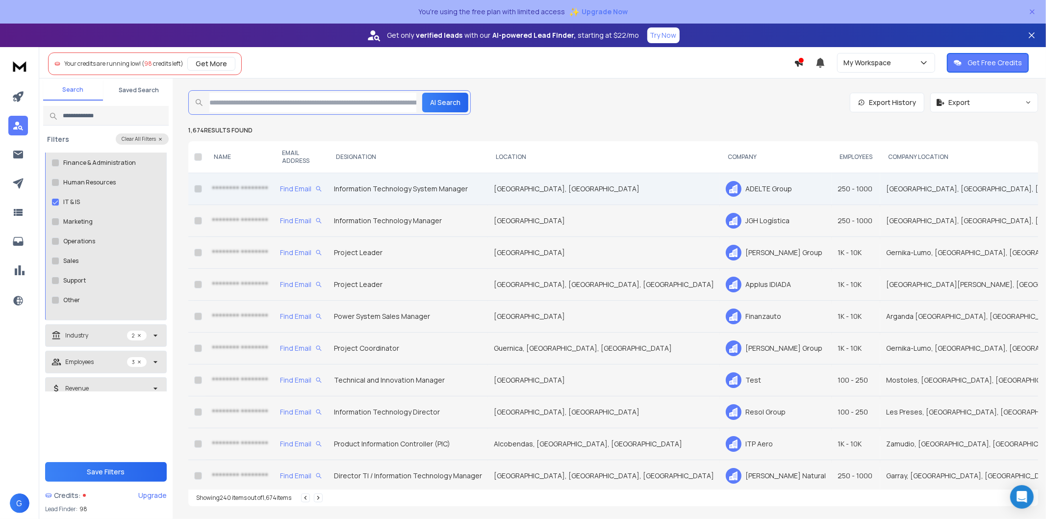
click at [318, 186] on div "Find Email" at bounding box center [301, 189] width 42 height 10
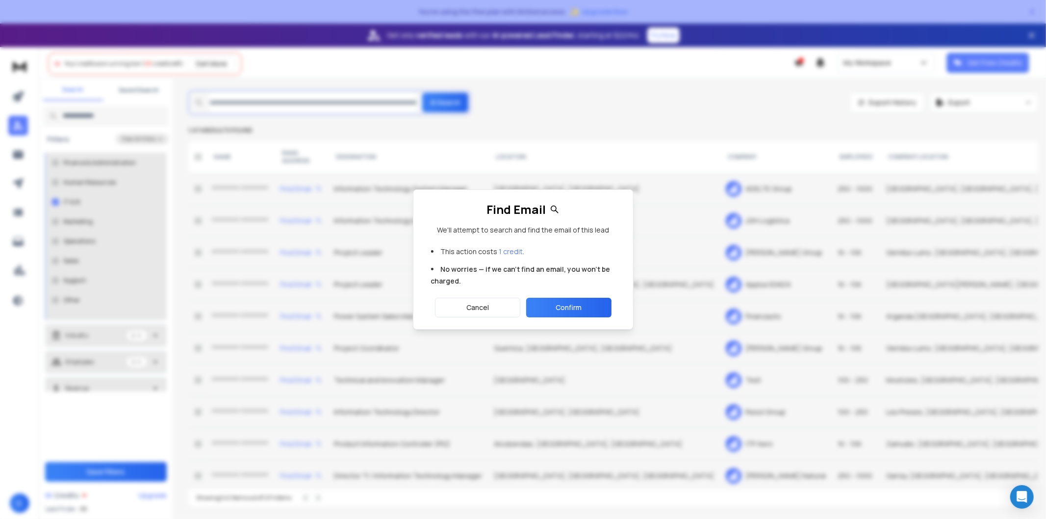
click at [552, 293] on div "Find Email We'll attempt to search and find the email of this lead This action …" at bounding box center [523, 259] width 220 height 139
click at [556, 302] on button "Confirm" at bounding box center [568, 308] width 85 height 20
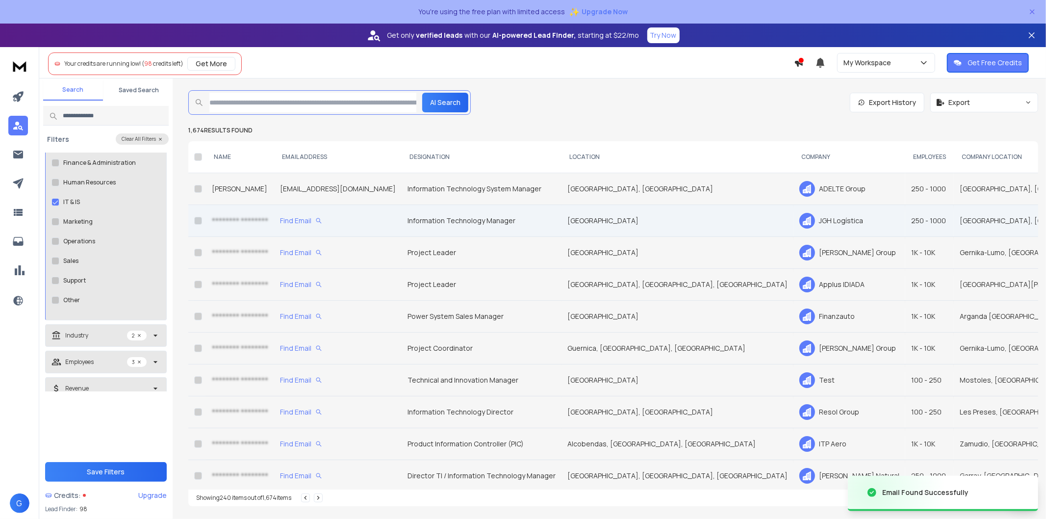
click at [304, 217] on div "Find Email" at bounding box center [338, 221] width 116 height 10
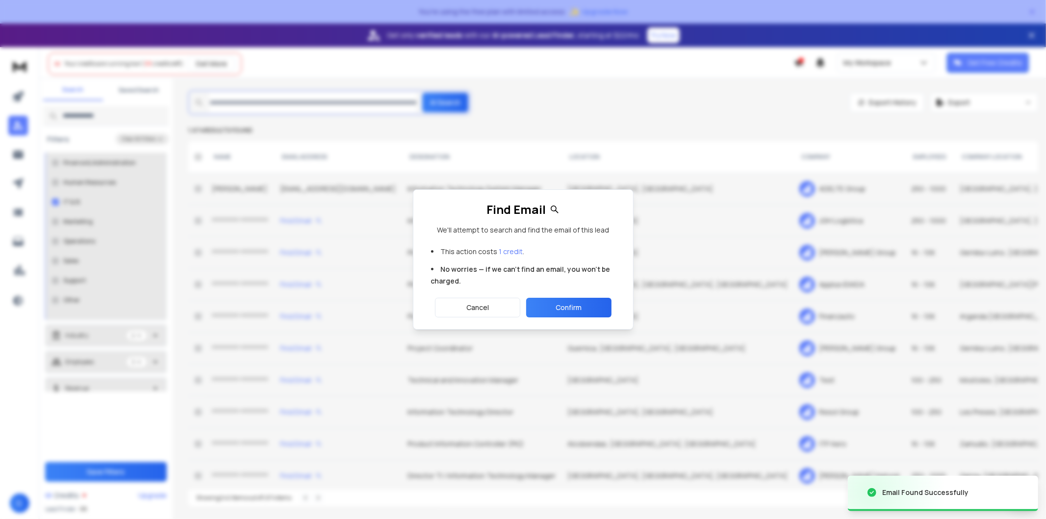
click at [567, 307] on button "Confirm" at bounding box center [568, 308] width 85 height 20
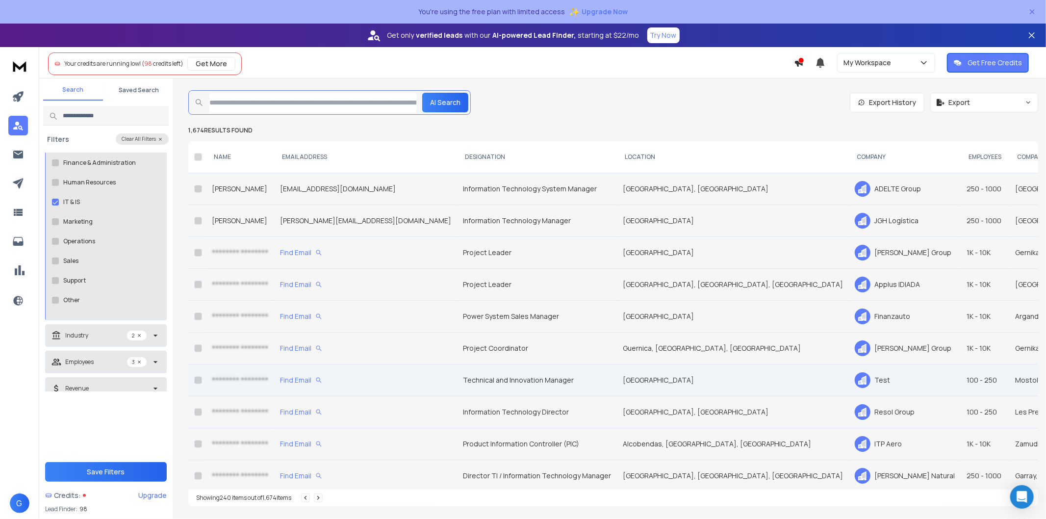
click at [299, 382] on div "Find Email" at bounding box center [365, 380] width 171 height 10
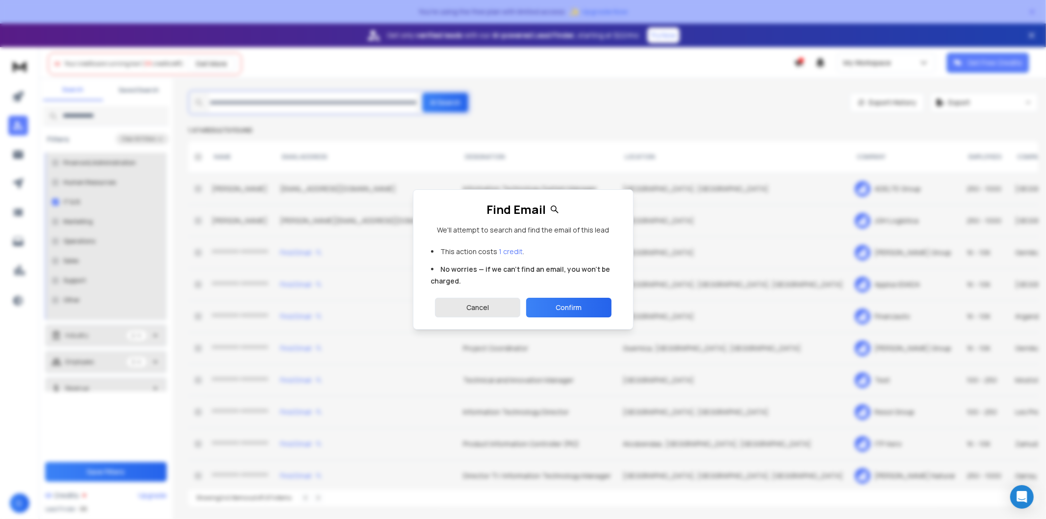
click at [464, 306] on button "Cancel" at bounding box center [478, 308] width 86 height 20
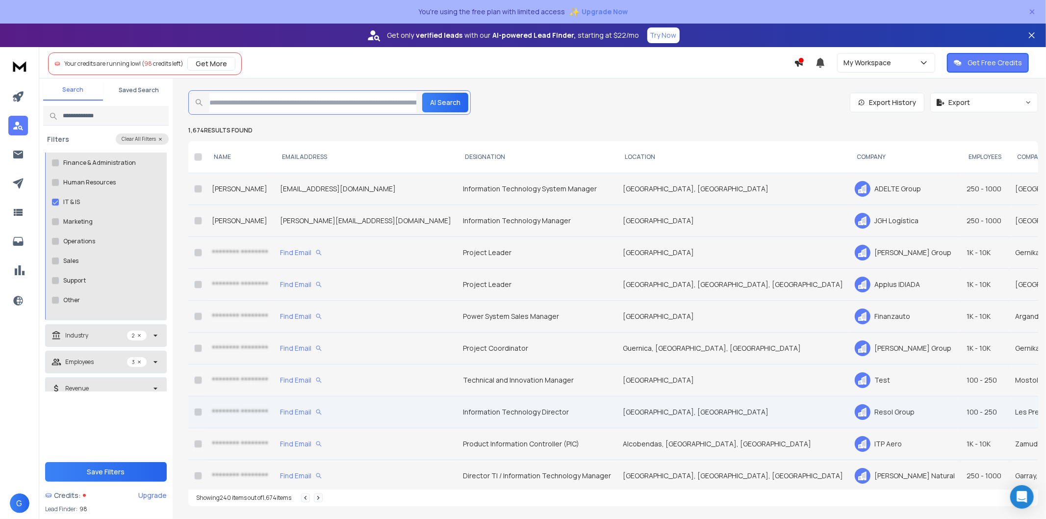
click at [292, 411] on div "Find Email" at bounding box center [365, 412] width 171 height 10
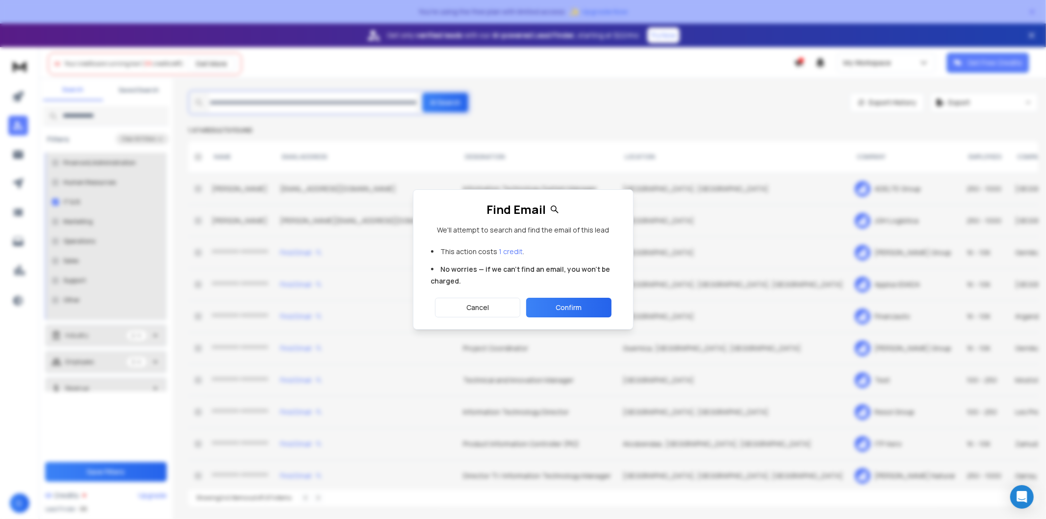
click at [547, 301] on button "Confirm" at bounding box center [568, 308] width 85 height 20
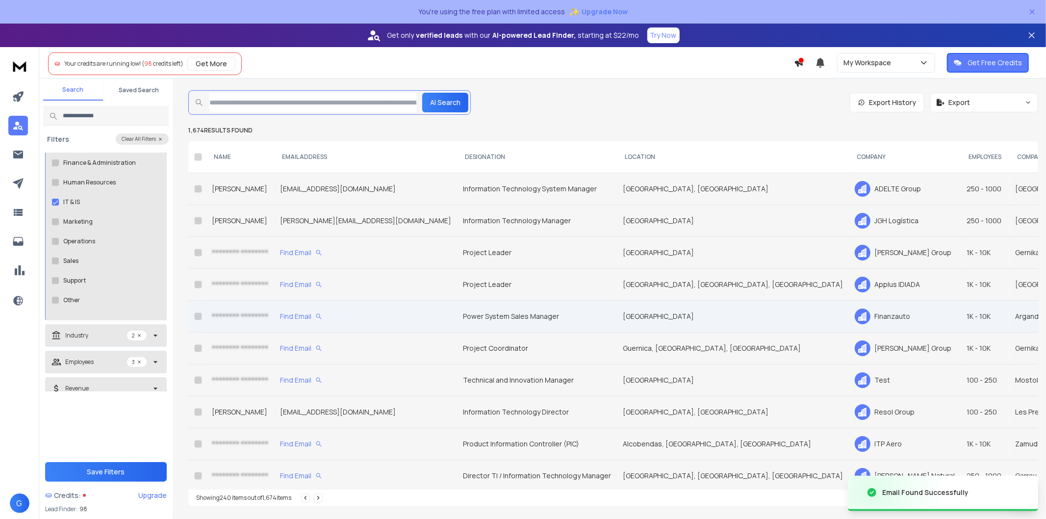
click at [617, 309] on td "[GEOGRAPHIC_DATA]" at bounding box center [733, 316] width 232 height 32
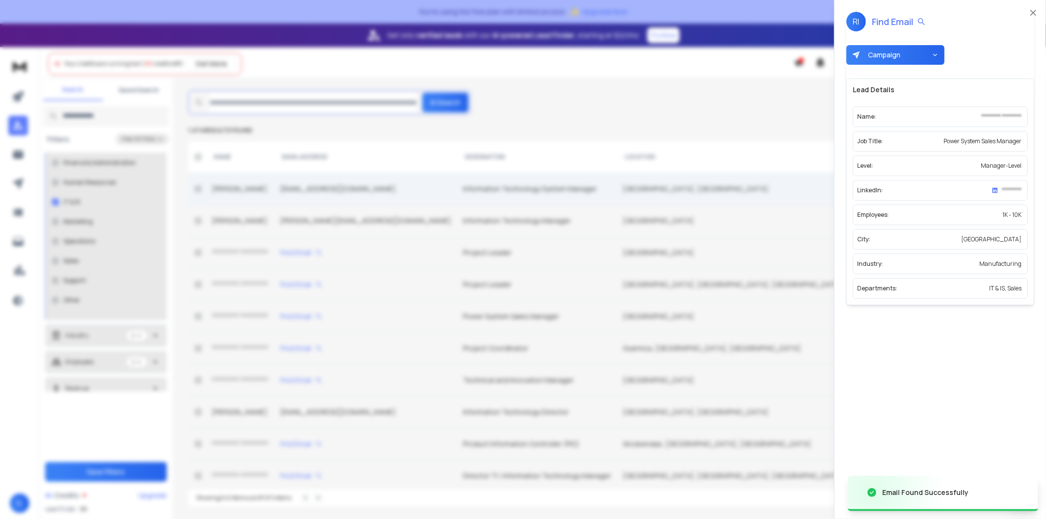
drag, startPoint x: 728, startPoint y: 151, endPoint x: 659, endPoint y: 185, distance: 77.0
click at [727, 151] on div at bounding box center [523, 259] width 1046 height 519
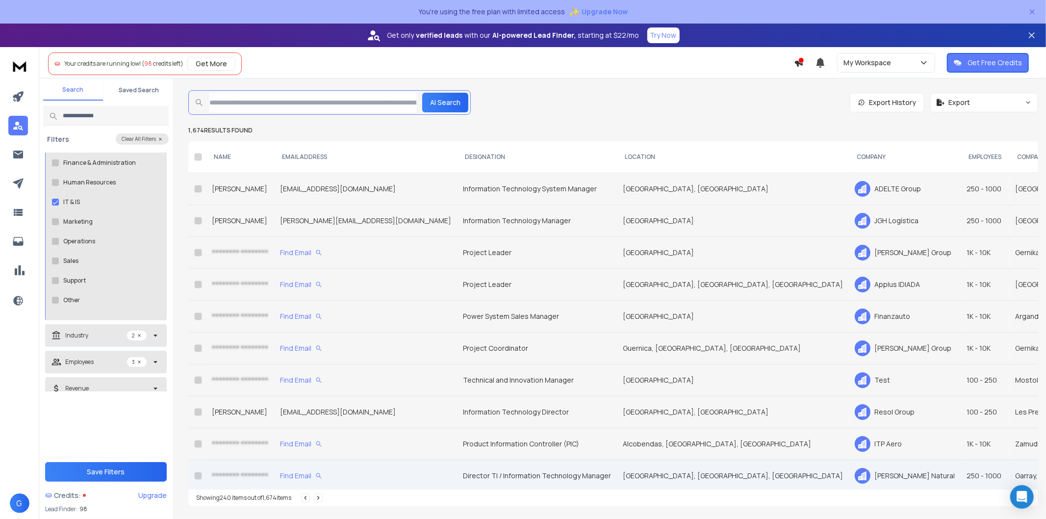
click at [288, 477] on div "Find Email" at bounding box center [365, 476] width 171 height 10
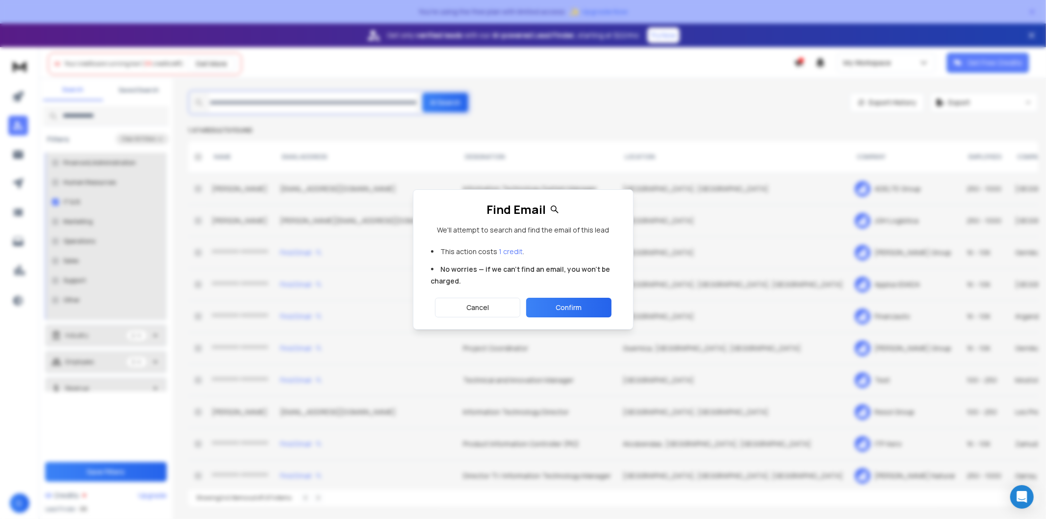
click at [551, 304] on button "Confirm" at bounding box center [568, 308] width 85 height 20
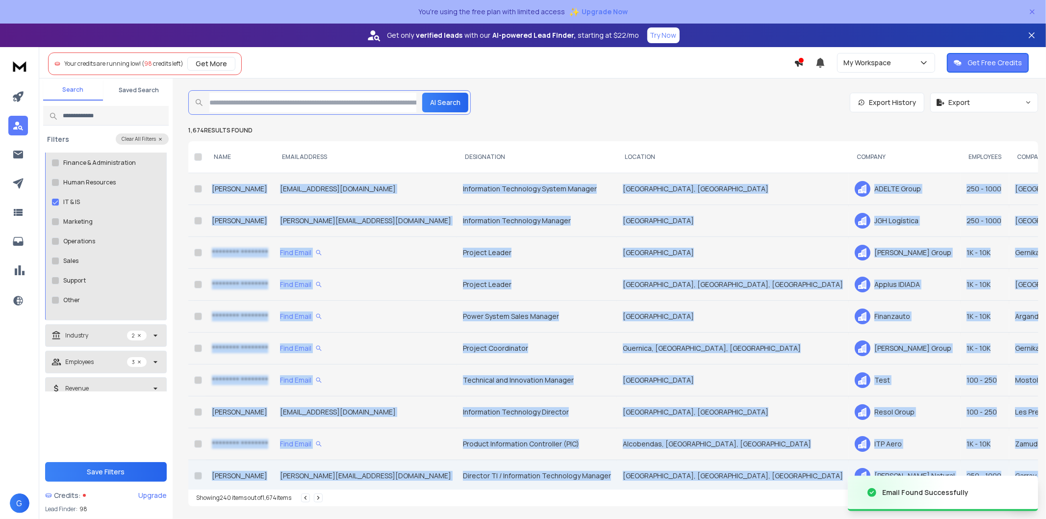
drag, startPoint x: 209, startPoint y: 187, endPoint x: 824, endPoint y: 477, distance: 679.5
click at [824, 477] on tbody "[PERSON_NAME] [EMAIL_ADDRESS][DOMAIN_NAME] Information Technology System Manage…" at bounding box center [915, 332] width 1455 height 319
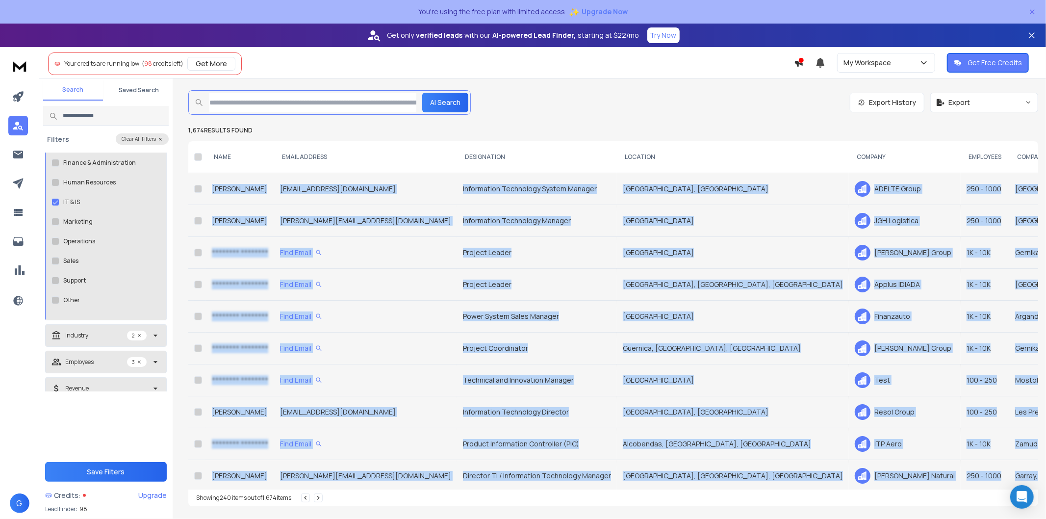
click at [321, 501] on icon at bounding box center [318, 498] width 8 height 8
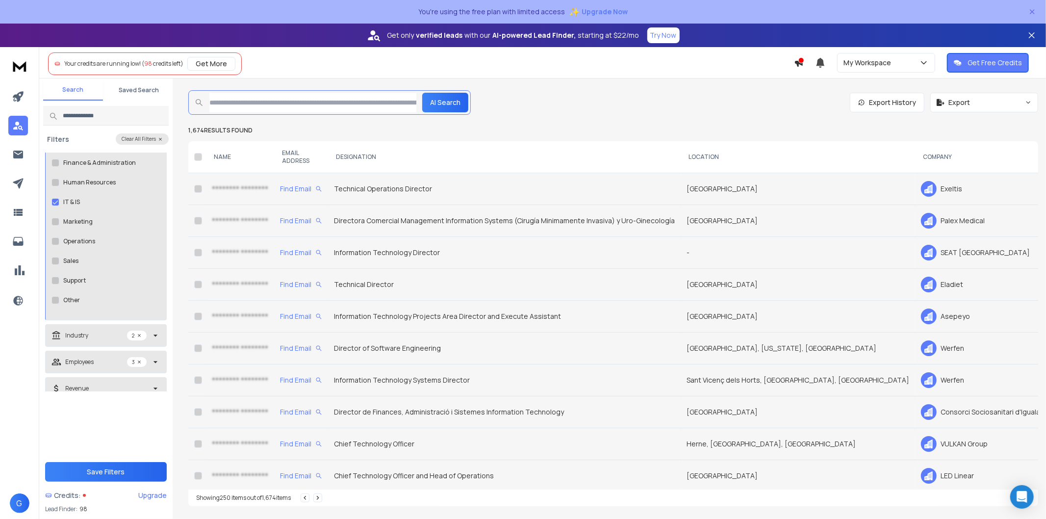
click at [321, 501] on icon at bounding box center [318, 498] width 8 height 8
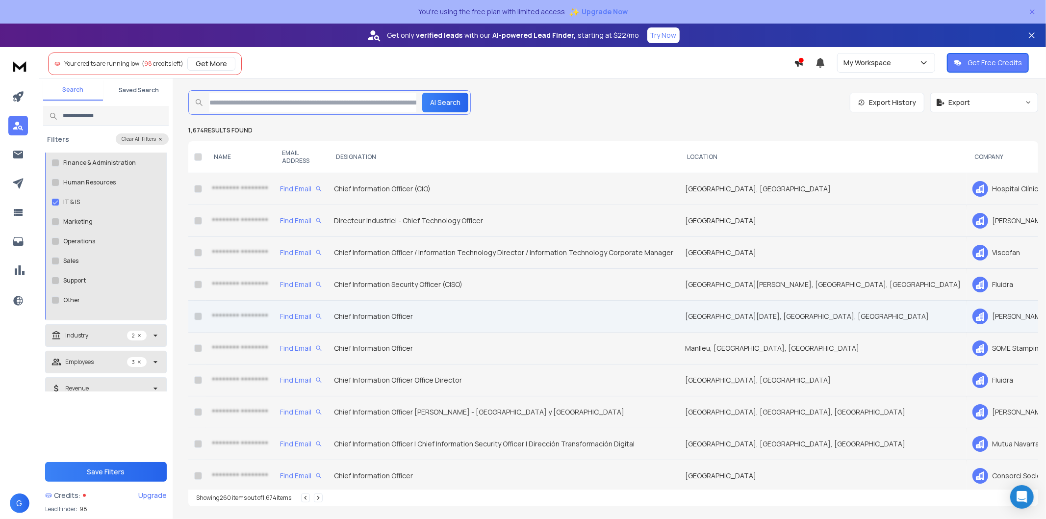
click at [301, 319] on div "Find Email" at bounding box center [301, 316] width 42 height 10
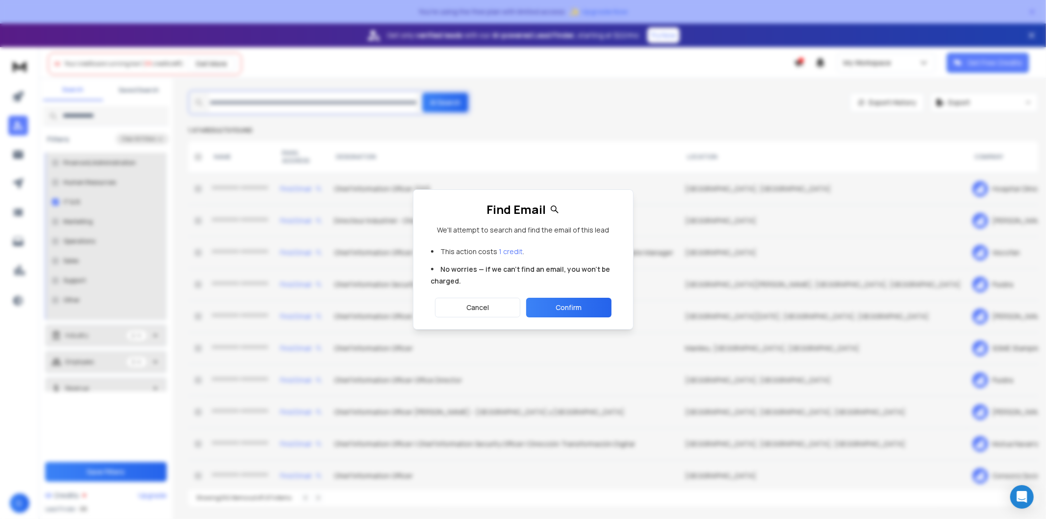
click at [551, 311] on button "Confirm" at bounding box center [568, 308] width 85 height 20
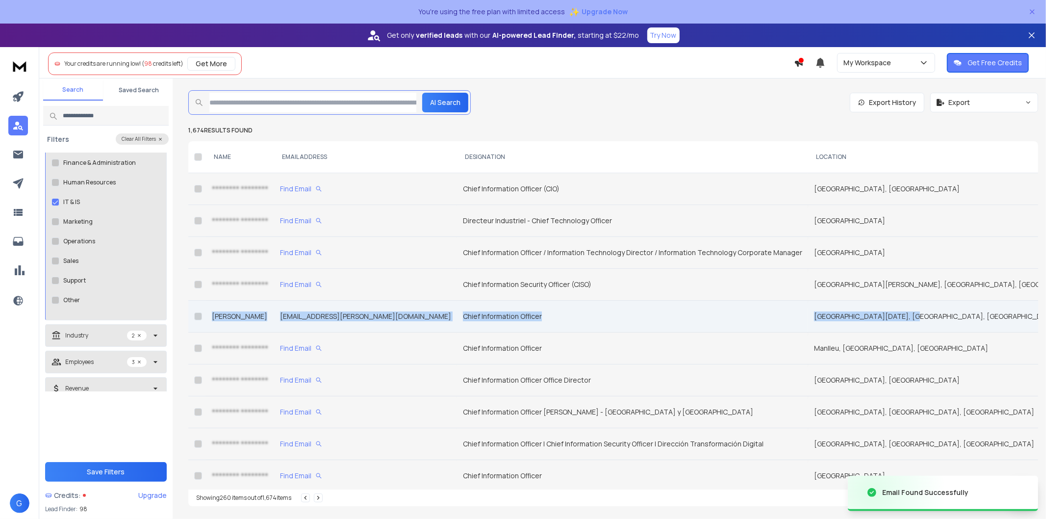
drag, startPoint x: 212, startPoint y: 314, endPoint x: 796, endPoint y: 309, distance: 584.4
click at [796, 309] on tr "[PERSON_NAME] [EMAIL_ADDRESS][PERSON_NAME][DOMAIN_NAME] Chief Information Offic…" at bounding box center [980, 316] width 1584 height 32
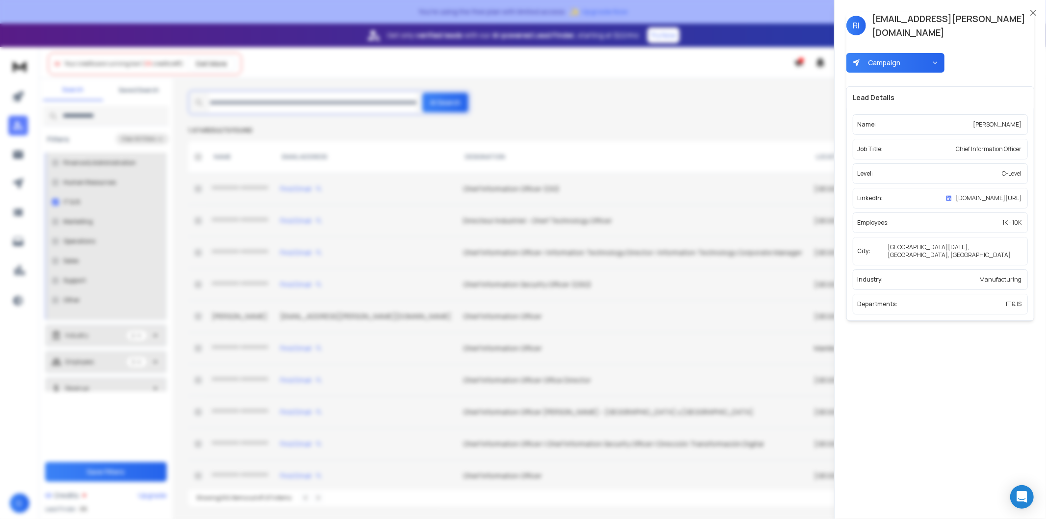
click at [346, 453] on div at bounding box center [523, 259] width 1046 height 519
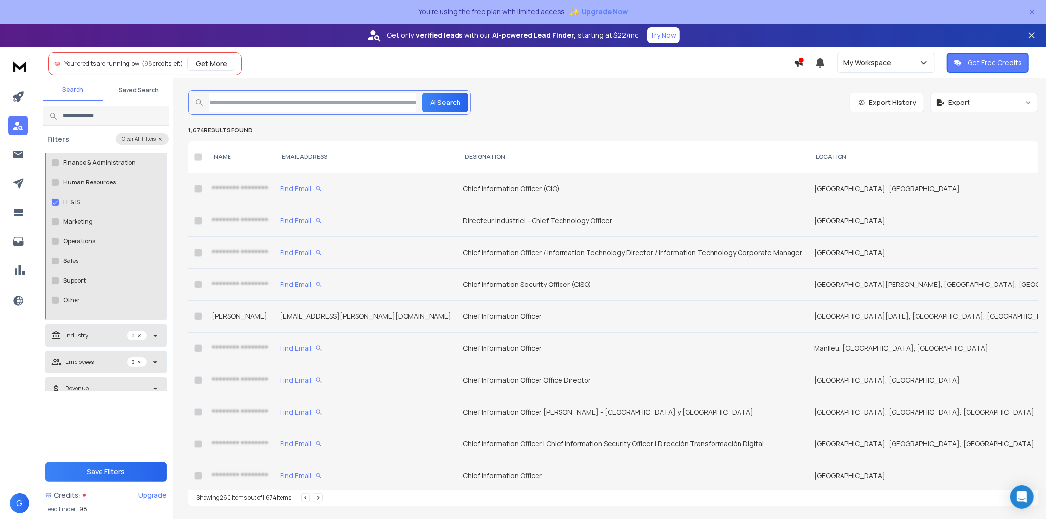
click at [322, 501] on icon at bounding box center [318, 498] width 8 height 8
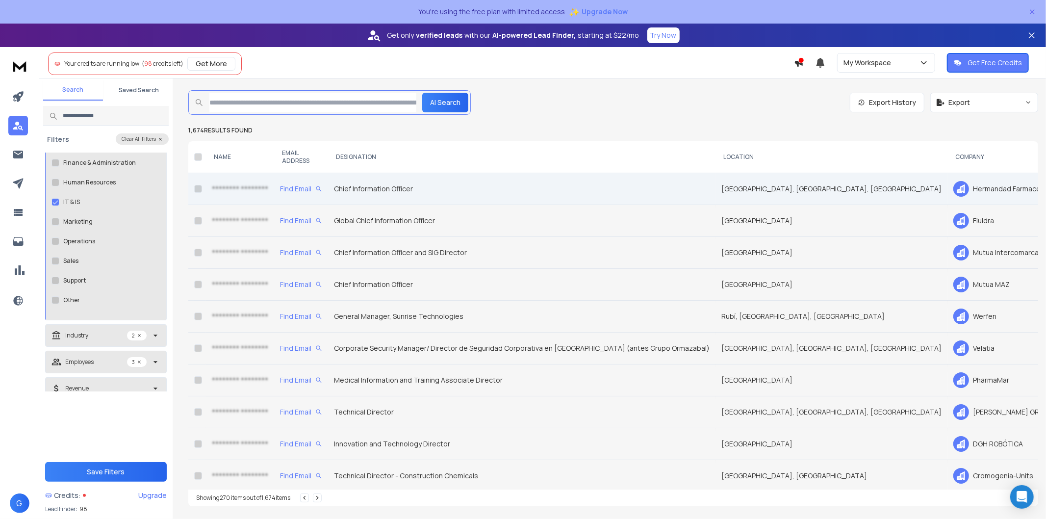
click at [315, 185] on icon at bounding box center [318, 188] width 7 height 7
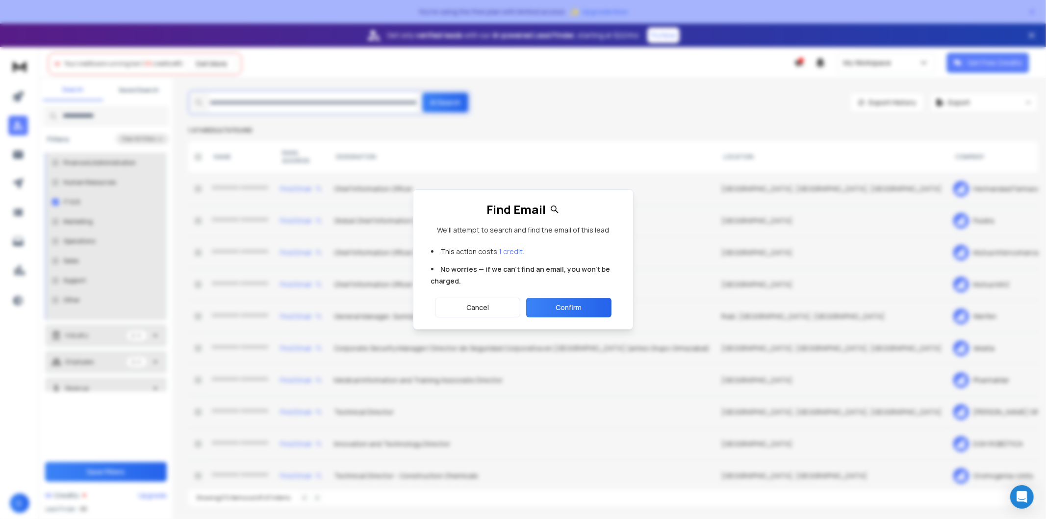
click at [550, 311] on button "Confirm" at bounding box center [568, 308] width 85 height 20
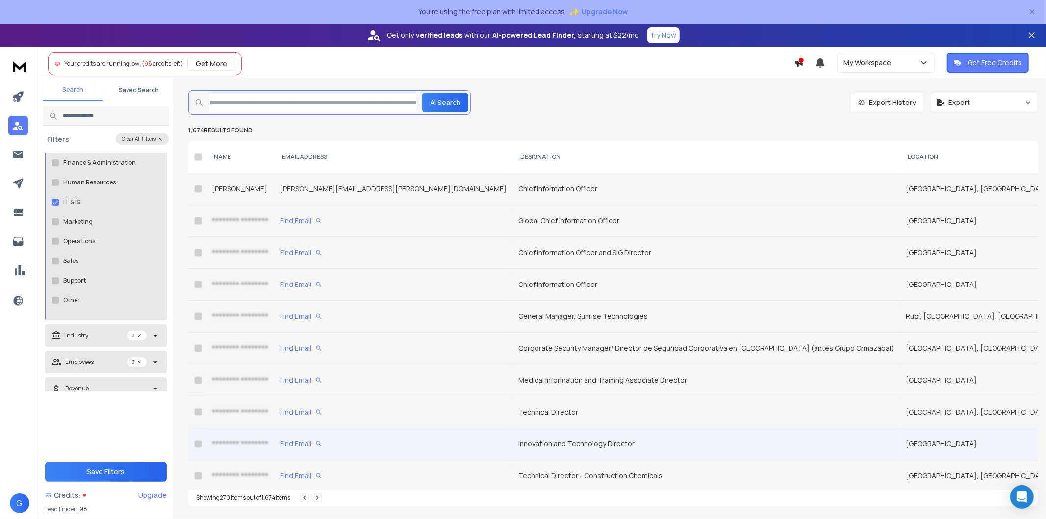
click at [293, 445] on div "Find Email" at bounding box center [393, 444] width 226 height 10
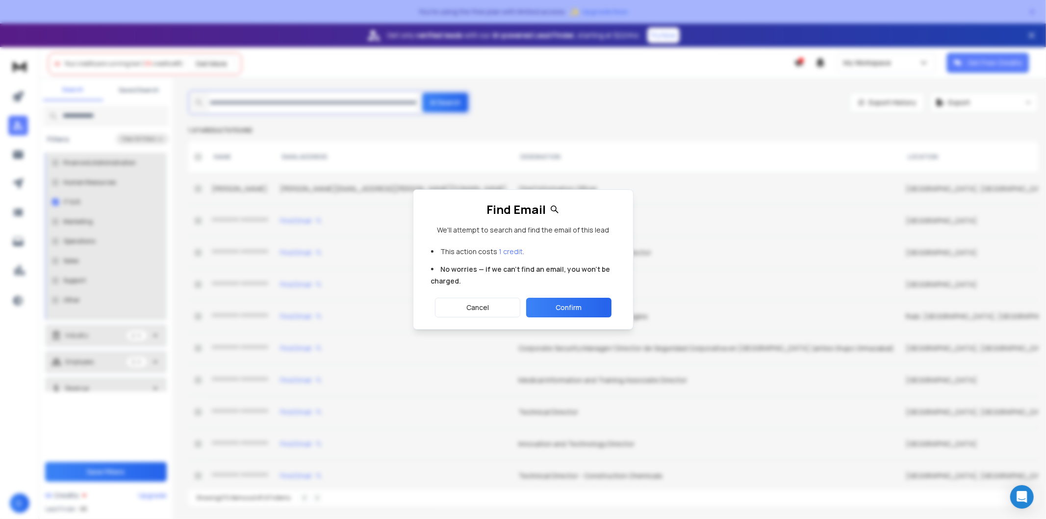
click at [567, 301] on button "Confirm" at bounding box center [568, 308] width 85 height 20
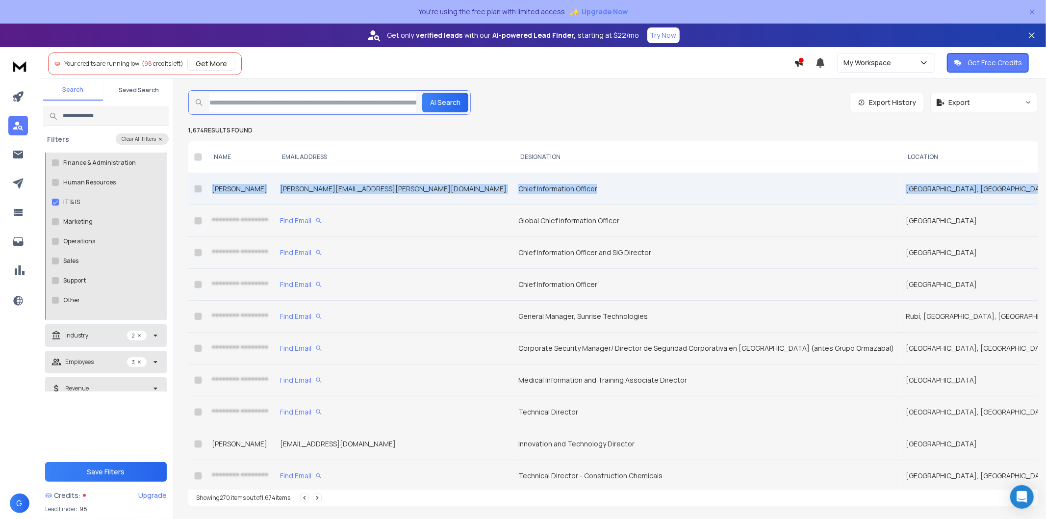
drag, startPoint x: 211, startPoint y: 188, endPoint x: 966, endPoint y: 192, distance: 754.9
click at [966, 192] on tr "[PERSON_NAME] [PERSON_NAME][EMAIL_ADDRESS][PERSON_NAME][DOMAIN_NAME] Chief Info…" at bounding box center [1058, 189] width 1740 height 32
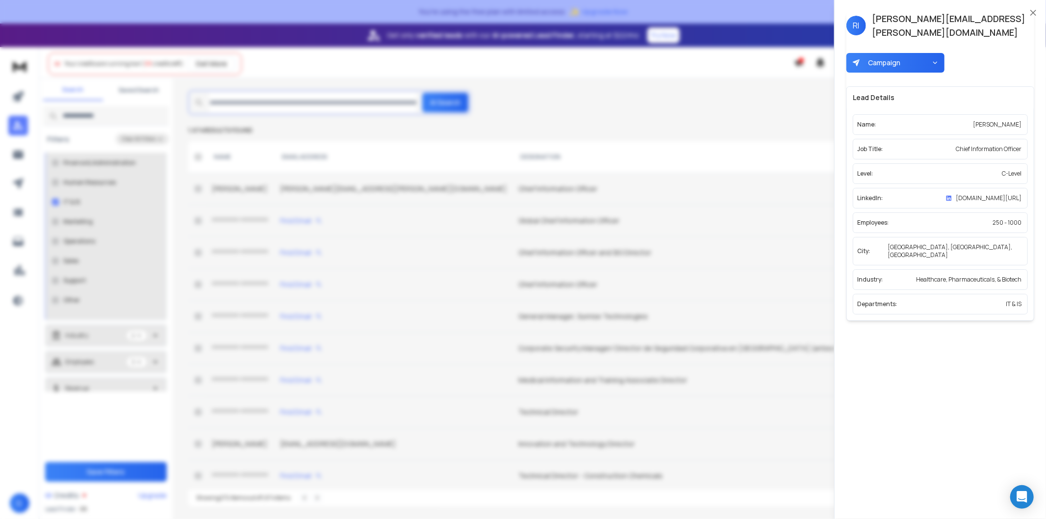
click at [336, 247] on div at bounding box center [523, 259] width 1046 height 519
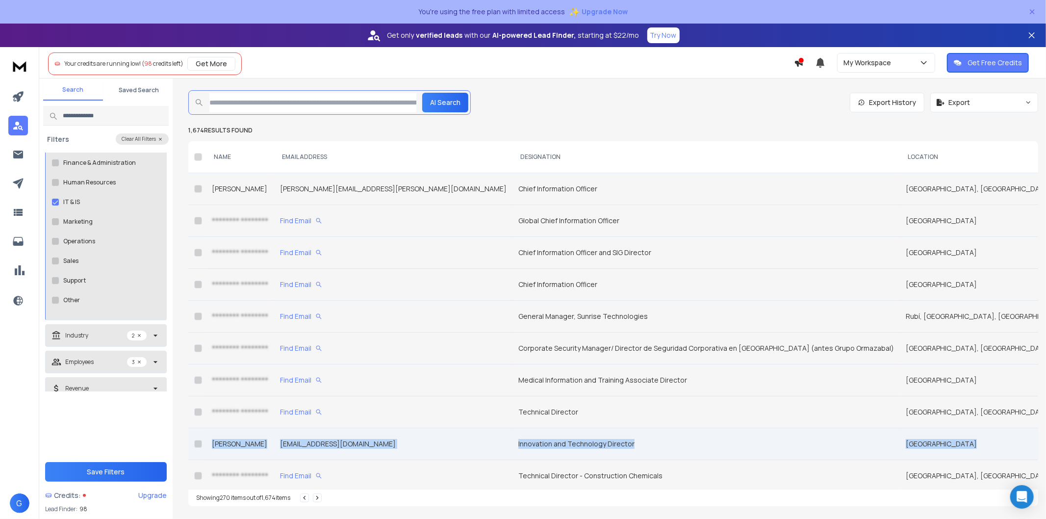
drag, startPoint x: 208, startPoint y: 443, endPoint x: 855, endPoint y: 445, distance: 646.6
click at [855, 445] on tr "[PERSON_NAME] [PERSON_NAME][EMAIL_ADDRESS][DOMAIN_NAME] Innovation and Technolo…" at bounding box center [1058, 444] width 1740 height 32
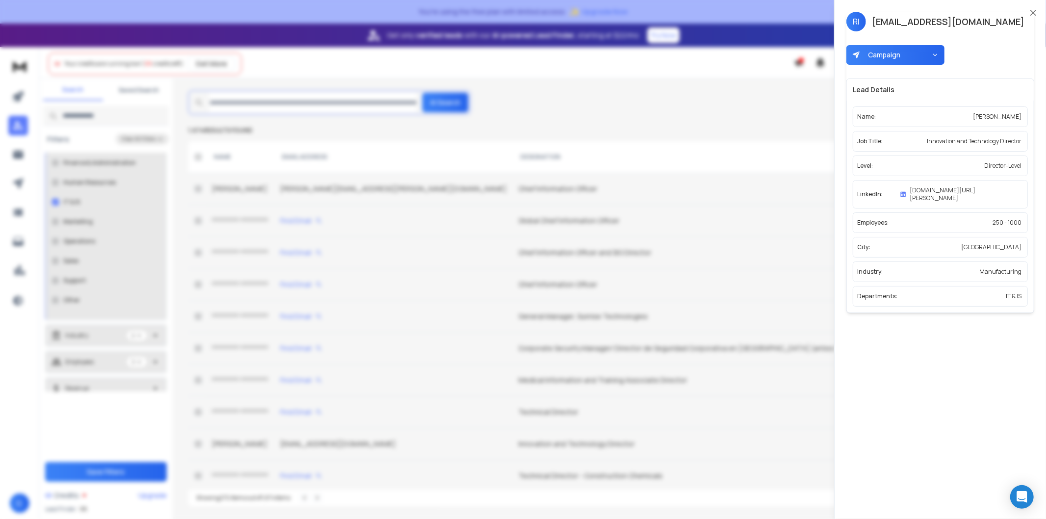
click at [350, 464] on div at bounding box center [523, 259] width 1046 height 519
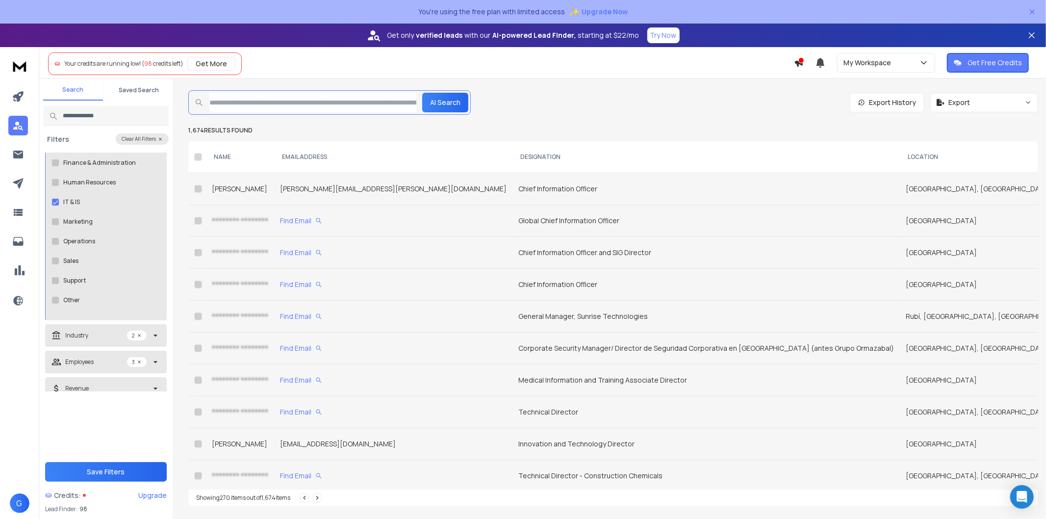
click at [321, 501] on icon at bounding box center [317, 498] width 8 height 8
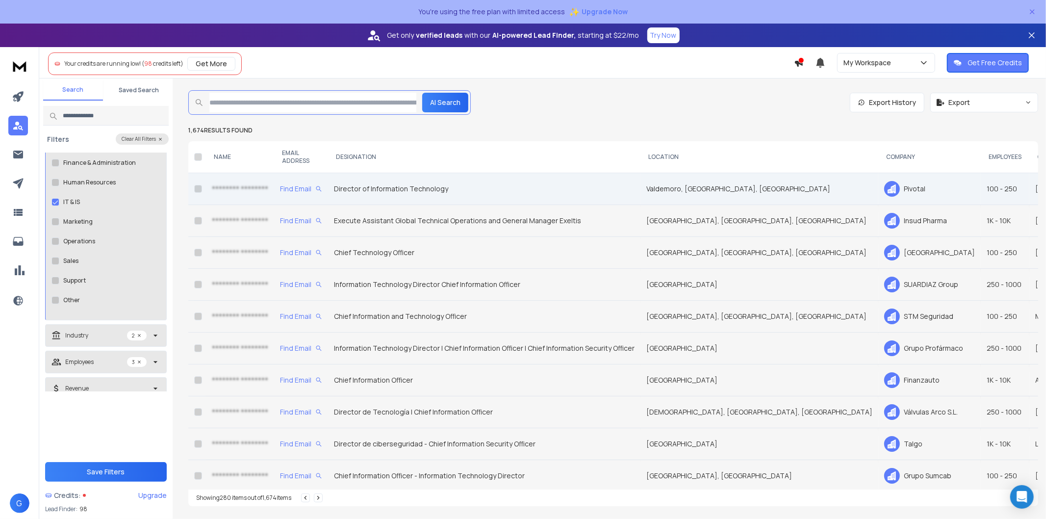
click at [297, 187] on div "Find Email" at bounding box center [301, 189] width 42 height 10
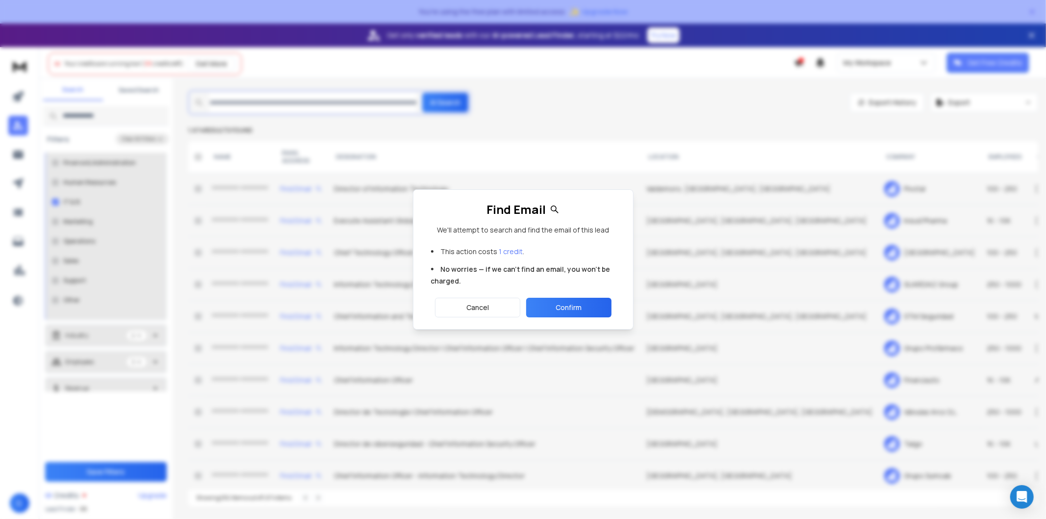
click at [576, 314] on button "Confirm" at bounding box center [568, 308] width 85 height 20
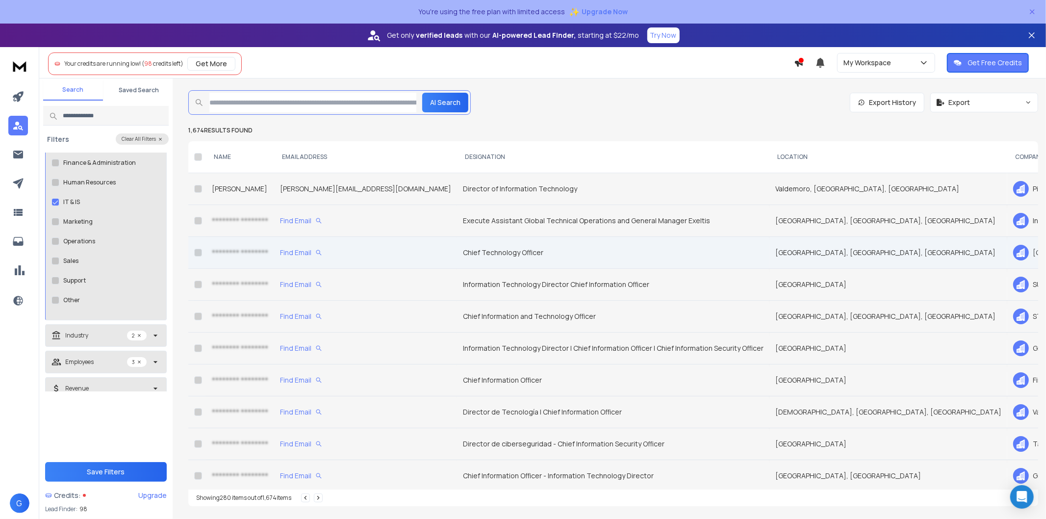
click at [297, 250] on div "Find Email" at bounding box center [365, 253] width 171 height 10
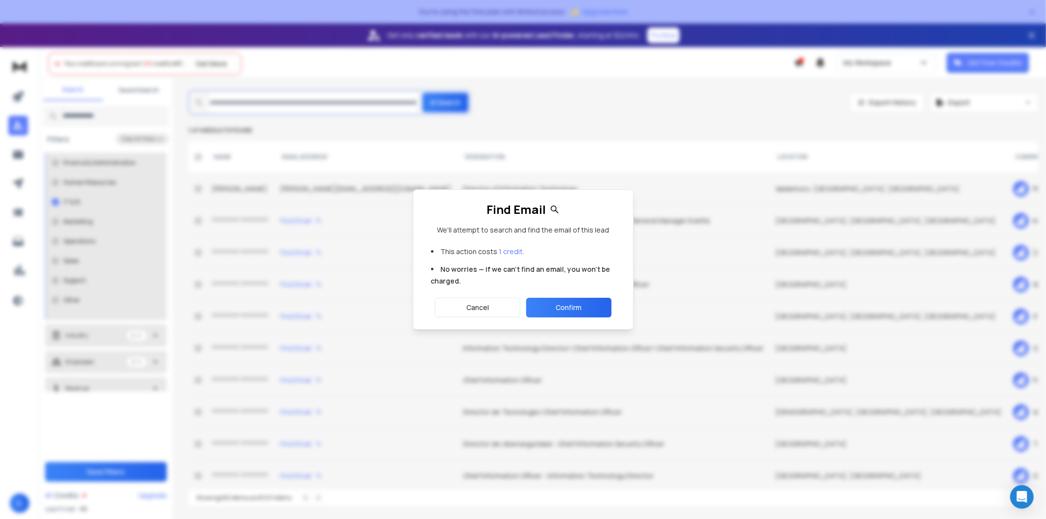
click at [589, 303] on button "Confirm" at bounding box center [568, 308] width 85 height 20
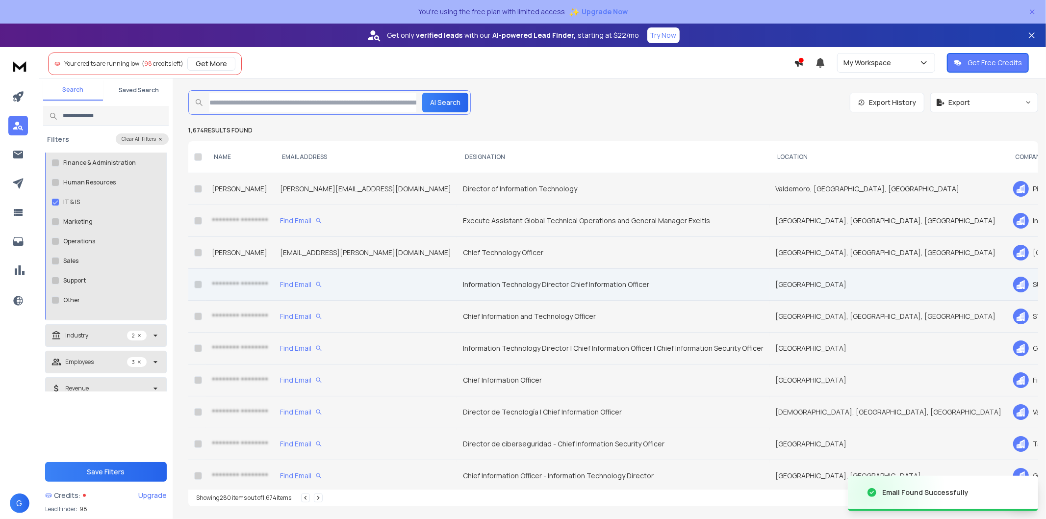
click at [288, 283] on div "Find Email" at bounding box center [365, 284] width 171 height 10
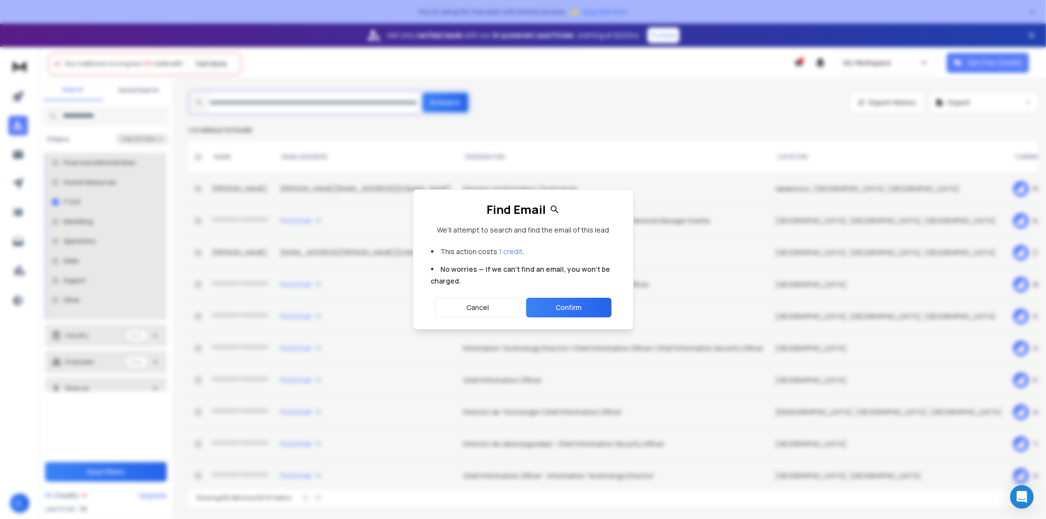
drag, startPoint x: 576, startPoint y: 301, endPoint x: 550, endPoint y: 306, distance: 26.8
click at [575, 301] on button "Confirm" at bounding box center [568, 308] width 85 height 20
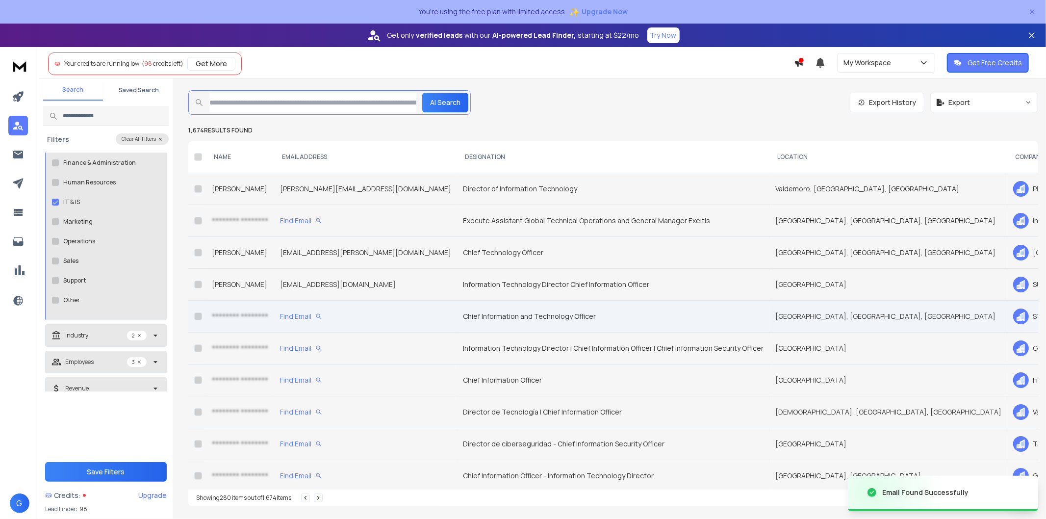
click at [302, 312] on div "Find Email" at bounding box center [365, 316] width 171 height 10
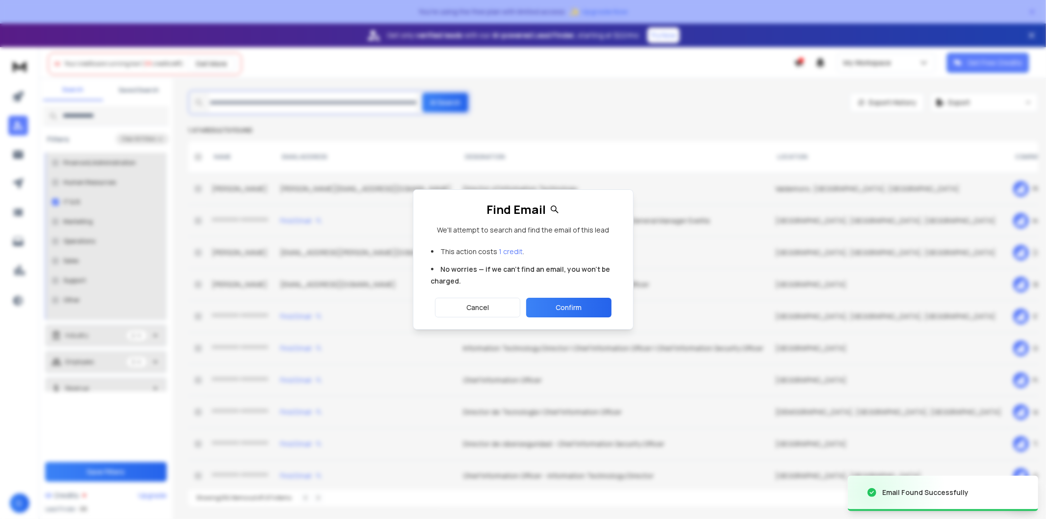
drag, startPoint x: 586, startPoint y: 311, endPoint x: 557, endPoint y: 316, distance: 29.4
click at [584, 311] on button "Confirm" at bounding box center [568, 308] width 85 height 20
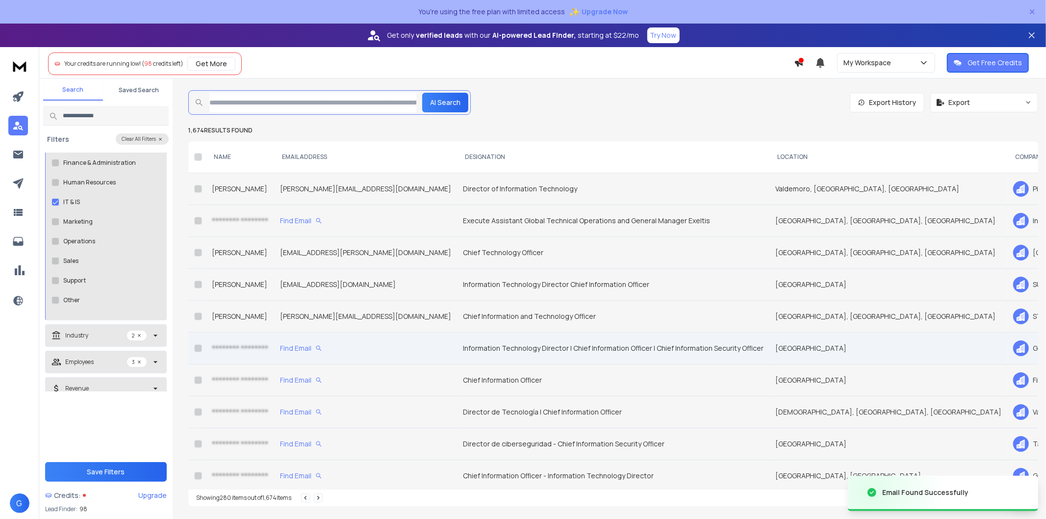
click at [297, 349] on div "Find Email" at bounding box center [365, 348] width 171 height 10
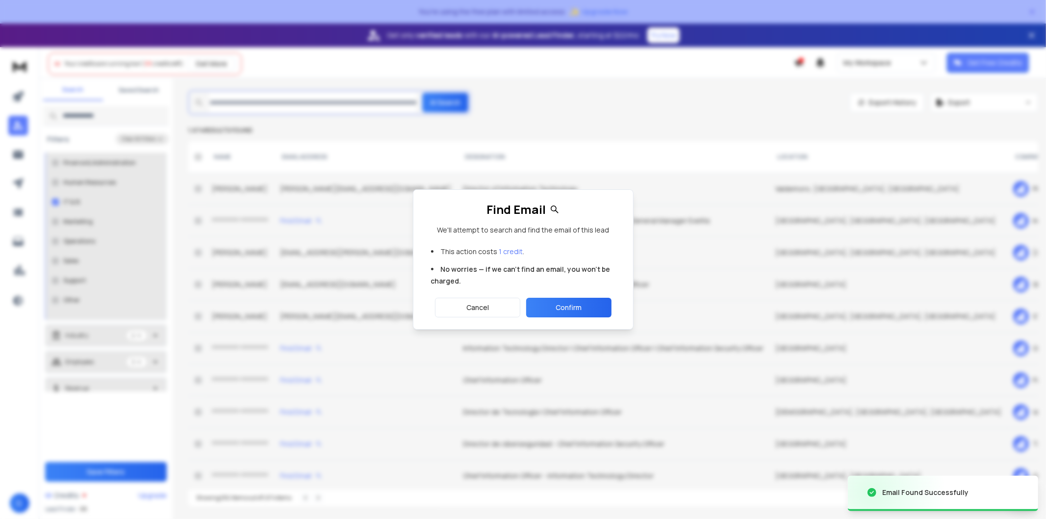
drag, startPoint x: 580, startPoint y: 309, endPoint x: 537, endPoint y: 321, distance: 45.3
click at [581, 309] on button "Confirm" at bounding box center [568, 308] width 85 height 20
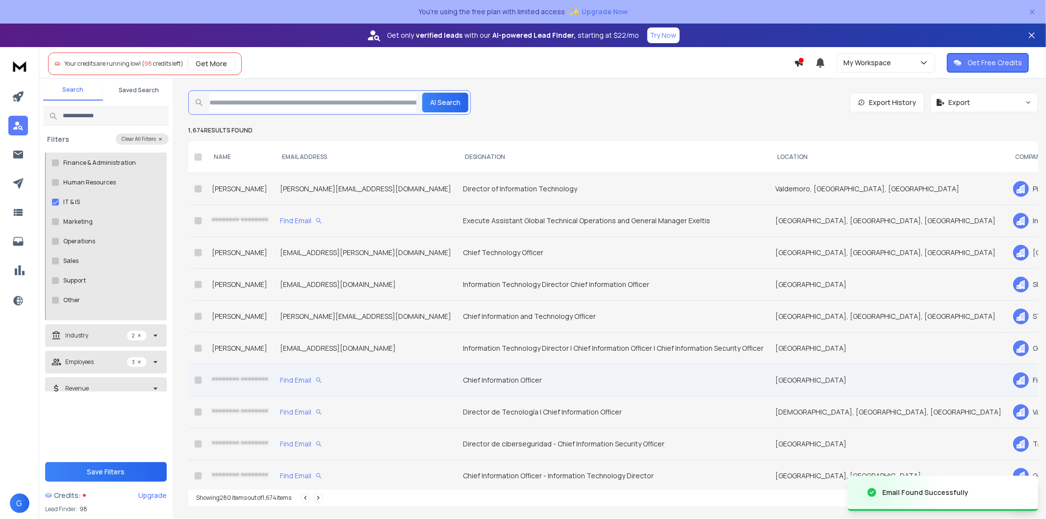
click at [296, 378] on div "Find Email" at bounding box center [365, 380] width 171 height 10
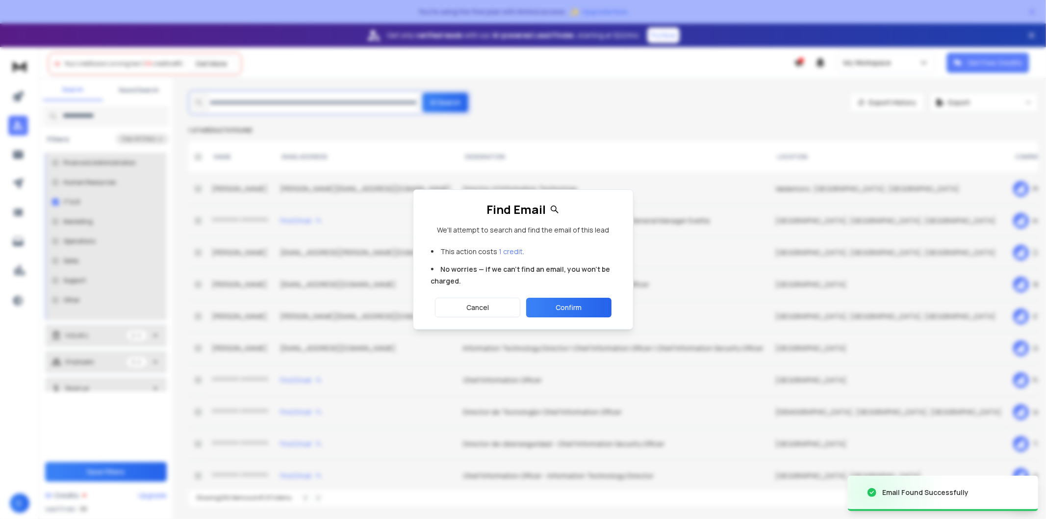
click at [575, 311] on button "Confirm" at bounding box center [568, 308] width 85 height 20
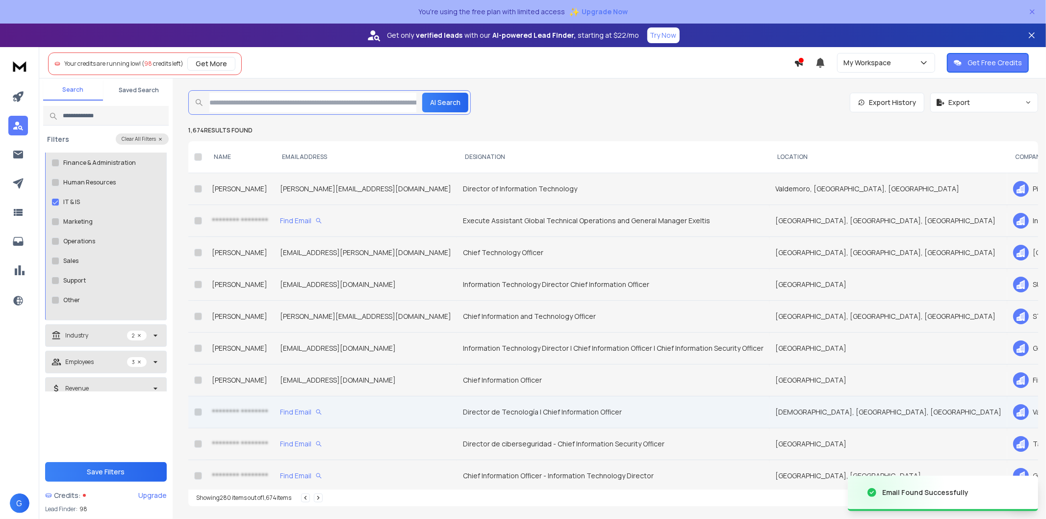
click at [317, 412] on icon at bounding box center [318, 411] width 7 height 7
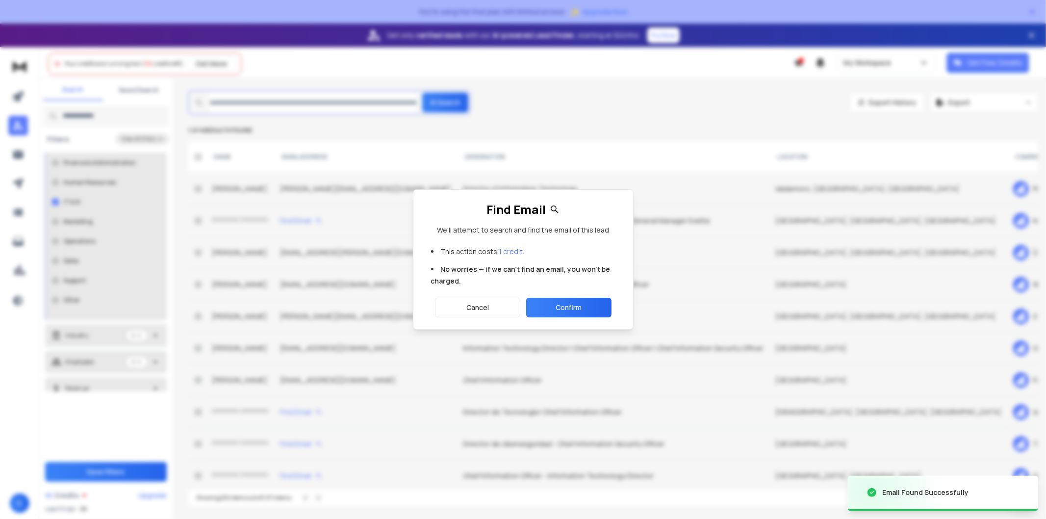
click at [568, 308] on button "Confirm" at bounding box center [568, 308] width 85 height 20
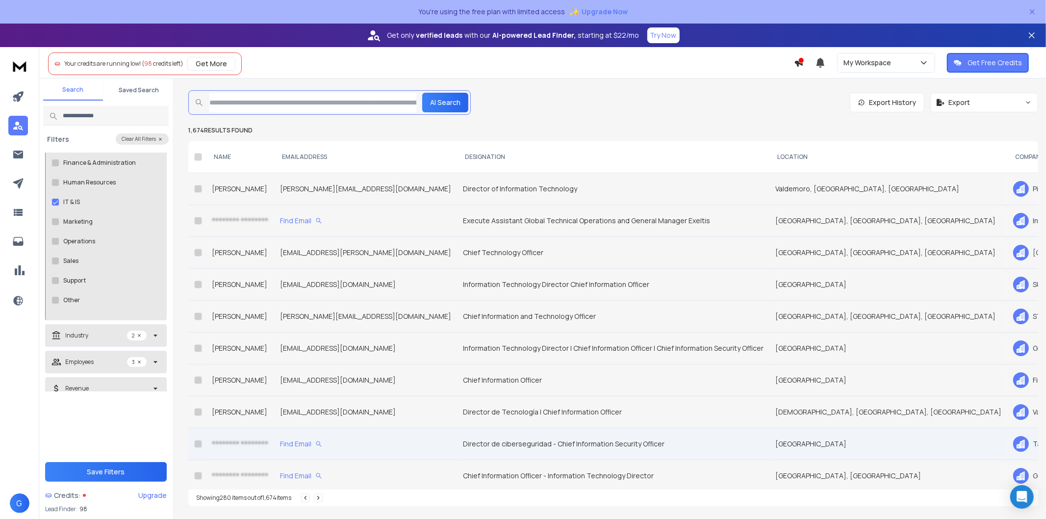
click at [309, 445] on div "Find Email" at bounding box center [365, 444] width 171 height 10
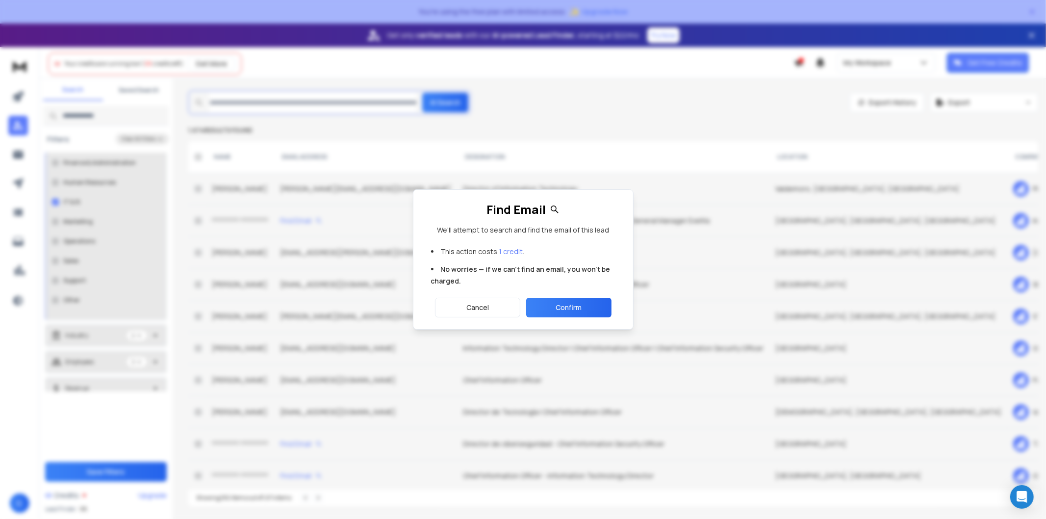
click at [554, 301] on button "Confirm" at bounding box center [568, 308] width 85 height 20
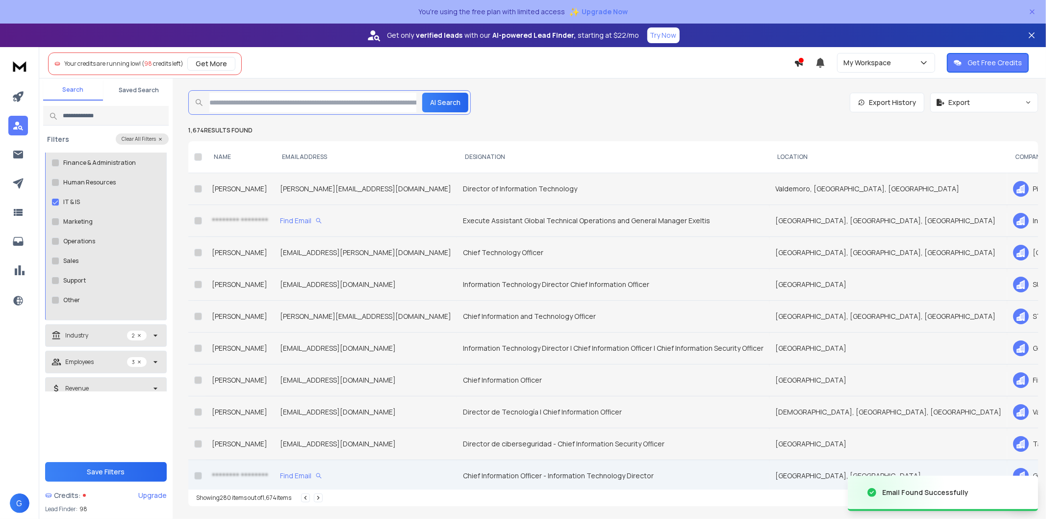
click at [314, 479] on div "Find Email" at bounding box center [365, 476] width 171 height 10
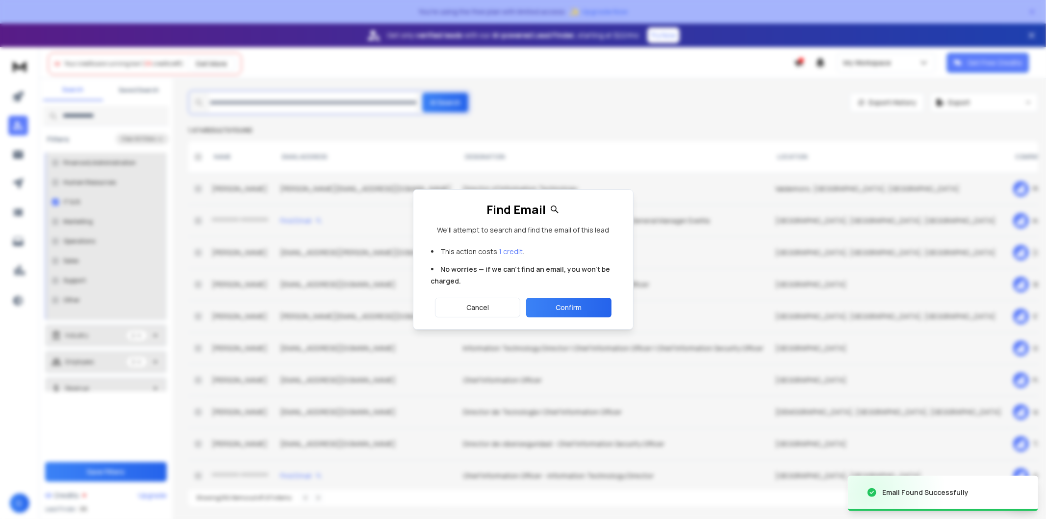
click at [557, 312] on button "Confirm" at bounding box center [568, 308] width 85 height 20
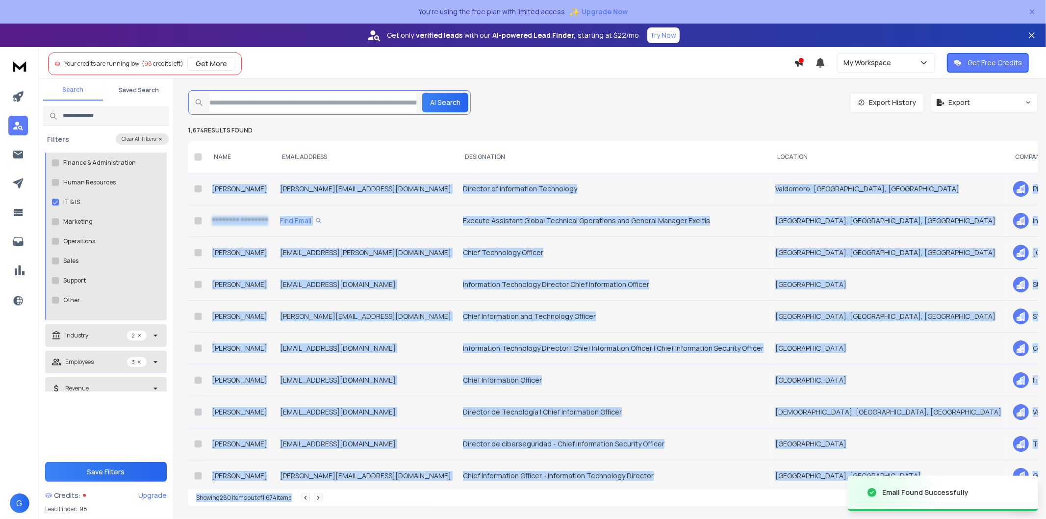
drag, startPoint x: 211, startPoint y: 184, endPoint x: 924, endPoint y: 474, distance: 769.2
click at [924, 474] on body "You're using the free plan with limited access ✨ Upgrade Now Get only verified …" at bounding box center [523, 259] width 1046 height 519
click at [320, 501] on icon at bounding box center [318, 498] width 8 height 8
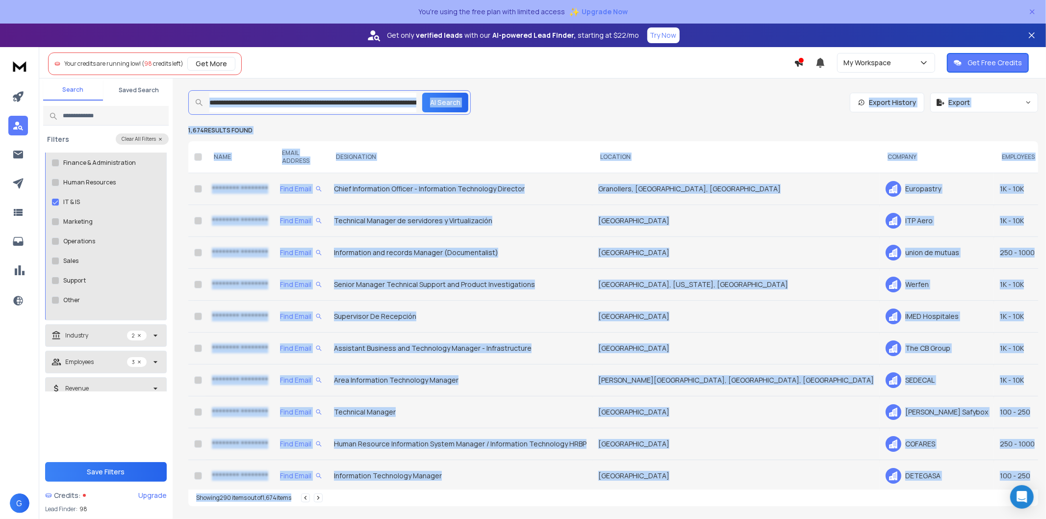
click at [503, 129] on p "1,674 results found" at bounding box center [613, 130] width 850 height 8
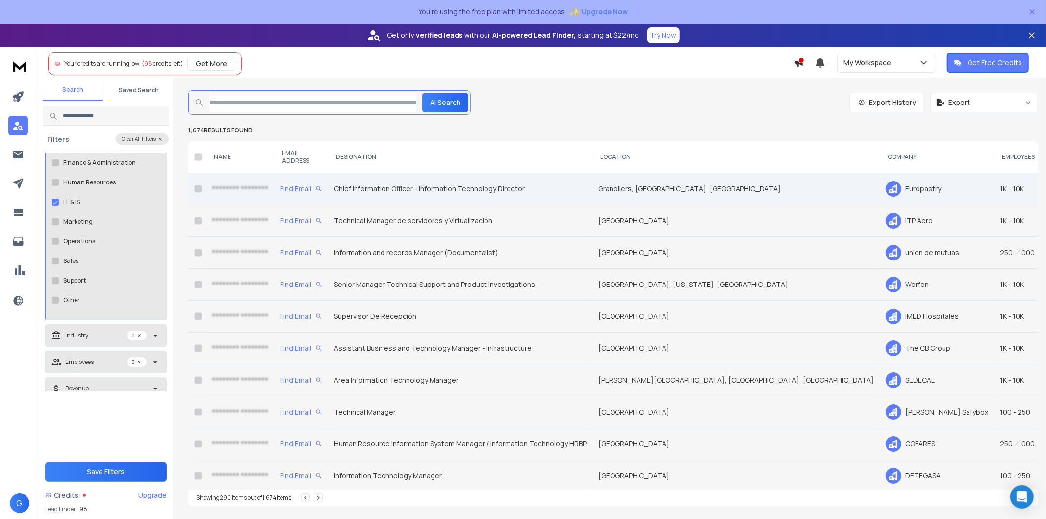
click at [297, 188] on div "Find Email" at bounding box center [301, 189] width 42 height 10
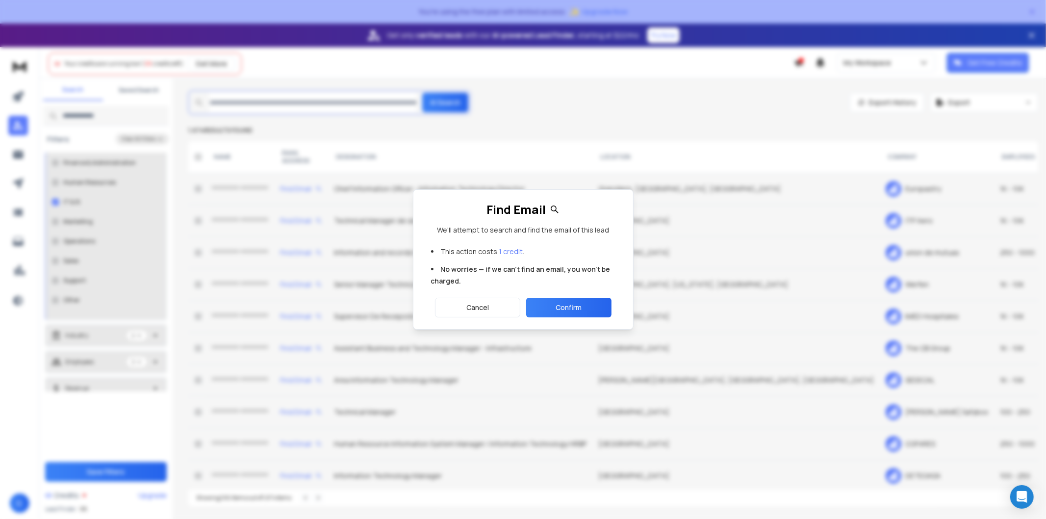
click at [579, 312] on button "Confirm" at bounding box center [568, 308] width 85 height 20
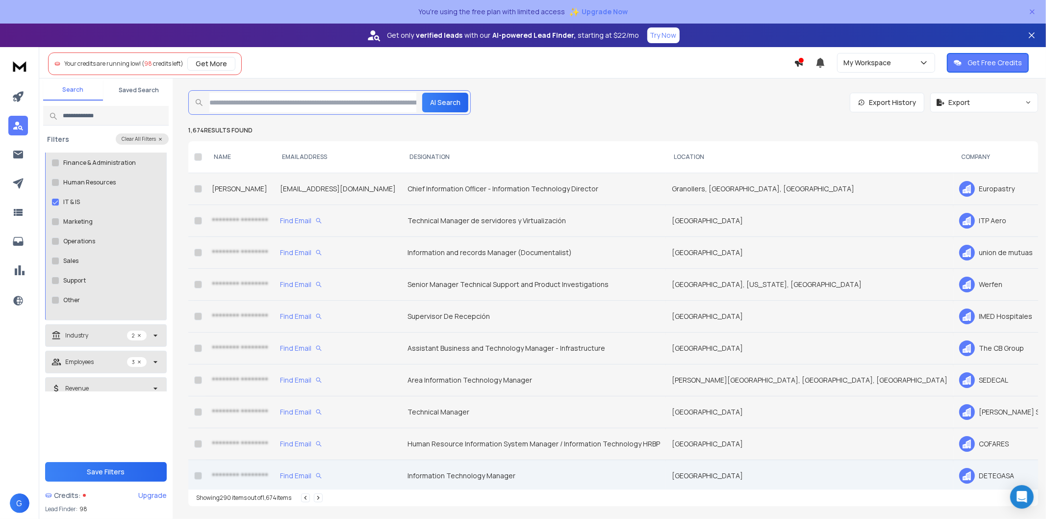
click at [301, 477] on div "Find Email" at bounding box center [338, 476] width 116 height 10
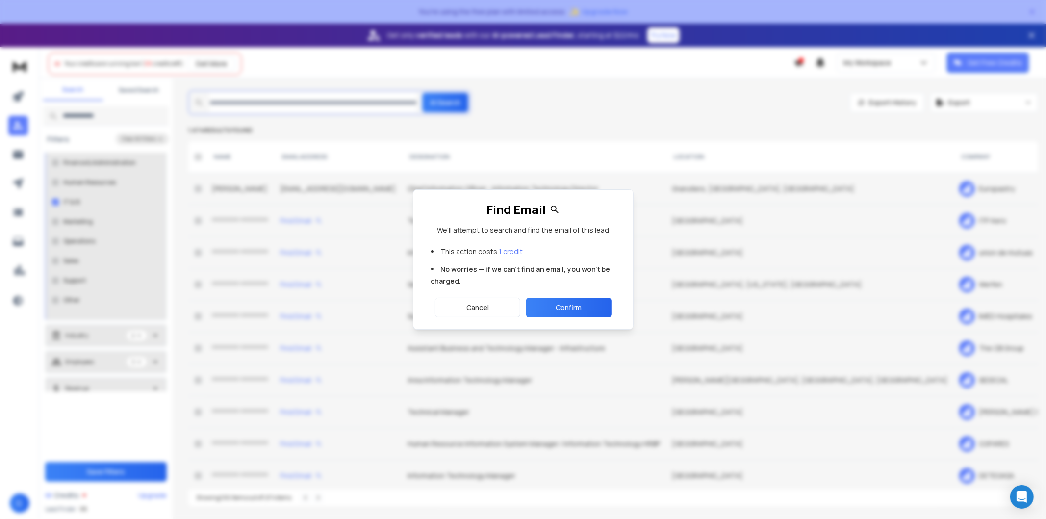
click at [542, 301] on button "Confirm" at bounding box center [568, 308] width 85 height 20
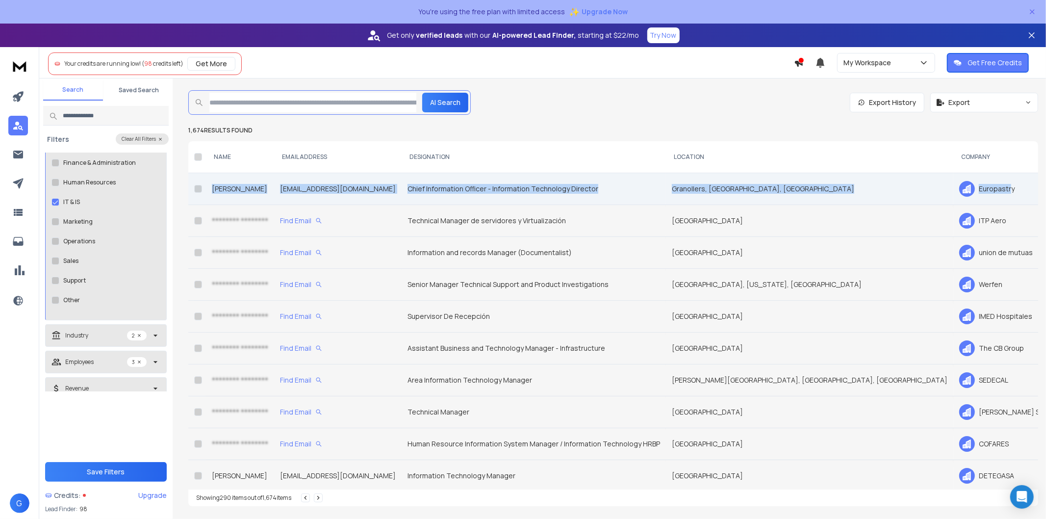
drag, startPoint x: 228, startPoint y: 188, endPoint x: 787, endPoint y: 192, distance: 558.4
click at [787, 192] on tr "[PERSON_NAME] [EMAIL_ADDRESS][DOMAIN_NAME] Chief Information Officer - Informat…" at bounding box center [914, 189] width 1452 height 32
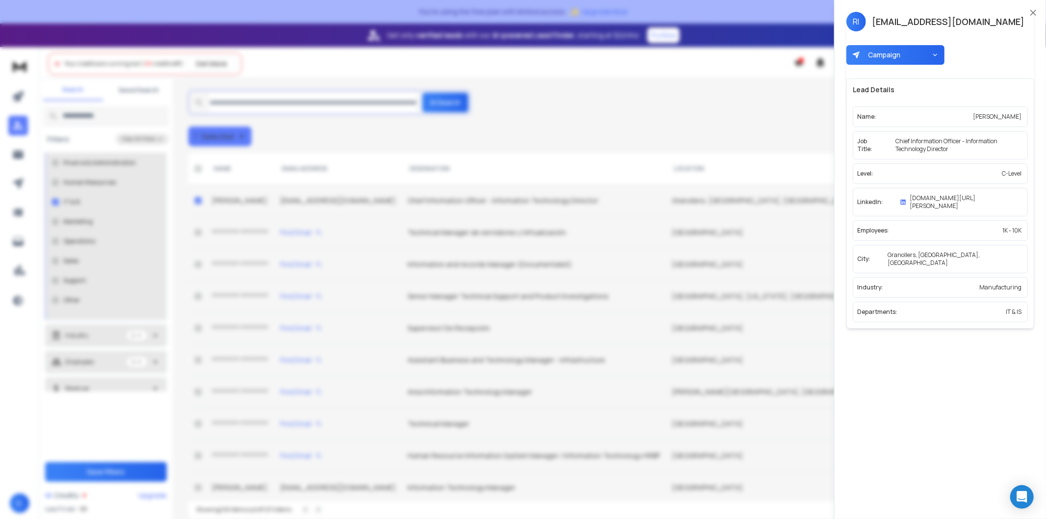
click at [494, 272] on div at bounding box center [523, 259] width 1046 height 519
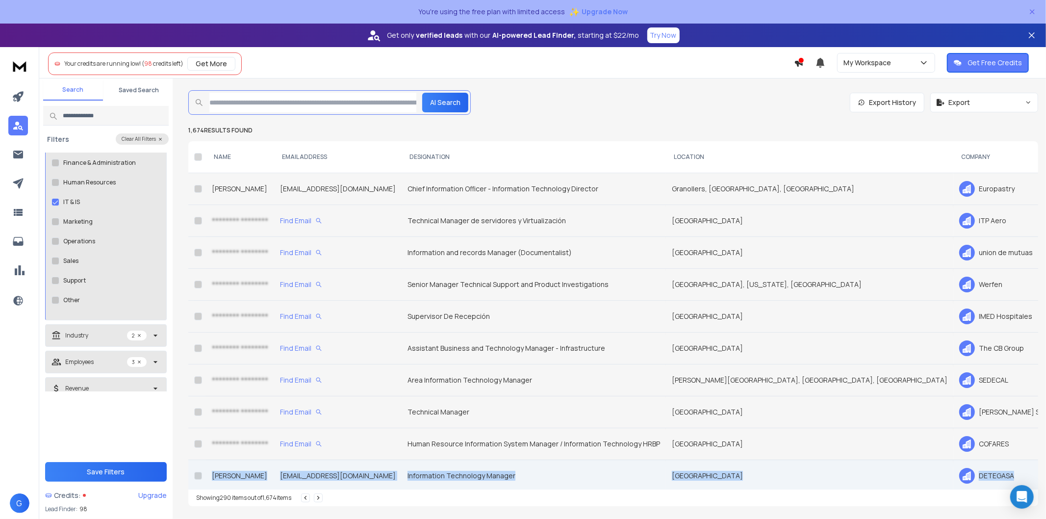
drag, startPoint x: 214, startPoint y: 476, endPoint x: 788, endPoint y: 477, distance: 574.5
click at [788, 477] on tr "[PERSON_NAME] [EMAIL_ADDRESS][DOMAIN_NAME] Information Technology Manager [GEOG…" at bounding box center [914, 476] width 1452 height 32
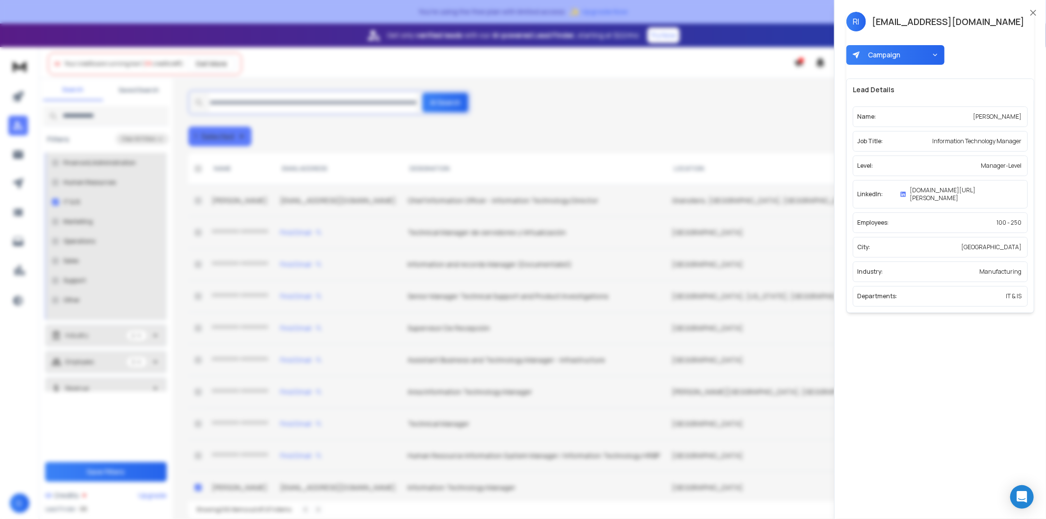
click at [201, 496] on div at bounding box center [523, 259] width 1046 height 519
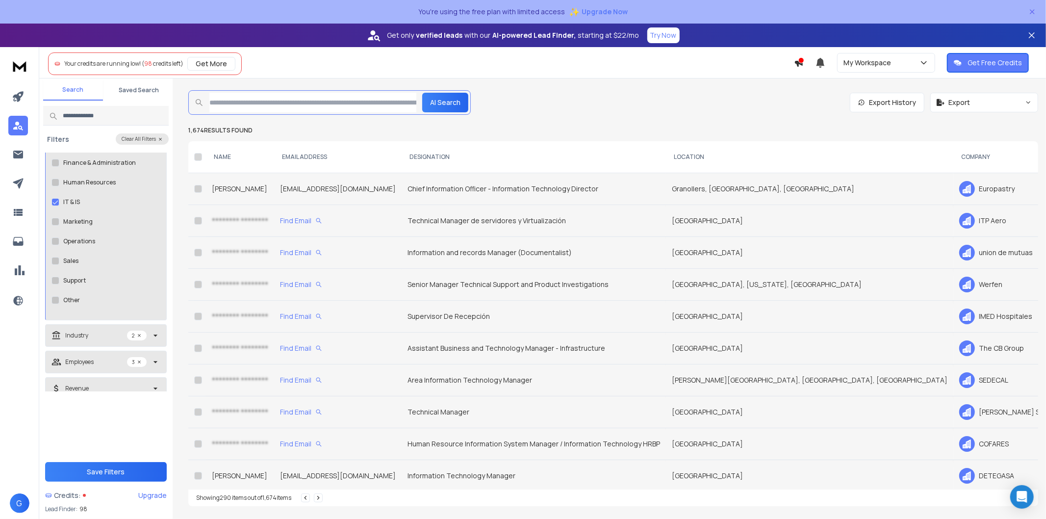
click at [320, 500] on icon at bounding box center [318, 498] width 2 height 4
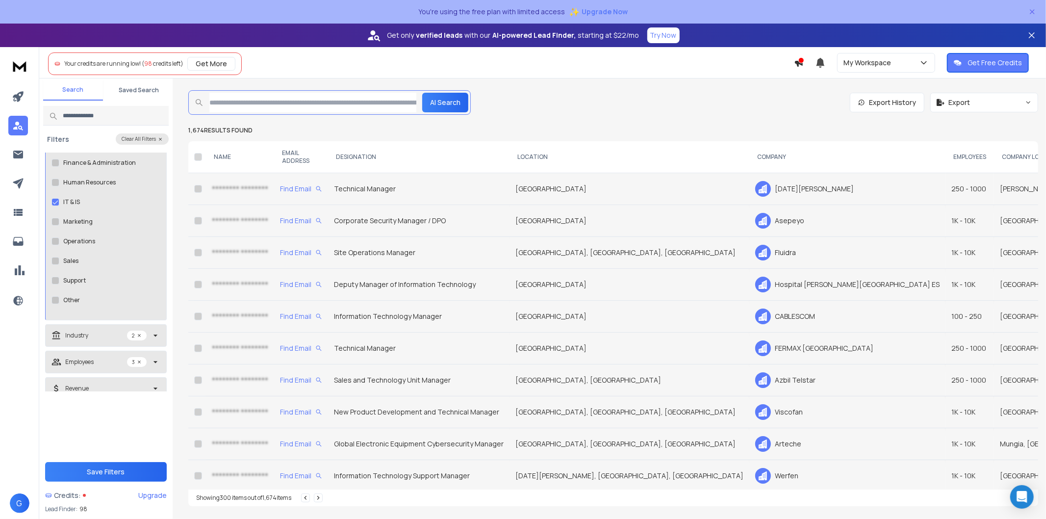
click at [510, 91] on div "AI Search Export History Export" at bounding box center [613, 102] width 850 height 25
click at [301, 218] on div "Find Email" at bounding box center [301, 221] width 42 height 10
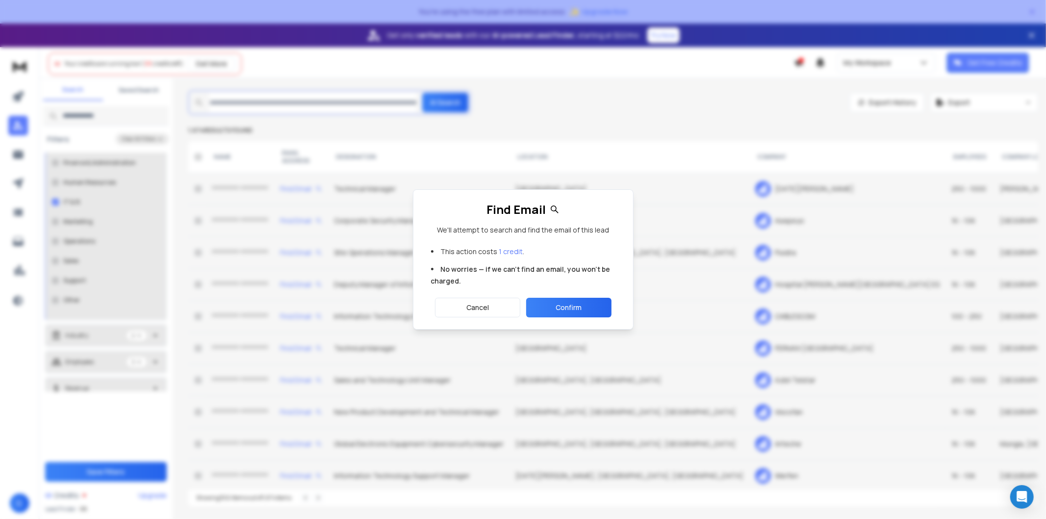
click at [545, 302] on button "Confirm" at bounding box center [568, 308] width 85 height 20
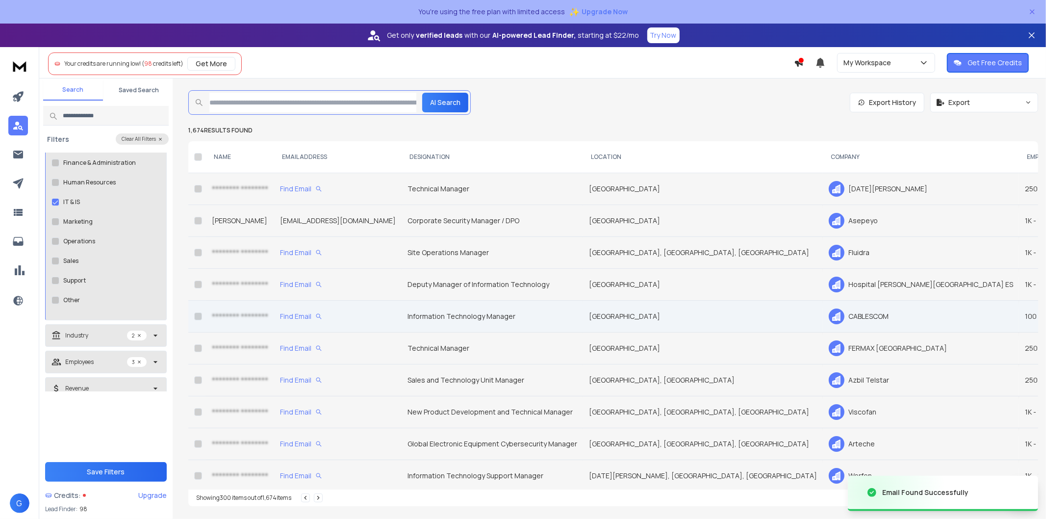
click at [297, 315] on div "Find Email" at bounding box center [338, 316] width 116 height 10
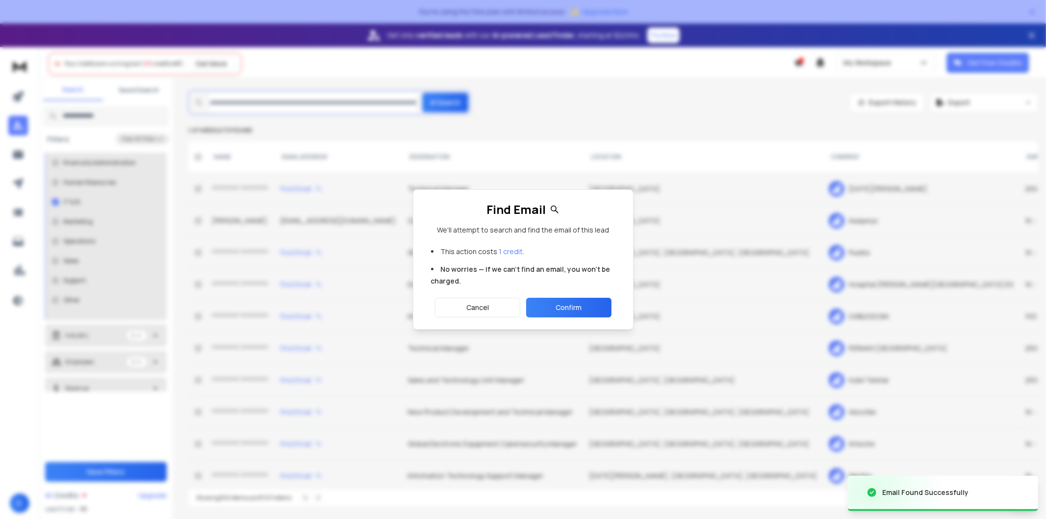
click at [577, 301] on button "Confirm" at bounding box center [568, 308] width 85 height 20
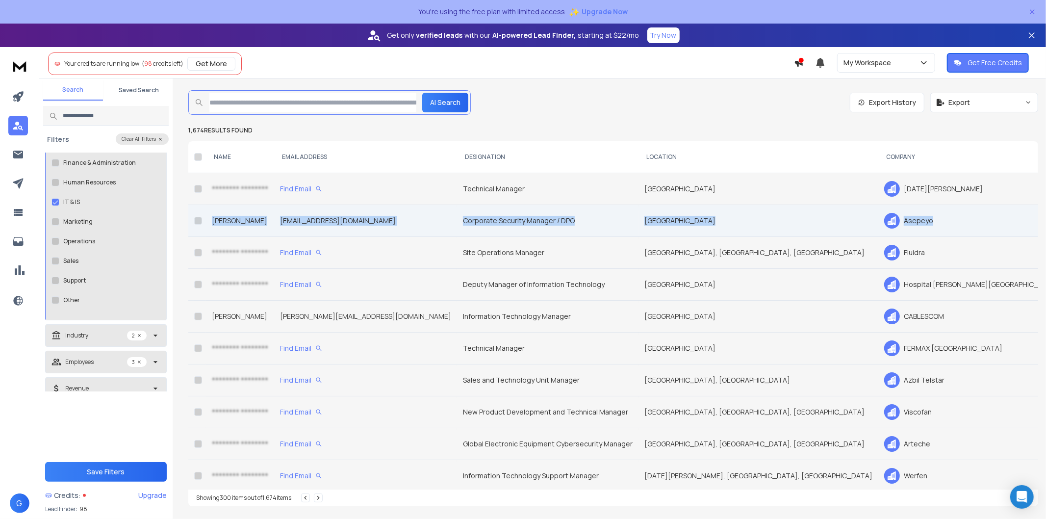
drag, startPoint x: 208, startPoint y: 222, endPoint x: 718, endPoint y: 223, distance: 509.8
click at [718, 223] on tr "[PERSON_NAME] [EMAIL_ADDRESS][DOMAIN_NAME] Corporate Security Manager / DPO [ST…" at bounding box center [926, 221] width 1476 height 32
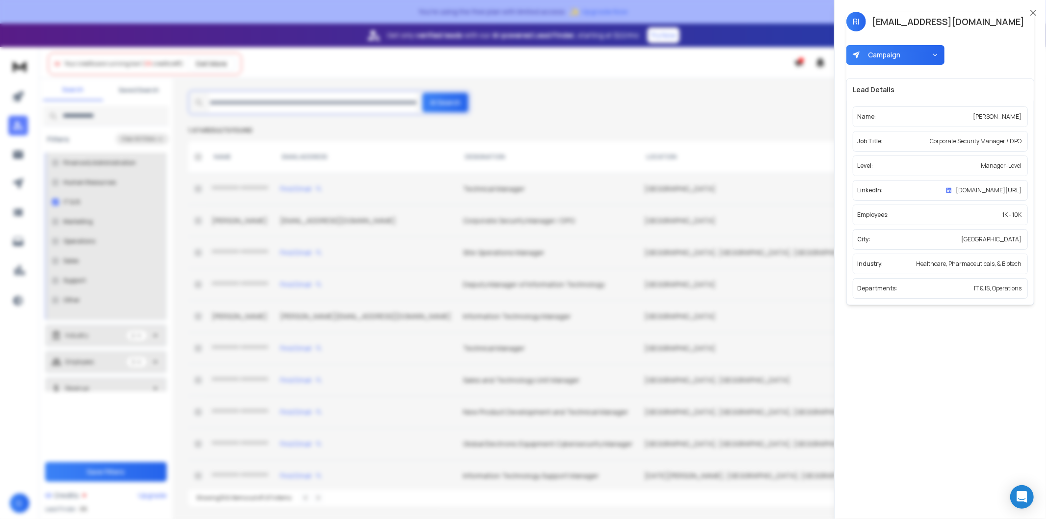
click at [253, 310] on div at bounding box center [523, 259] width 1046 height 519
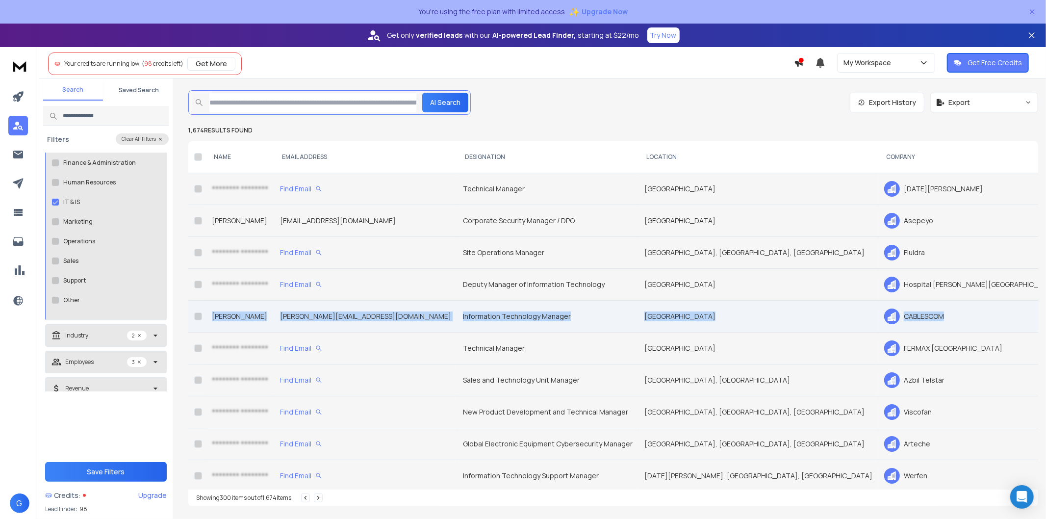
drag, startPoint x: 221, startPoint y: 315, endPoint x: 731, endPoint y: 317, distance: 510.3
click at [731, 317] on tr "[PERSON_NAME] [PERSON_NAME][EMAIL_ADDRESS][DOMAIN_NAME] Information Technology …" at bounding box center [926, 316] width 1476 height 32
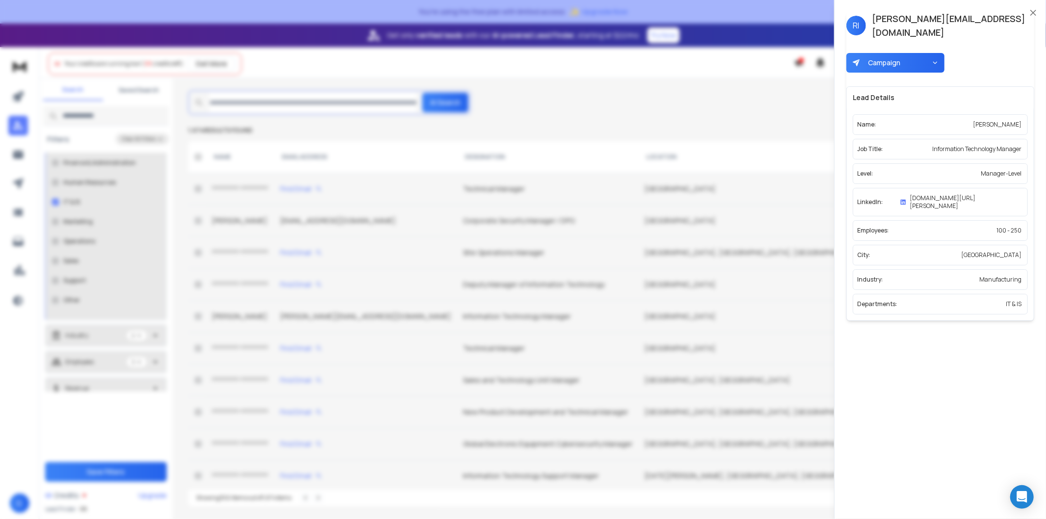
click at [266, 340] on div at bounding box center [523, 259] width 1046 height 519
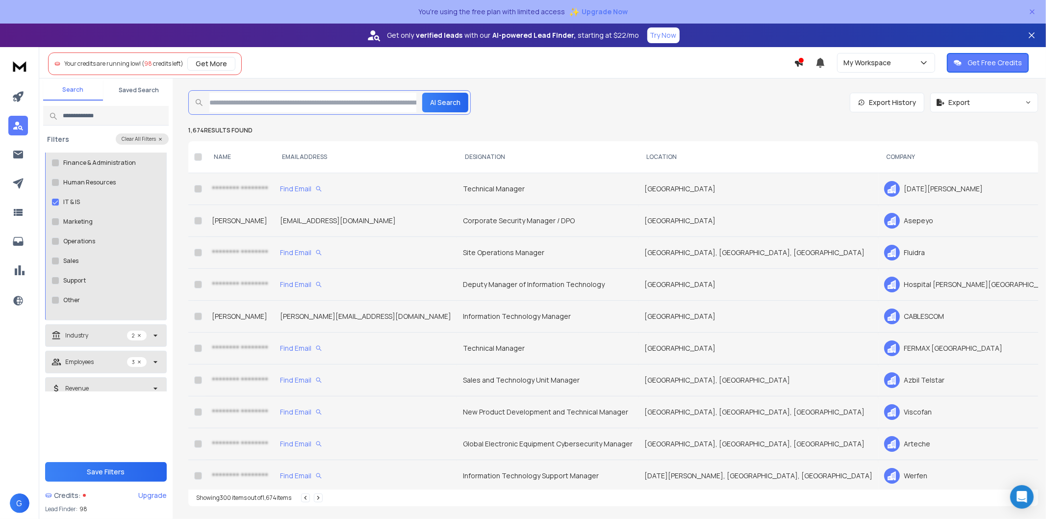
click at [320, 501] on icon at bounding box center [318, 498] width 8 height 8
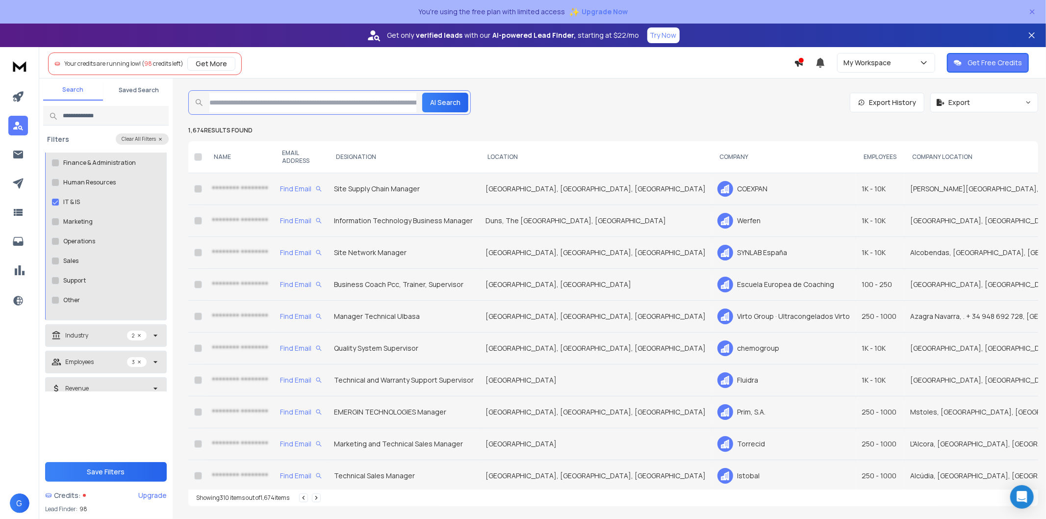
click at [318, 501] on icon at bounding box center [316, 498] width 8 height 8
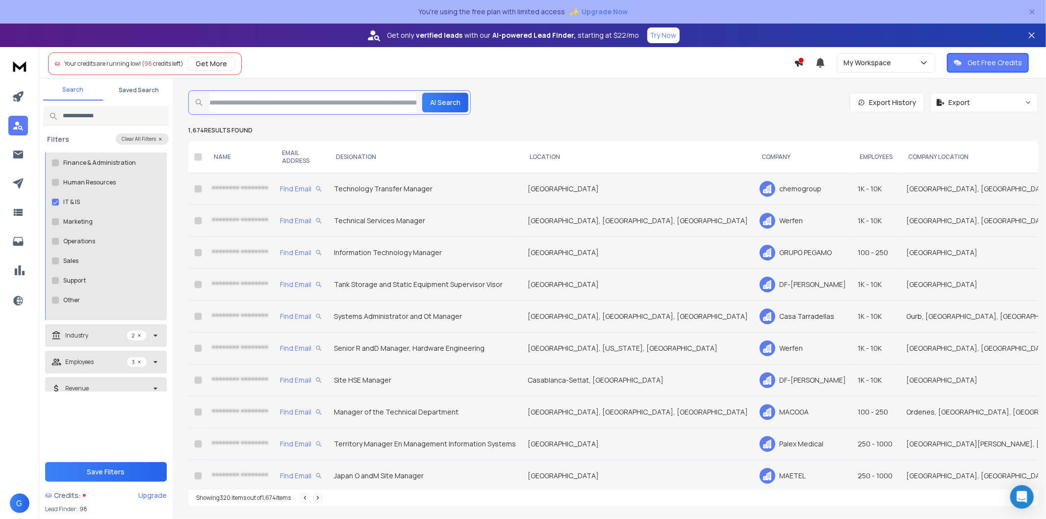
click at [318, 501] on icon at bounding box center [318, 498] width 8 height 8
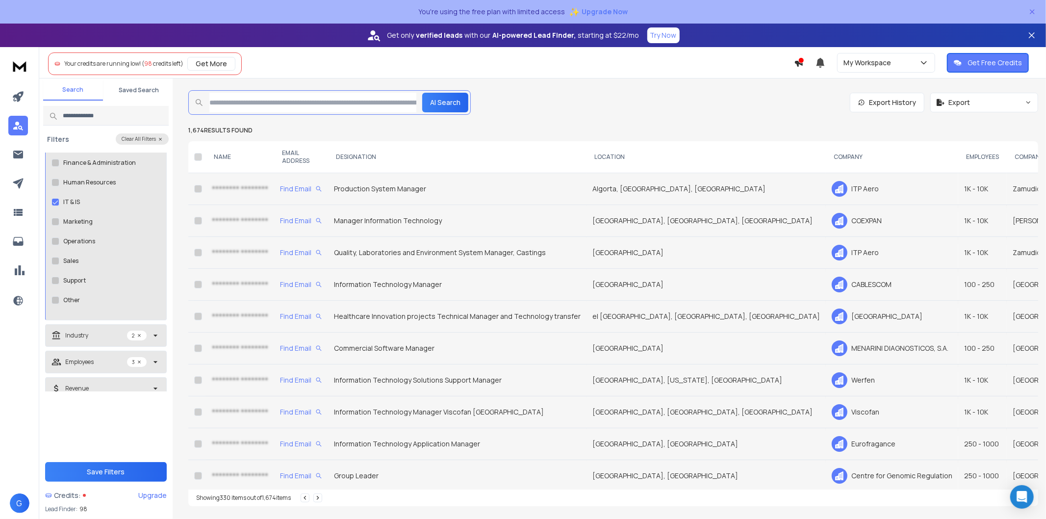
click at [318, 501] on icon at bounding box center [318, 498] width 8 height 8
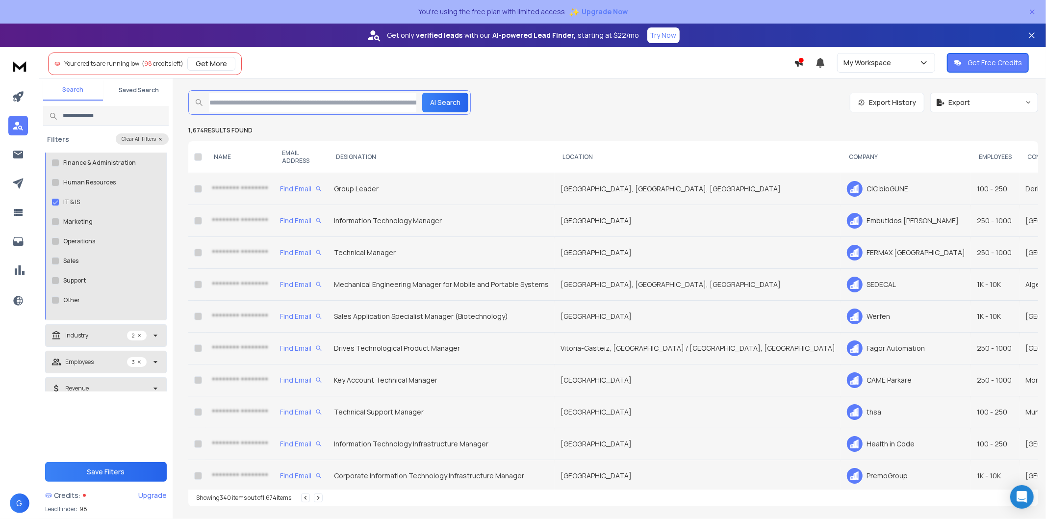
click at [318, 501] on icon at bounding box center [318, 498] width 8 height 8
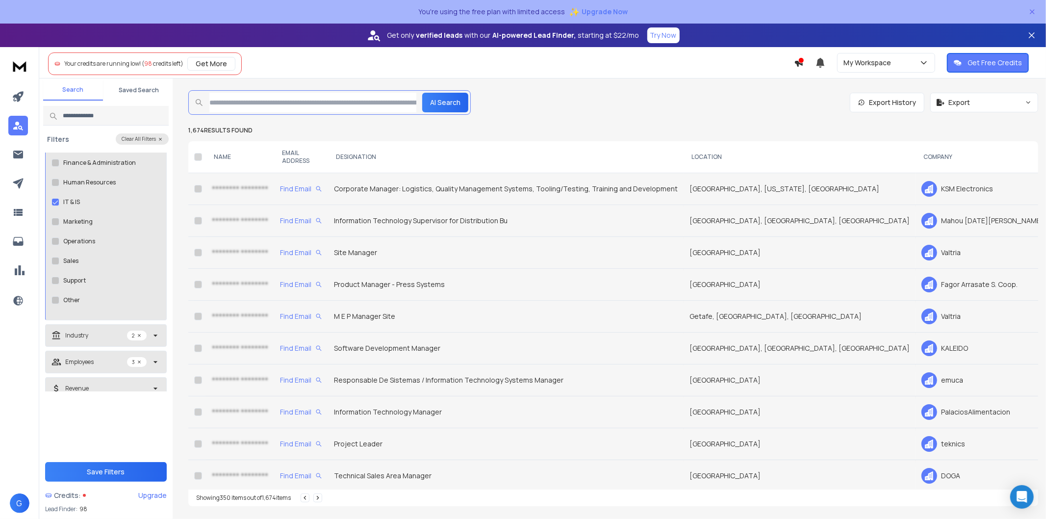
click at [318, 501] on icon at bounding box center [318, 498] width 8 height 8
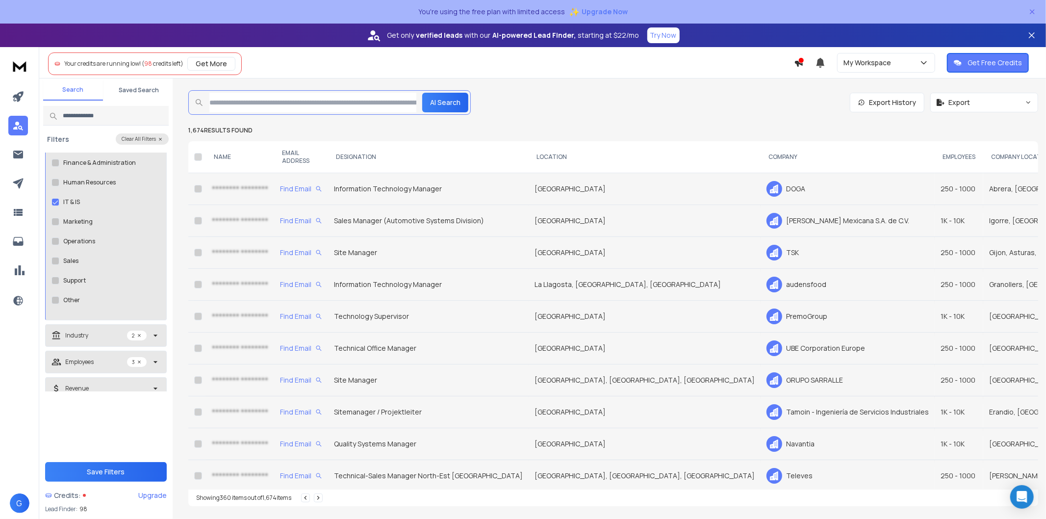
click at [318, 501] on icon at bounding box center [318, 498] width 8 height 8
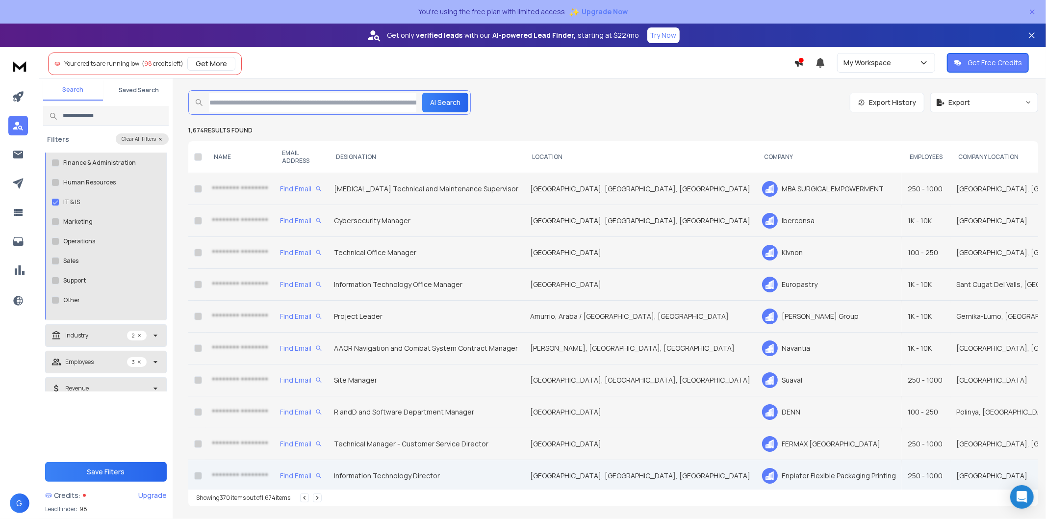
click at [292, 472] on div "Find Email" at bounding box center [301, 476] width 42 height 10
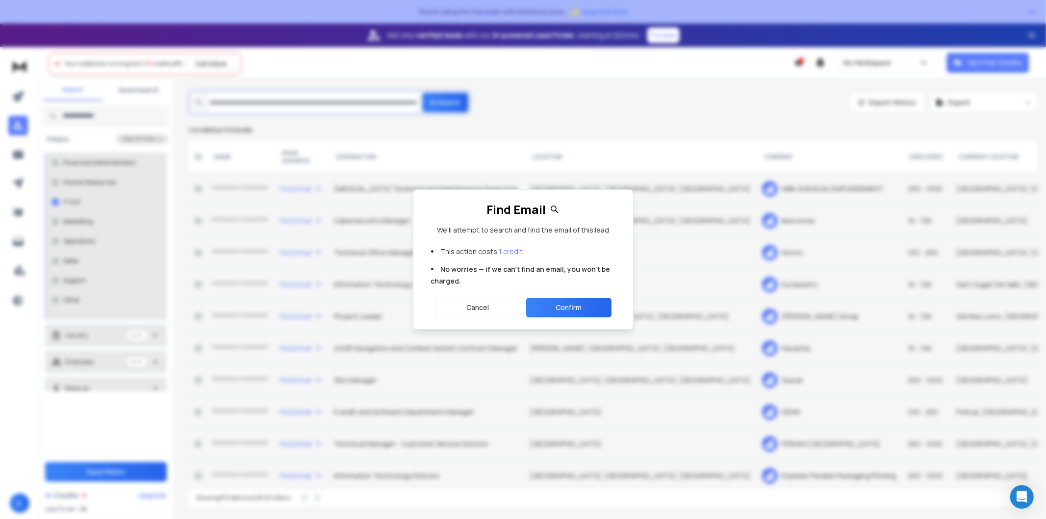
click at [555, 302] on button "Confirm" at bounding box center [568, 308] width 85 height 20
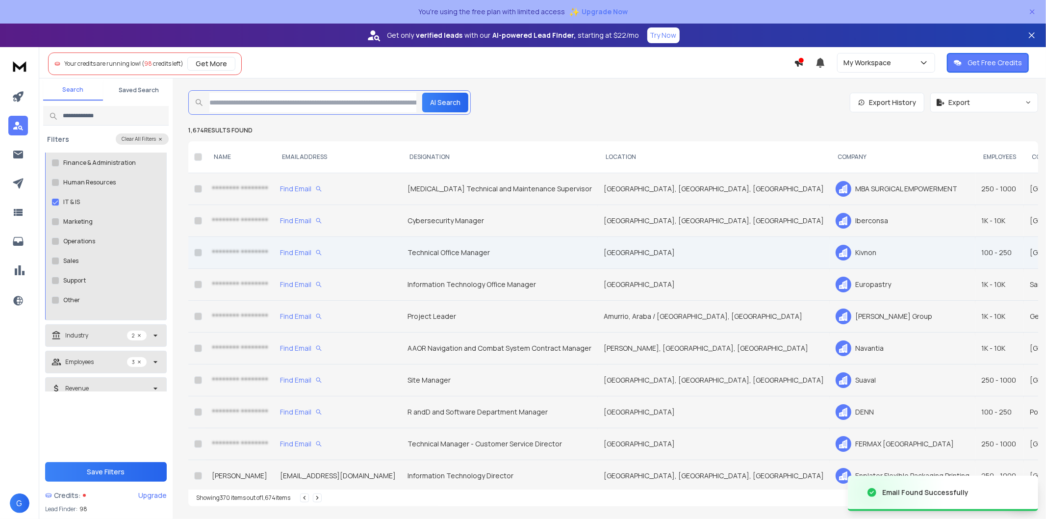
click at [303, 249] on div "Find Email" at bounding box center [338, 253] width 116 height 10
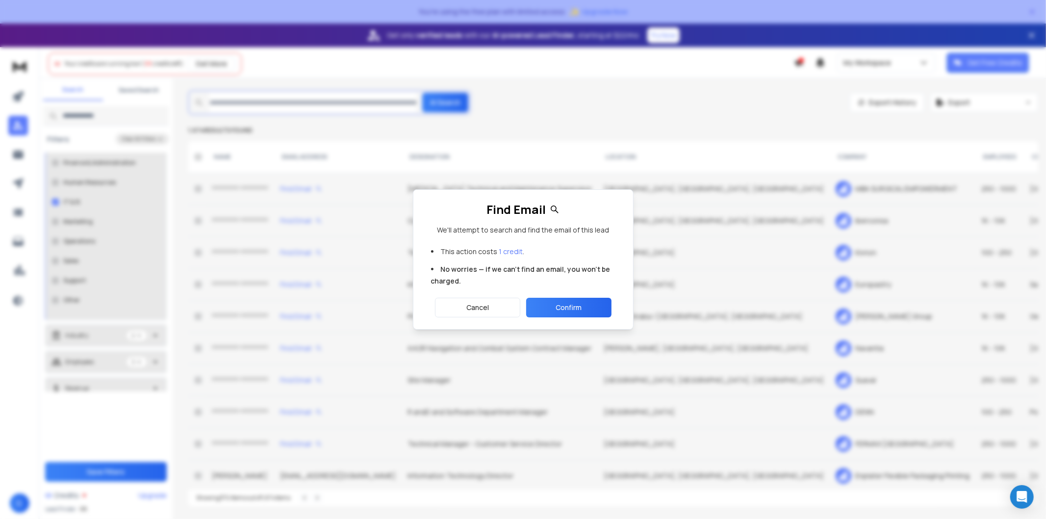
click at [556, 304] on button "Confirm" at bounding box center [568, 308] width 85 height 20
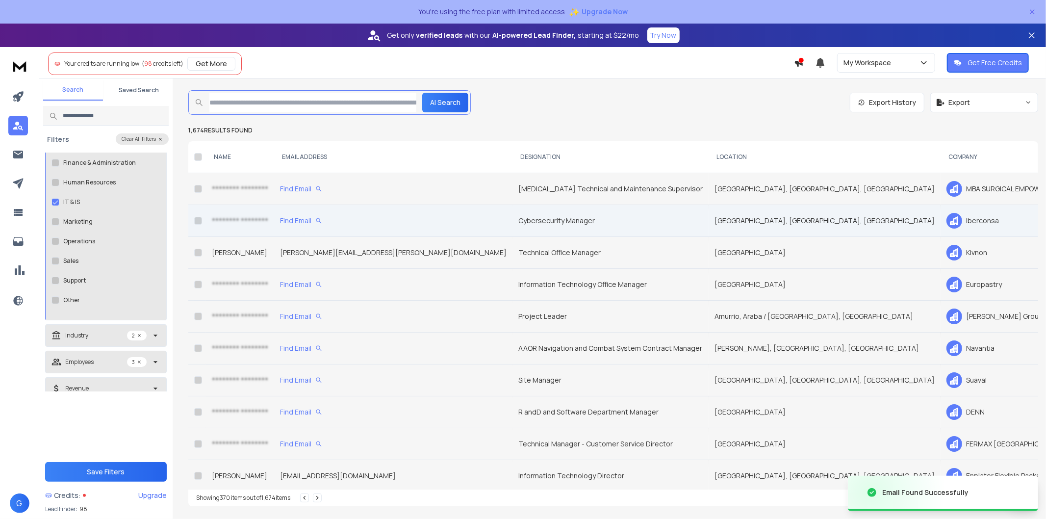
click at [303, 214] on td "Find Email" at bounding box center [393, 221] width 238 height 32
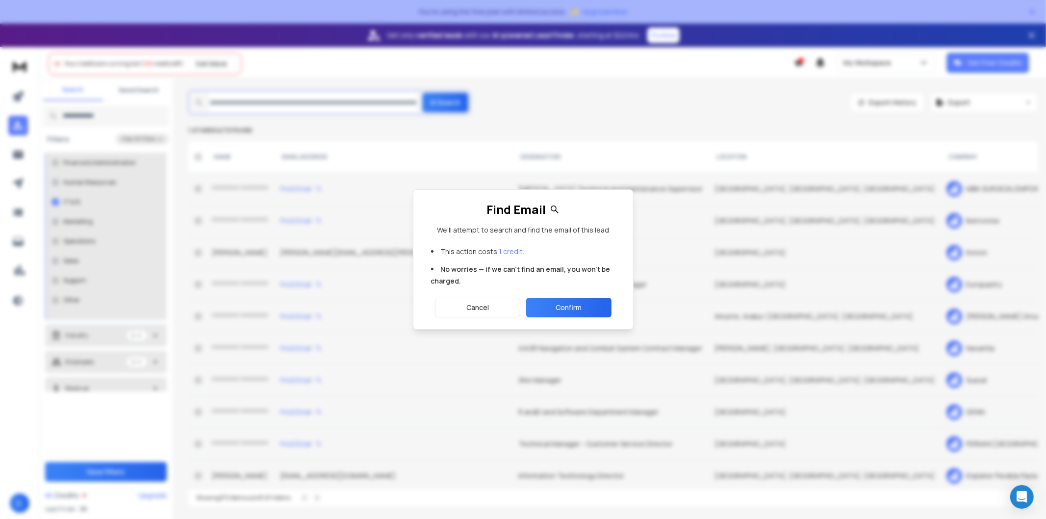
click at [561, 306] on button "Confirm" at bounding box center [568, 308] width 85 height 20
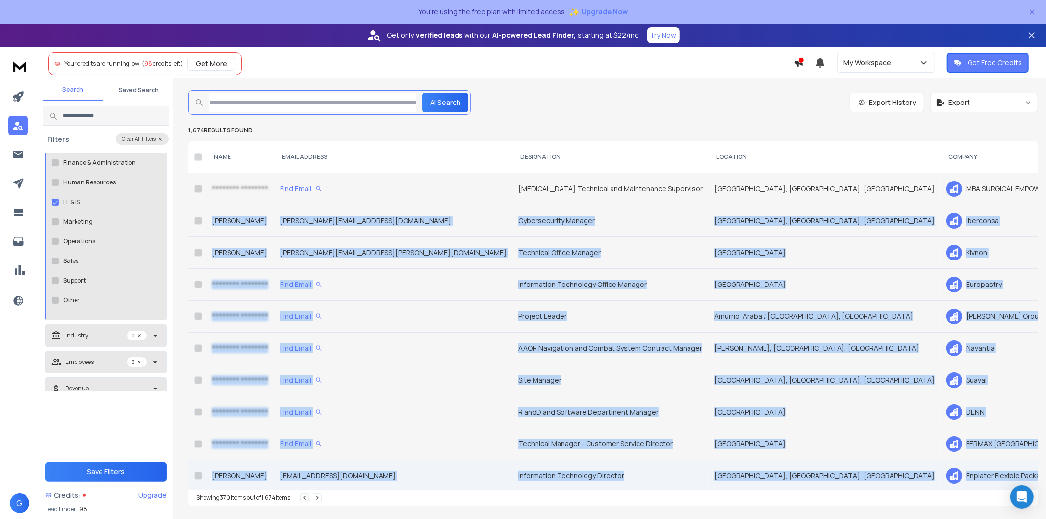
drag, startPoint x: 208, startPoint y: 216, endPoint x: 917, endPoint y: 481, distance: 756.2
click at [917, 481] on tbody "******** ******** Find Email [MEDICAL_DATA] Technical and Maintenance Superviso…" at bounding box center [951, 332] width 1526 height 319
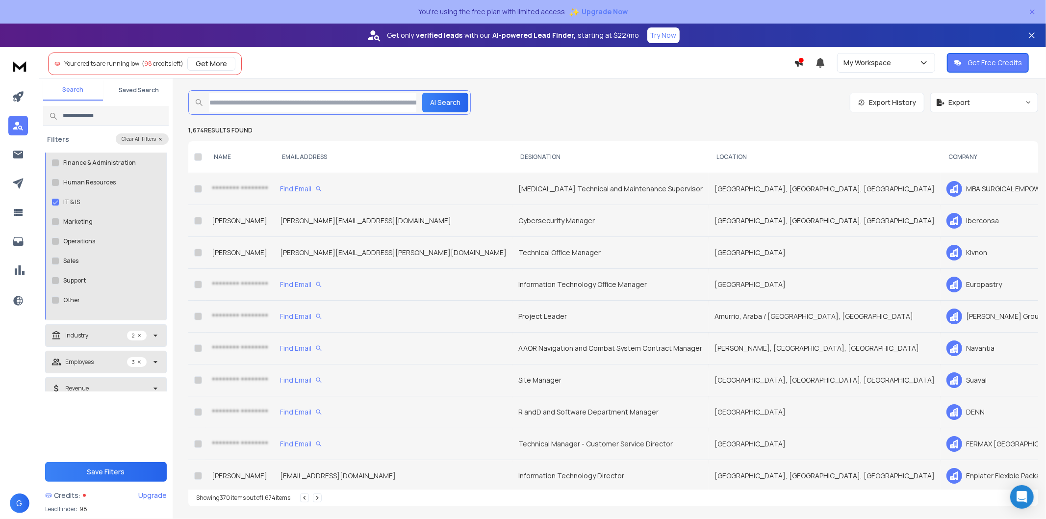
drag, startPoint x: 335, startPoint y: 510, endPoint x: 324, endPoint y: 510, distance: 11.8
click at [335, 506] on div "Showing 370 items out of 1,674 items" at bounding box center [613, 497] width 850 height 17
click at [326, 504] on div "Showing 370 items out of 1,674 items" at bounding box center [613, 497] width 850 height 17
click at [321, 501] on icon at bounding box center [317, 498] width 8 height 8
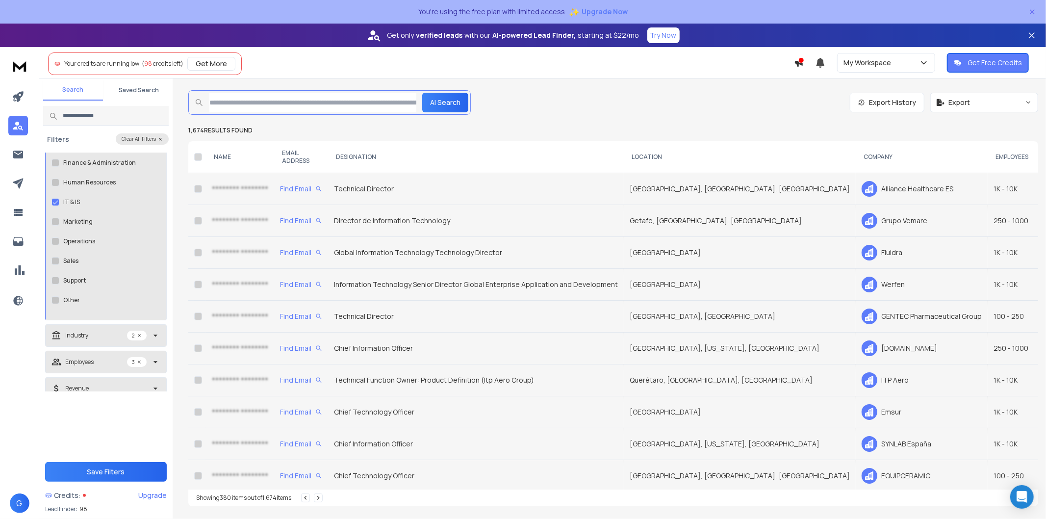
click at [320, 500] on icon at bounding box center [318, 498] width 2 height 4
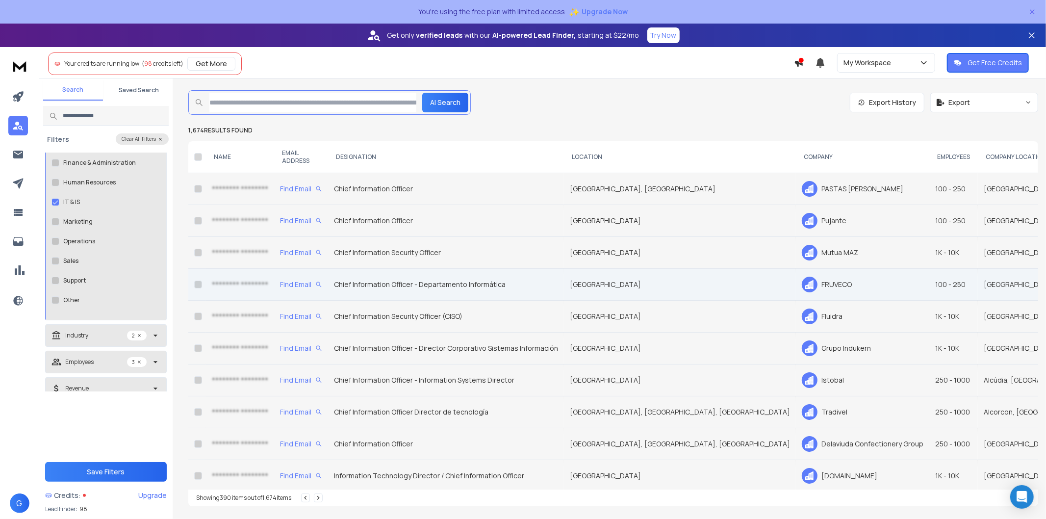
click at [303, 280] on div "Find Email" at bounding box center [301, 284] width 42 height 10
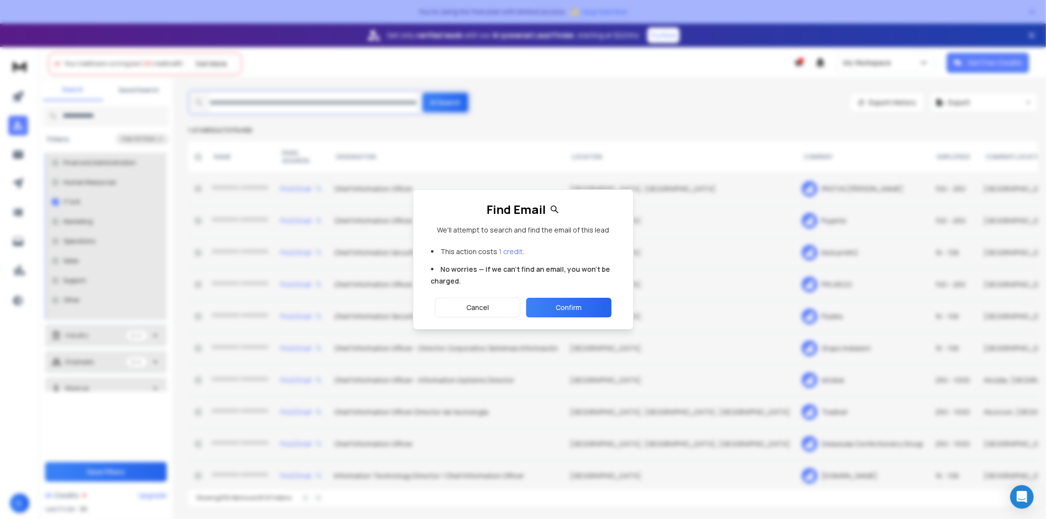
click at [570, 311] on button "Confirm" at bounding box center [568, 308] width 85 height 20
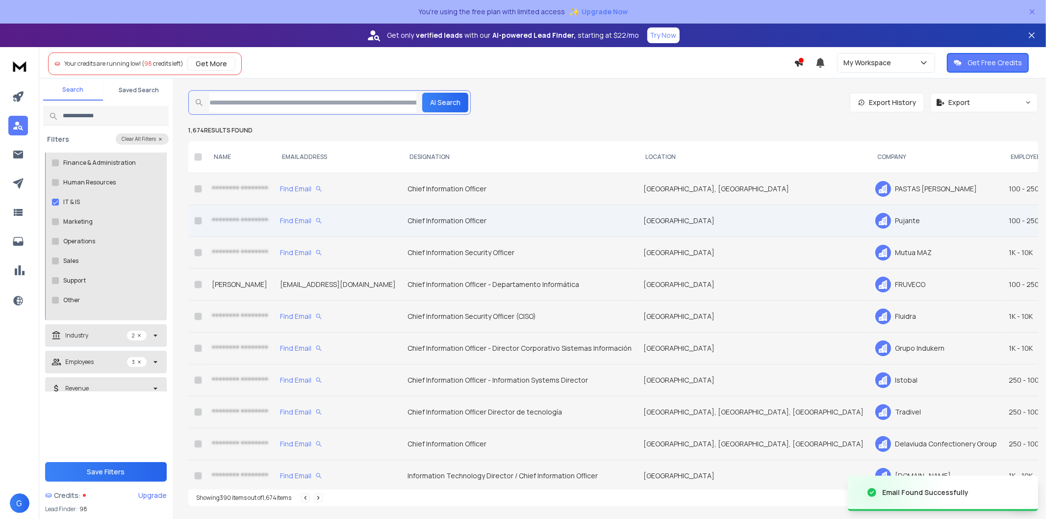
click at [310, 218] on div "Find Email" at bounding box center [338, 221] width 116 height 10
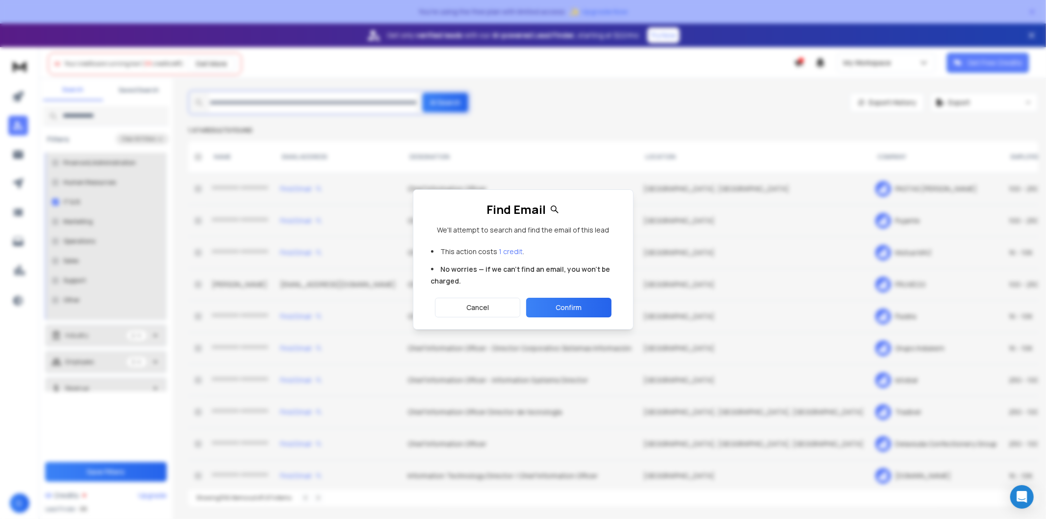
click at [566, 312] on button "Confirm" at bounding box center [568, 308] width 85 height 20
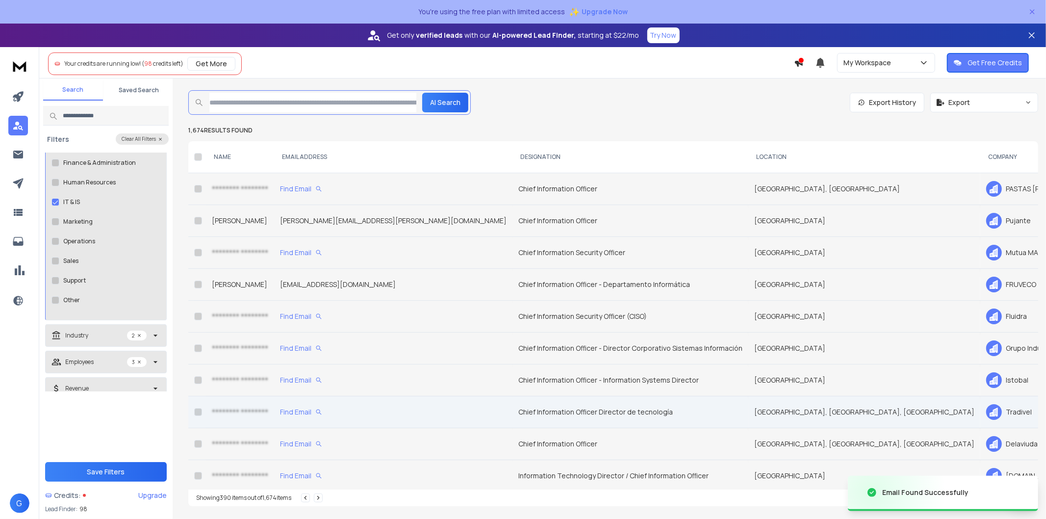
click at [297, 413] on div "Find Email" at bounding box center [393, 412] width 226 height 10
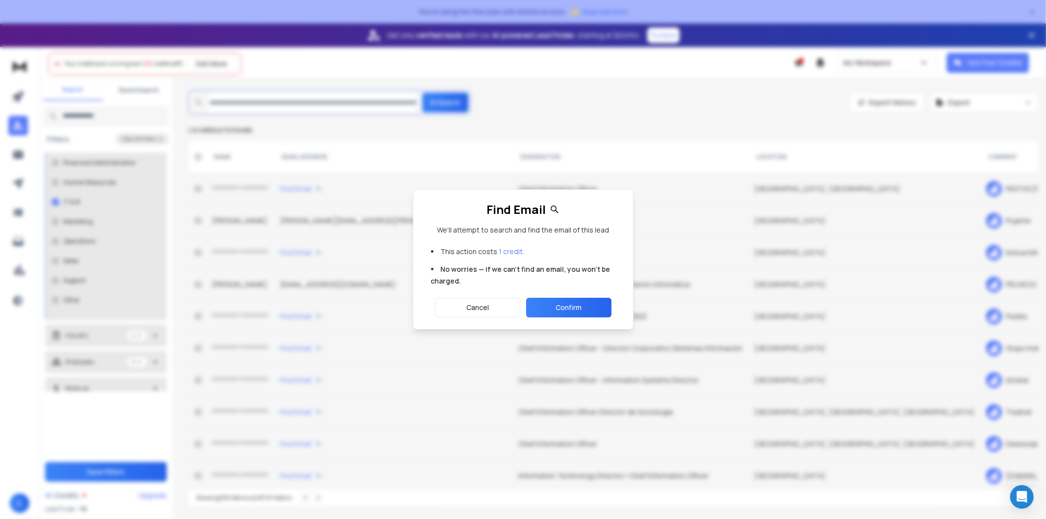
click at [572, 309] on button "Confirm" at bounding box center [568, 308] width 85 height 20
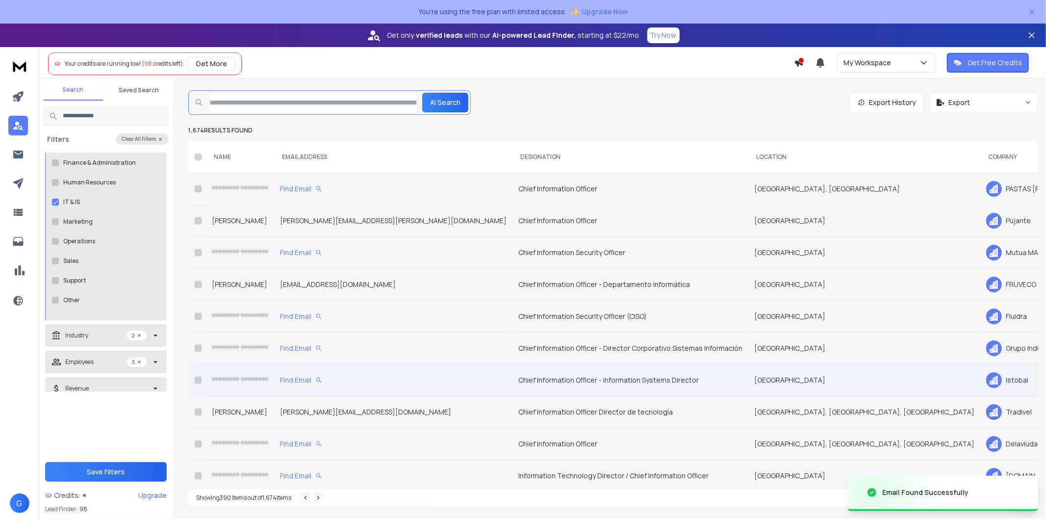
click at [308, 379] on div "Find Email" at bounding box center [393, 380] width 226 height 10
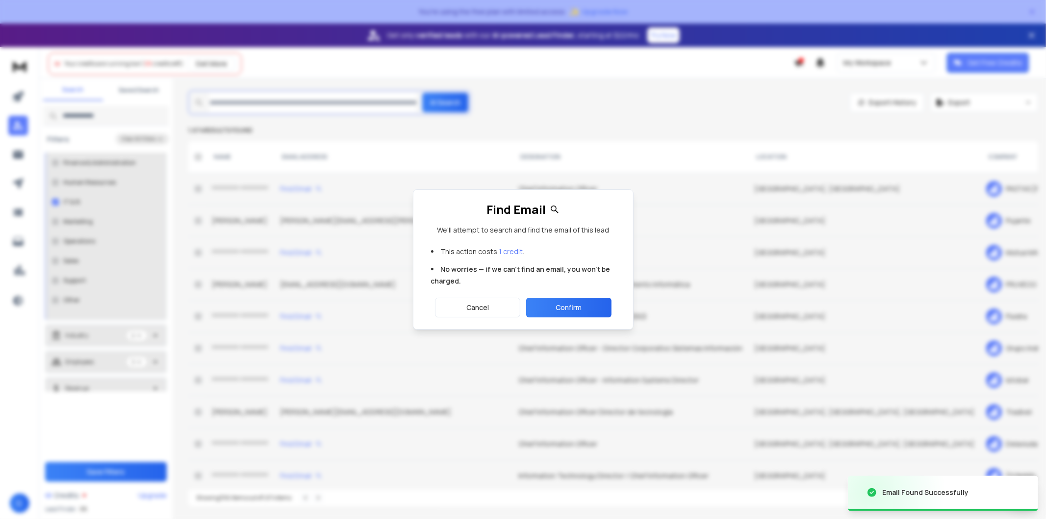
click at [576, 296] on div "Find Email We'll attempt to search and find the email of this lead This action …" at bounding box center [523, 259] width 220 height 139
click at [574, 304] on button "Confirm" at bounding box center [568, 308] width 85 height 20
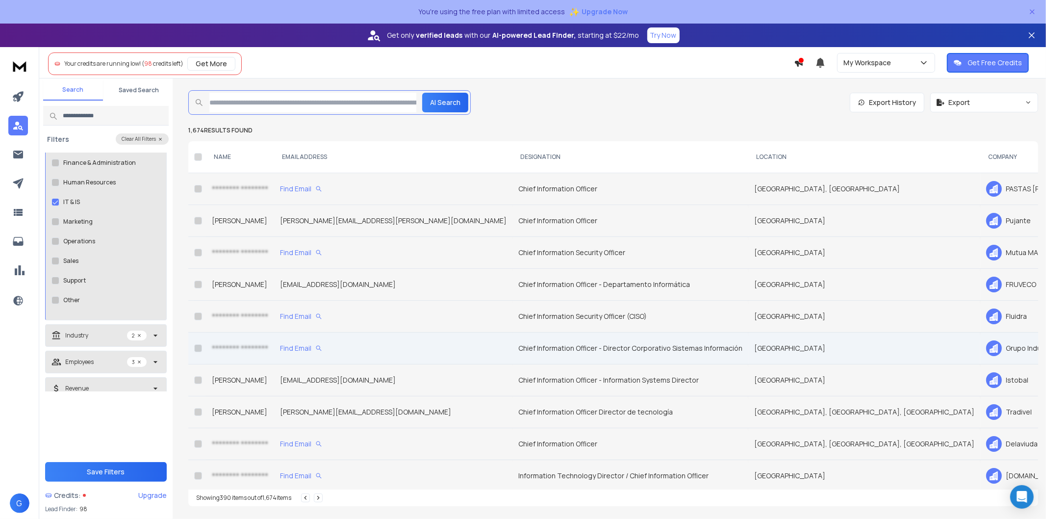
click at [298, 346] on div "Find Email" at bounding box center [393, 348] width 226 height 10
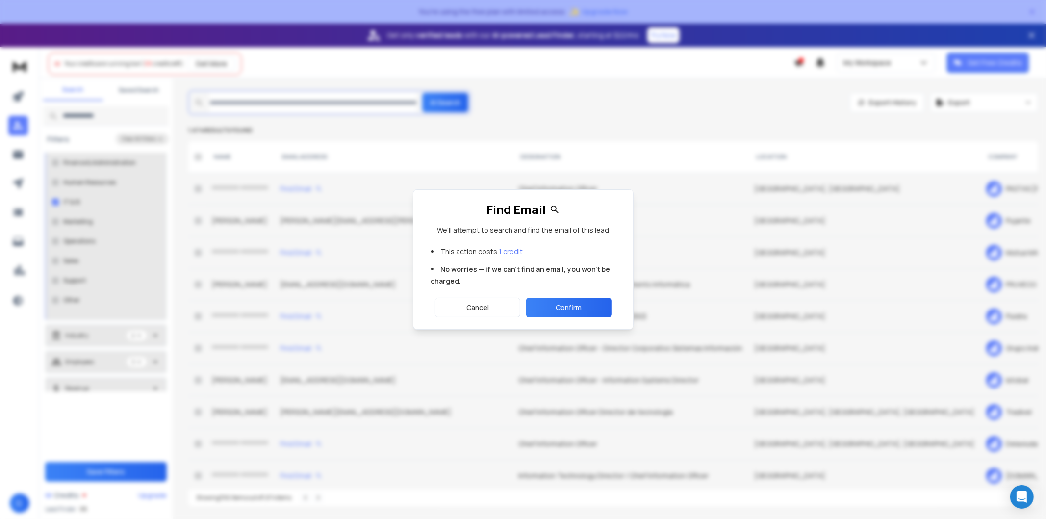
click at [591, 308] on button "Confirm" at bounding box center [568, 308] width 85 height 20
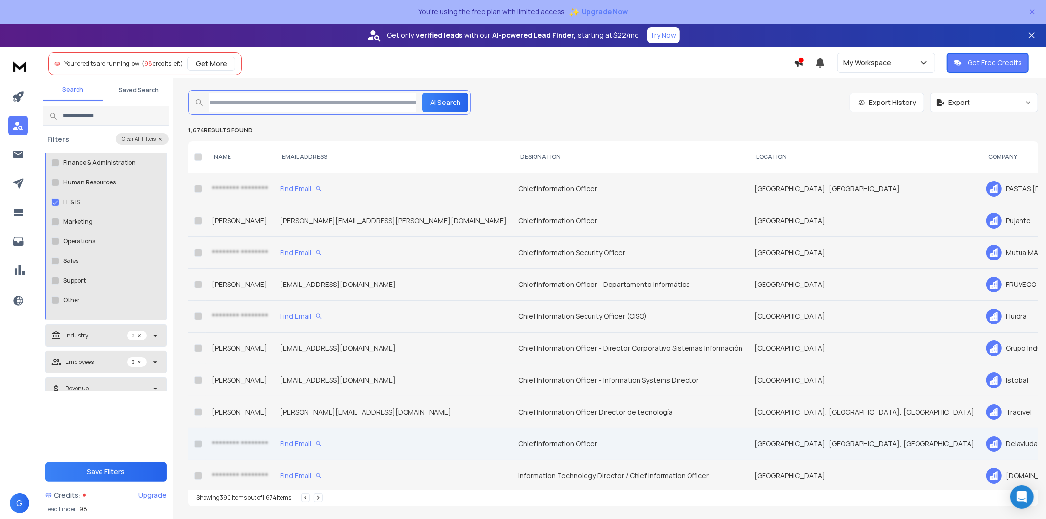
click at [309, 442] on div "Find Email" at bounding box center [393, 444] width 226 height 10
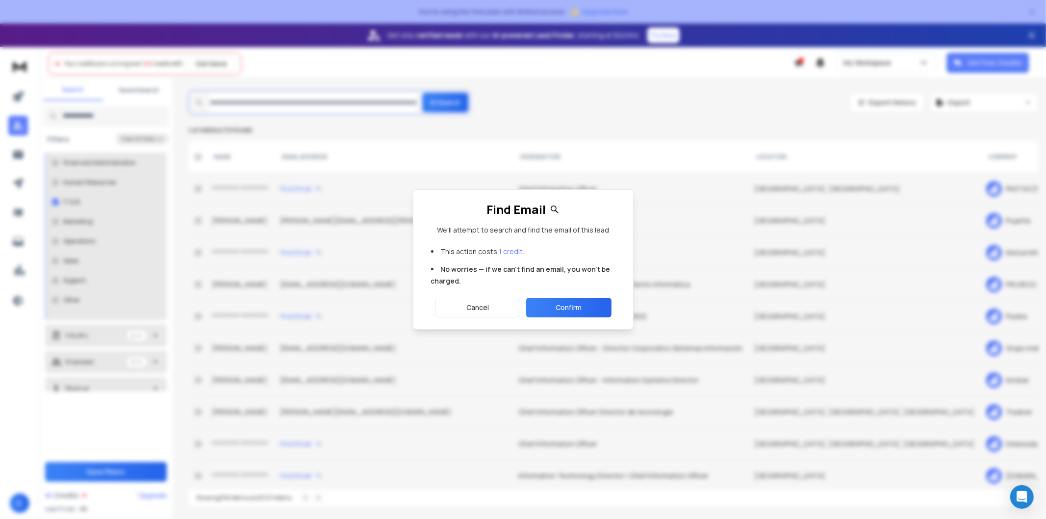
click at [572, 309] on button "Confirm" at bounding box center [568, 308] width 85 height 20
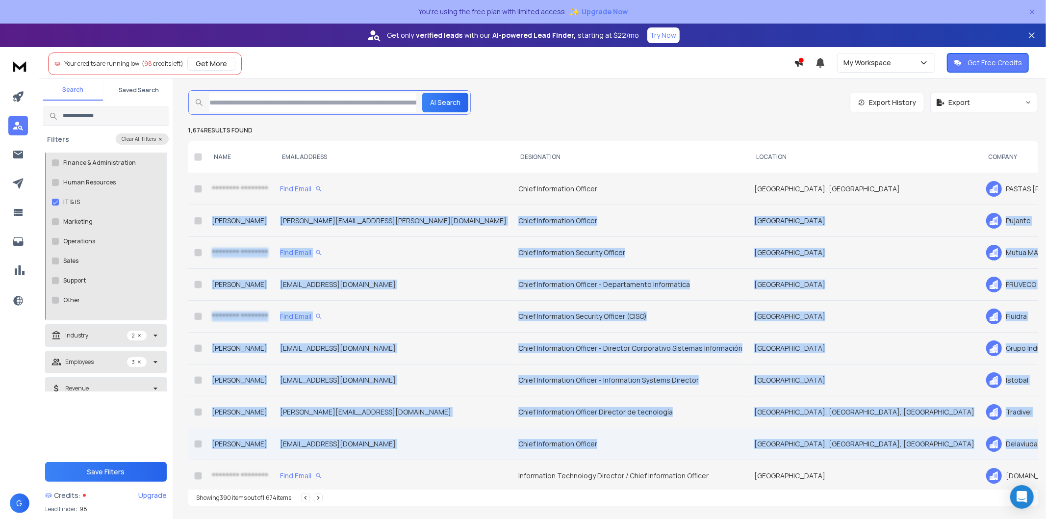
drag, startPoint x: 208, startPoint y: 216, endPoint x: 828, endPoint y: 441, distance: 660.1
click at [828, 441] on tbody "******** ******** Find Email Chief Information Officer [GEOGRAPHIC_DATA], [GEOG…" at bounding box center [937, 332] width 1498 height 319
click at [322, 501] on icon at bounding box center [318, 498] width 8 height 8
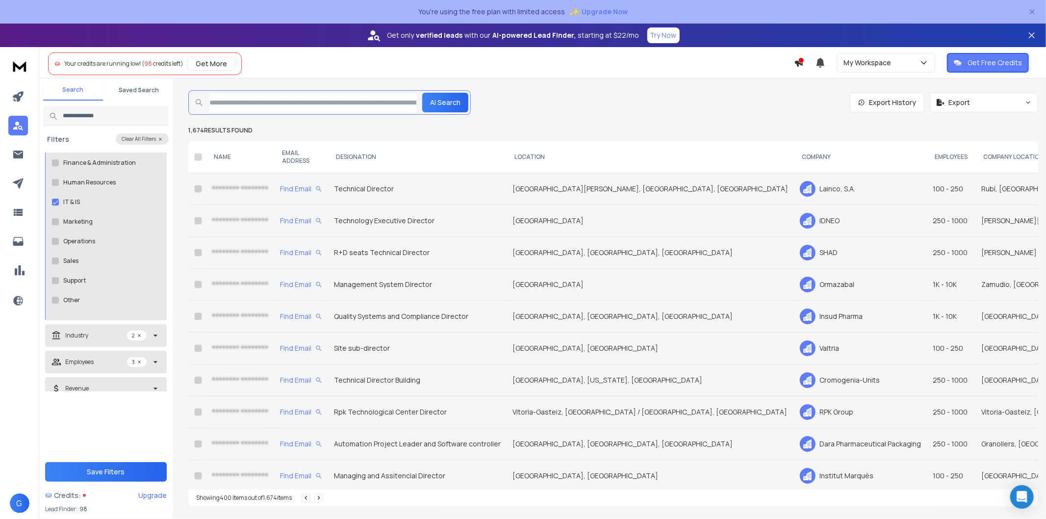
click at [323, 501] on icon at bounding box center [319, 498] width 8 height 8
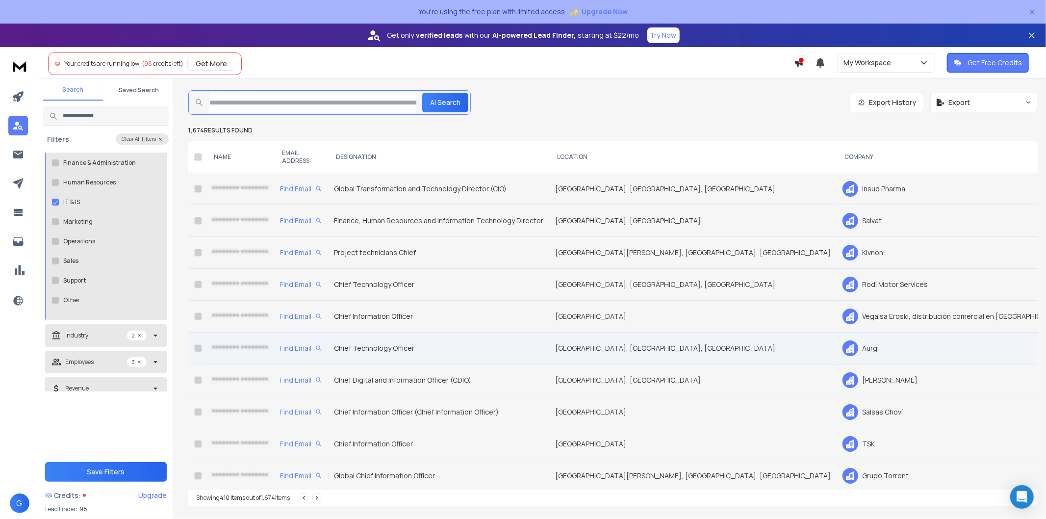
click at [280, 348] on div "Find Email" at bounding box center [301, 348] width 42 height 10
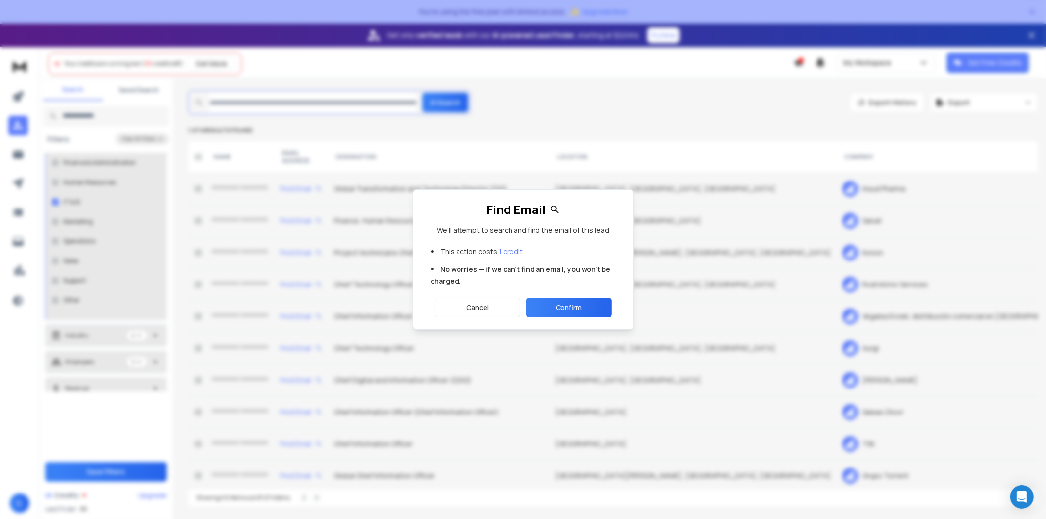
drag, startPoint x: 559, startPoint y: 305, endPoint x: 530, endPoint y: 316, distance: 31.3
click at [559, 305] on button "Confirm" at bounding box center [568, 308] width 85 height 20
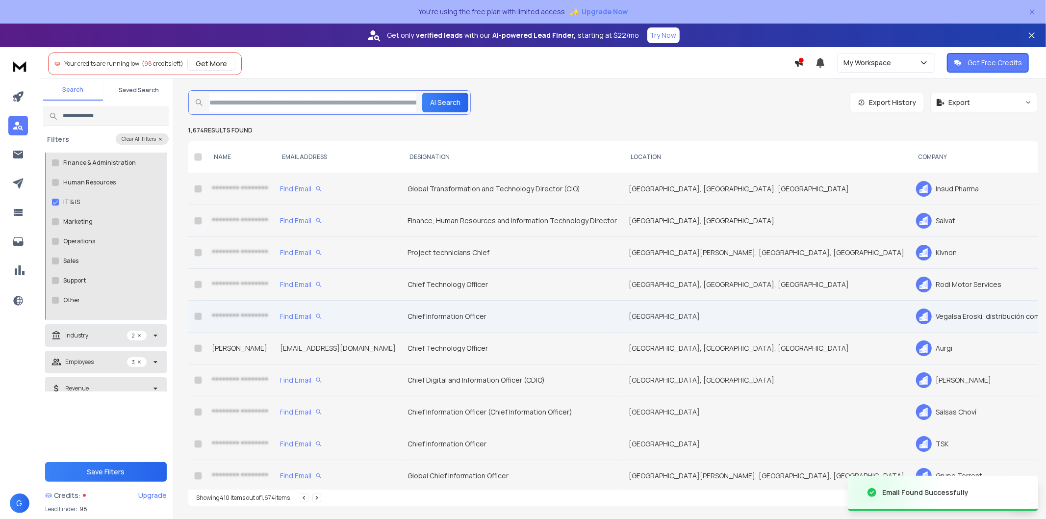
click at [315, 316] on icon at bounding box center [318, 316] width 7 height 7
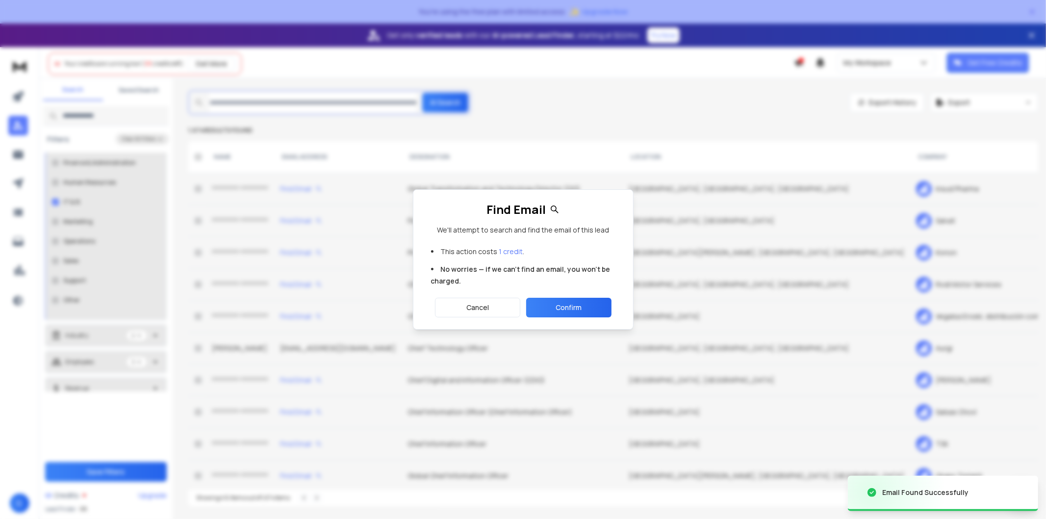
click at [555, 316] on button "Confirm" at bounding box center [568, 308] width 85 height 20
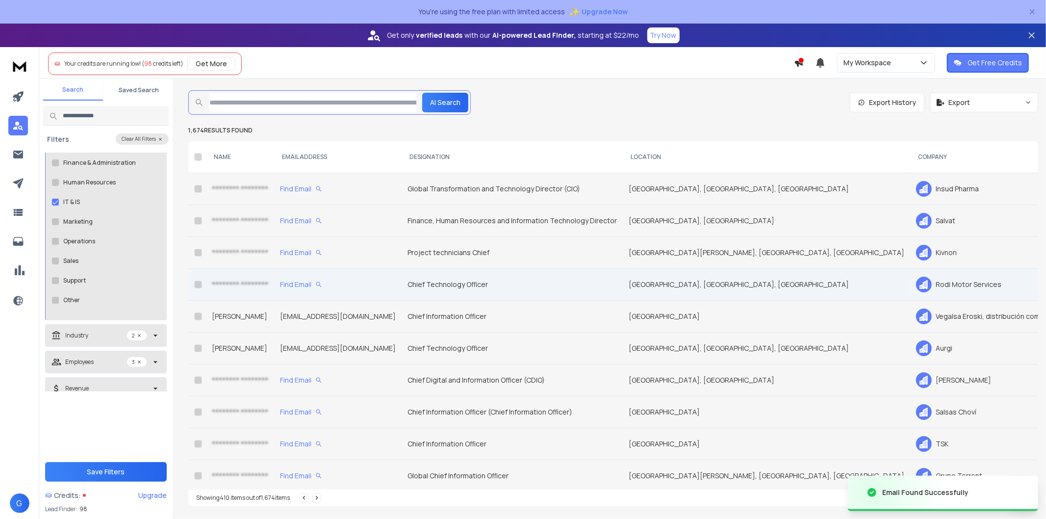
click at [301, 285] on div "Find Email" at bounding box center [338, 284] width 116 height 10
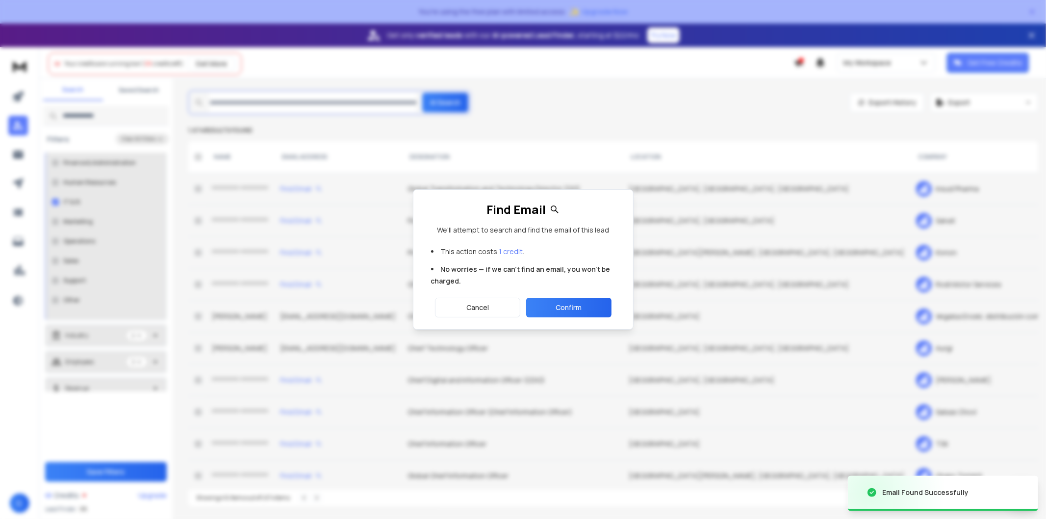
click at [561, 306] on button "Confirm" at bounding box center [568, 308] width 85 height 20
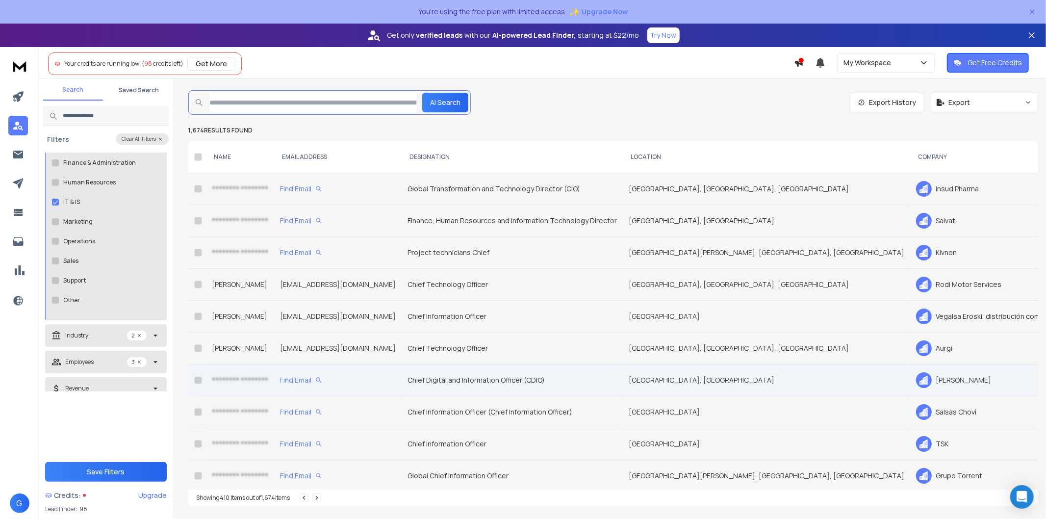
click at [294, 379] on div "Find Email" at bounding box center [338, 380] width 116 height 10
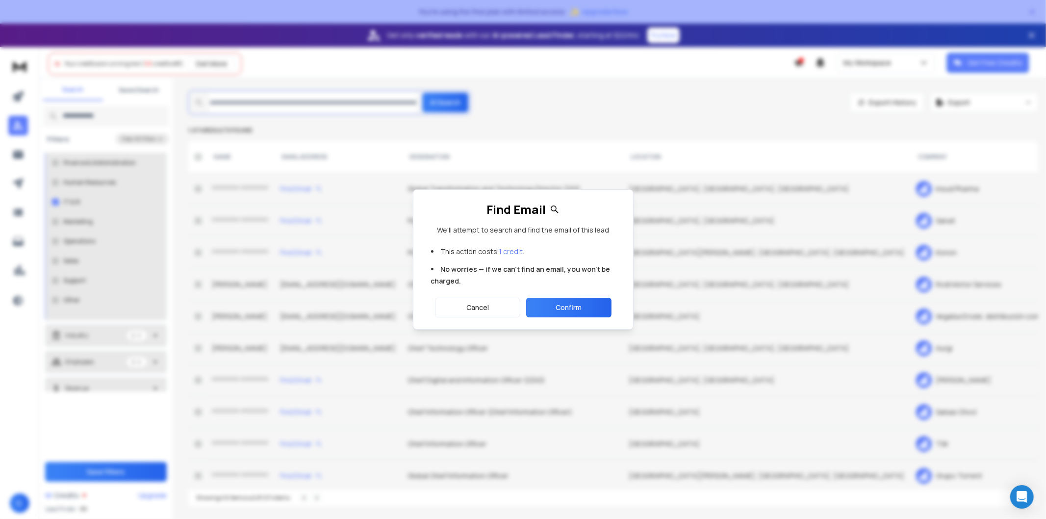
click at [559, 309] on button "Confirm" at bounding box center [568, 308] width 85 height 20
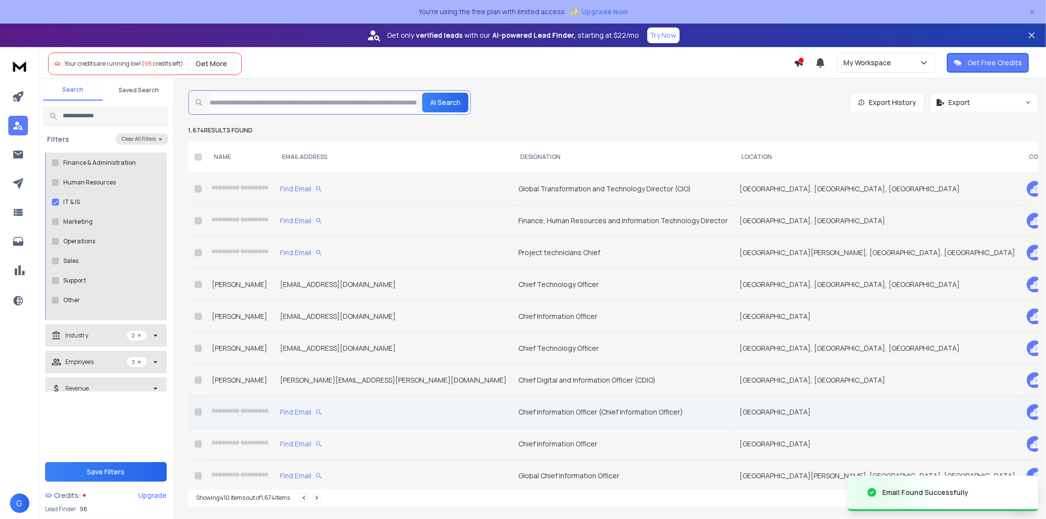
click at [294, 412] on div "Find Email" at bounding box center [393, 412] width 226 height 10
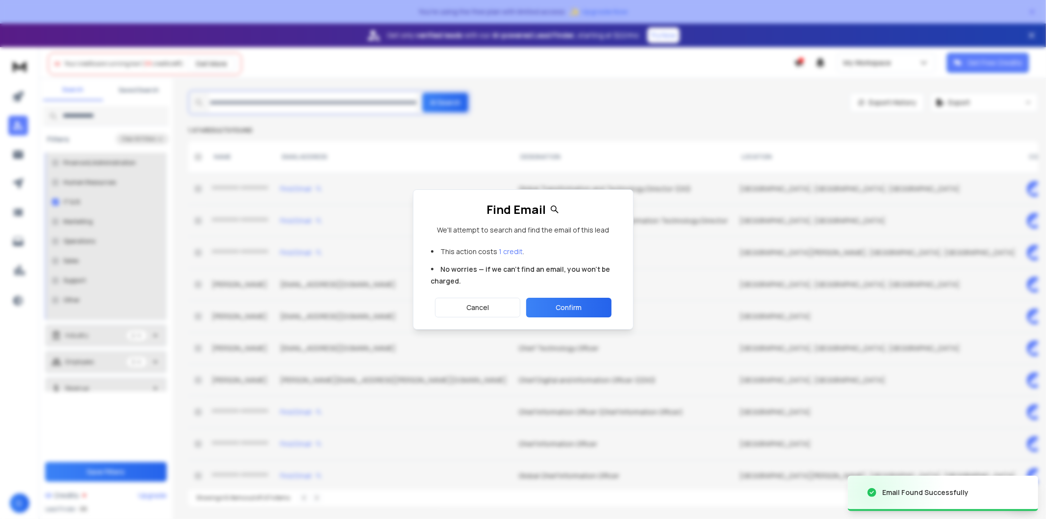
click at [554, 304] on button "Confirm" at bounding box center [568, 308] width 85 height 20
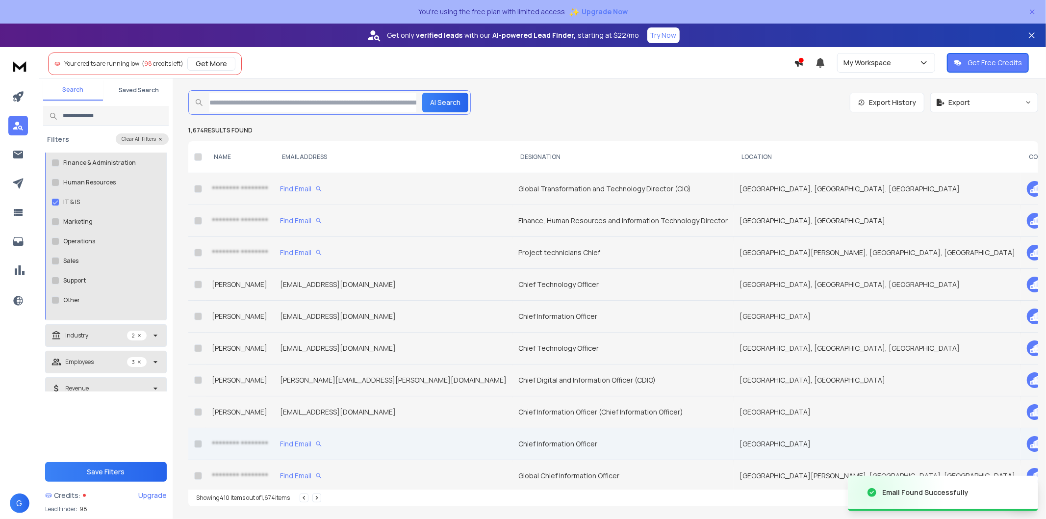
click at [300, 443] on div "Find Email" at bounding box center [393, 444] width 226 height 10
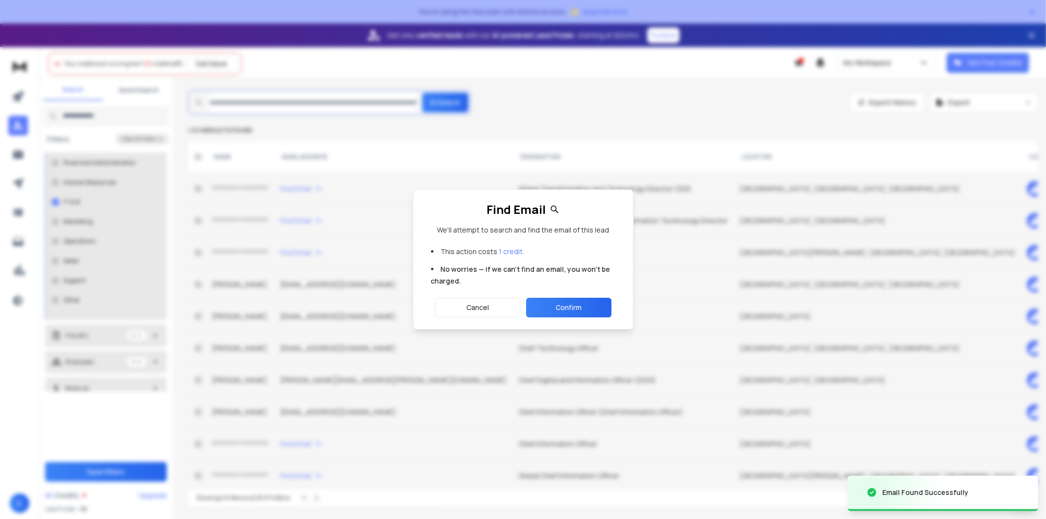
click at [589, 308] on button "Confirm" at bounding box center [568, 308] width 85 height 20
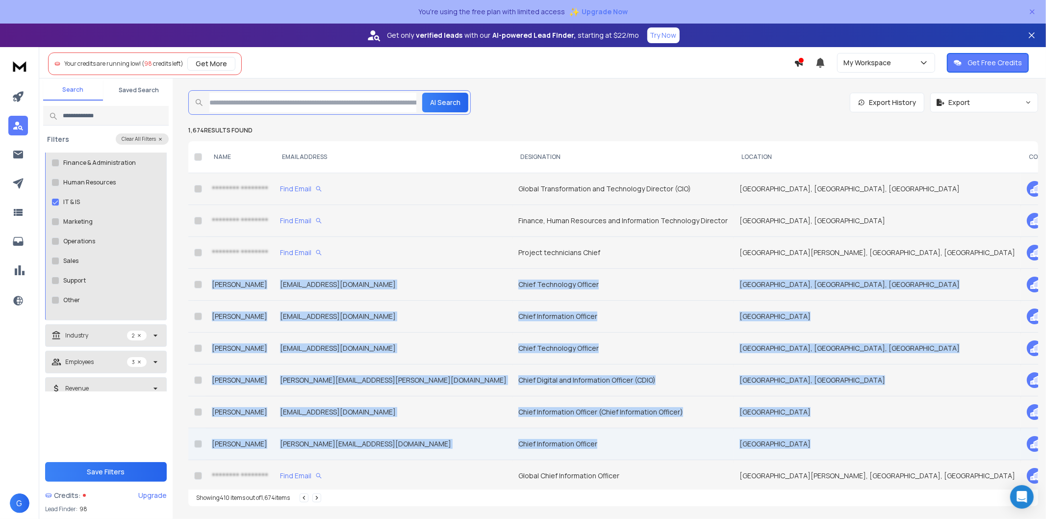
drag, startPoint x: 209, startPoint y: 282, endPoint x: 796, endPoint y: 447, distance: 609.6
click at [796, 447] on tbody "******** ******** Find Email Global Transformation and Technology Director (CIO…" at bounding box center [1036, 332] width 1696 height 319
click at [318, 500] on icon at bounding box center [317, 498] width 2 height 4
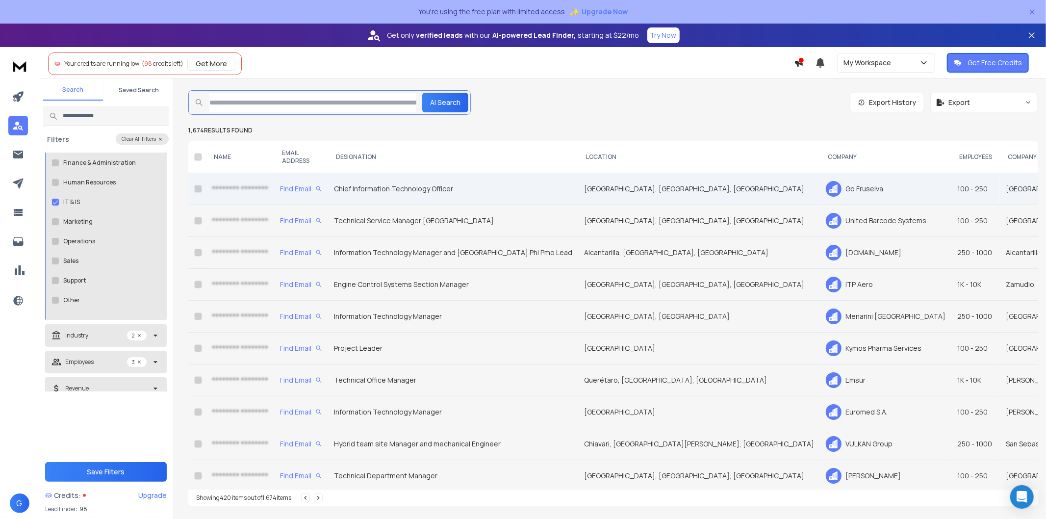
click at [294, 185] on div "Find Email" at bounding box center [301, 189] width 42 height 10
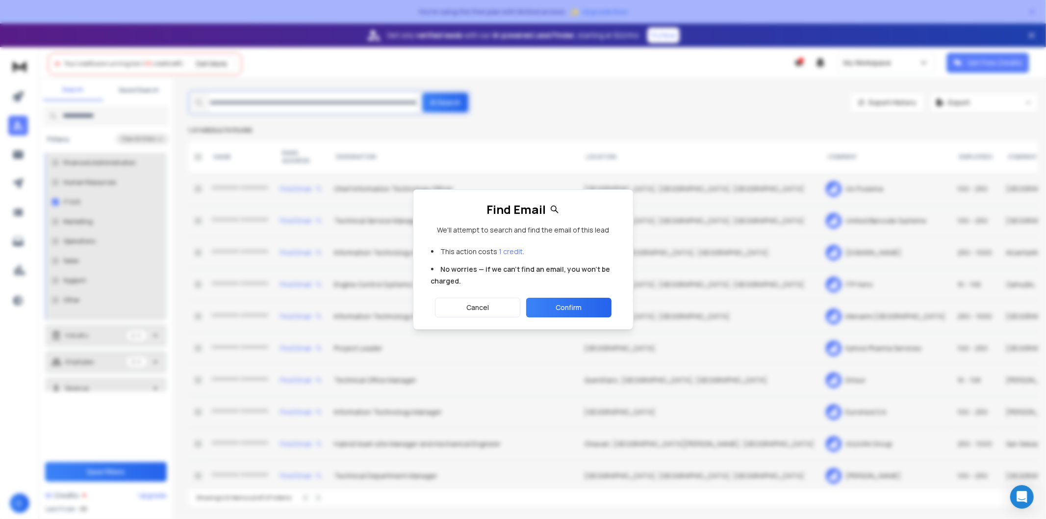
click at [552, 304] on button "Confirm" at bounding box center [568, 308] width 85 height 20
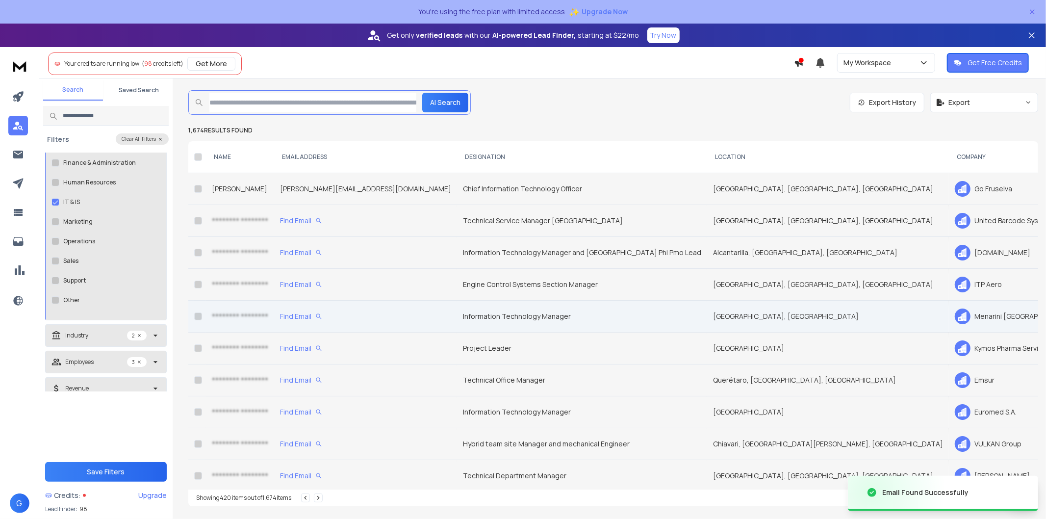
click at [301, 318] on div "Find Email" at bounding box center [365, 316] width 171 height 10
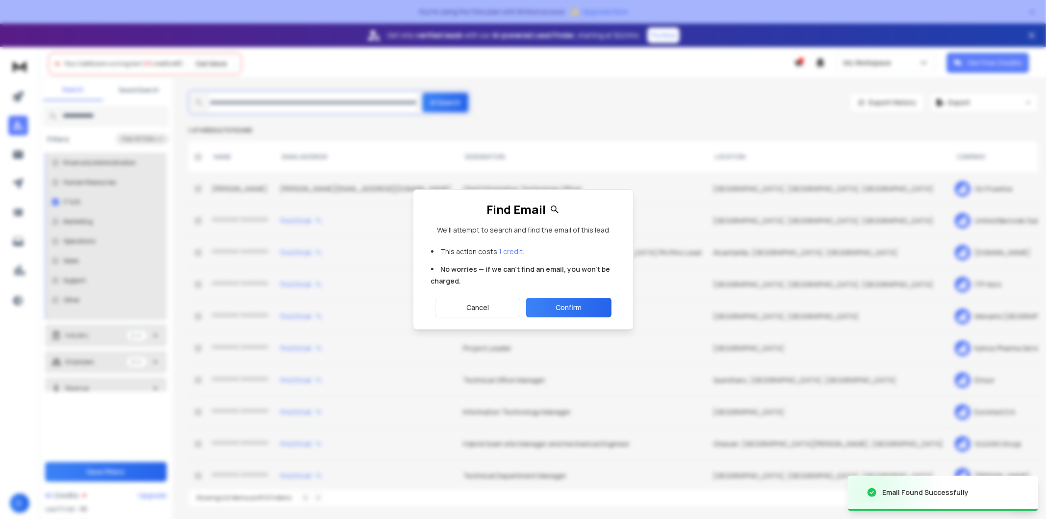
click at [552, 302] on button "Confirm" at bounding box center [568, 308] width 85 height 20
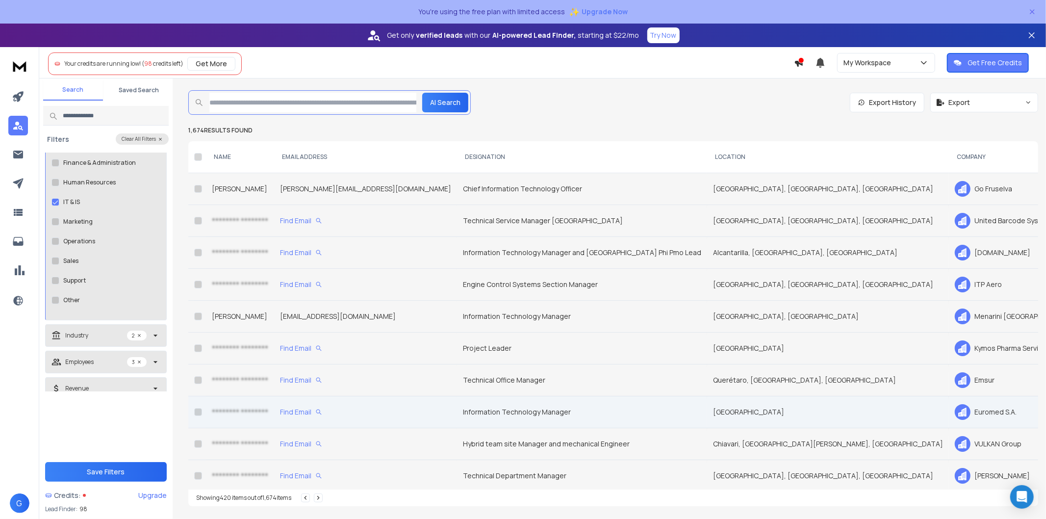
click at [290, 411] on div "Find Email" at bounding box center [365, 412] width 171 height 10
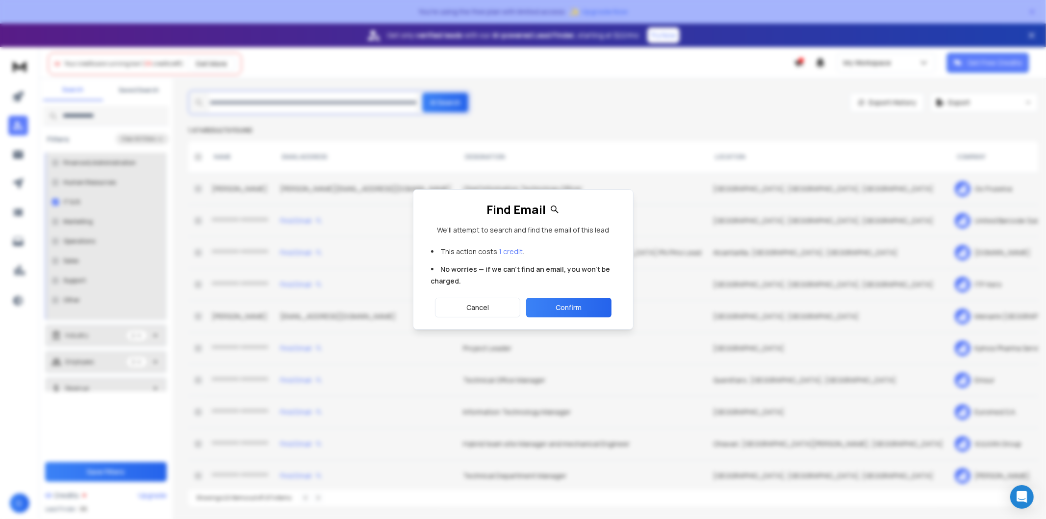
drag, startPoint x: 567, startPoint y: 301, endPoint x: 556, endPoint y: 308, distance: 12.5
click at [568, 301] on button "Confirm" at bounding box center [568, 308] width 85 height 20
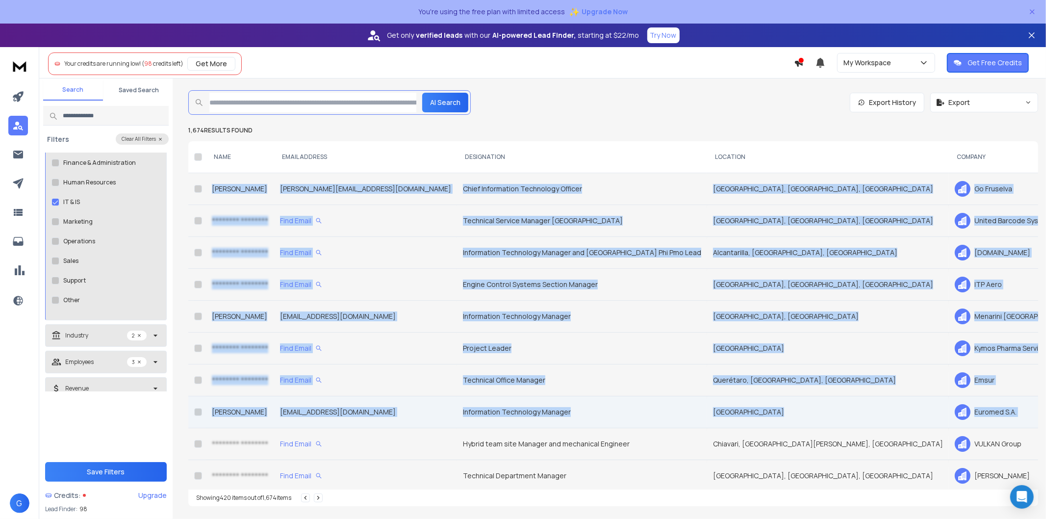
drag, startPoint x: 210, startPoint y: 187, endPoint x: 844, endPoint y: 415, distance: 673.4
click at [844, 415] on tbody "Nacho Rayo [EMAIL_ADDRESS][DOMAIN_NAME] Chief Information Technology Officer [G…" at bounding box center [975, 332] width 1575 height 319
click at [320, 501] on icon at bounding box center [318, 498] width 8 height 8
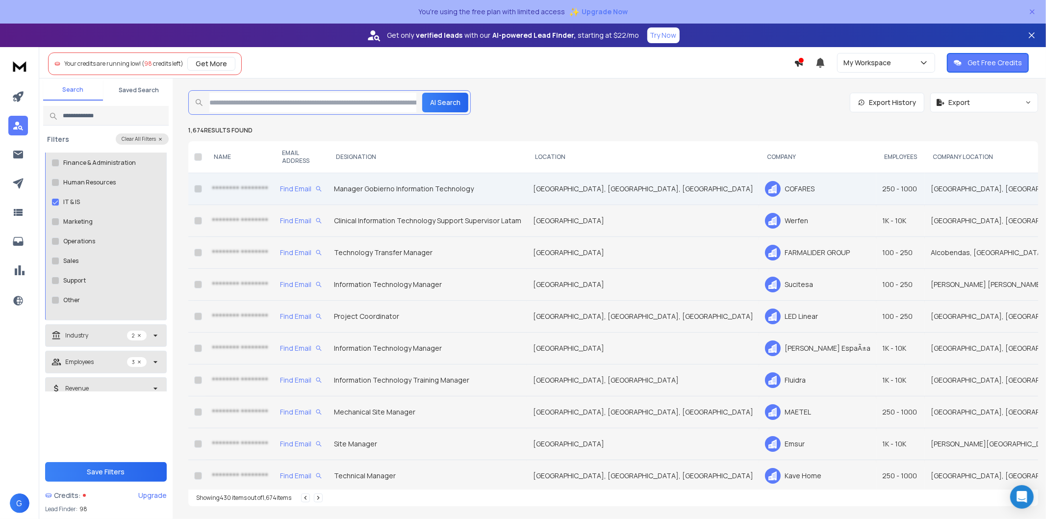
click at [280, 190] on div "Find Email" at bounding box center [301, 189] width 42 height 10
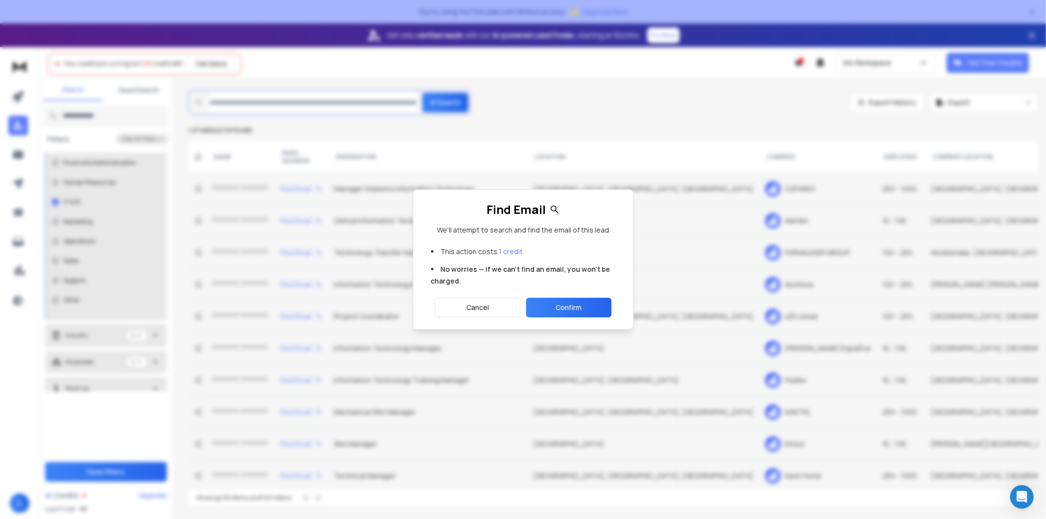
click at [543, 312] on button "Confirm" at bounding box center [568, 308] width 85 height 20
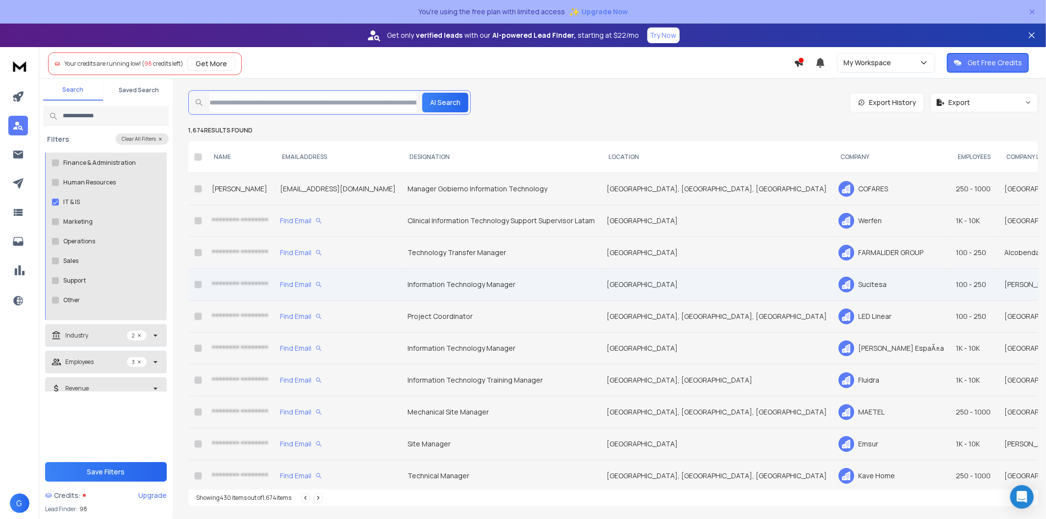
click at [283, 282] on div "Find Email" at bounding box center [338, 284] width 116 height 10
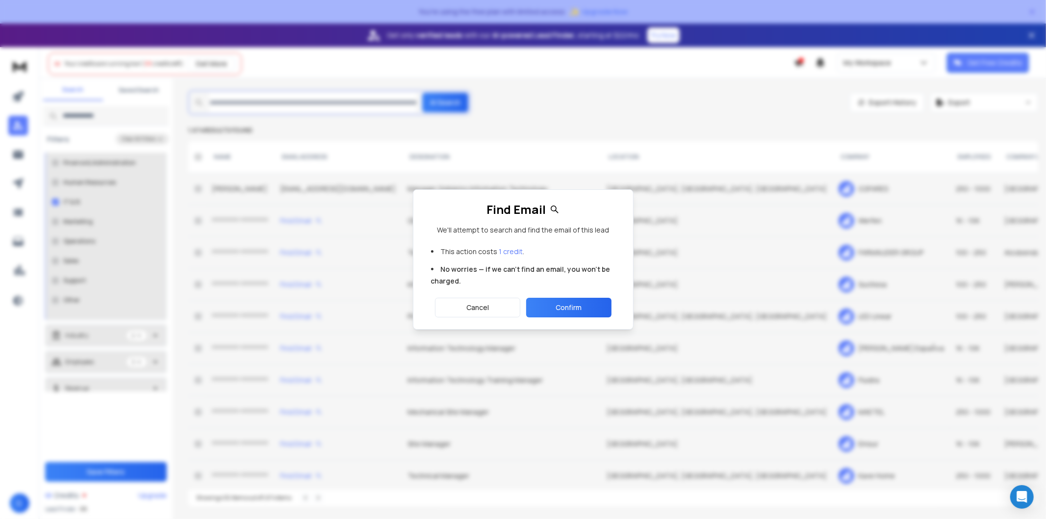
click at [552, 310] on button "Confirm" at bounding box center [568, 308] width 85 height 20
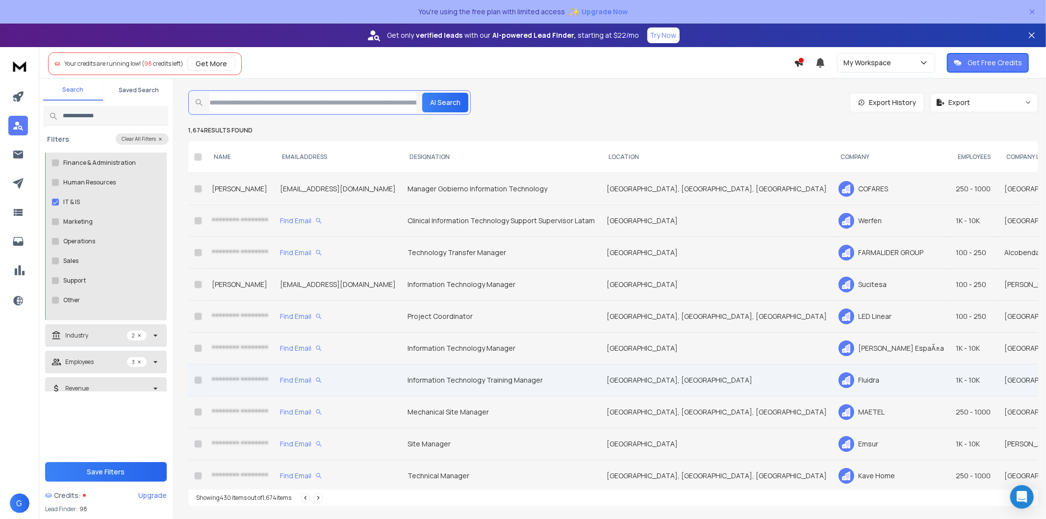
click at [285, 380] on div "Find Email" at bounding box center [338, 380] width 116 height 10
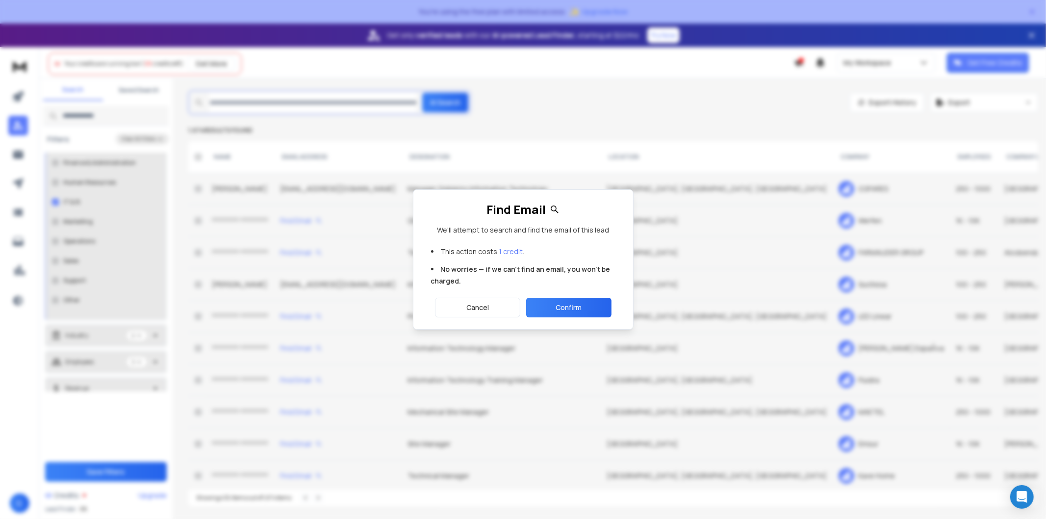
click at [572, 315] on button "Confirm" at bounding box center [568, 308] width 85 height 20
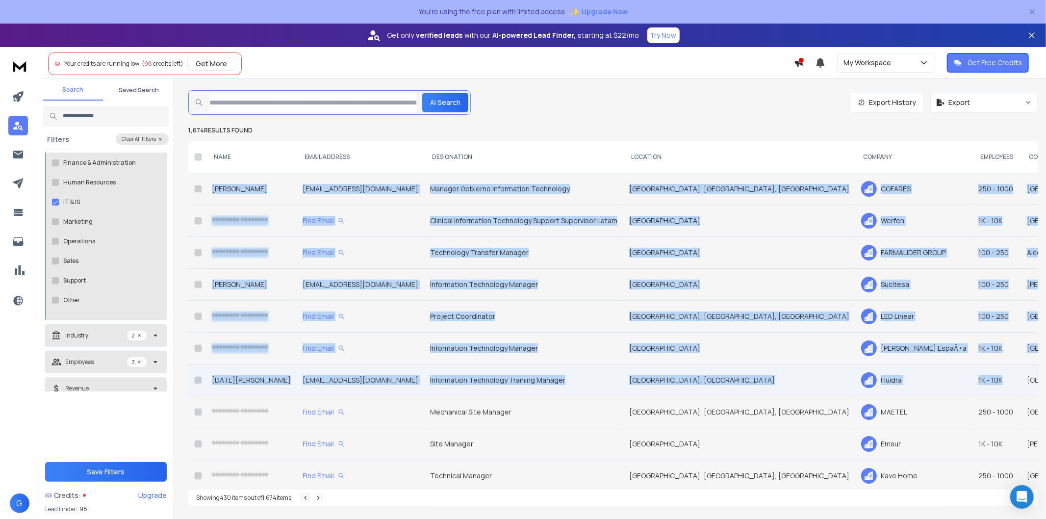
drag, startPoint x: 208, startPoint y: 183, endPoint x: 775, endPoint y: 381, distance: 600.1
click at [775, 381] on tbody "[PERSON_NAME] [EMAIL_ADDRESS][DOMAIN_NAME] Manager Gobierno Information Technol…" at bounding box center [894, 332] width 1412 height 319
click at [322, 501] on icon at bounding box center [318, 498] width 8 height 8
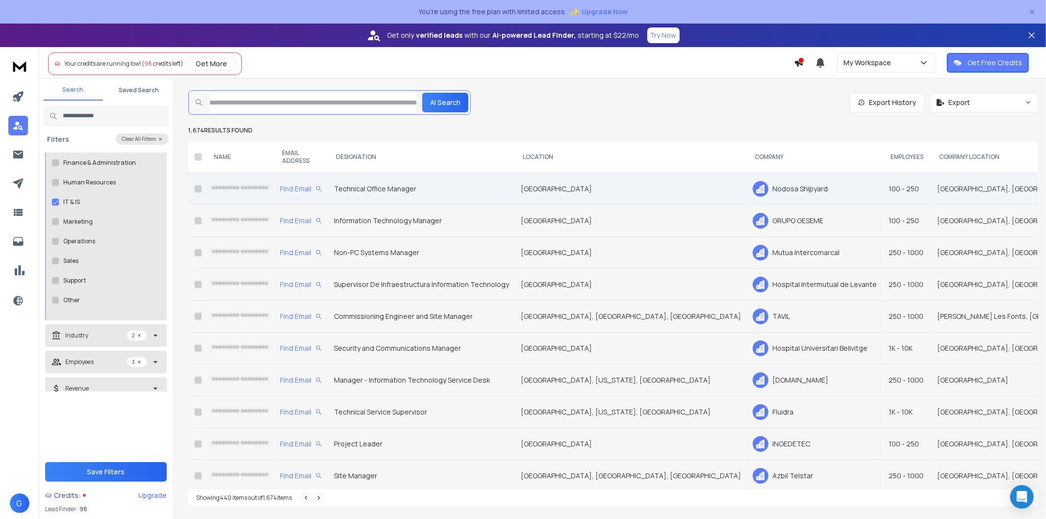
click at [293, 190] on div "Find Email" at bounding box center [301, 189] width 42 height 10
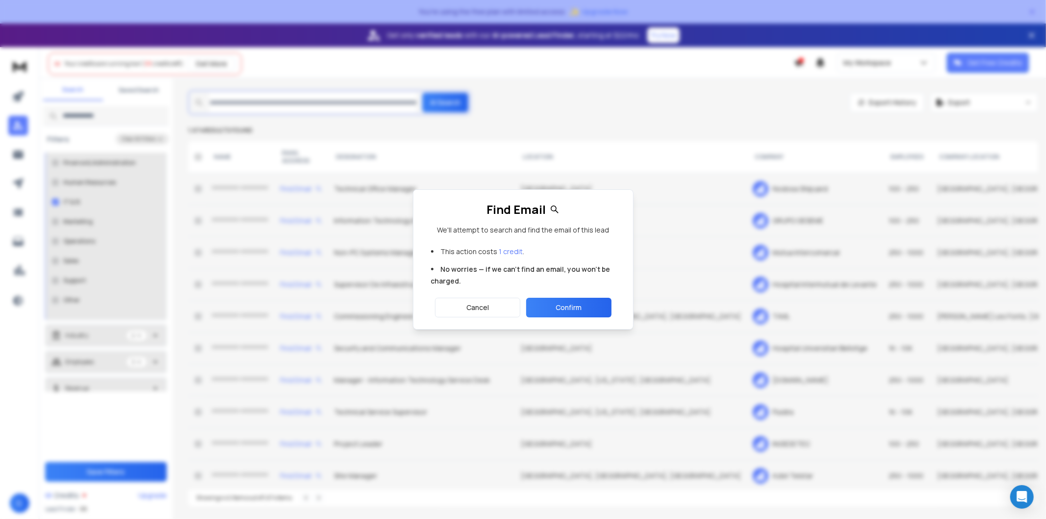
click at [560, 307] on button "Confirm" at bounding box center [568, 308] width 85 height 20
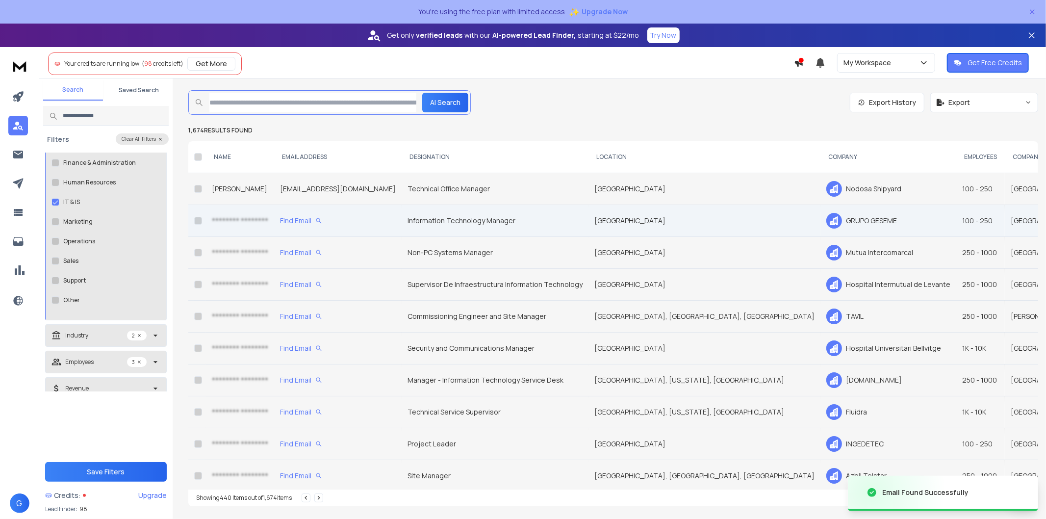
click at [301, 220] on div "Find Email" at bounding box center [338, 221] width 116 height 10
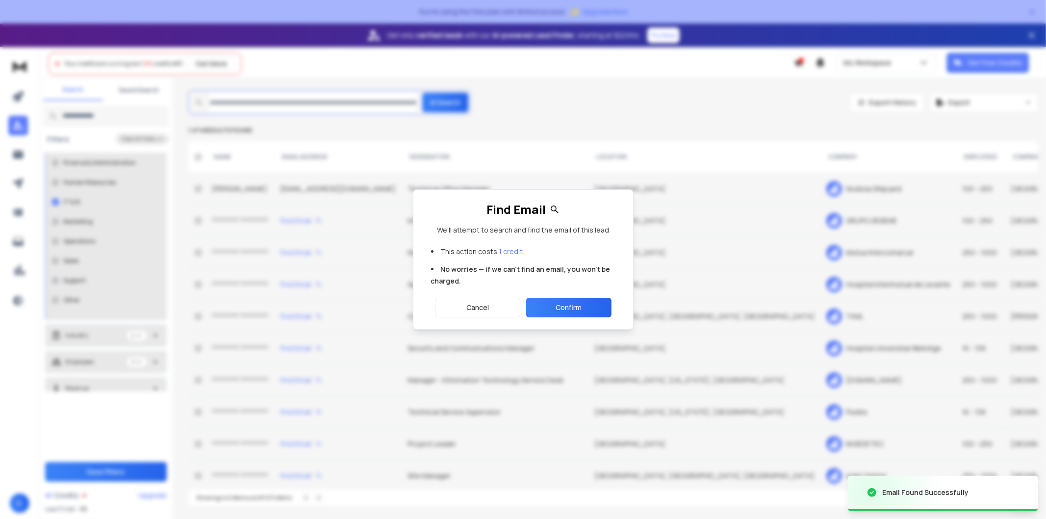
click at [561, 303] on button "Confirm" at bounding box center [568, 308] width 85 height 20
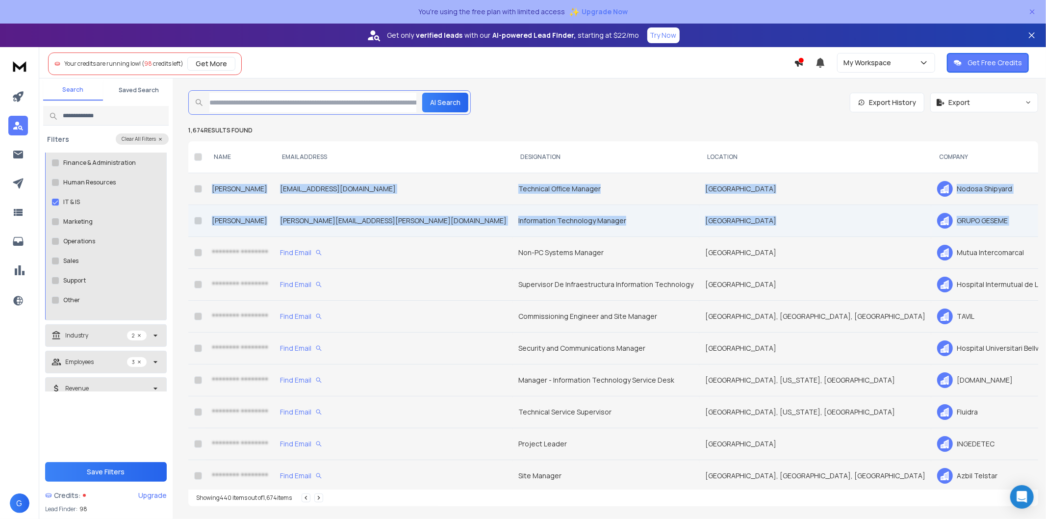
drag, startPoint x: 213, startPoint y: 183, endPoint x: 874, endPoint y: 224, distance: 662.5
click at [874, 224] on tbody "[PERSON_NAME] [EMAIL_ADDRESS][DOMAIN_NAME] Technical Office Manager [GEOGRAPHIC…" at bounding box center [922, 332] width 1469 height 319
click at [323, 501] on icon at bounding box center [319, 498] width 8 height 8
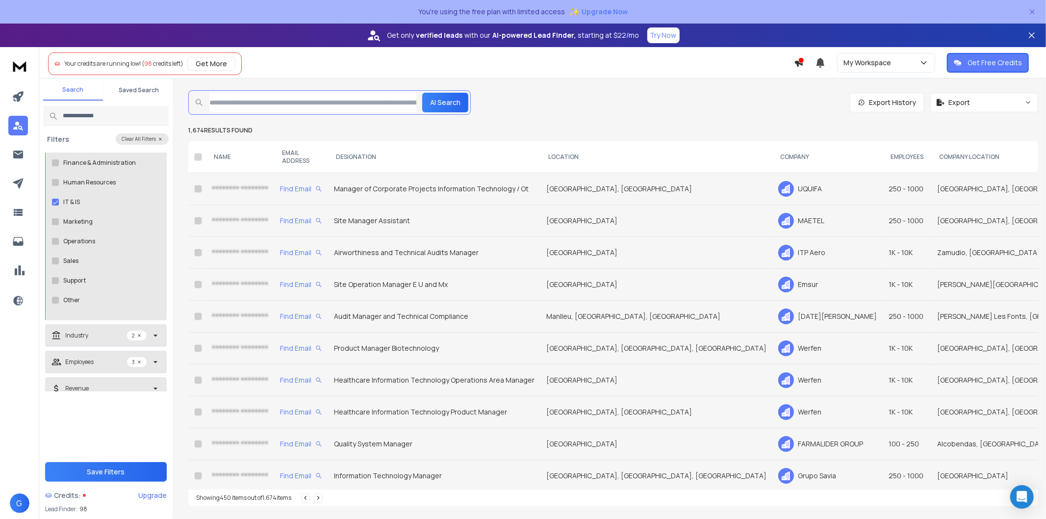
click at [322, 501] on icon at bounding box center [318, 498] width 8 height 8
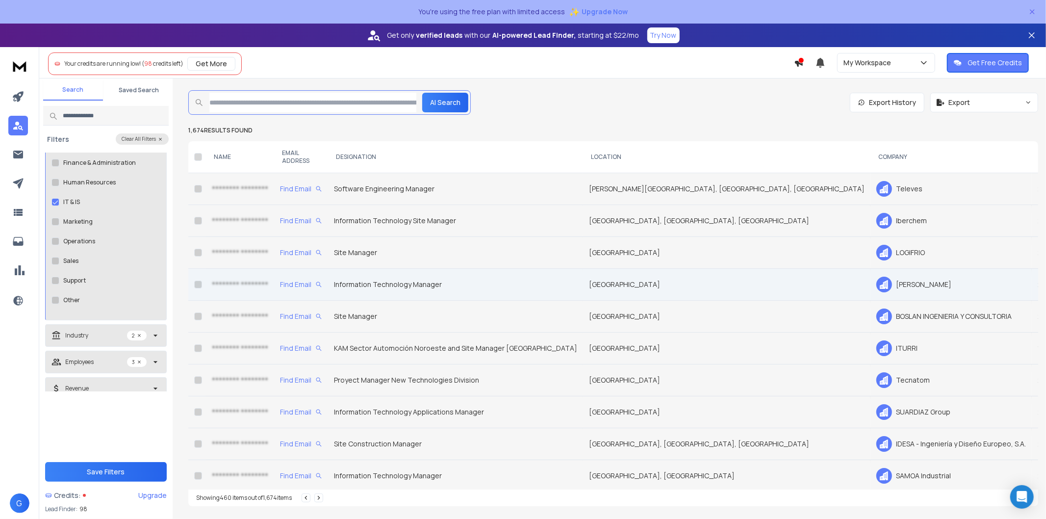
click at [294, 281] on div "Find Email" at bounding box center [301, 284] width 42 height 10
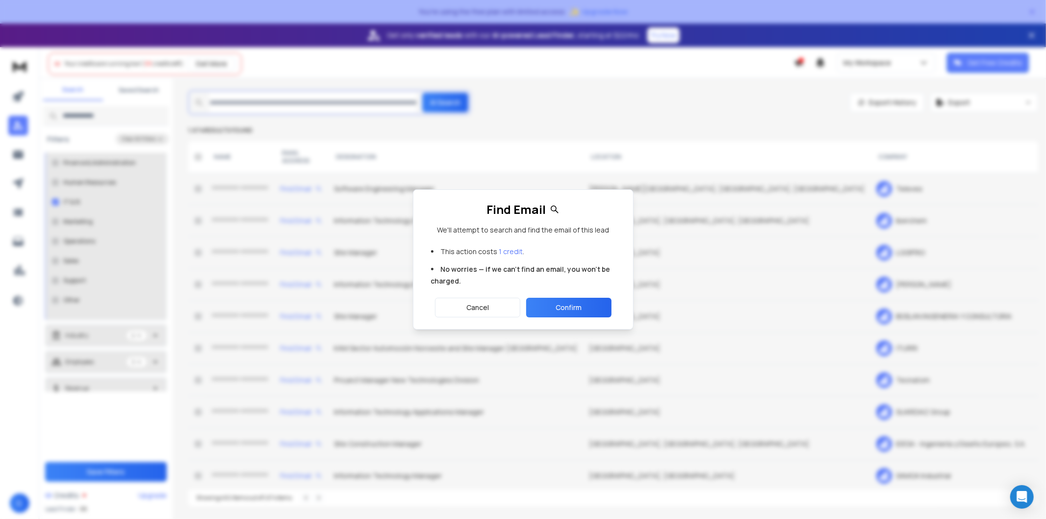
click at [561, 301] on button "Confirm" at bounding box center [568, 308] width 85 height 20
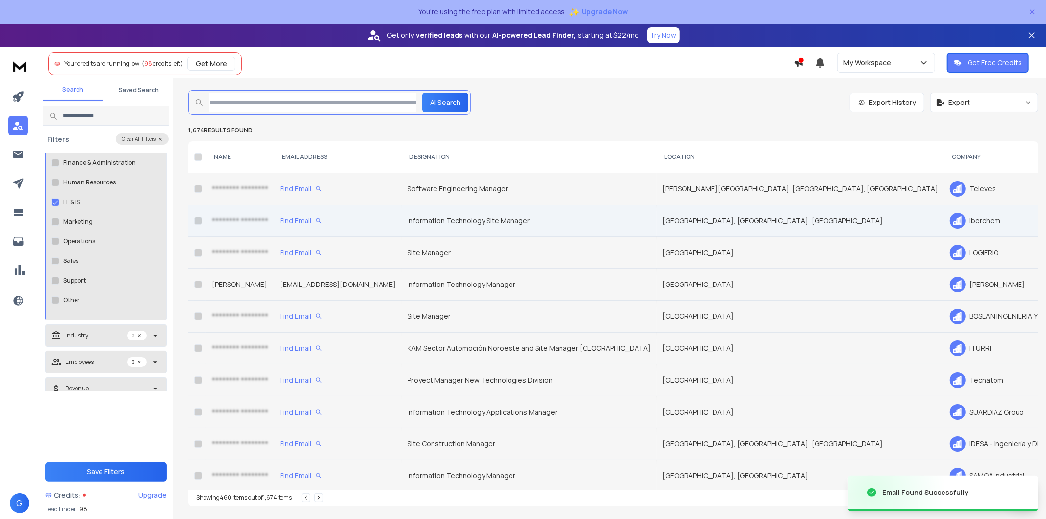
click at [298, 219] on div "Find Email" at bounding box center [338, 221] width 116 height 10
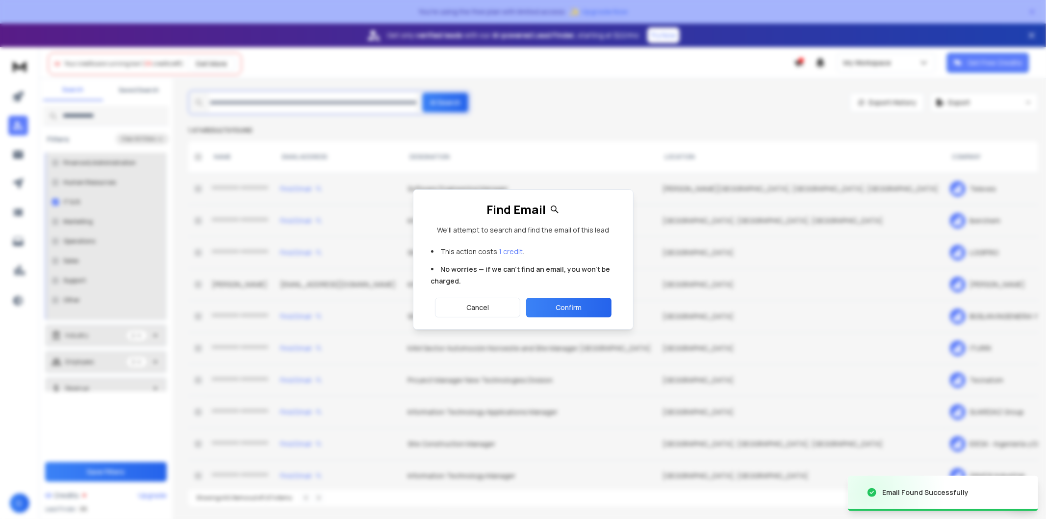
click at [545, 302] on button "Confirm" at bounding box center [568, 308] width 85 height 20
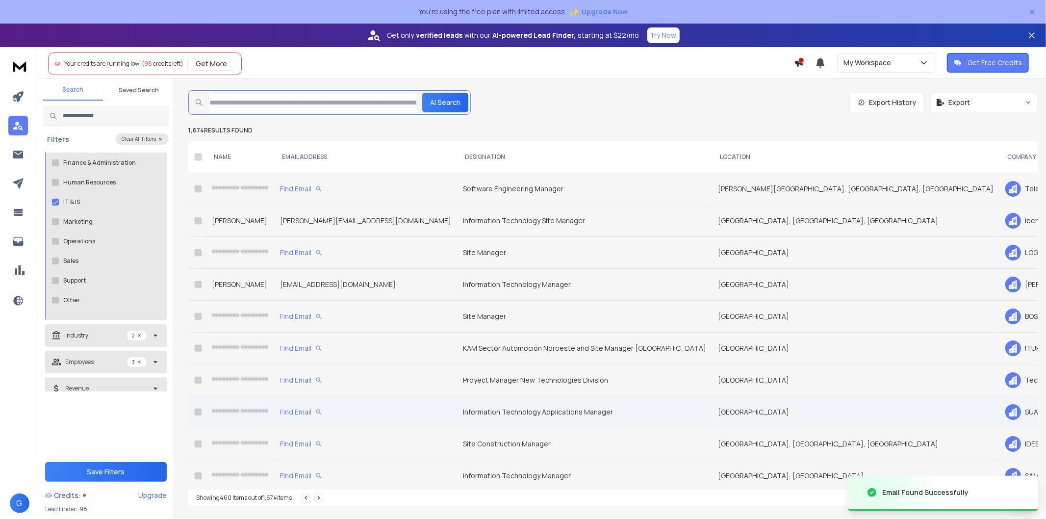
click at [300, 412] on div "Find Email" at bounding box center [365, 412] width 171 height 10
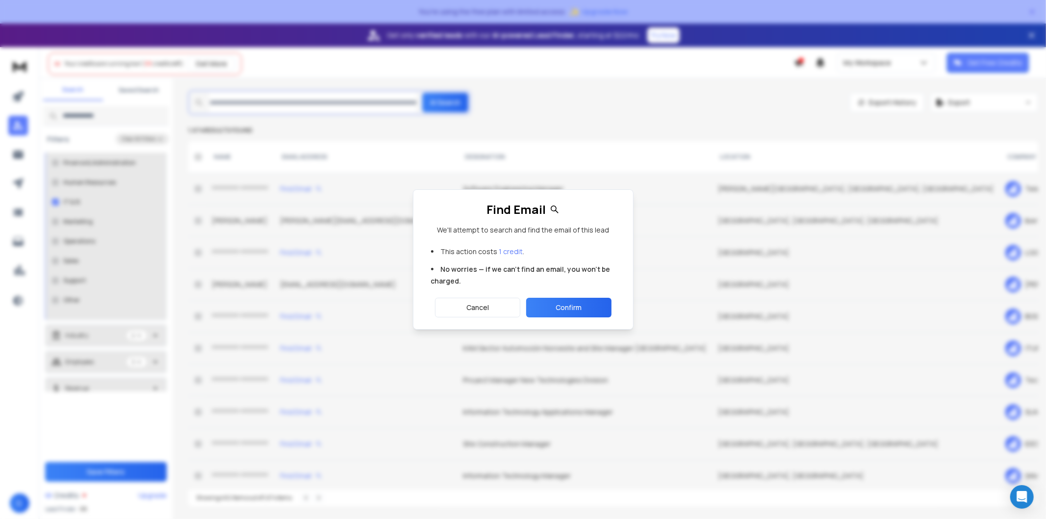
click at [565, 301] on button "Confirm" at bounding box center [568, 308] width 85 height 20
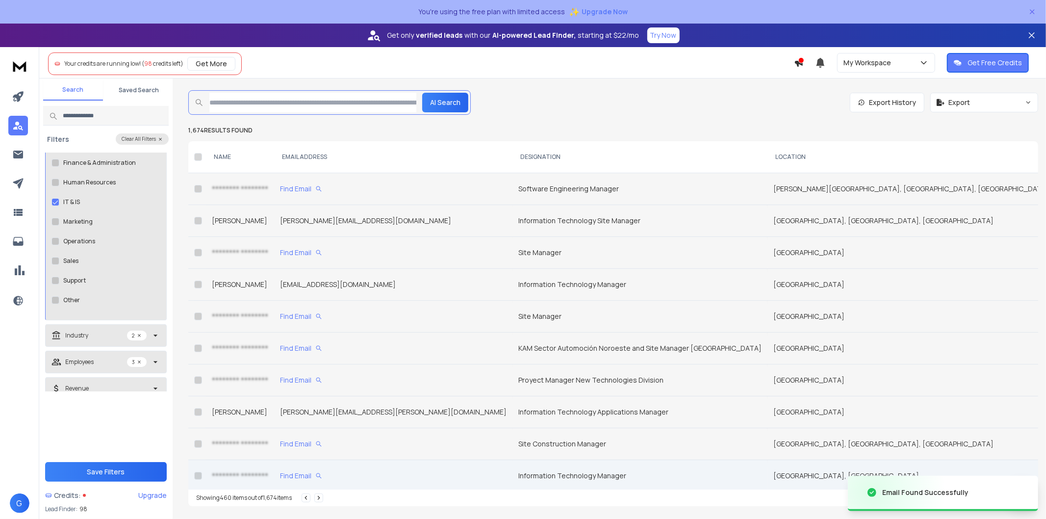
click at [299, 478] on div "Find Email" at bounding box center [393, 476] width 226 height 10
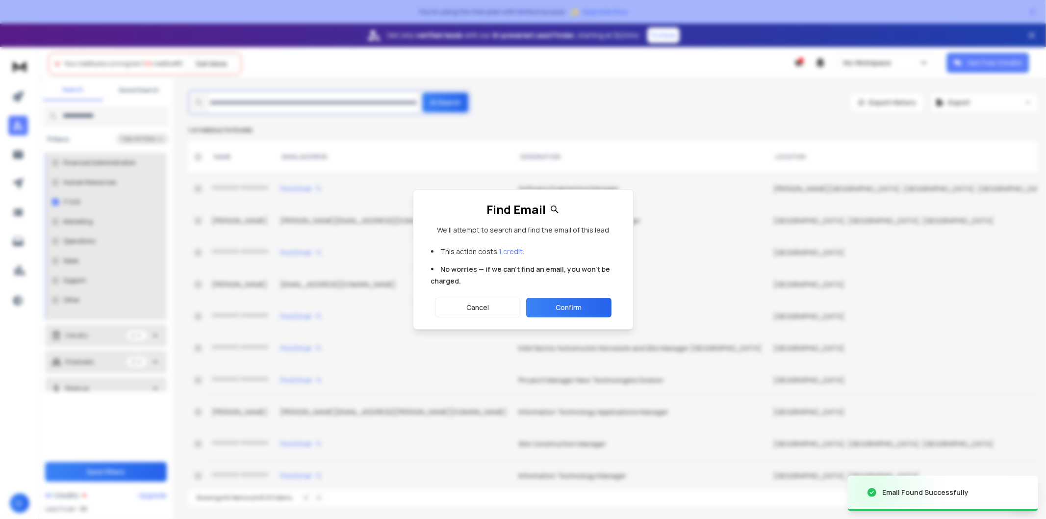
click at [538, 314] on button "Confirm" at bounding box center [568, 308] width 85 height 20
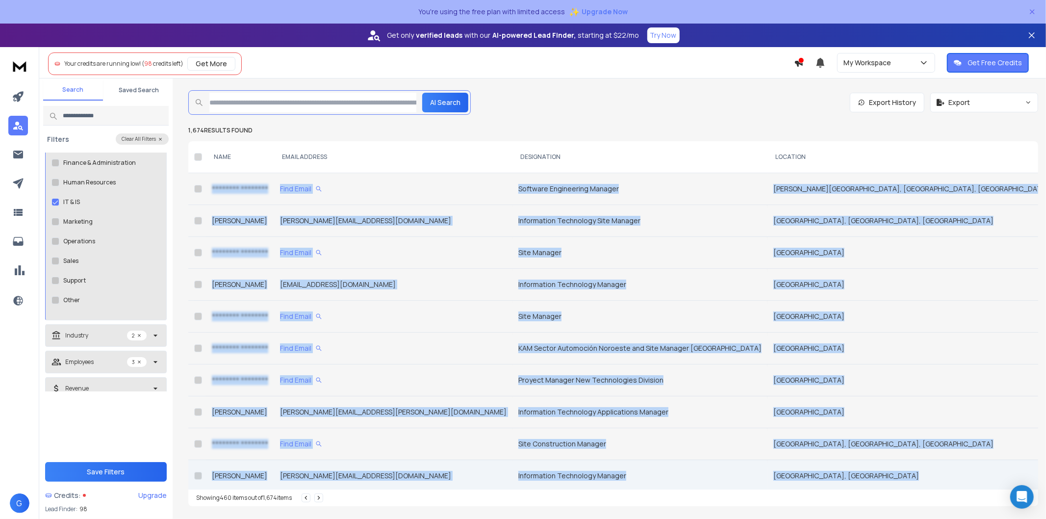
drag, startPoint x: 207, startPoint y: 184, endPoint x: 918, endPoint y: 478, distance: 769.3
click at [918, 478] on tbody "******** ******** Find Email Software Engineering Manager [PERSON_NAME][GEOGRAP…" at bounding box center [975, 332] width 1575 height 319
click at [320, 500] on icon at bounding box center [319, 498] width 2 height 4
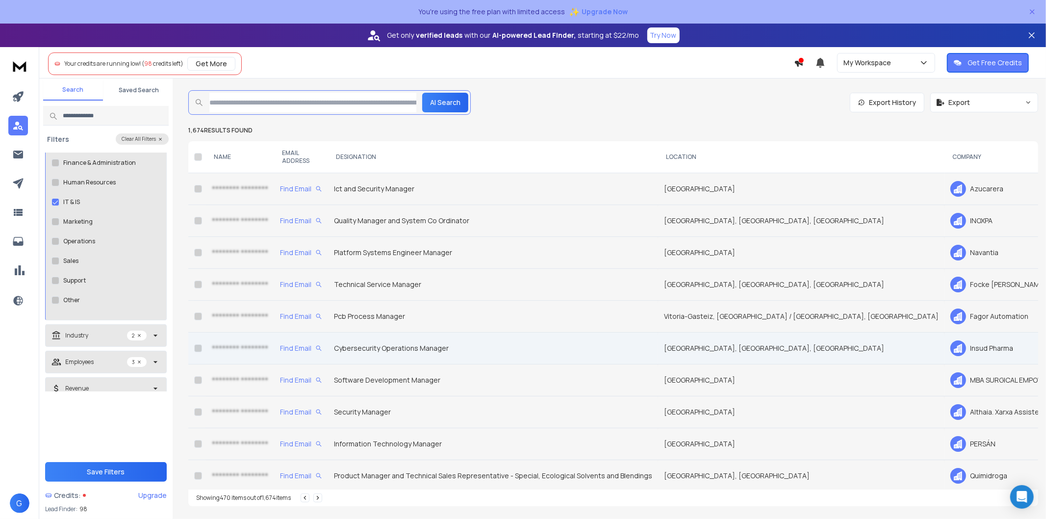
click at [283, 347] on div "Find Email" at bounding box center [301, 348] width 42 height 10
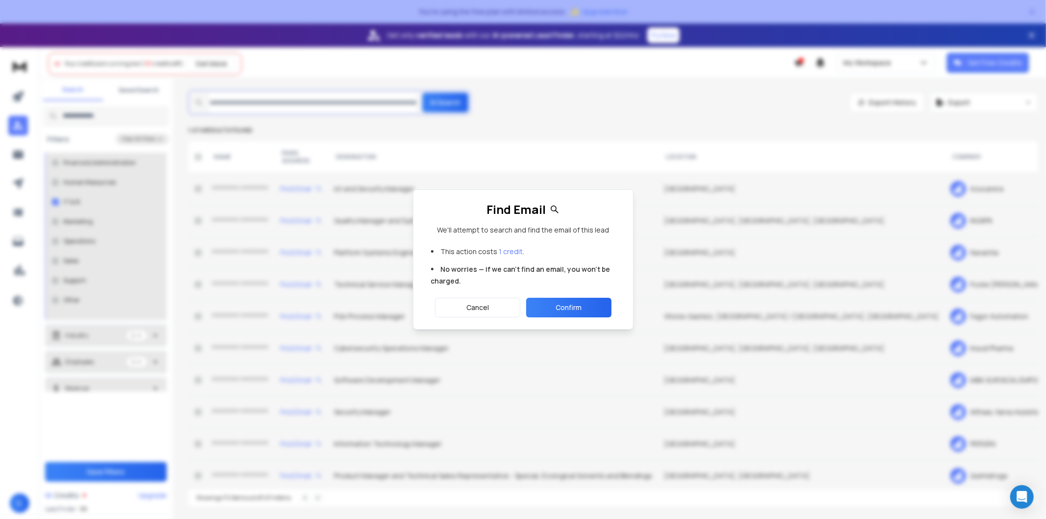
click at [559, 304] on button "Confirm" at bounding box center [568, 308] width 85 height 20
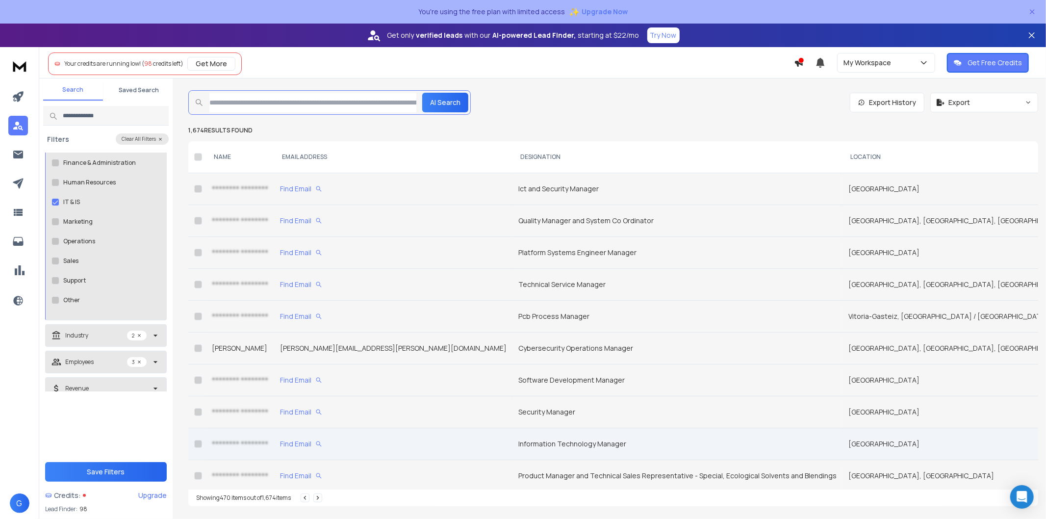
click at [299, 445] on div "Find Email" at bounding box center [393, 444] width 226 height 10
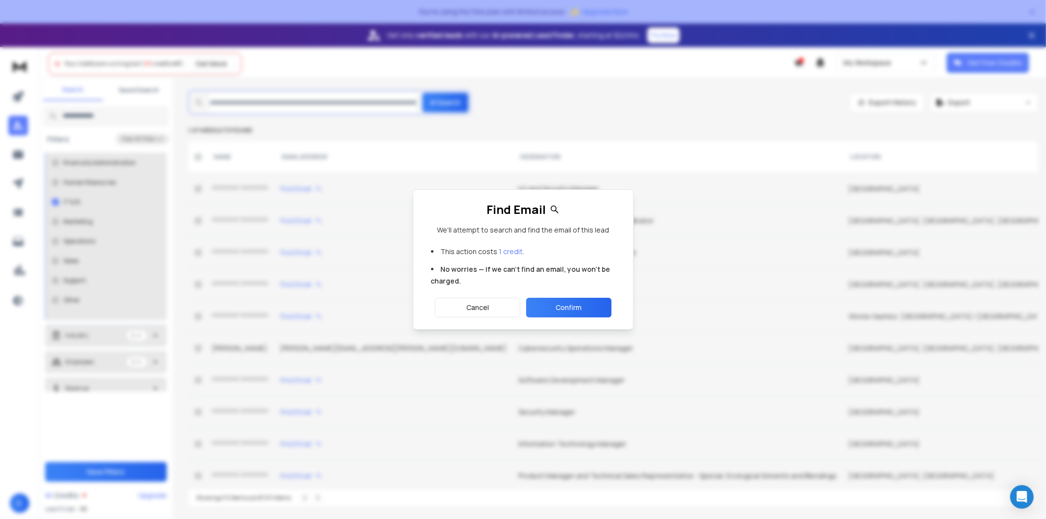
click at [488, 296] on div "Find Email We'll attempt to search and find the email of this lead This action …" at bounding box center [523, 259] width 220 height 139
click at [476, 307] on button "Cancel" at bounding box center [478, 308] width 86 height 20
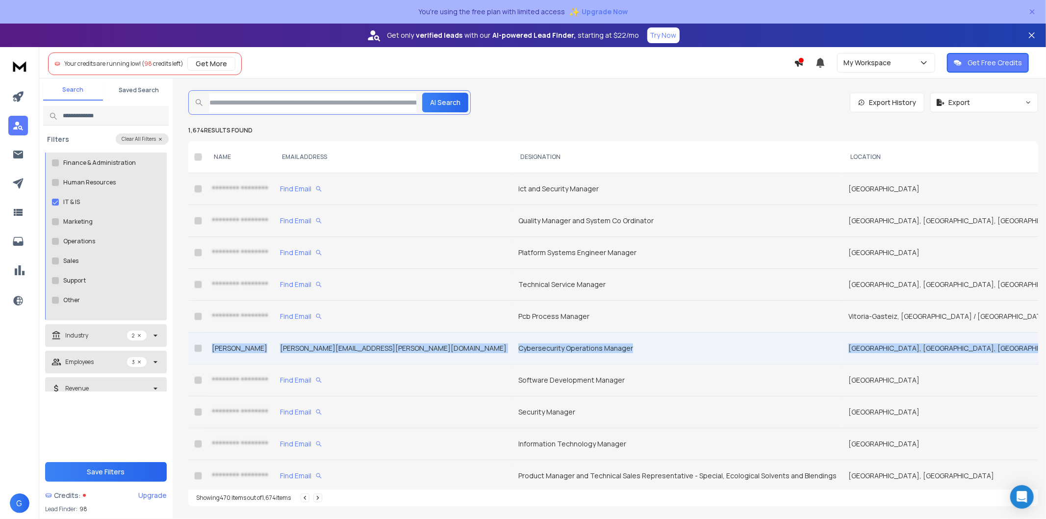
drag, startPoint x: 209, startPoint y: 347, endPoint x: 911, endPoint y: 349, distance: 701.5
click at [911, 349] on tr "[PERSON_NAME] [PERSON_NAME][EMAIL_ADDRESS][PERSON_NAME][DOMAIN_NAME] Cybersecur…" at bounding box center [1038, 348] width 1701 height 32
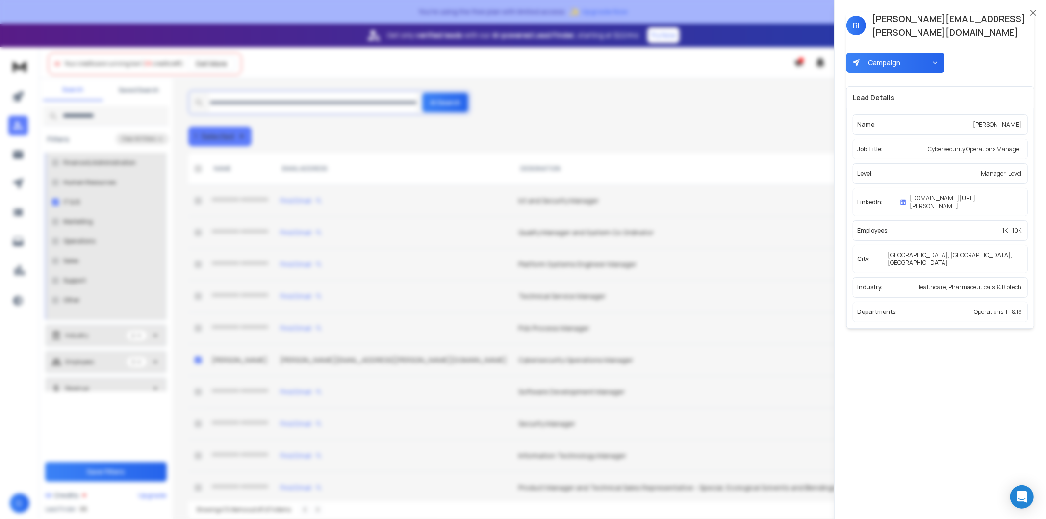
click at [374, 487] on div at bounding box center [523, 259] width 1046 height 519
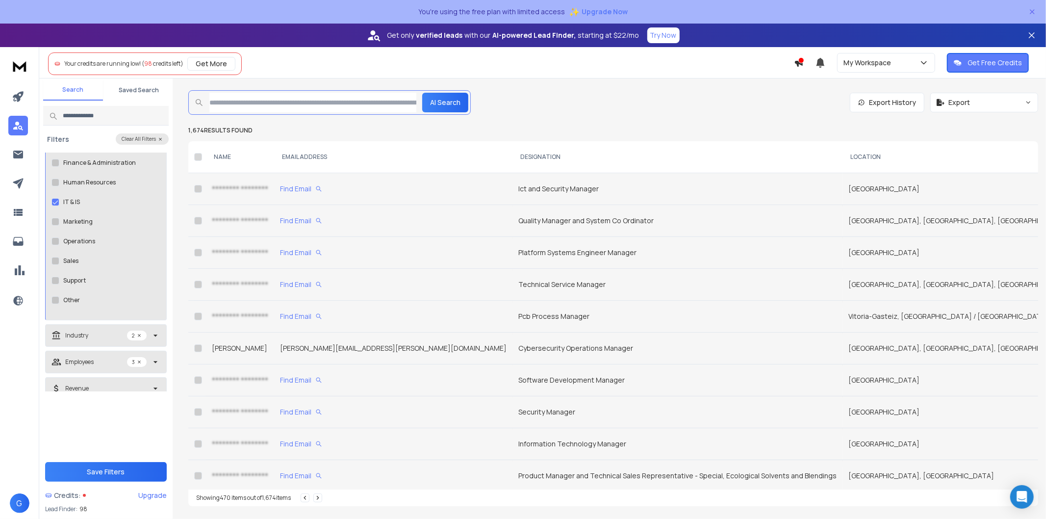
click at [321, 501] on icon at bounding box center [318, 498] width 8 height 8
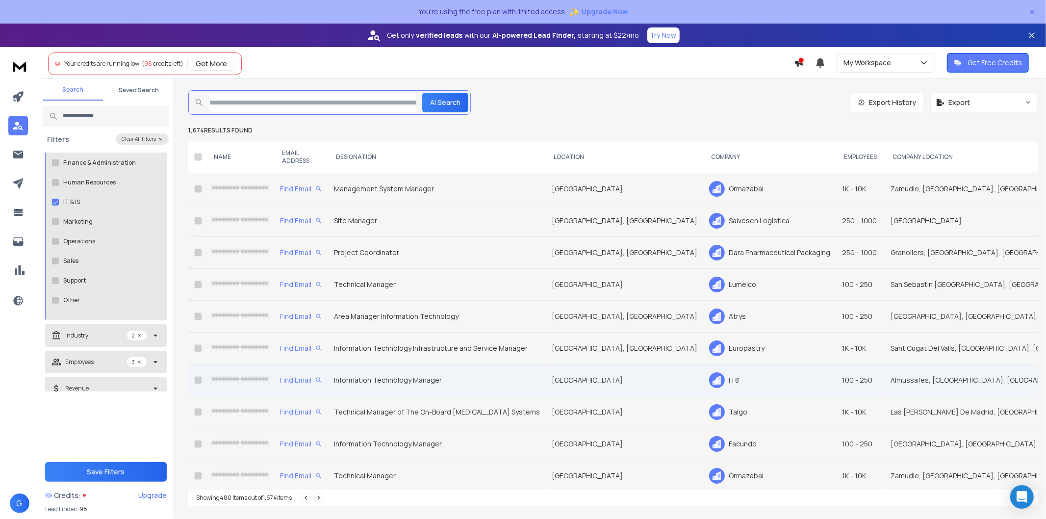
click at [294, 380] on div "Find Email" at bounding box center [301, 380] width 42 height 10
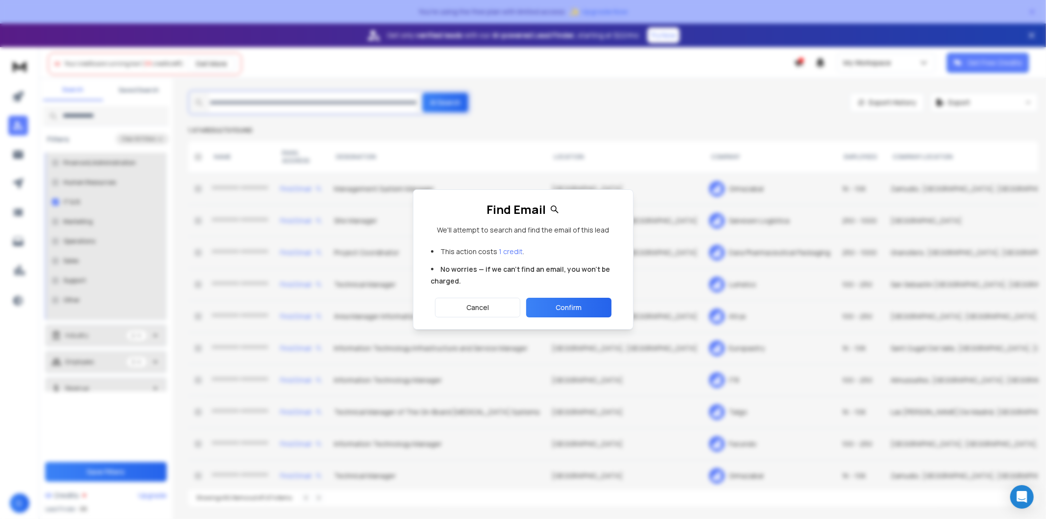
drag, startPoint x: 557, startPoint y: 317, endPoint x: 562, endPoint y: 309, distance: 9.2
click at [559, 317] on div "Find Email We'll attempt to search and find the email of this lead This action …" at bounding box center [523, 259] width 220 height 139
click at [564, 307] on button "Confirm" at bounding box center [568, 308] width 85 height 20
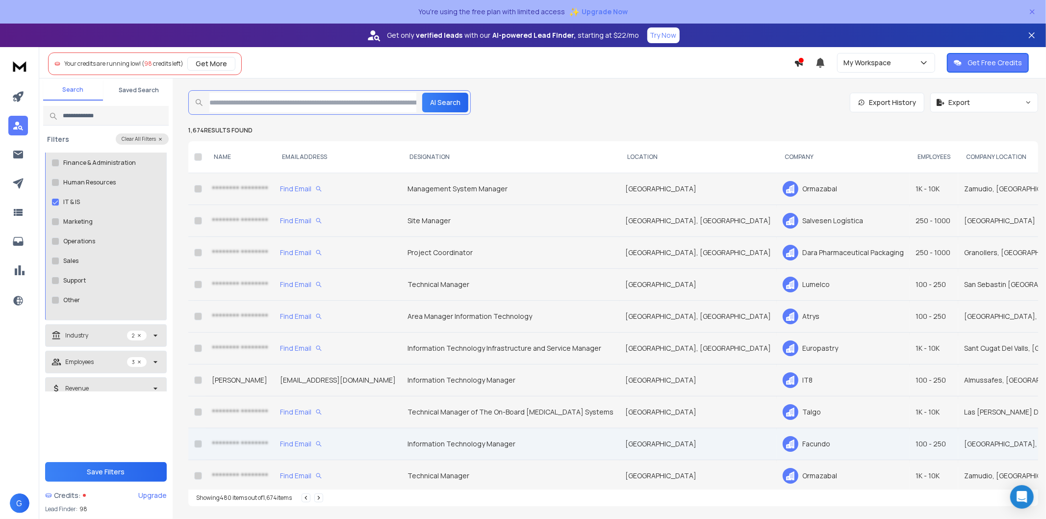
click at [280, 447] on div "Find Email" at bounding box center [338, 444] width 116 height 10
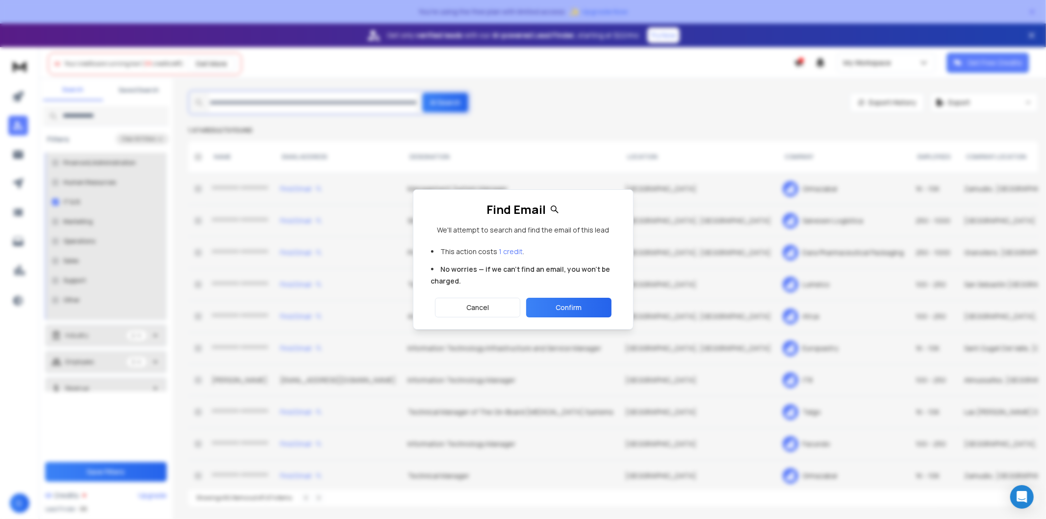
click at [552, 311] on button "Confirm" at bounding box center [568, 308] width 85 height 20
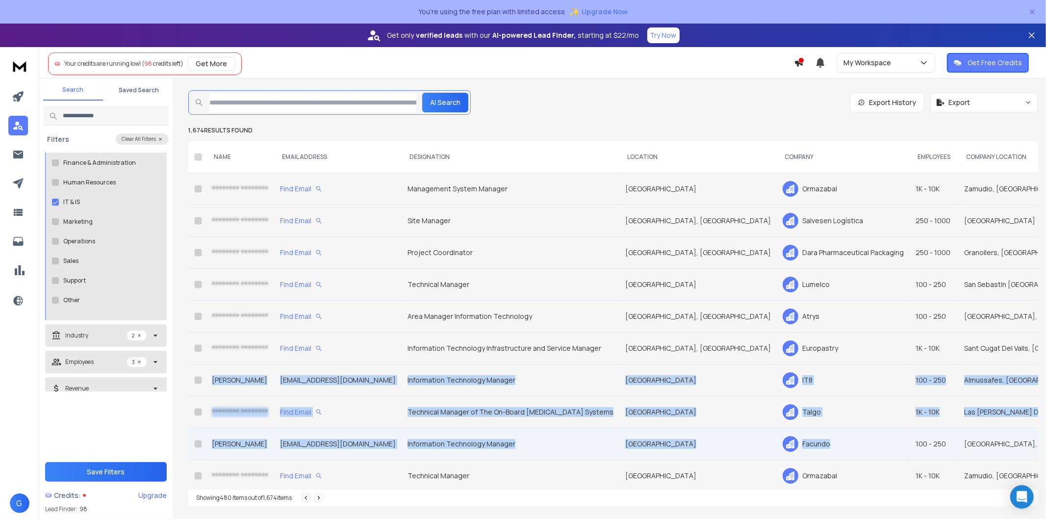
drag, startPoint x: 211, startPoint y: 375, endPoint x: 657, endPoint y: 447, distance: 451.7
click at [657, 447] on tbody "******** ******** Find Email Management System Manager [GEOGRAPHIC_DATA] Ormaza…" at bounding box center [856, 332] width 1337 height 319
click at [323, 501] on icon at bounding box center [319, 498] width 8 height 8
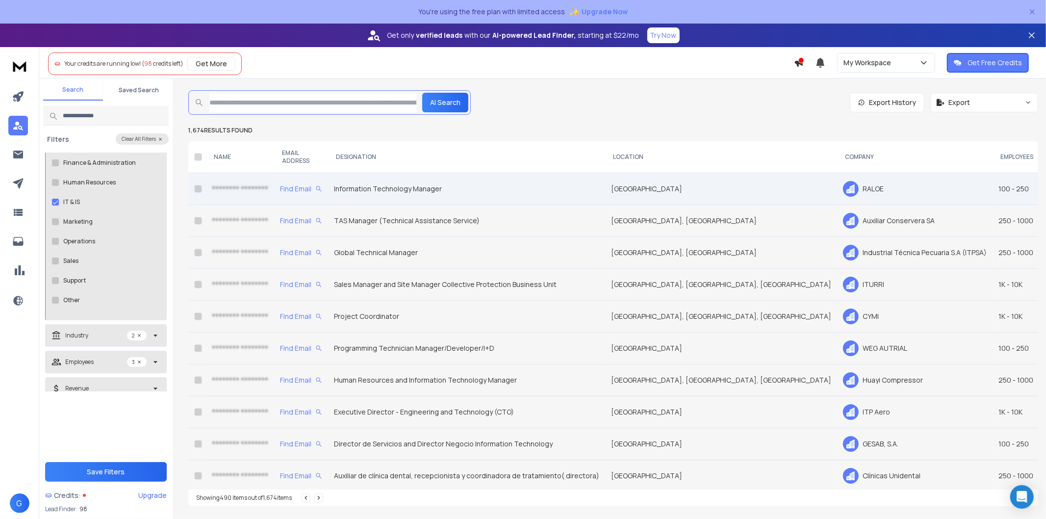
click at [302, 189] on div "Find Email" at bounding box center [301, 189] width 42 height 10
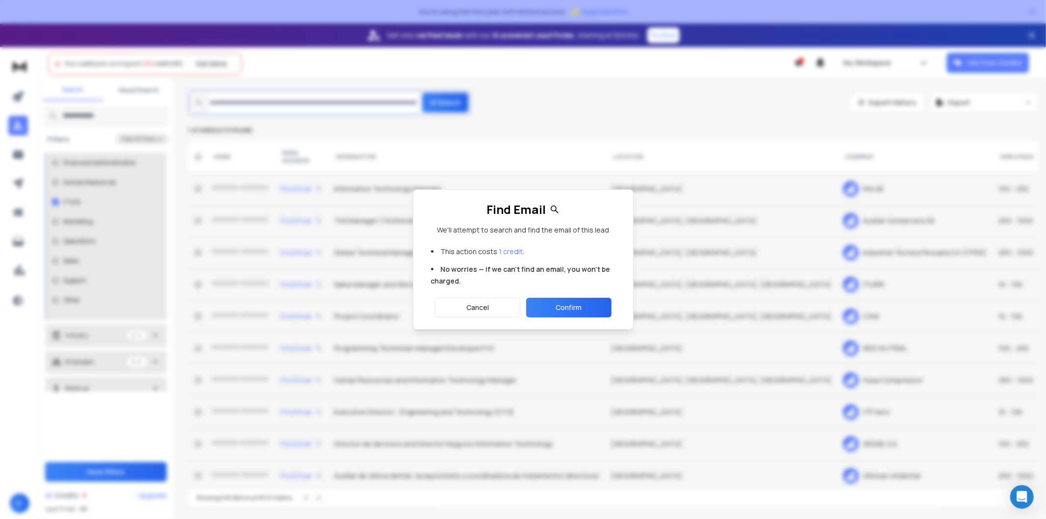
click at [567, 312] on button "Confirm" at bounding box center [568, 308] width 85 height 20
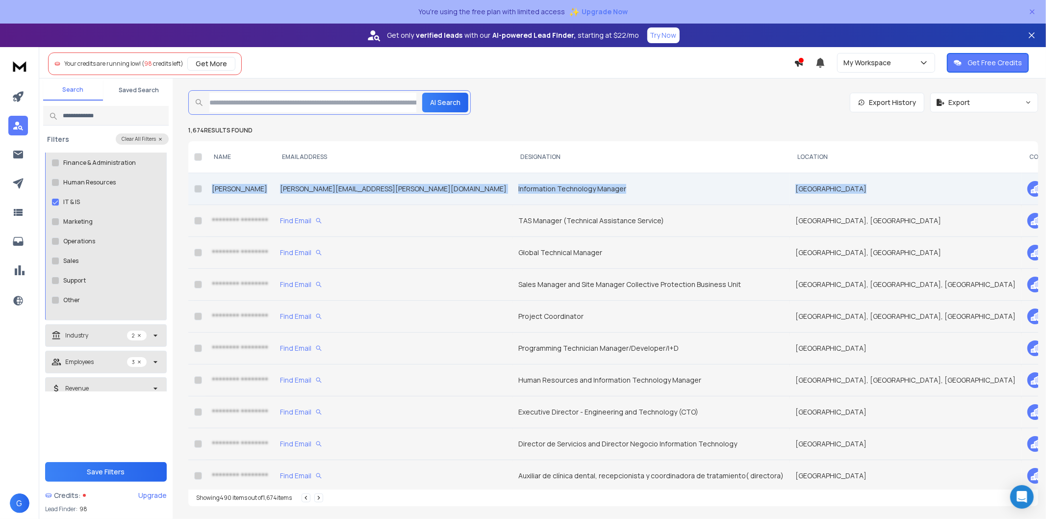
drag, startPoint x: 208, startPoint y: 184, endPoint x: 891, endPoint y: 190, distance: 682.9
click at [891, 190] on tr "[PERSON_NAME] [PERSON_NAME][EMAIL_ADDRESS][PERSON_NAME][DOMAIN_NAME] Informatio…" at bounding box center [992, 189] width 1608 height 32
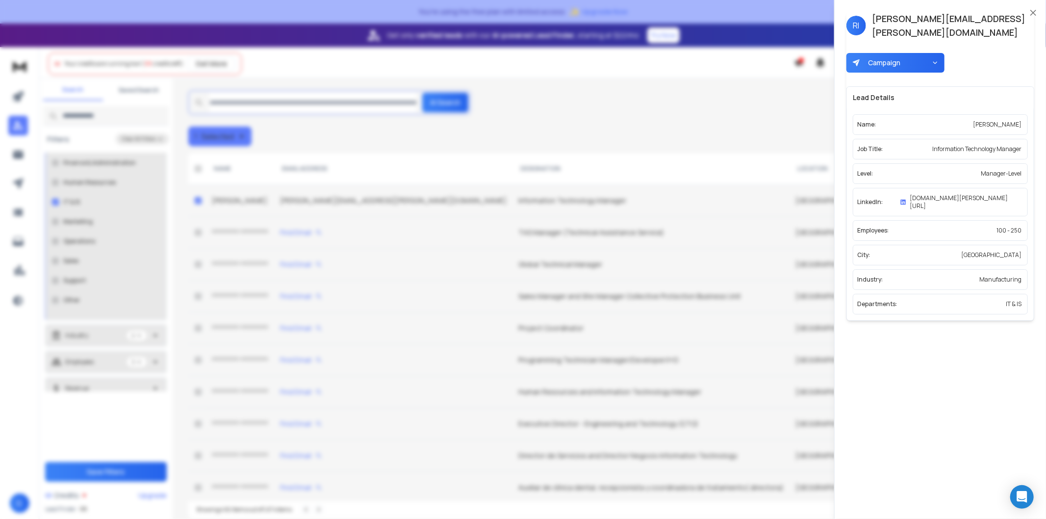
click at [320, 410] on div at bounding box center [523, 259] width 1046 height 519
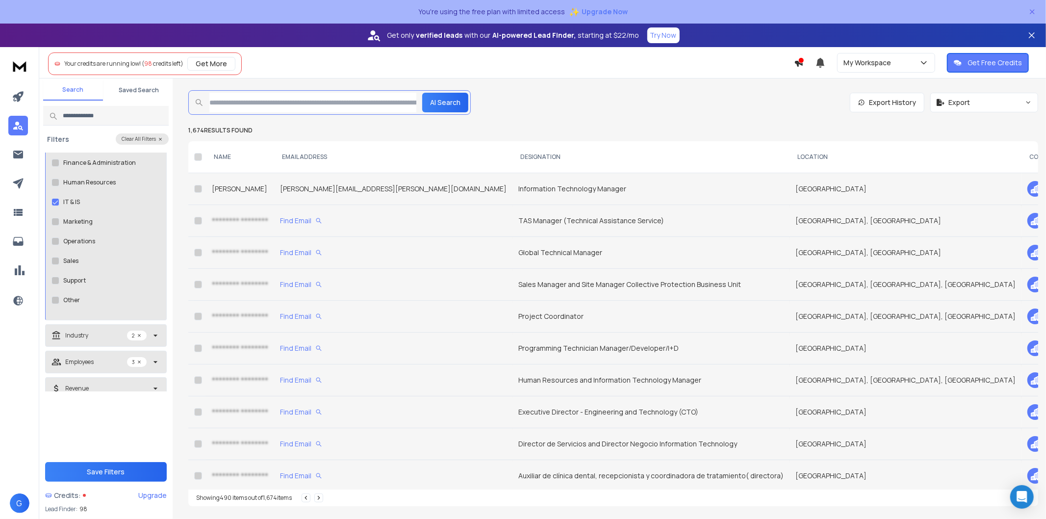
click at [321, 501] on icon at bounding box center [319, 498] width 8 height 8
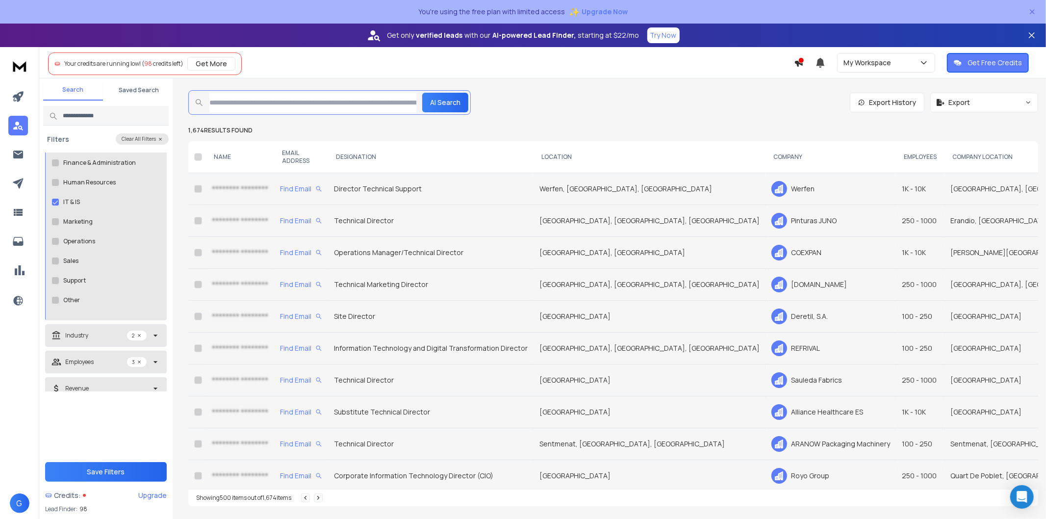
click at [321, 501] on icon at bounding box center [318, 498] width 8 height 8
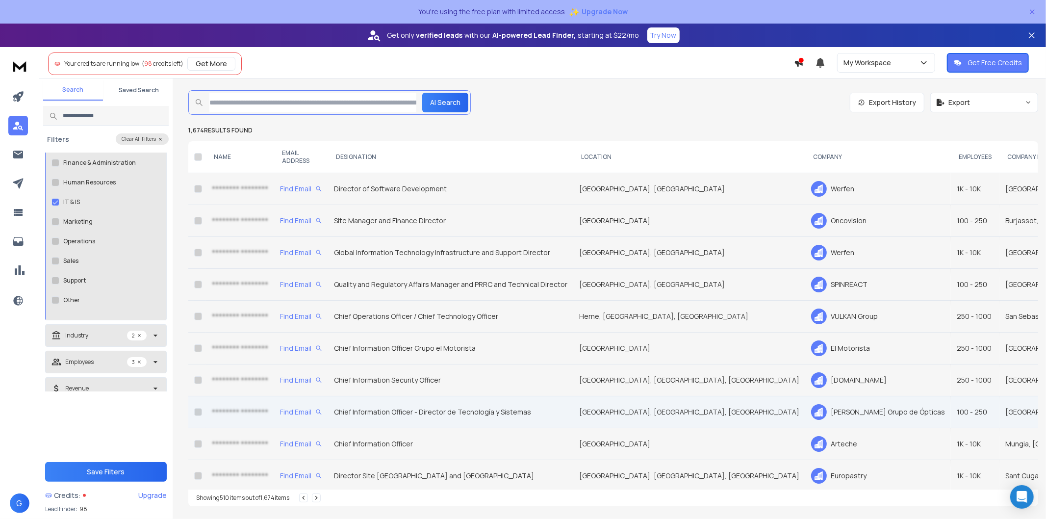
click at [296, 414] on div "Find Email" at bounding box center [301, 412] width 42 height 10
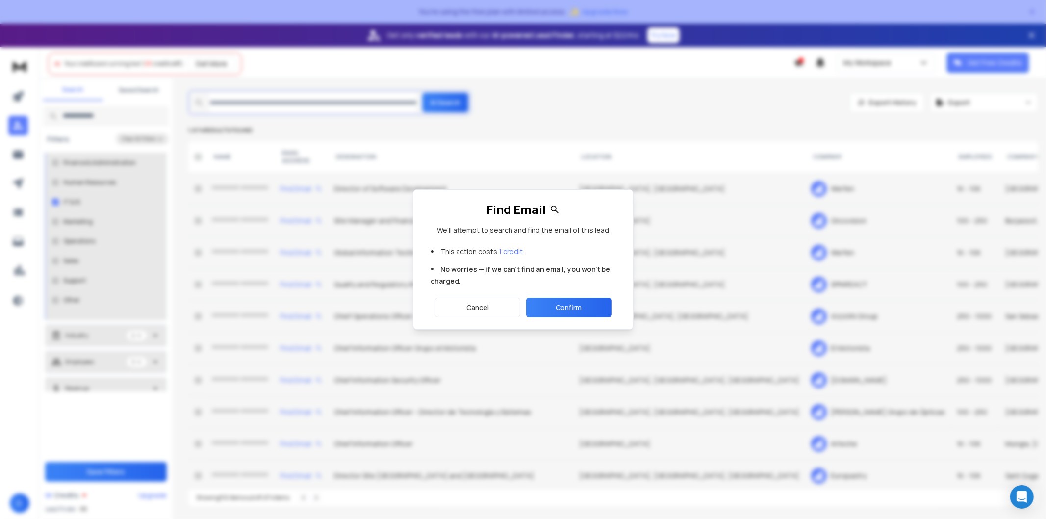
click at [561, 307] on button "Confirm" at bounding box center [568, 308] width 85 height 20
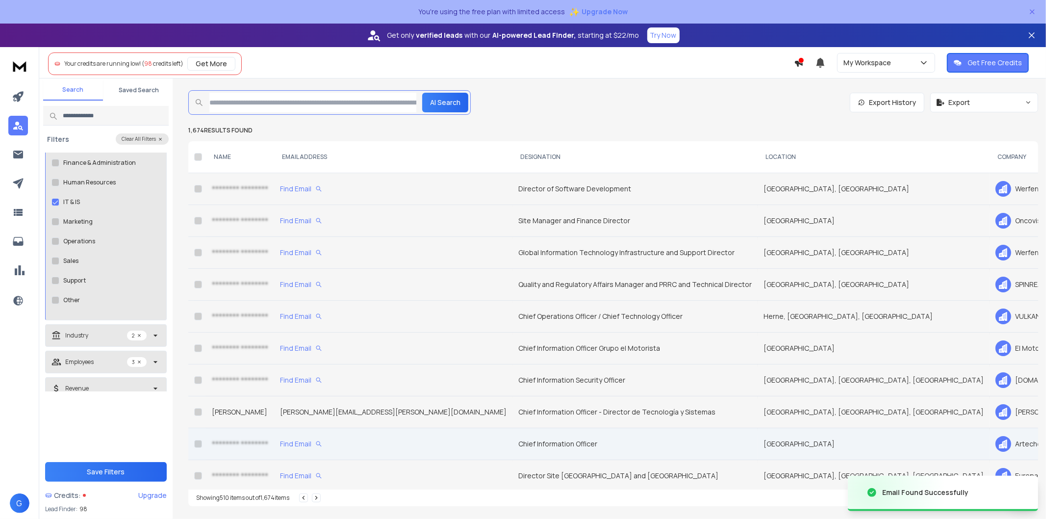
click at [300, 440] on div "Find Email" at bounding box center [393, 444] width 226 height 10
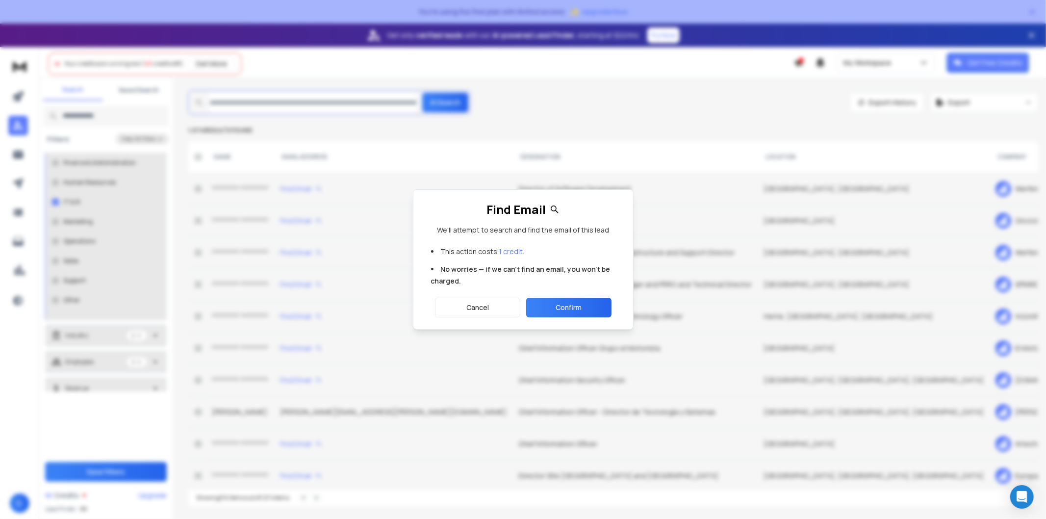
drag, startPoint x: 547, startPoint y: 301, endPoint x: 543, endPoint y: 307, distance: 7.1
click at [548, 301] on button "Confirm" at bounding box center [568, 308] width 85 height 20
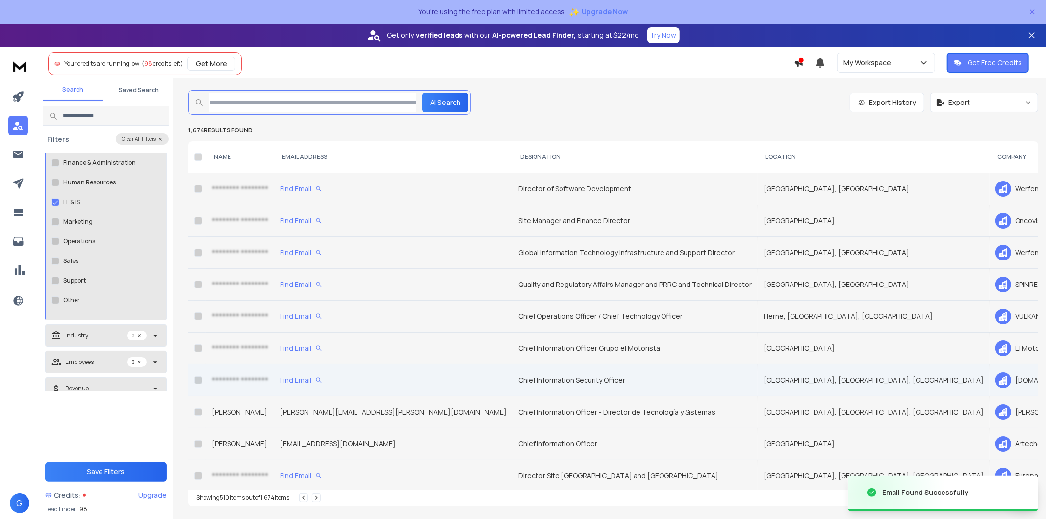
click at [309, 374] on td "Find Email" at bounding box center [393, 380] width 238 height 32
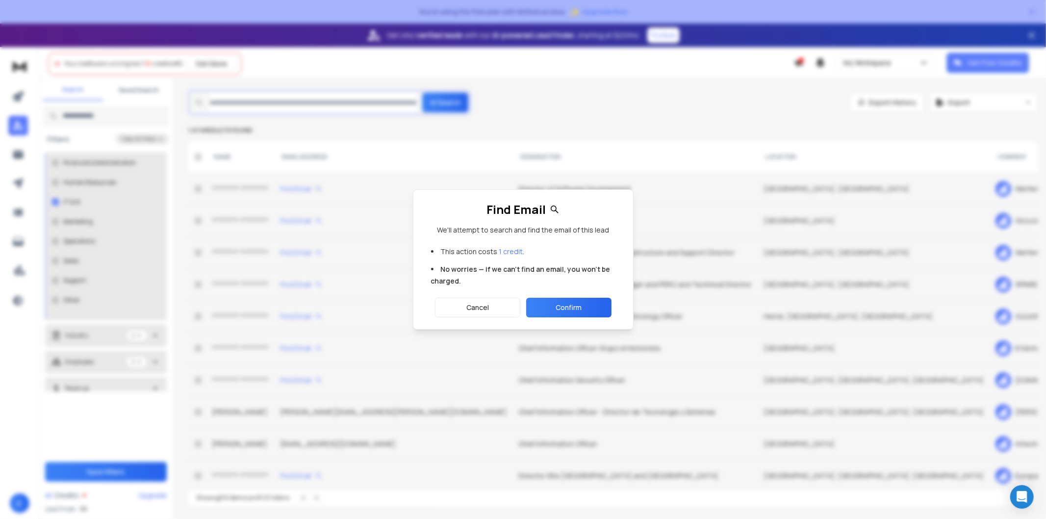
drag, startPoint x: 557, startPoint y: 298, endPoint x: 543, endPoint y: 306, distance: 16.5
click at [557, 300] on button "Confirm" at bounding box center [568, 308] width 85 height 20
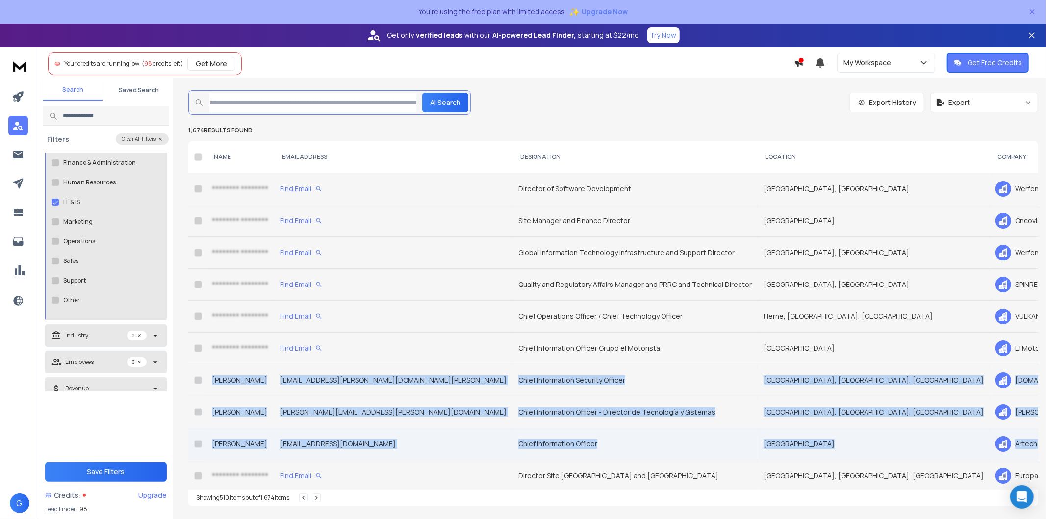
drag, startPoint x: 209, startPoint y: 376, endPoint x: 869, endPoint y: 447, distance: 663.5
click at [869, 447] on tbody "******** ******** Find Email Director of Software Development [GEOGRAPHIC_DATA]…" at bounding box center [970, 332] width 1565 height 319
click at [319, 501] on icon at bounding box center [316, 498] width 8 height 8
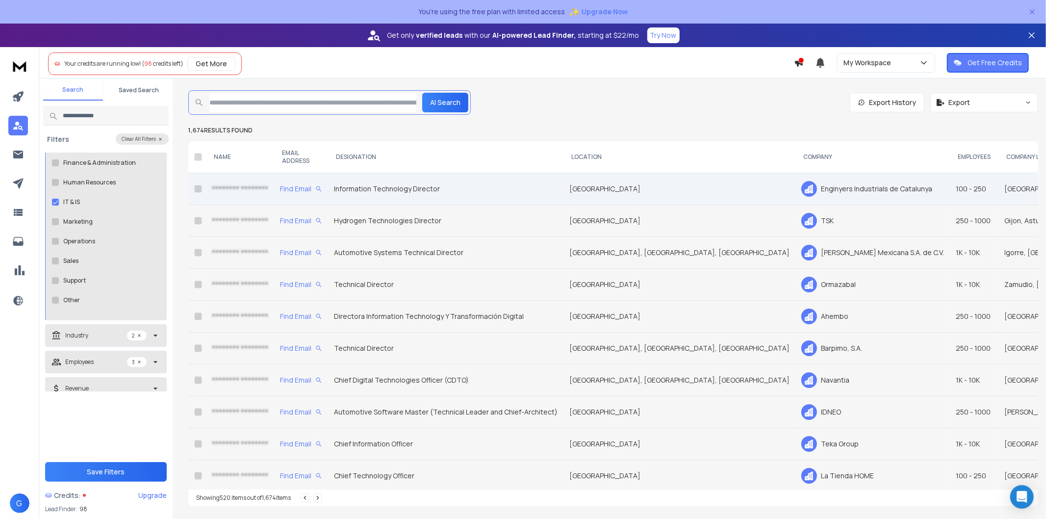
click at [280, 188] on div "Find Email" at bounding box center [301, 189] width 42 height 10
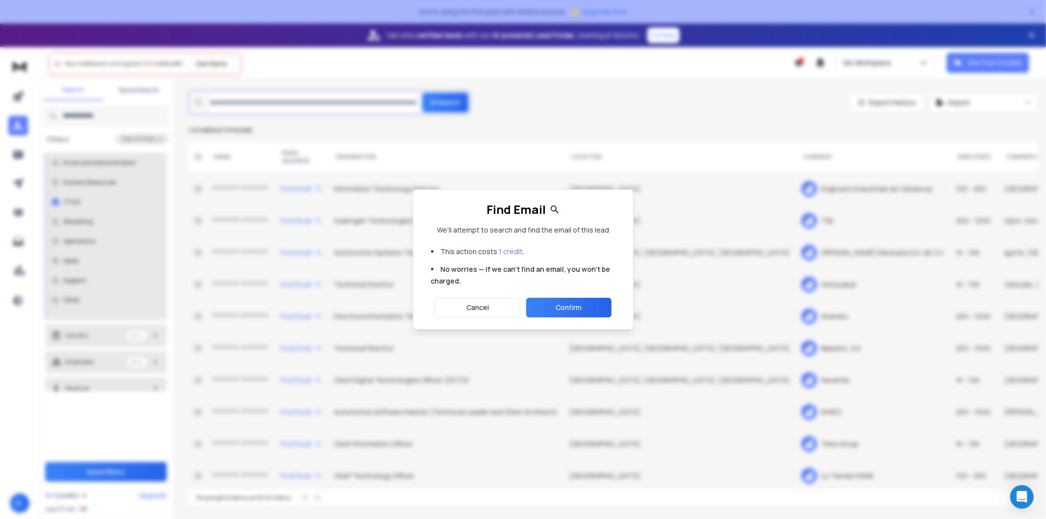
click at [552, 307] on button "Confirm" at bounding box center [568, 308] width 85 height 20
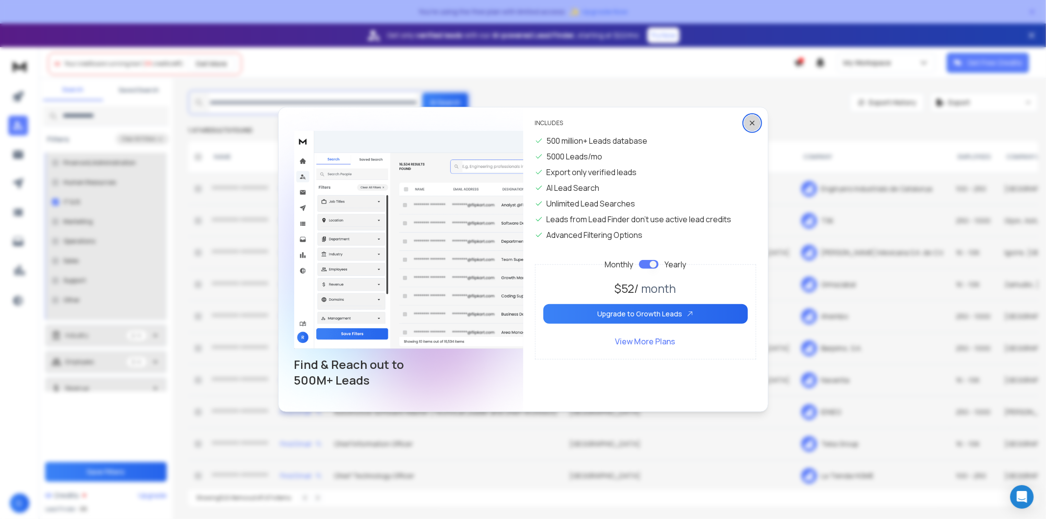
click at [754, 126] on icon "button" at bounding box center [752, 123] width 8 height 8
